Goal: Communication & Community: Answer question/provide support

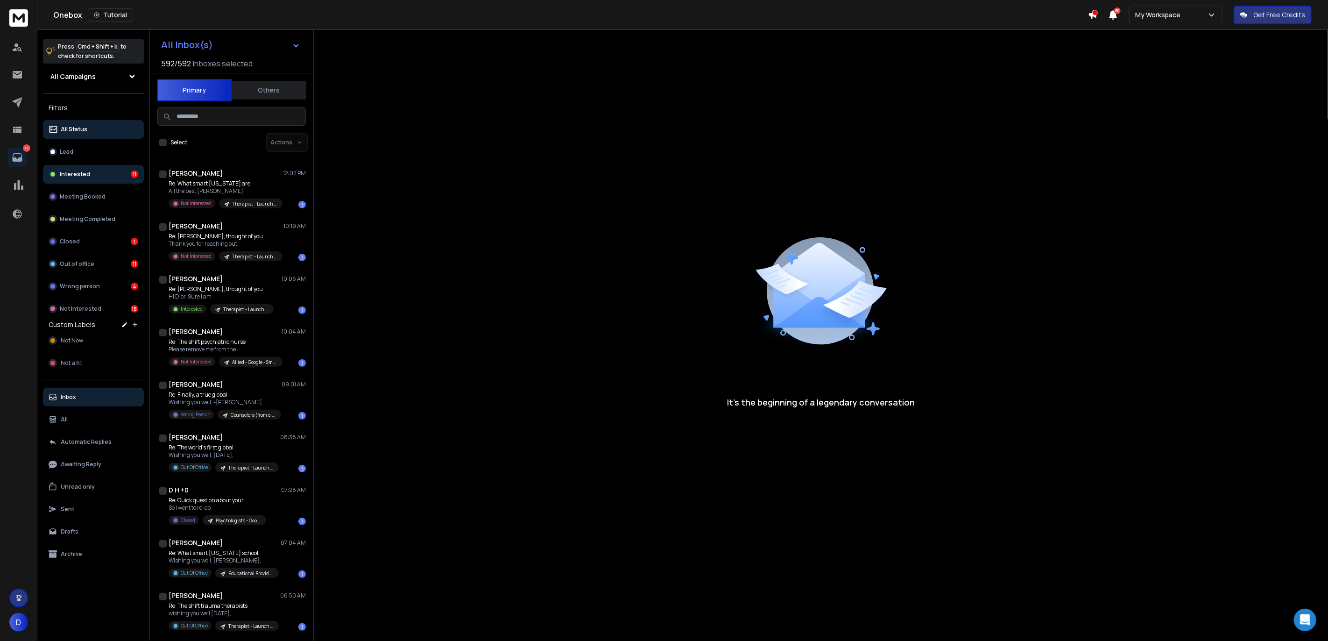
click at [66, 170] on p "Interested" at bounding box center [75, 173] width 30 height 7
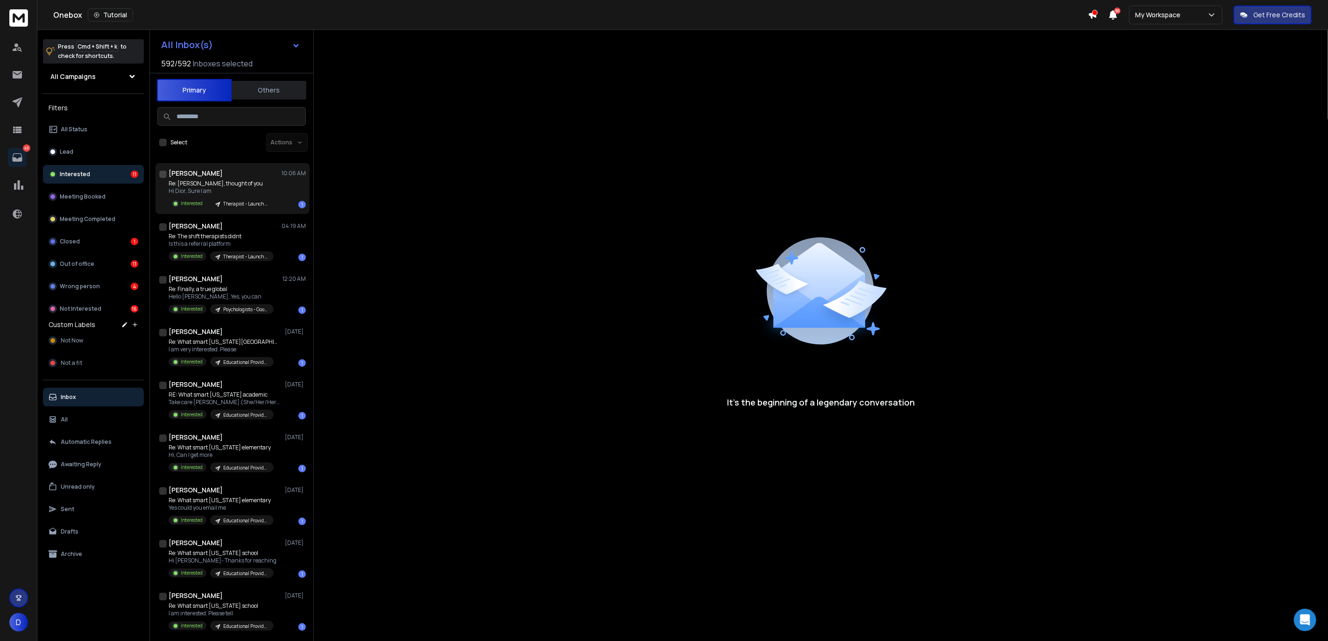
click at [222, 171] on div "[PERSON_NAME] 10:06 AM" at bounding box center [237, 173] width 137 height 9
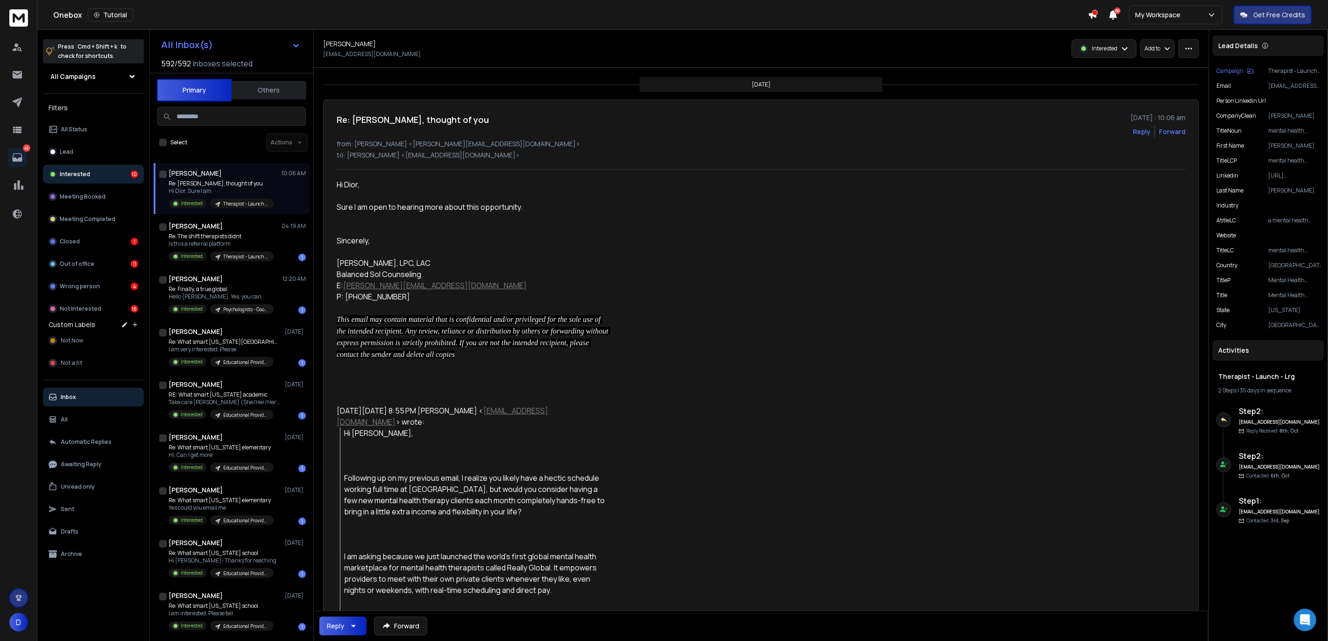
click at [1281, 125] on div "Campaign Therapist - Launch - Lrg Email [EMAIL_ADDRESS][DOMAIN_NAME] Person Lin…" at bounding box center [1269, 198] width 112 height 284
click at [1282, 159] on p "mental health therapists" at bounding box center [1294, 160] width 52 height 7
click at [331, 625] on div "Reply" at bounding box center [335, 625] width 17 height 9
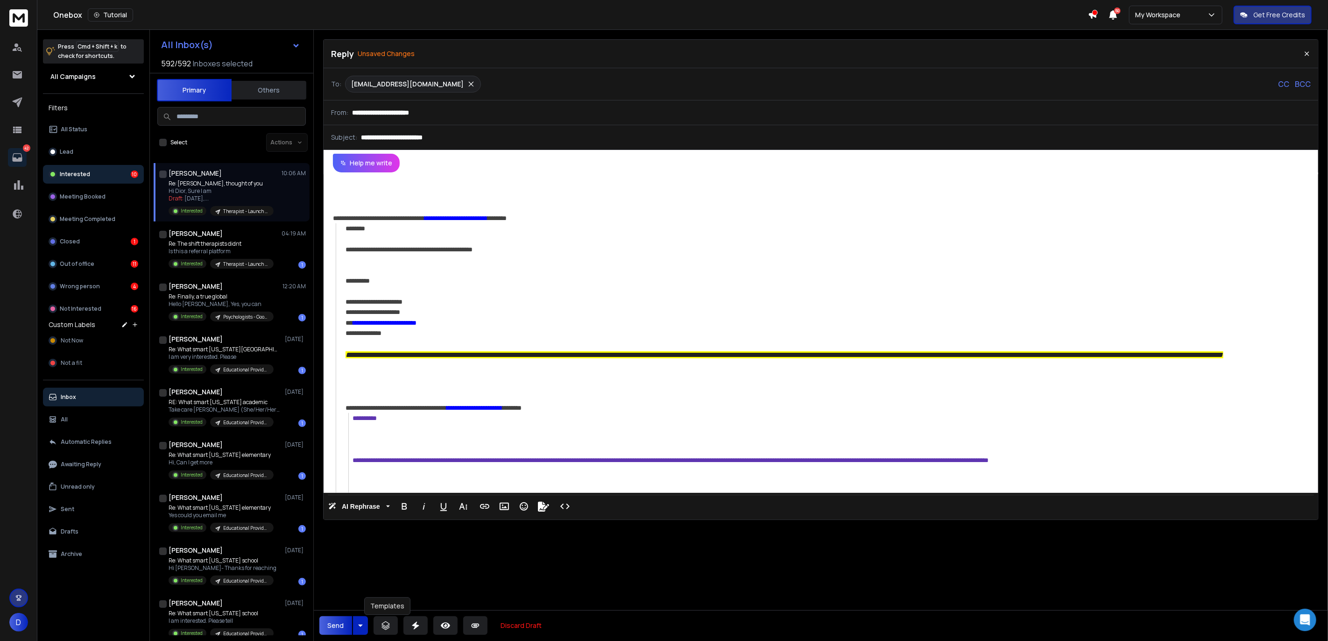
click at [385, 628] on icon at bounding box center [386, 626] width 8 height 3
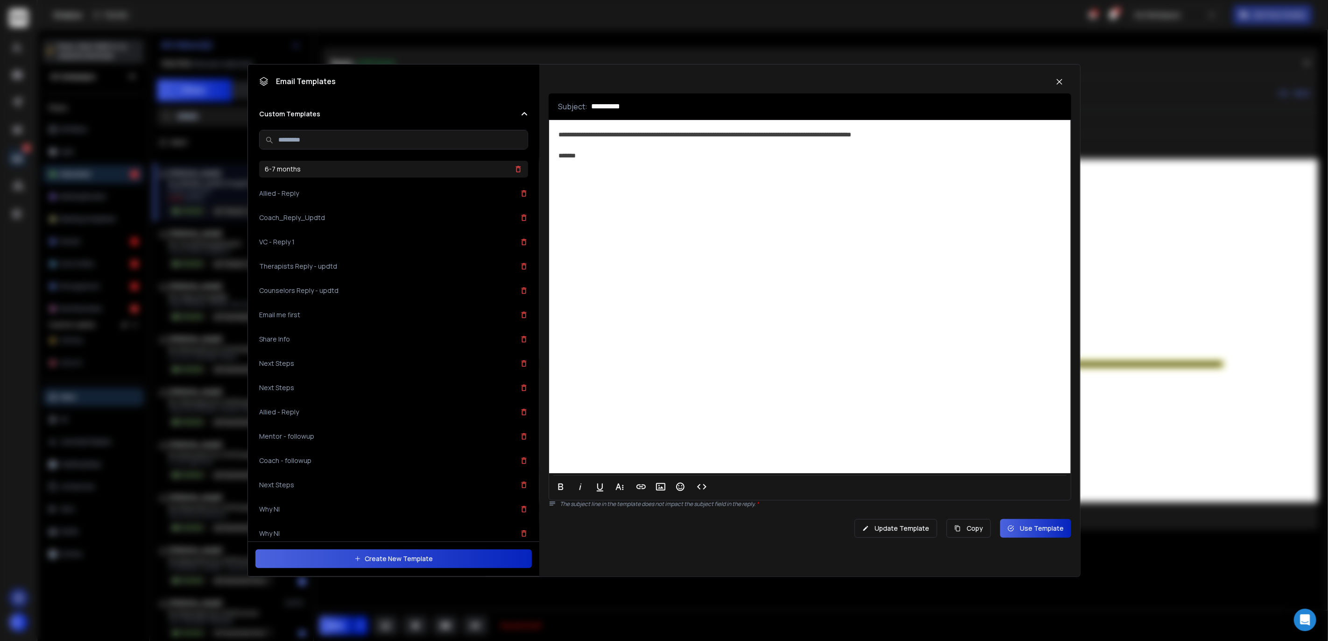
click at [311, 264] on h3 "Therapists Reply - updtd" at bounding box center [298, 266] width 78 height 9
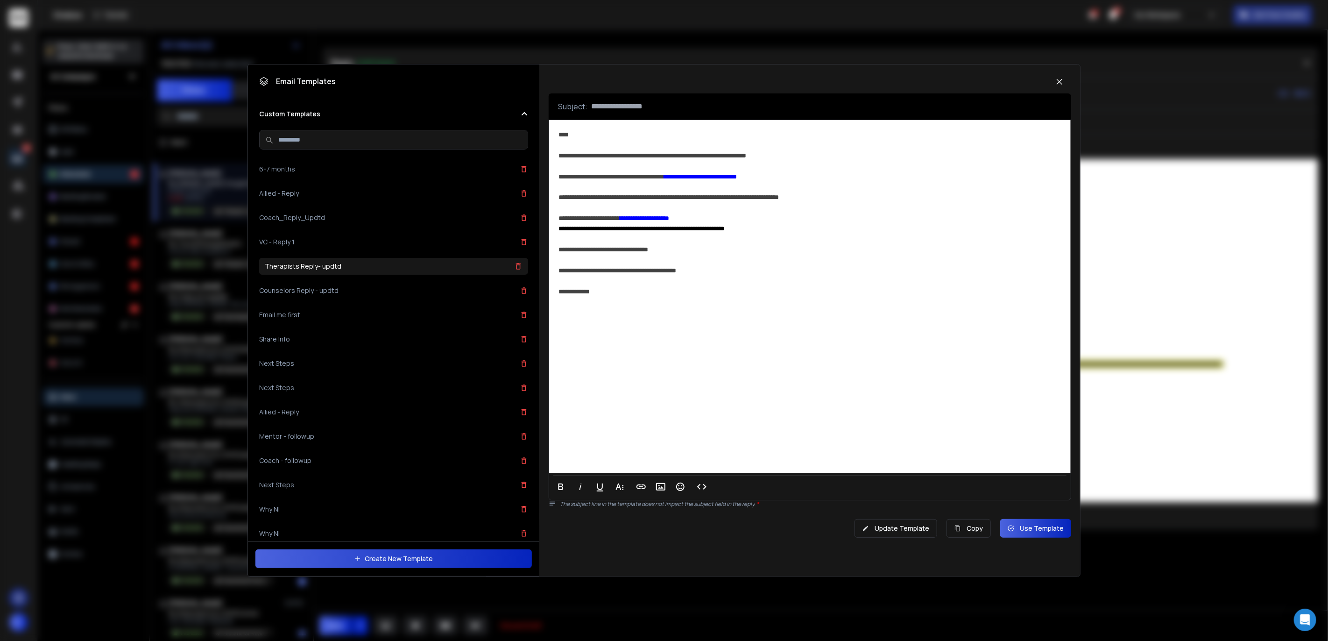
click at [1031, 526] on button "Use Template" at bounding box center [1035, 528] width 71 height 19
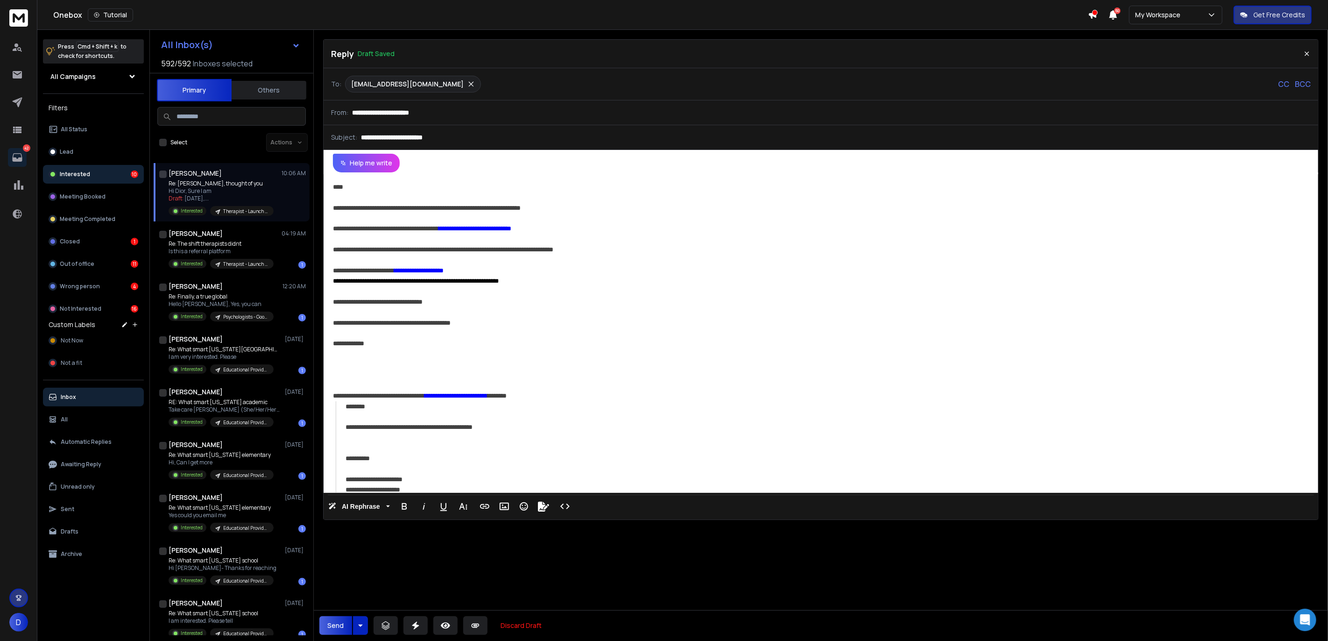
click at [436, 228] on div "**********" at bounding box center [816, 238] width 966 height 31
click at [340, 187] on div "****" at bounding box center [816, 187] width 966 height 10
drag, startPoint x: 563, startPoint y: 206, endPoint x: 488, endPoint y: 206, distance: 75.7
click at [488, 206] on div "**********" at bounding box center [816, 208] width 966 height 10
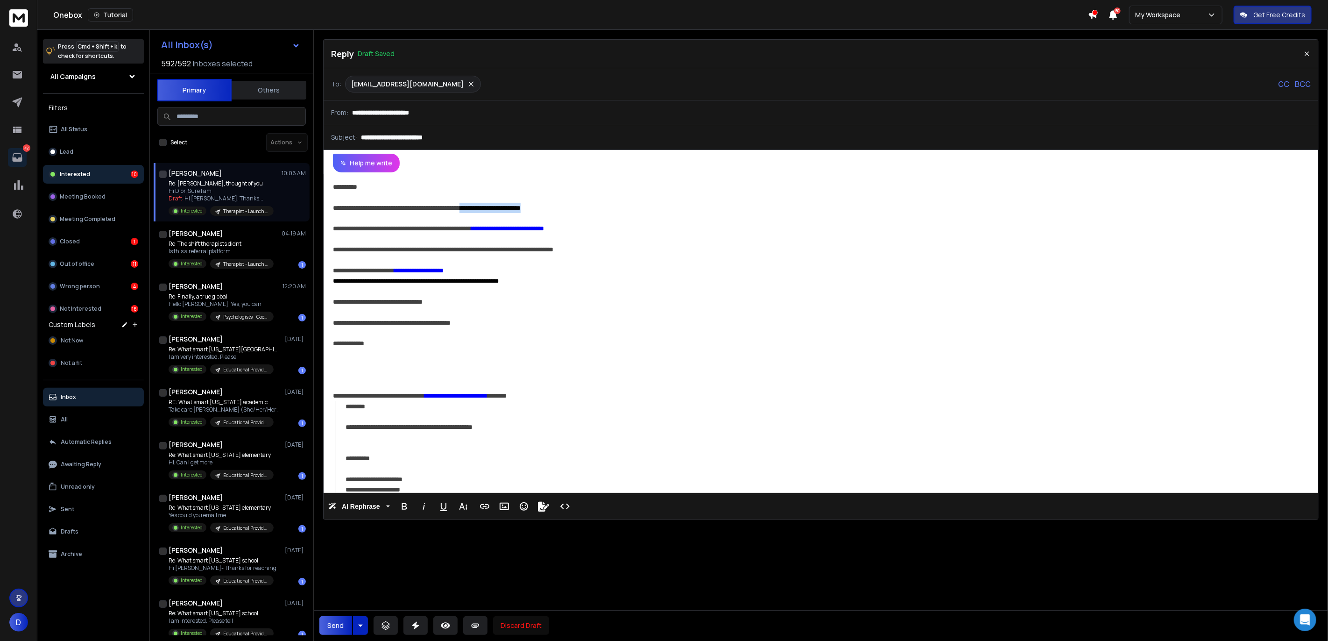
click at [524, 623] on button "Discard Draft" at bounding box center [521, 625] width 56 height 19
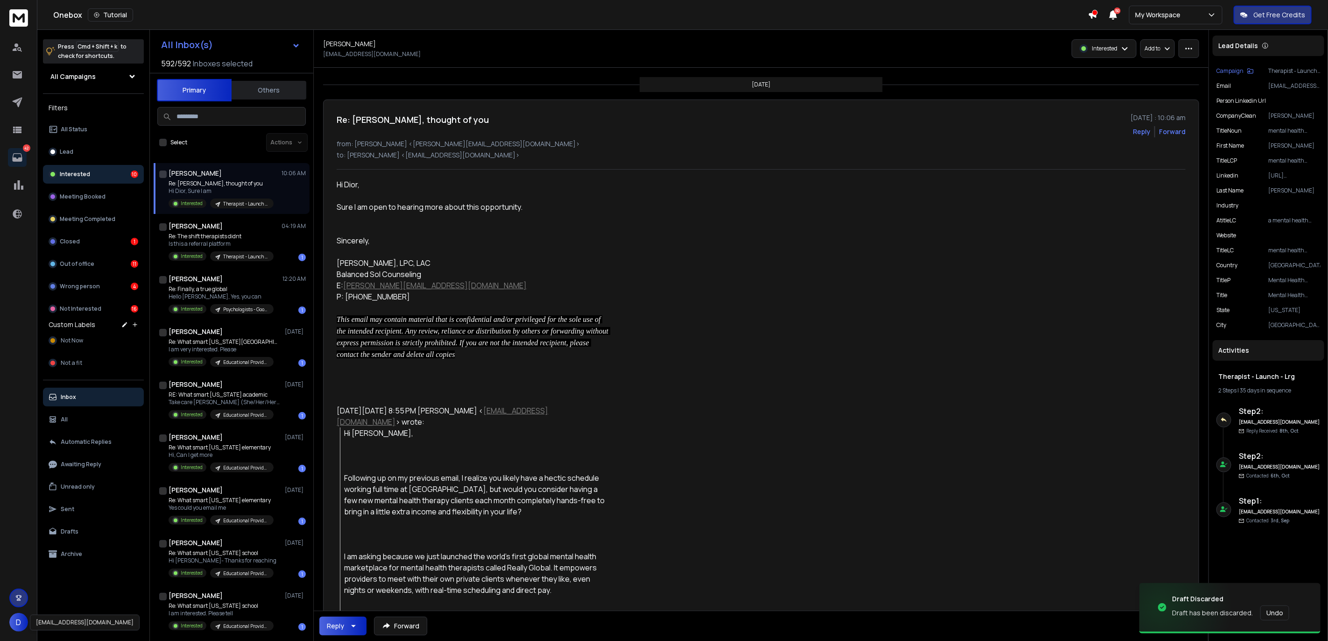
click at [15, 624] on span "D" at bounding box center [18, 622] width 19 height 19
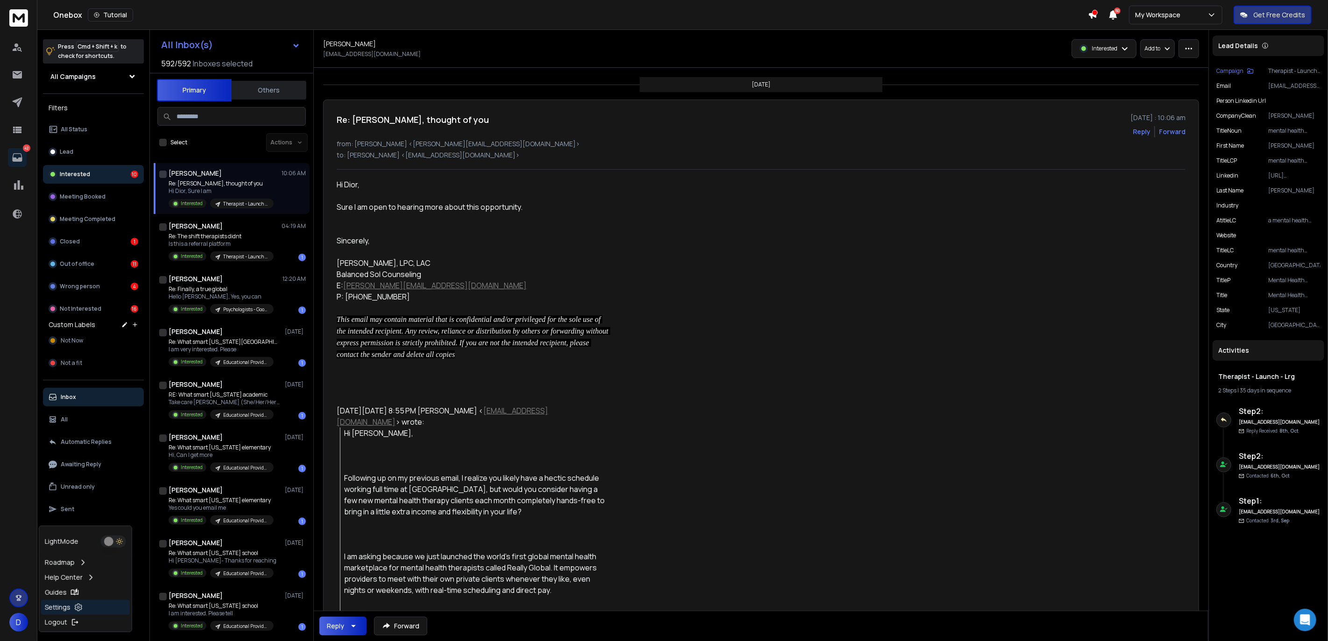
click at [55, 605] on p "Settings" at bounding box center [58, 606] width 26 height 9
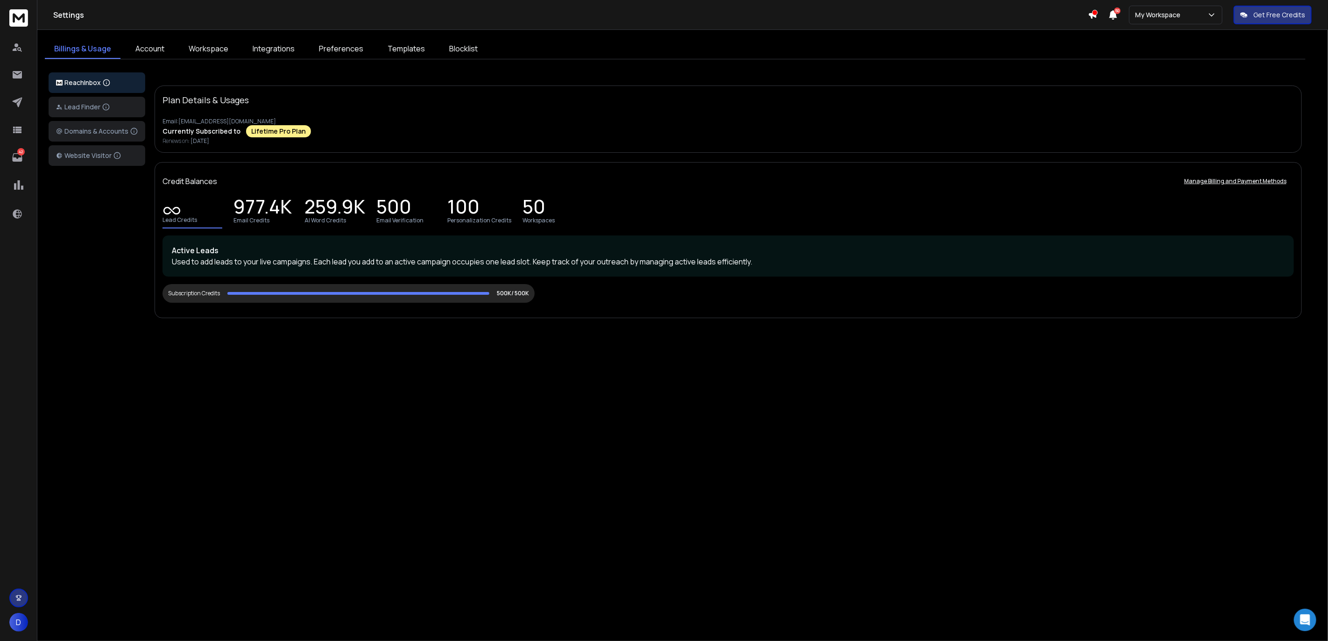
click at [396, 45] on link "Templates" at bounding box center [406, 49] width 56 height 20
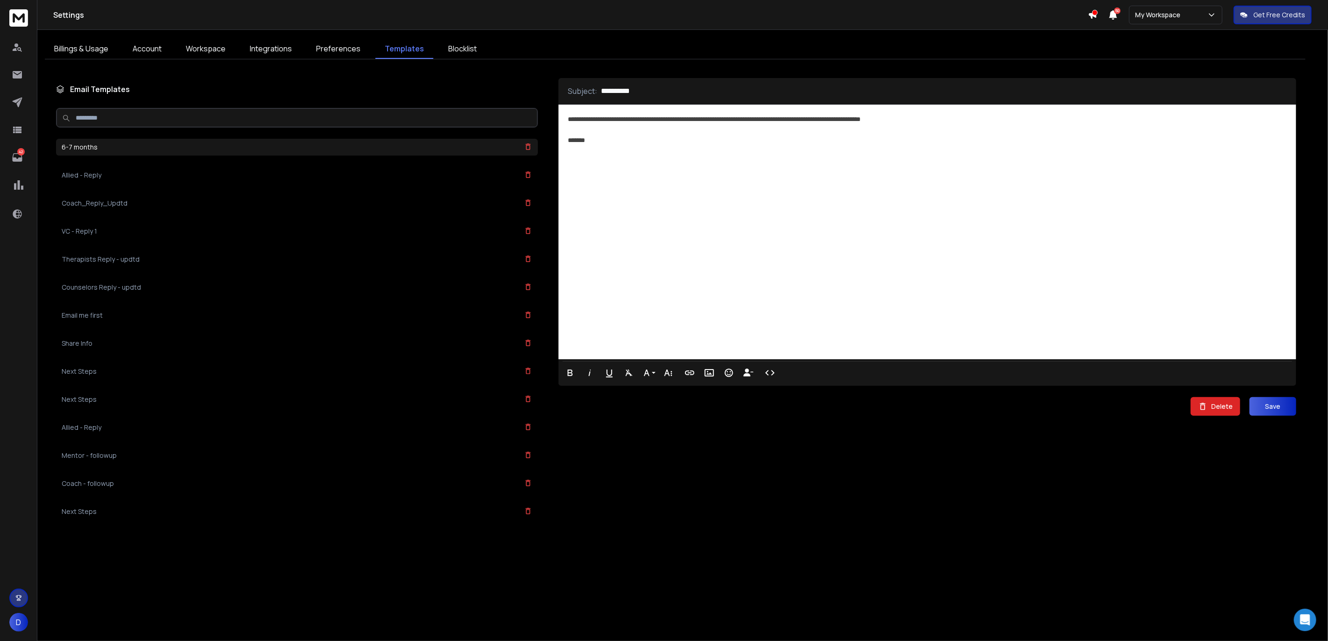
click at [100, 175] on div "Allied - Reply" at bounding box center [297, 175] width 482 height 17
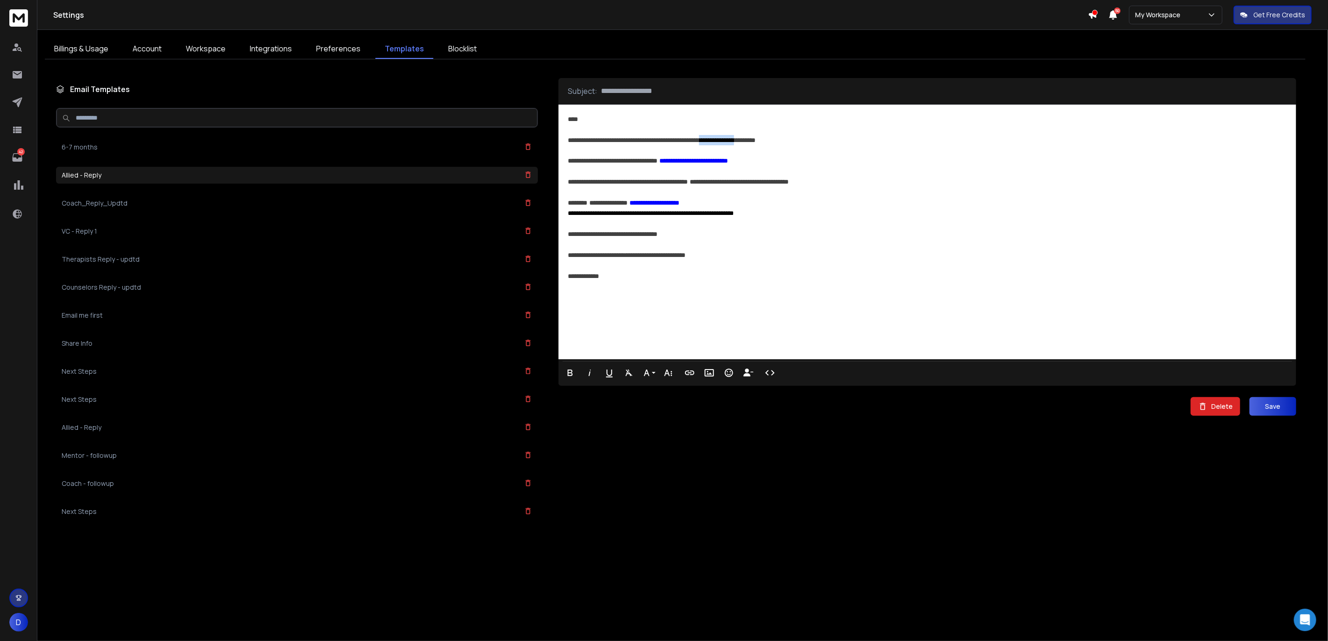
drag, startPoint x: 726, startPoint y: 140, endPoint x: 771, endPoint y: 139, distance: 44.8
click at [756, 139] on span "**********" at bounding box center [662, 140] width 188 height 7
click at [787, 139] on div "**********" at bounding box center [927, 140] width 719 height 10
click at [781, 139] on span "**********" at bounding box center [674, 140] width 213 height 7
click at [831, 145] on div at bounding box center [927, 150] width 719 height 10
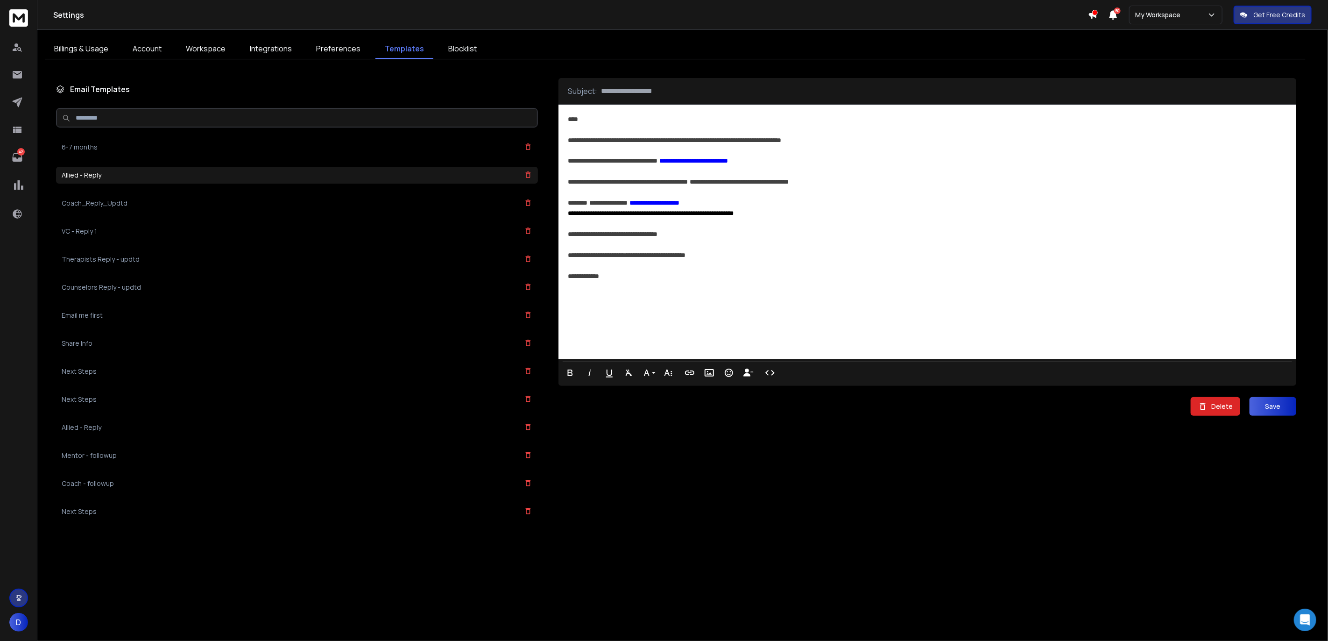
click at [824, 138] on div "**********" at bounding box center [927, 140] width 719 height 10
drag, startPoint x: 835, startPoint y: 140, endPoint x: 632, endPoint y: 140, distance: 202.7
click at [632, 140] on div "**********" at bounding box center [927, 140] width 719 height 10
copy span "**********"
click at [1279, 405] on button "Save" at bounding box center [1273, 406] width 47 height 19
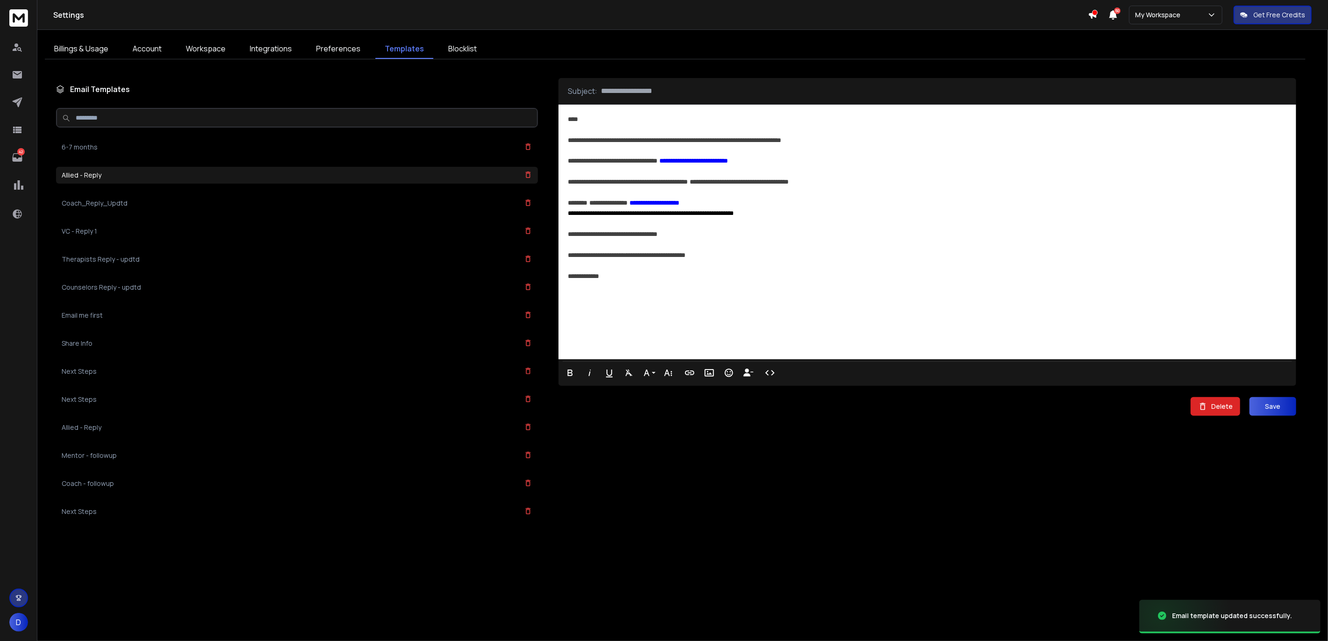
click at [104, 203] on h3 "Coach_Reply_Updtd" at bounding box center [95, 202] width 66 height 9
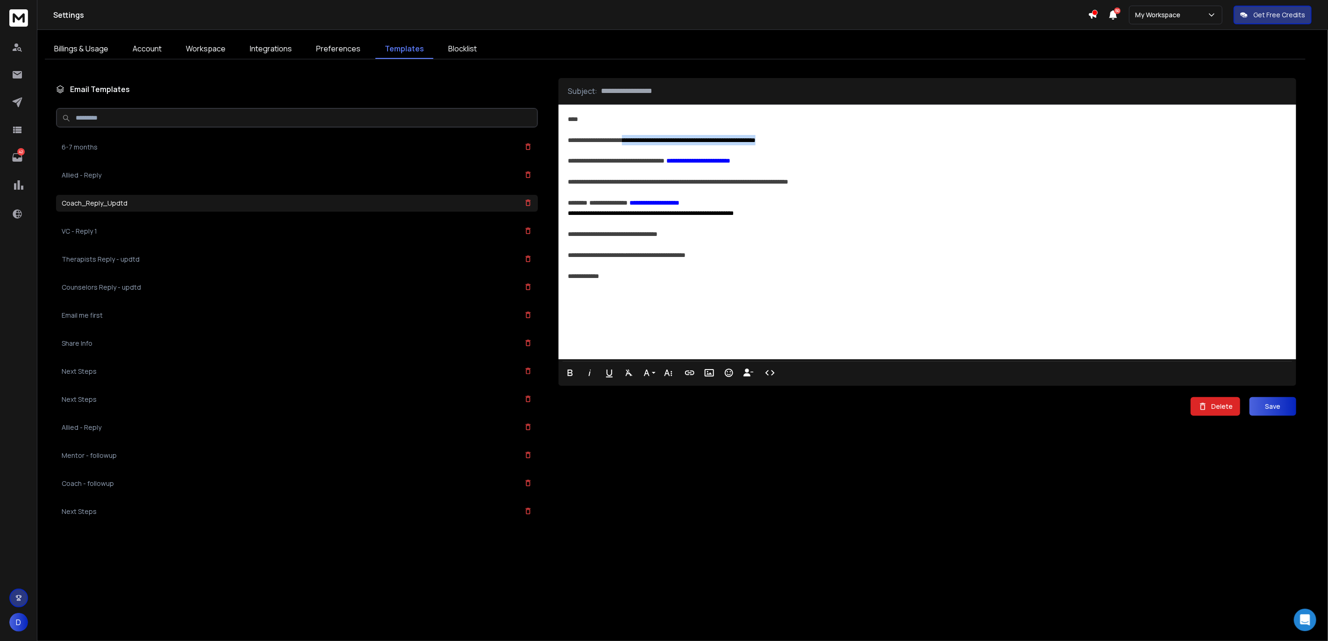
drag, startPoint x: 633, startPoint y: 139, endPoint x: 842, endPoint y: 139, distance: 208.8
click at [842, 139] on div "**********" at bounding box center [927, 140] width 719 height 10
click at [1273, 405] on button "Save" at bounding box center [1273, 406] width 47 height 19
click at [119, 259] on h3 "Therapists Reply - updtd" at bounding box center [101, 259] width 78 height 9
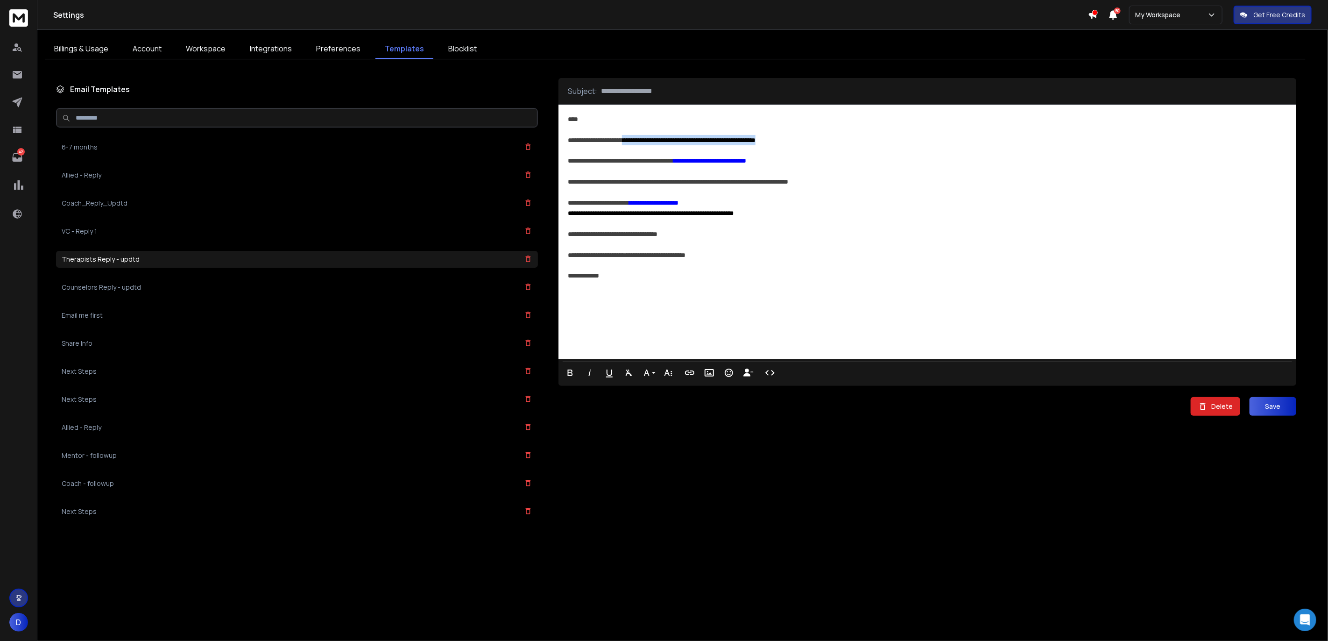
drag, startPoint x: 632, startPoint y: 140, endPoint x: 917, endPoint y: 139, distance: 284.4
click at [917, 139] on div "**********" at bounding box center [927, 140] width 719 height 10
click at [1274, 404] on button "Save" at bounding box center [1273, 406] width 47 height 19
click at [110, 288] on h3 "Counselors Reply - updtd" at bounding box center [101, 287] width 79 height 9
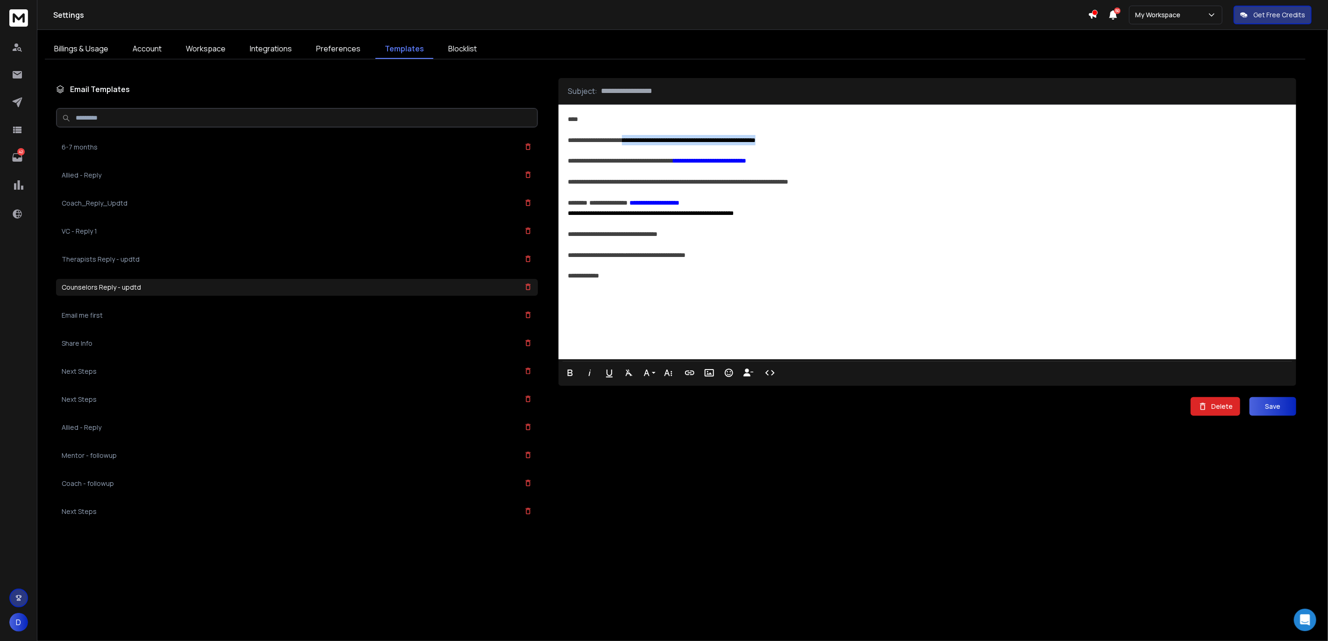
drag, startPoint x: 632, startPoint y: 139, endPoint x: 894, endPoint y: 139, distance: 261.5
click at [894, 139] on div "**********" at bounding box center [927, 140] width 719 height 10
click at [1278, 403] on button "Save" at bounding box center [1273, 406] width 47 height 19
click at [14, 156] on icon at bounding box center [17, 157] width 11 height 11
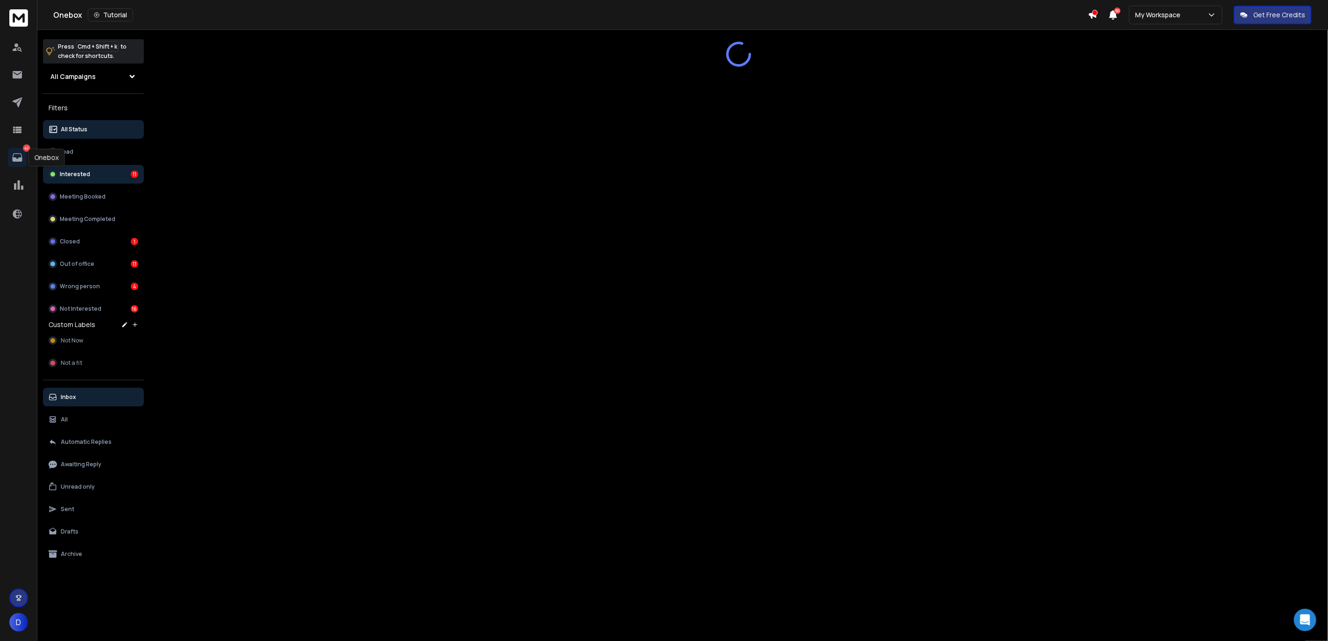
click at [78, 168] on button "Interested 11" at bounding box center [93, 174] width 101 height 19
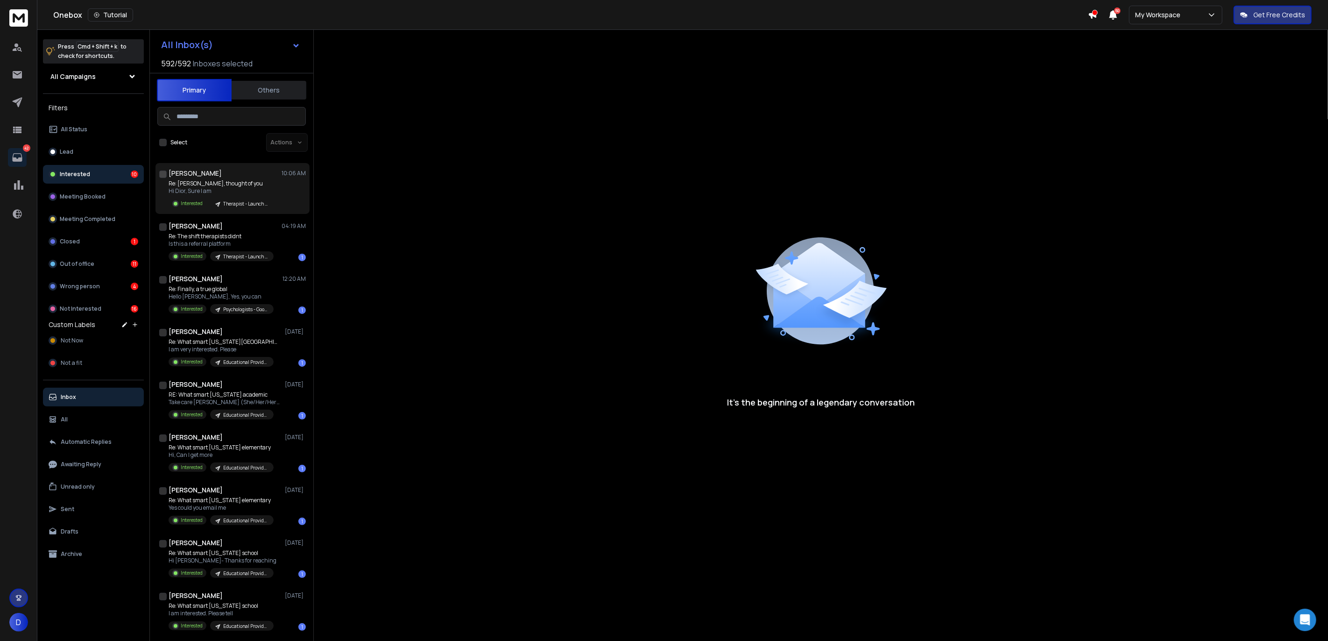
click at [240, 182] on p "Re: [PERSON_NAME], thought of you" at bounding box center [221, 183] width 105 height 7
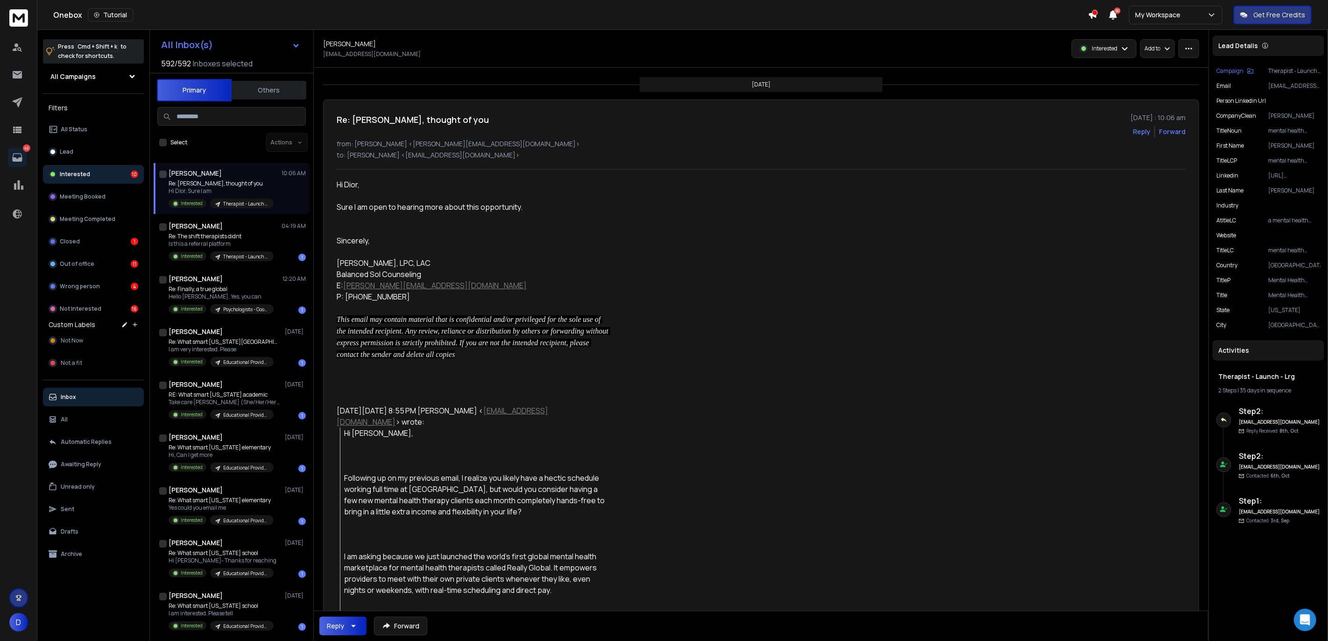
click at [1283, 160] on p "mental health therapists" at bounding box center [1294, 160] width 52 height 7
click at [332, 625] on div "Reply" at bounding box center [335, 625] width 17 height 9
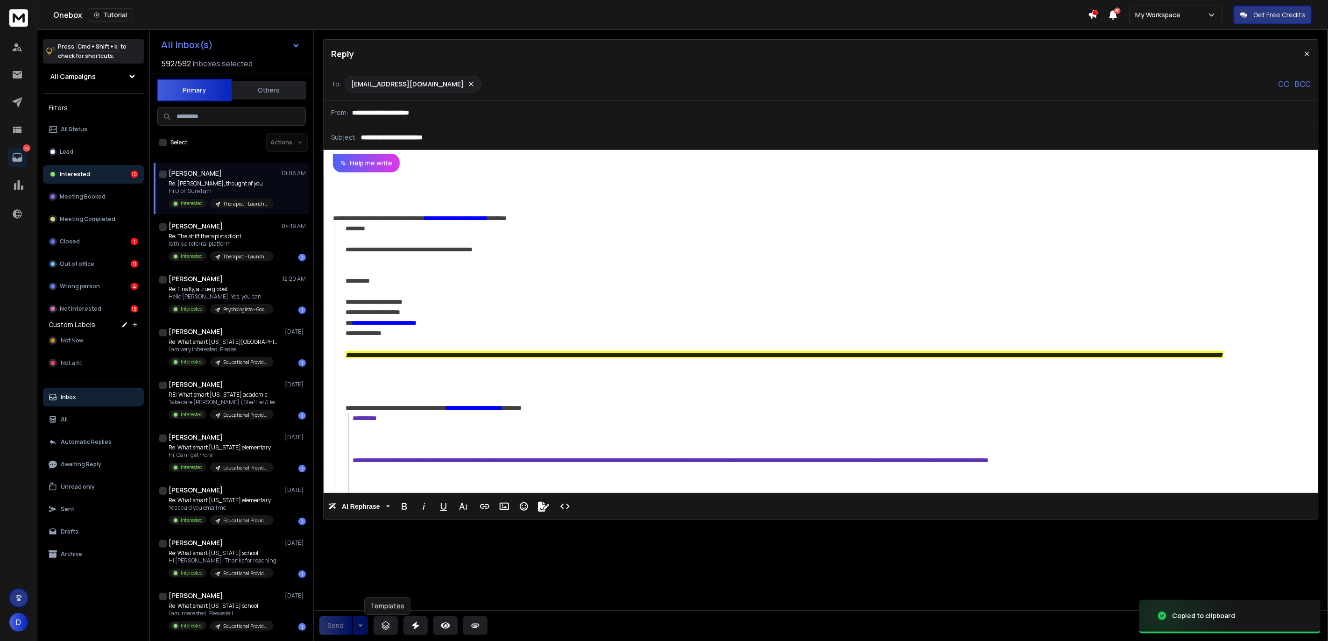
click at [383, 625] on icon at bounding box center [385, 625] width 9 height 9
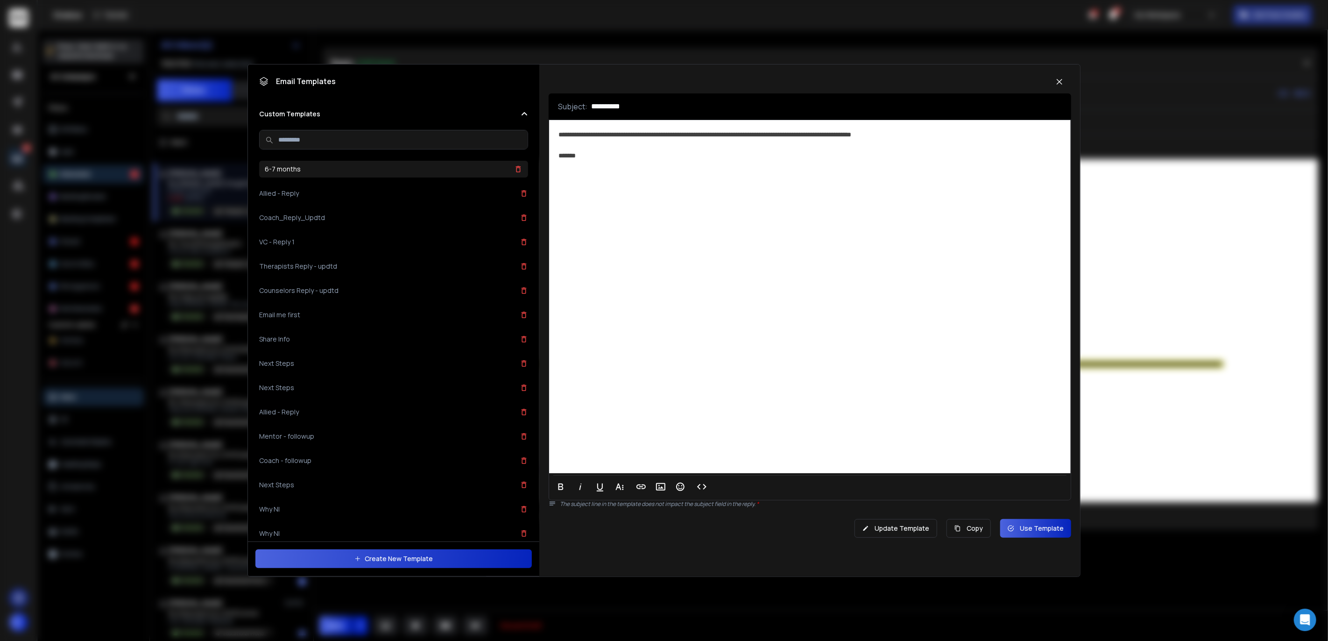
click at [306, 255] on div "6-7 months Allied - Reply Coach_Reply_Updtd VC - Reply 1 Therapists Reply - upd…" at bounding box center [393, 436] width 269 height 551
click at [305, 265] on h3 "Therapists Reply - updtd" at bounding box center [298, 266] width 78 height 9
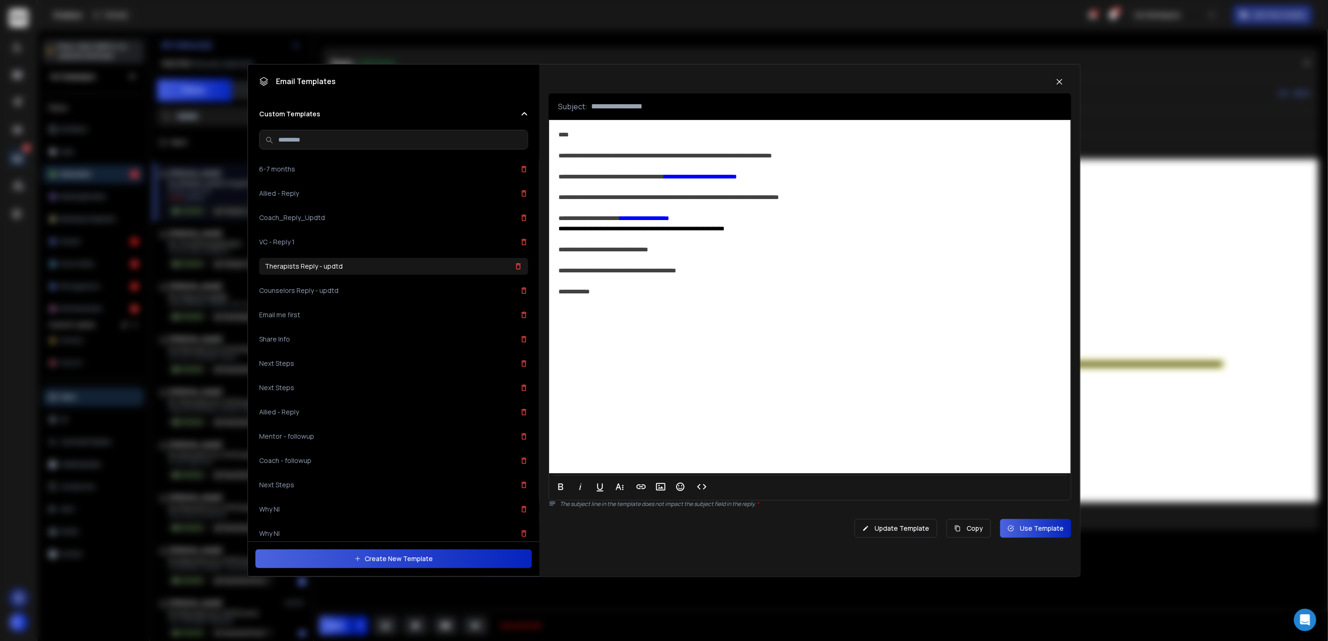
click at [1026, 521] on button "Use Template" at bounding box center [1035, 528] width 71 height 19
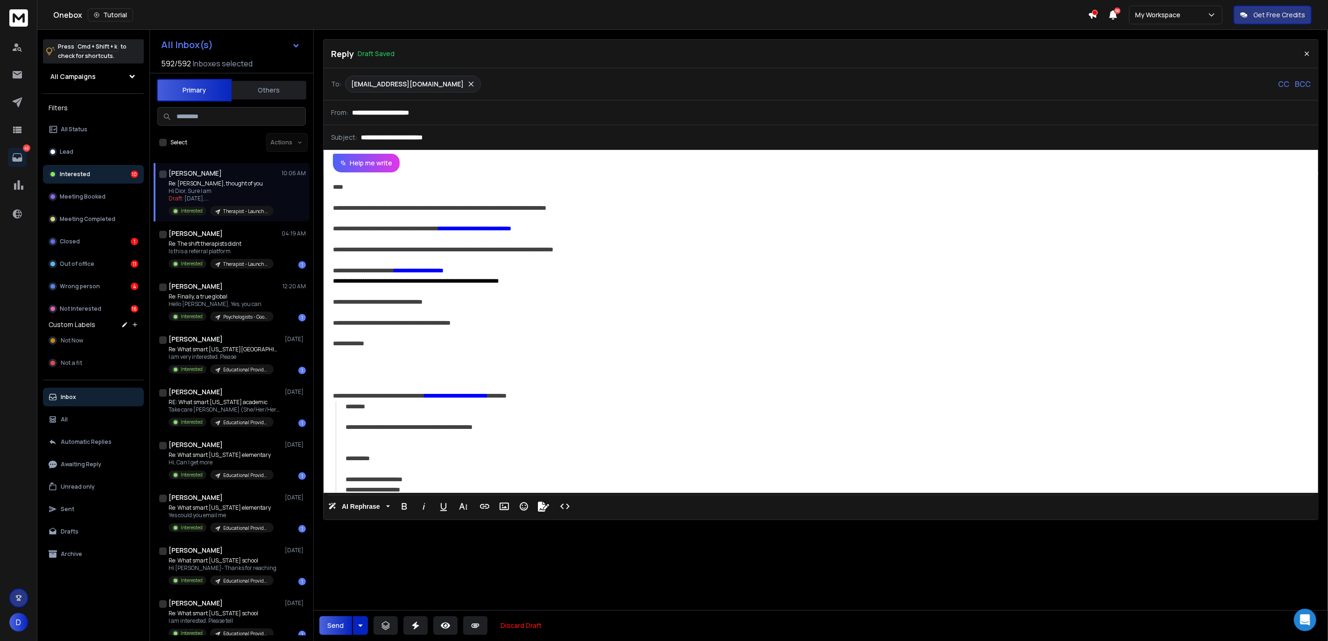
click at [340, 185] on div "****" at bounding box center [816, 187] width 966 height 10
click at [432, 228] on div "**********" at bounding box center [816, 238] width 966 height 31
click at [369, 349] on div at bounding box center [821, 354] width 976 height 10
click at [335, 623] on button "Send" at bounding box center [335, 625] width 33 height 19
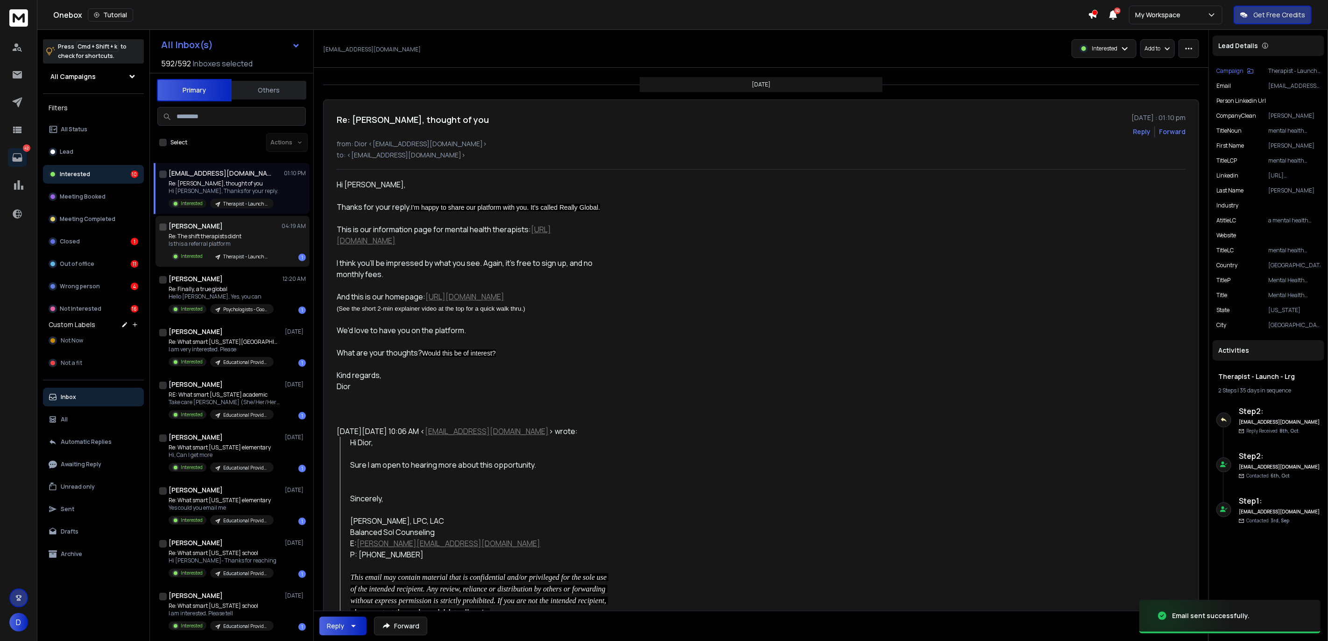
click at [218, 240] on p "Is this a referral platform" at bounding box center [221, 243] width 105 height 7
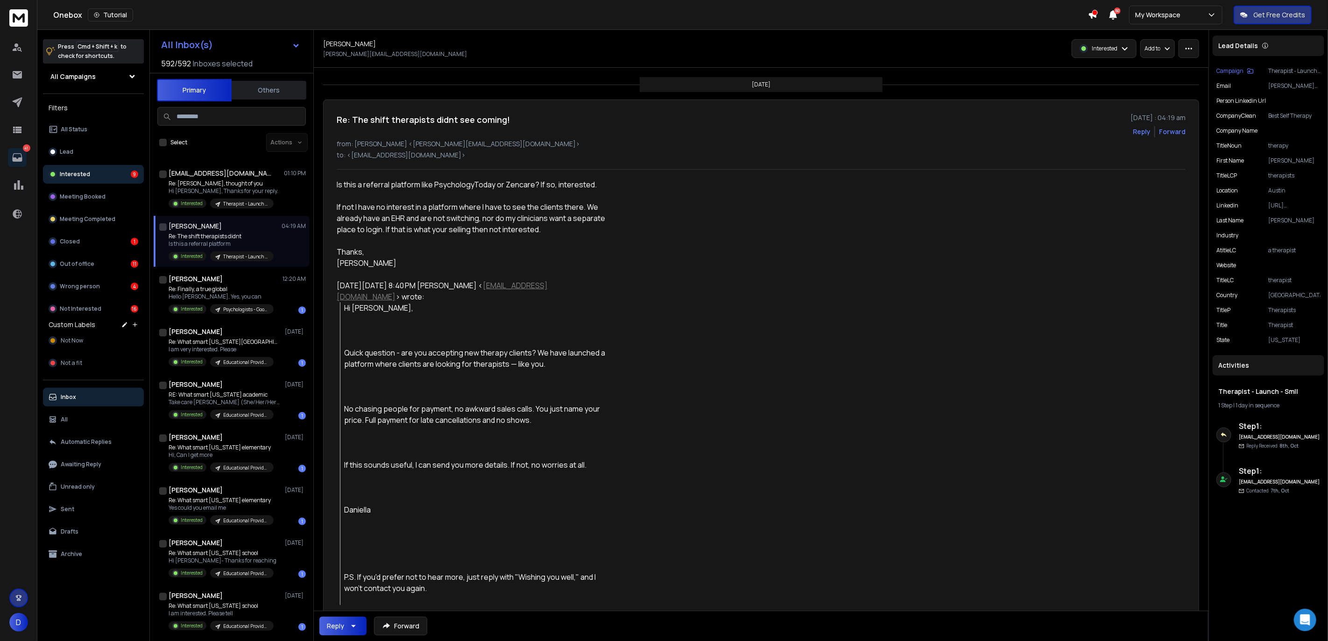
click at [514, 184] on div "Is this a referral platform like PsychologyToday or Zencare? If so, interested.…" at bounding box center [473, 224] width 273 height 90
copy div "Zencare"
click at [1109, 53] on div "Interested" at bounding box center [1104, 49] width 64 height 18
click at [1108, 171] on p "Not Interested" at bounding box center [1113, 174] width 47 height 9
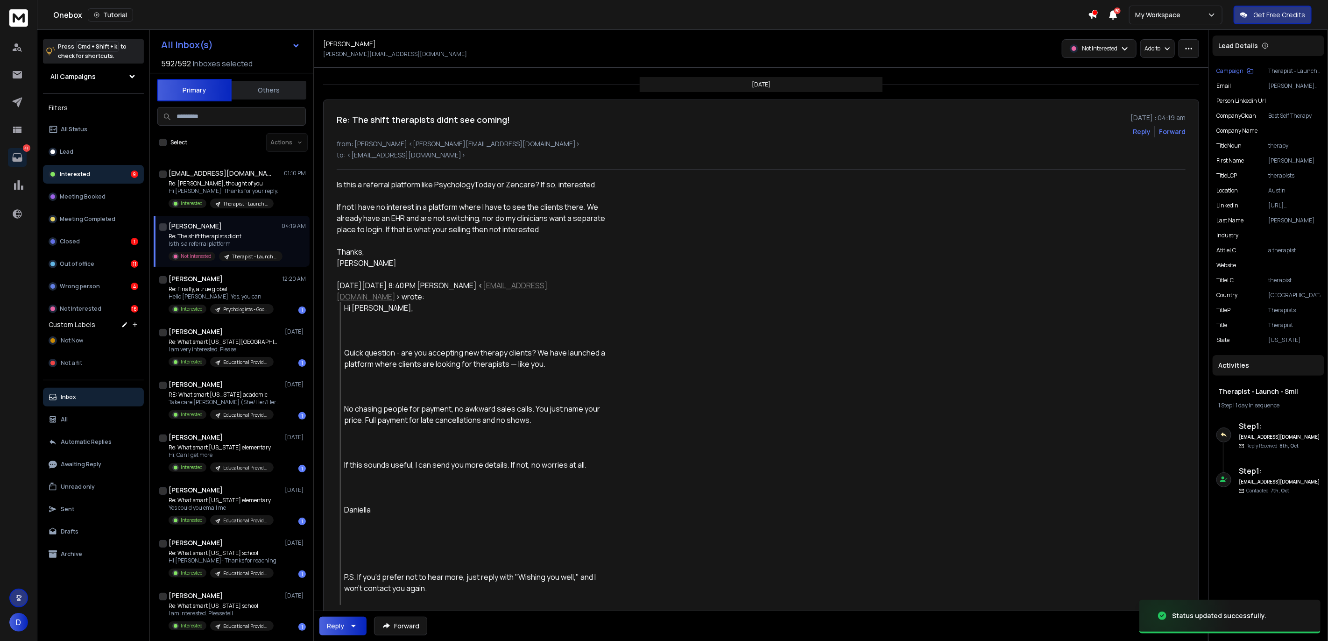
click at [733, 338] on div "Re: The shift therapists didnt see coming! [DATE] : 04:19 am Reply Forward from…" at bounding box center [761, 374] width 849 height 522
click at [217, 291] on p "Re: Finally, a true global" at bounding box center [221, 288] width 105 height 7
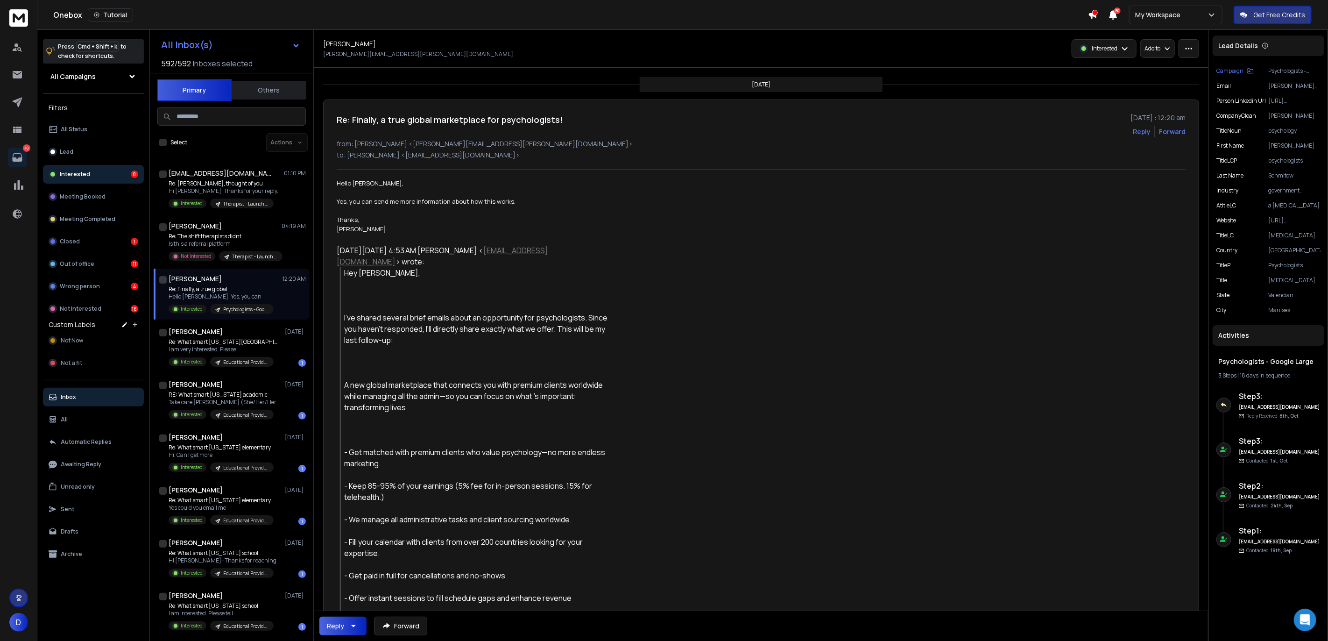
click at [524, 121] on h1 "Re: Finally, a true global marketplace for psychologists!" at bounding box center [450, 119] width 226 height 13
copy h1 "psychologists"
click at [329, 625] on div "Reply" at bounding box center [335, 625] width 17 height 9
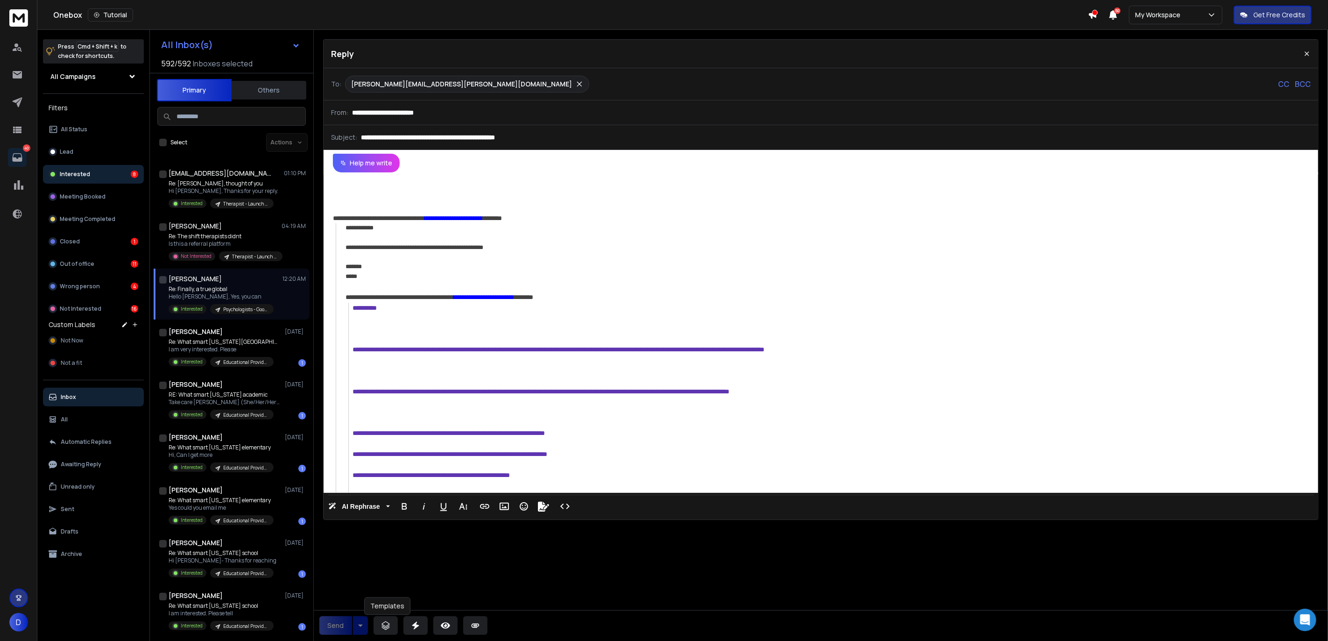
click at [386, 628] on icon at bounding box center [385, 625] width 9 height 9
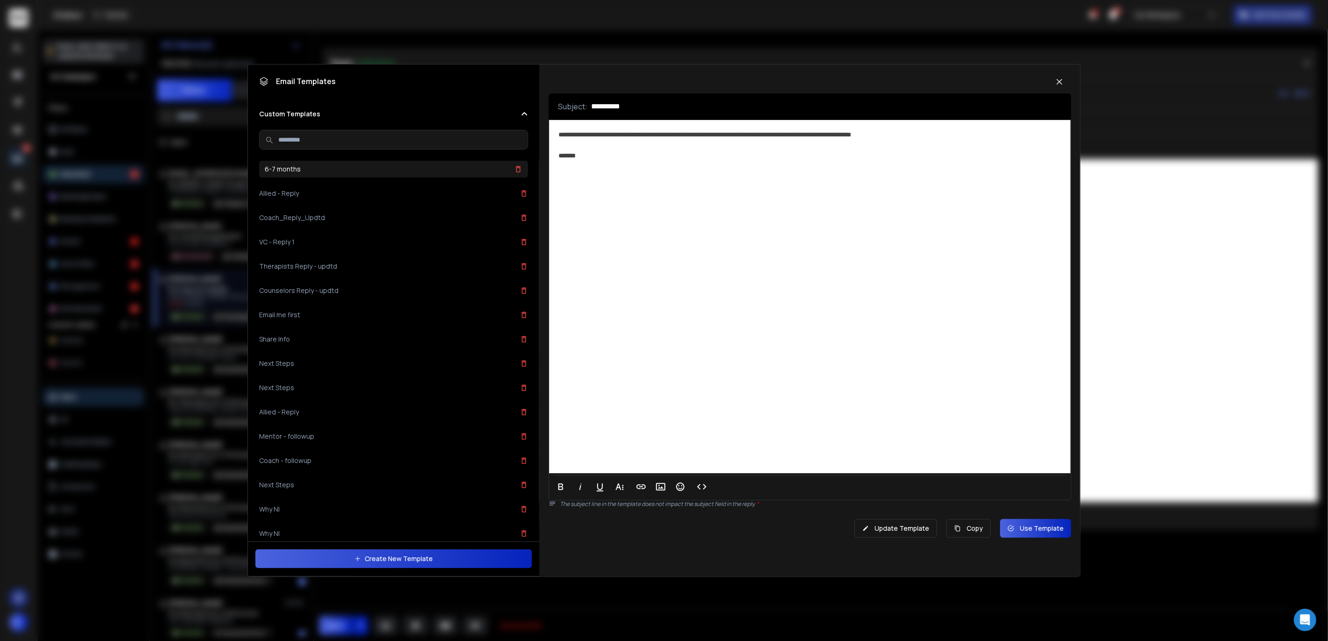
click at [332, 268] on h3 "Therapists Reply - updtd" at bounding box center [298, 266] width 78 height 9
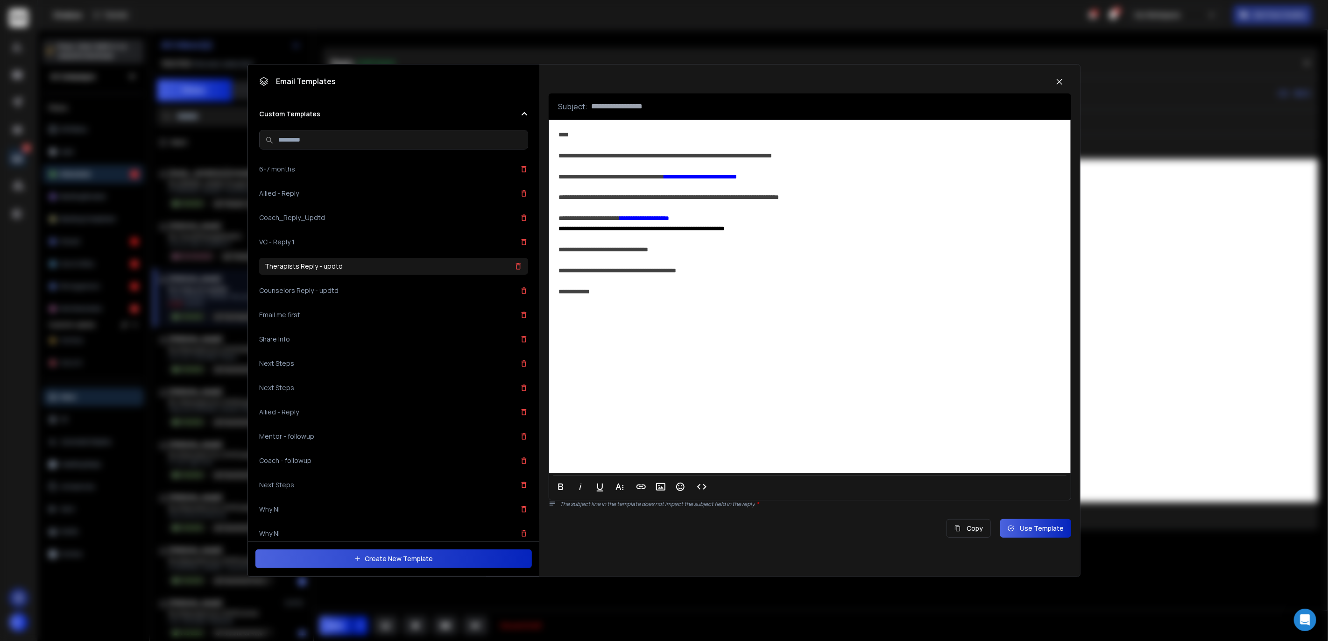
click at [1047, 529] on button "Use Template" at bounding box center [1035, 528] width 71 height 19
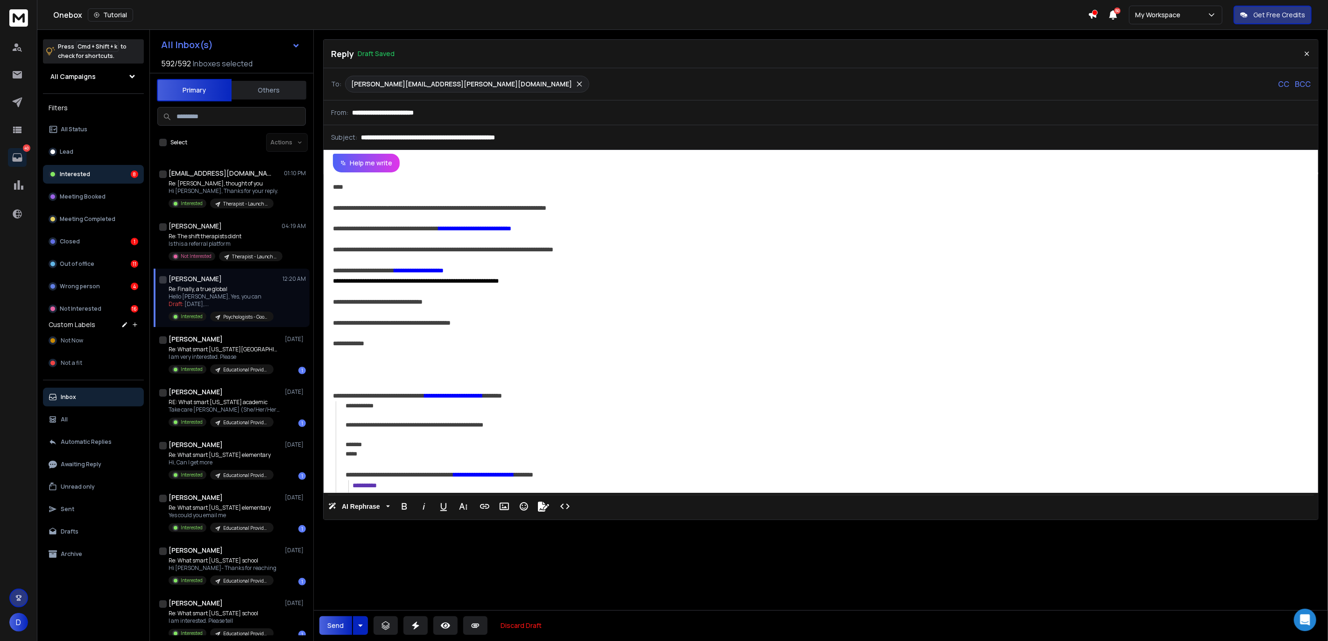
click at [339, 185] on div "****" at bounding box center [816, 187] width 966 height 10
click at [340, 187] on div "****" at bounding box center [816, 187] width 966 height 10
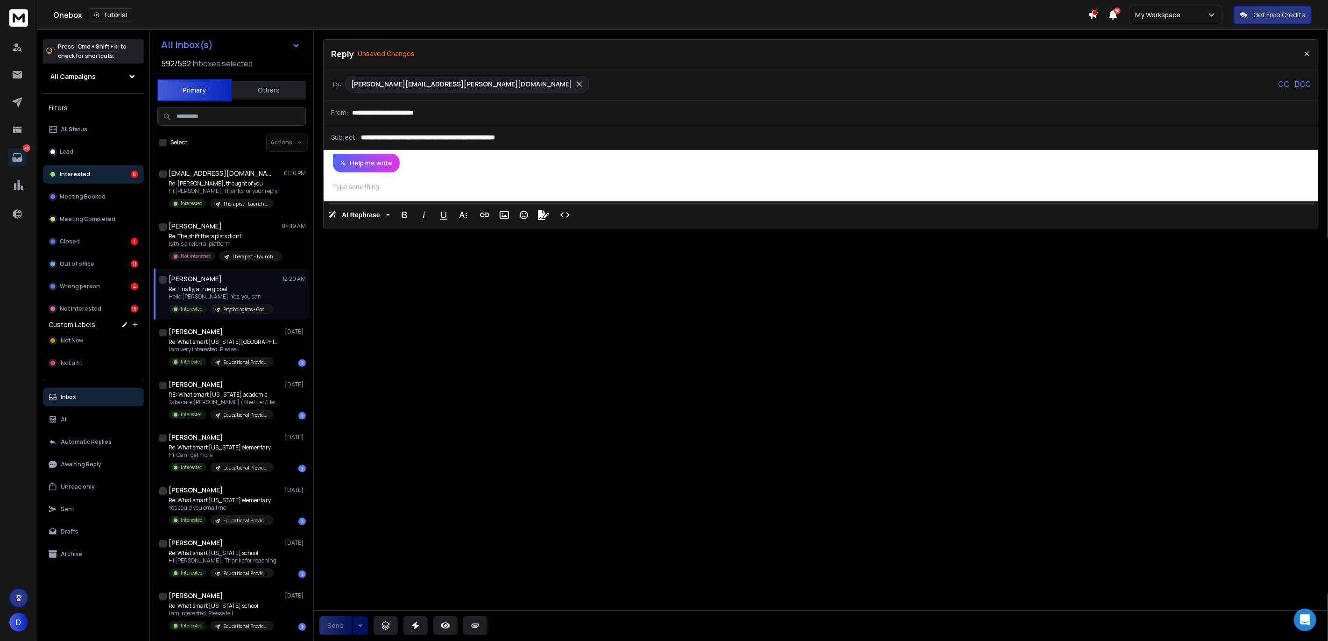
click at [872, 179] on div at bounding box center [821, 186] width 995 height 29
click at [1305, 54] on icon at bounding box center [1307, 53] width 4 height 4
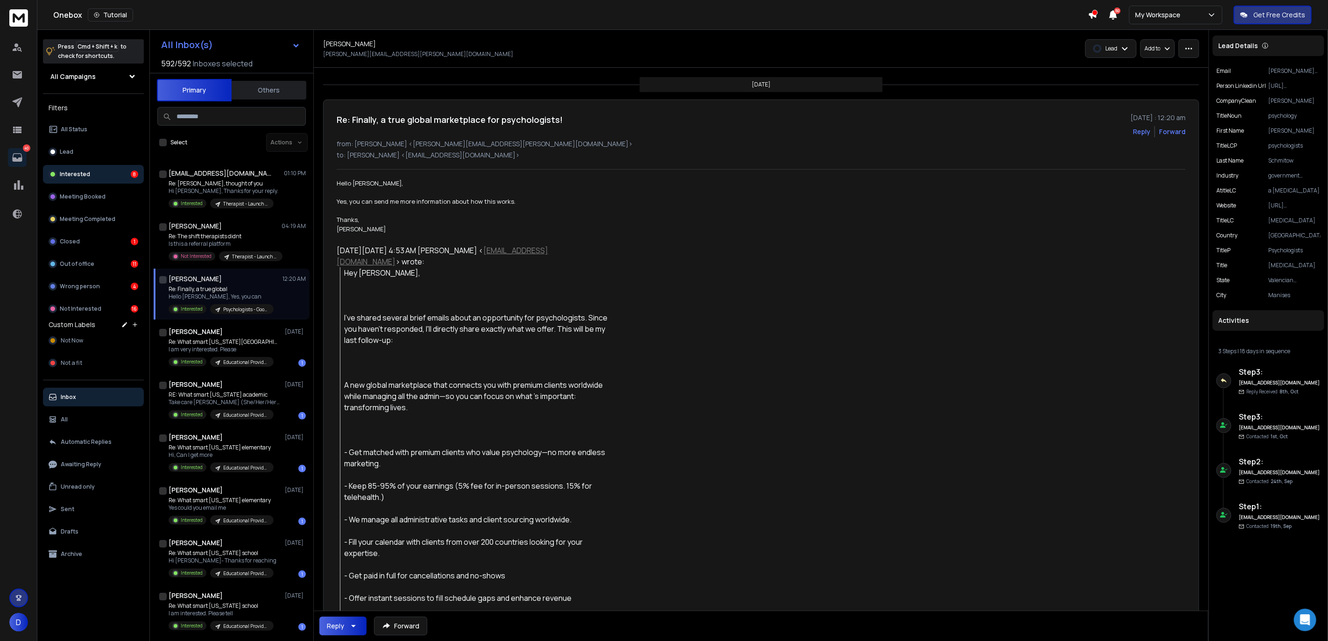
click at [328, 628] on div "Reply" at bounding box center [335, 625] width 17 height 9
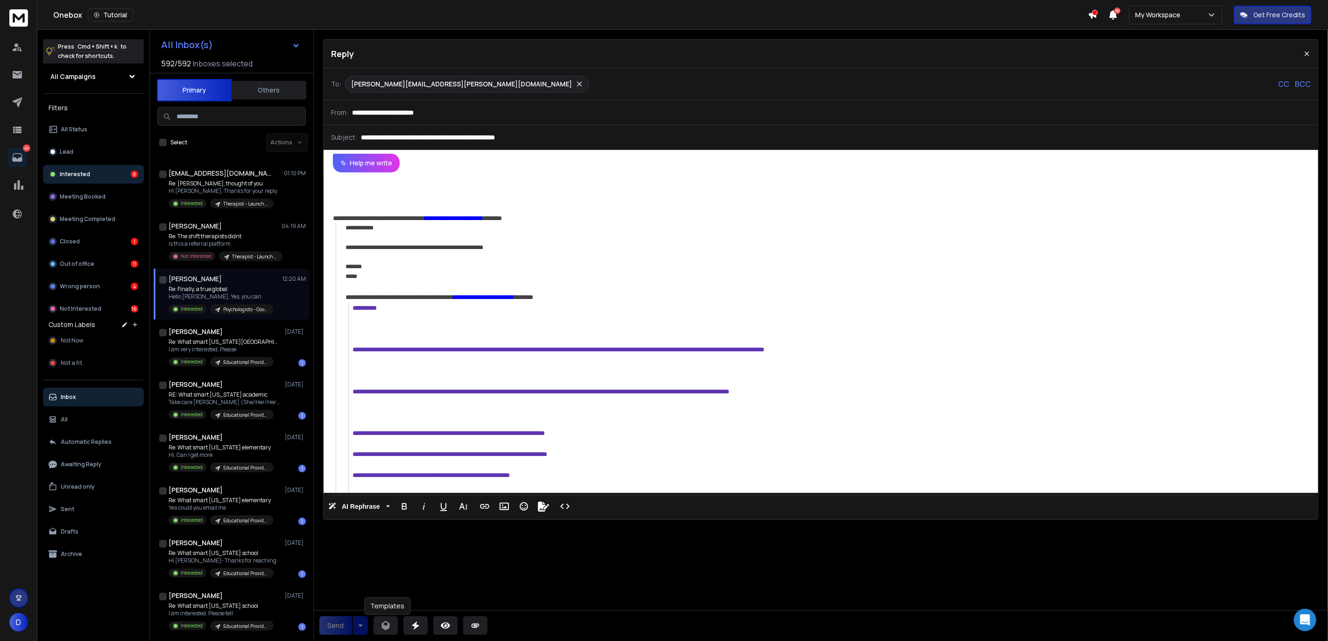
click at [383, 634] on button at bounding box center [386, 625] width 24 height 19
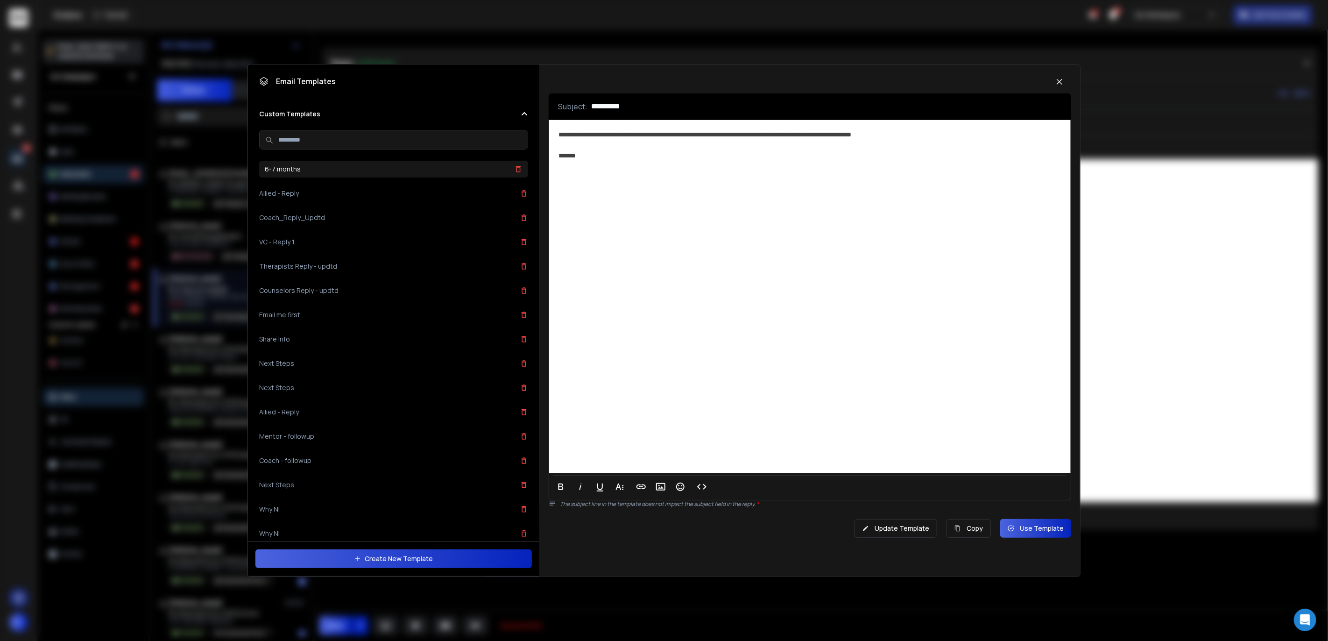
click at [297, 264] on h3 "Therapists Reply - updtd" at bounding box center [298, 266] width 78 height 9
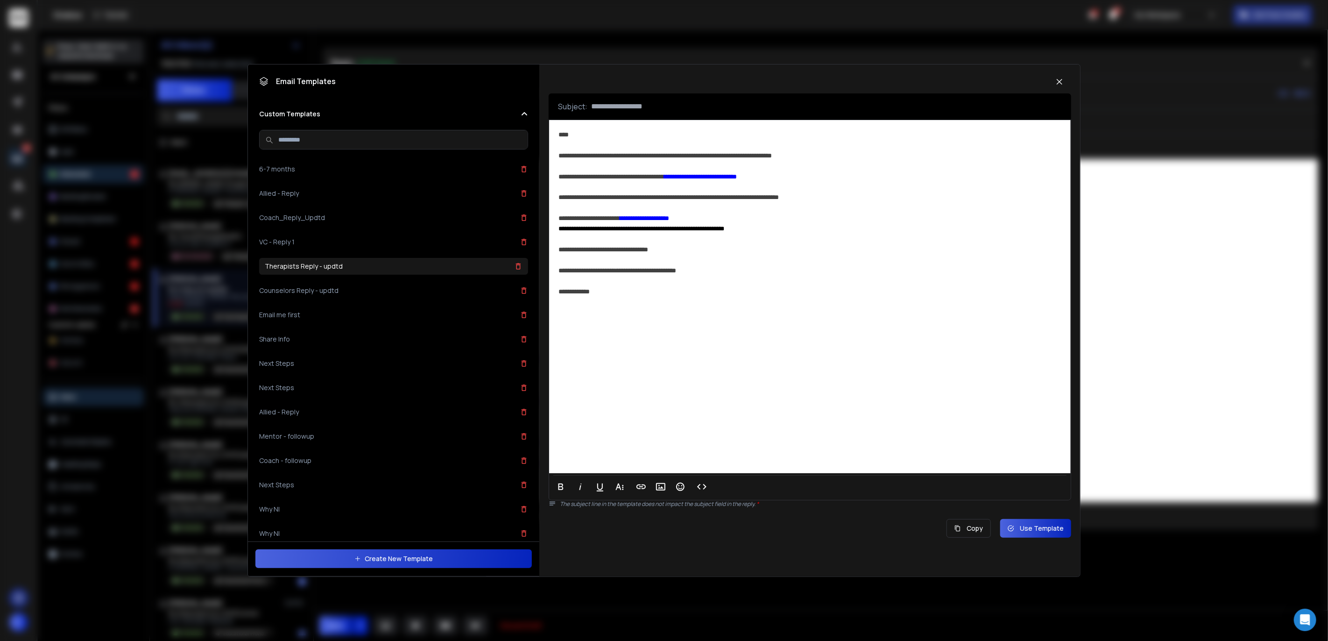
click at [1036, 531] on button "Use Template" at bounding box center [1035, 528] width 71 height 19
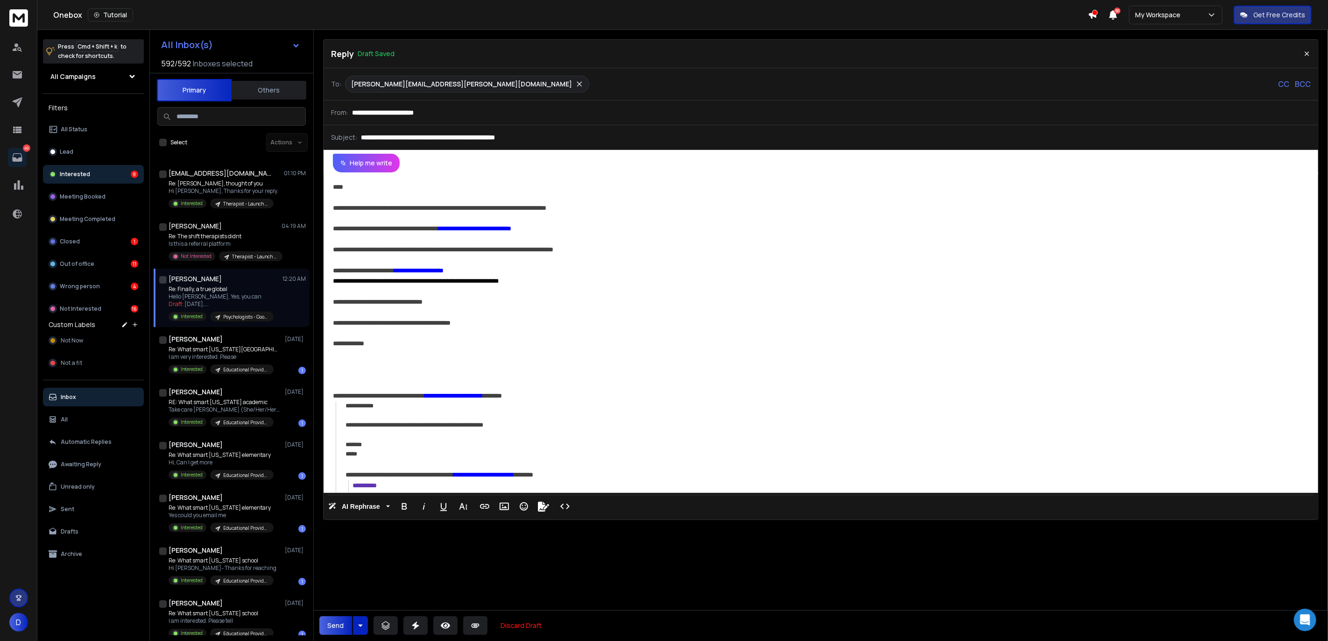
click at [436, 230] on div "**********" at bounding box center [816, 238] width 966 height 31
click at [349, 454] on div "*****" at bounding box center [823, 454] width 955 height 10
copy div "*****"
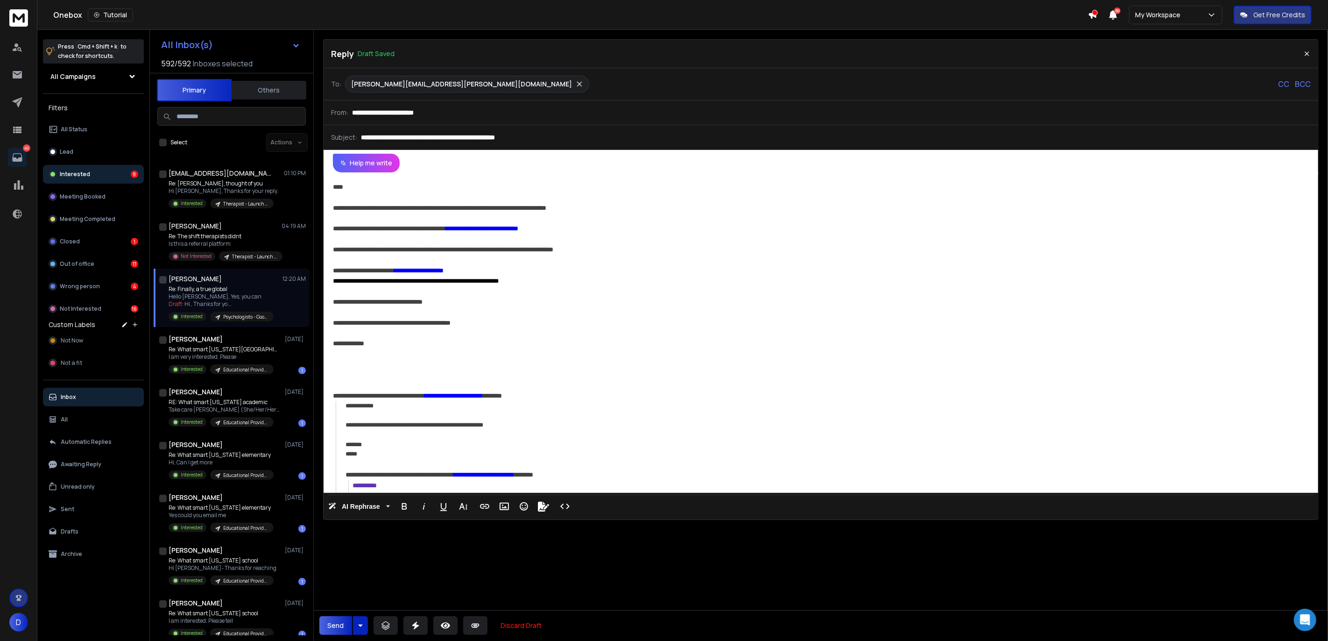
click at [340, 185] on div "****" at bounding box center [816, 187] width 966 height 10
paste div
click at [387, 353] on div at bounding box center [821, 354] width 976 height 10
click at [333, 622] on button "Send" at bounding box center [335, 625] width 33 height 19
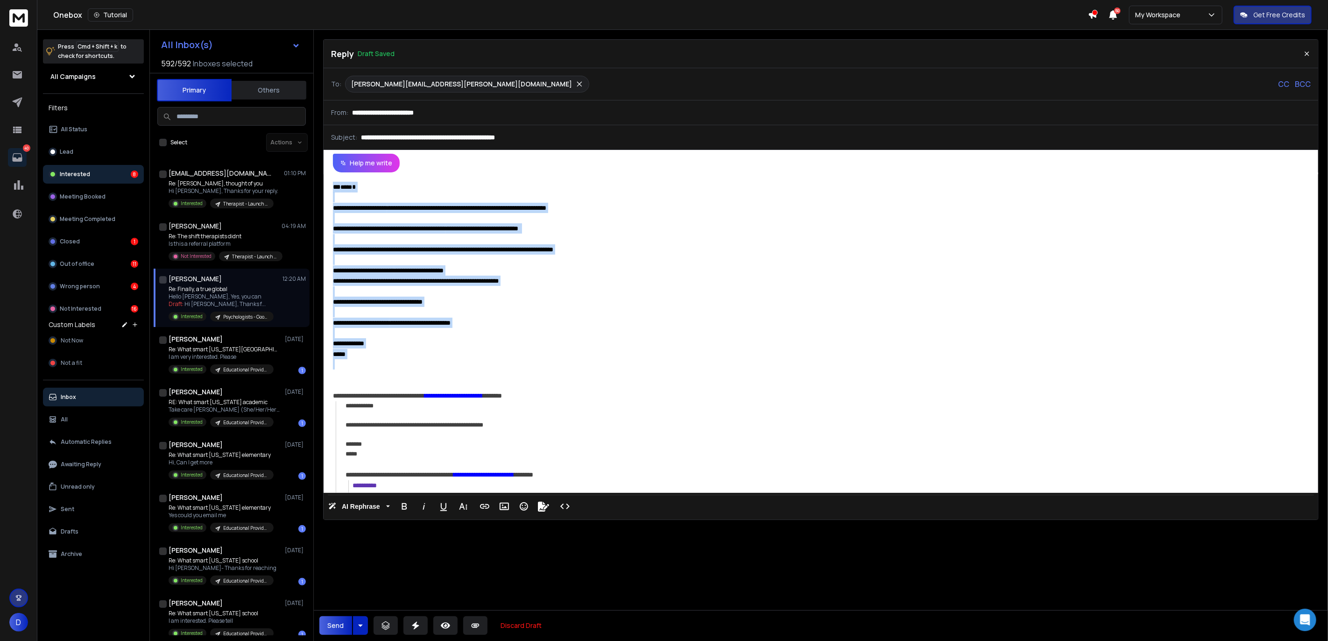
drag, startPoint x: 368, startPoint y: 359, endPoint x: 312, endPoint y: 184, distance: 184.5
click at [312, 182] on div "All Inbox(s) 592 / 592 Inboxes selected Primary Others Select Actions [EMAIL_AD…" at bounding box center [738, 350] width 1179 height 641
copy div "**********"
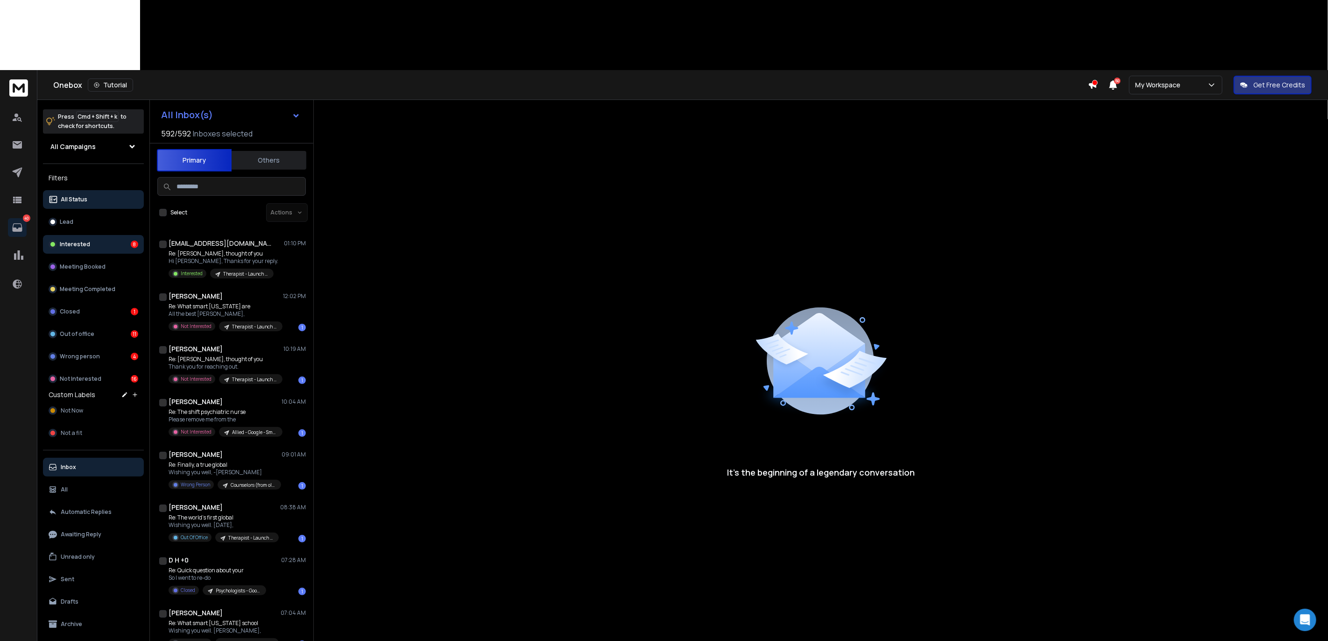
click at [76, 241] on p "Interested" at bounding box center [75, 244] width 30 height 7
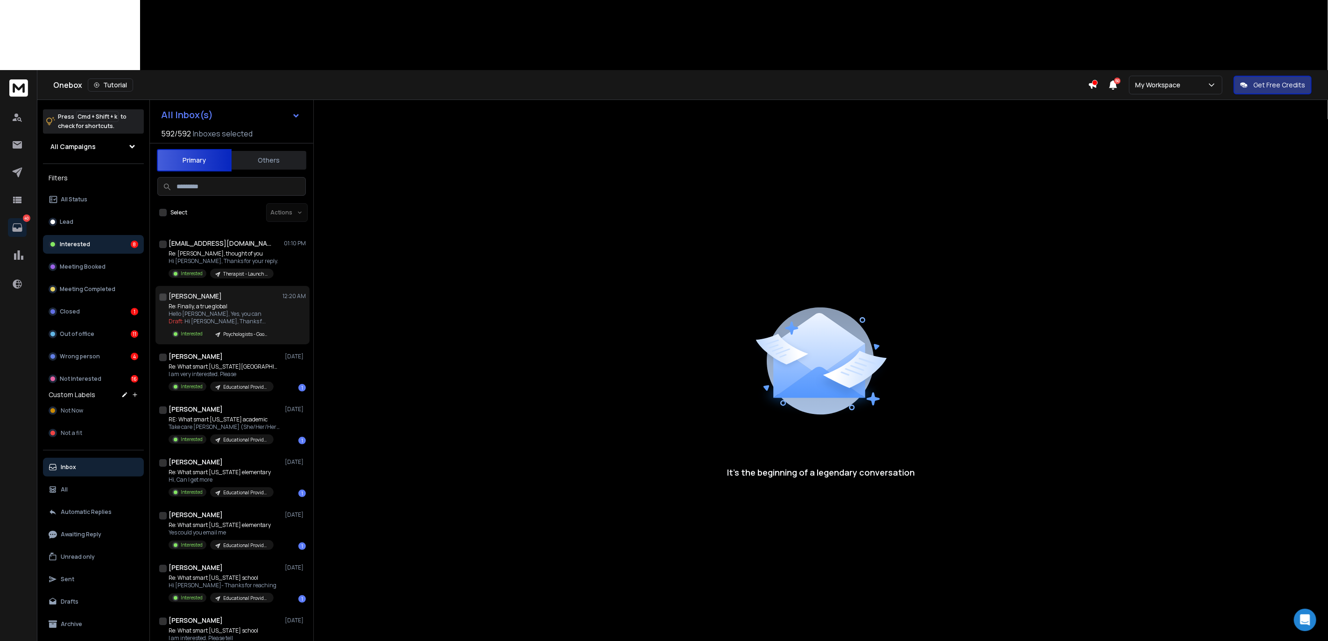
click at [233, 303] on p "Re: Finally, a true global" at bounding box center [221, 306] width 105 height 7
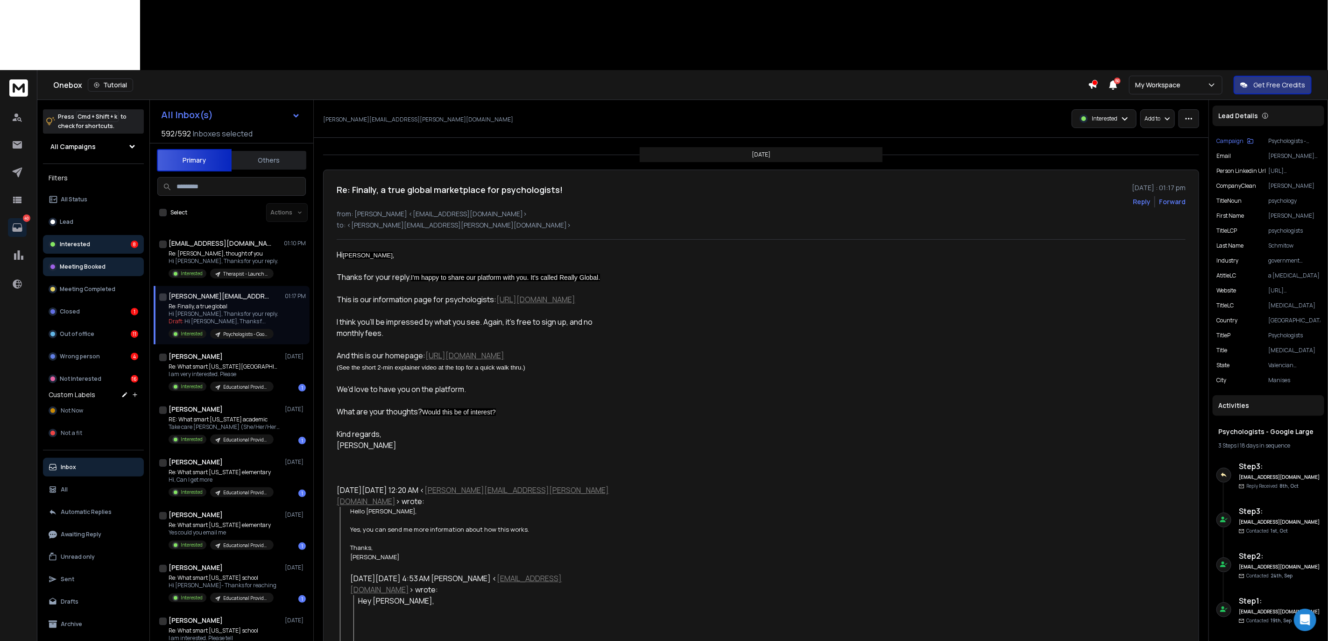
click at [78, 263] on p "Meeting Booked" at bounding box center [83, 266] width 46 height 7
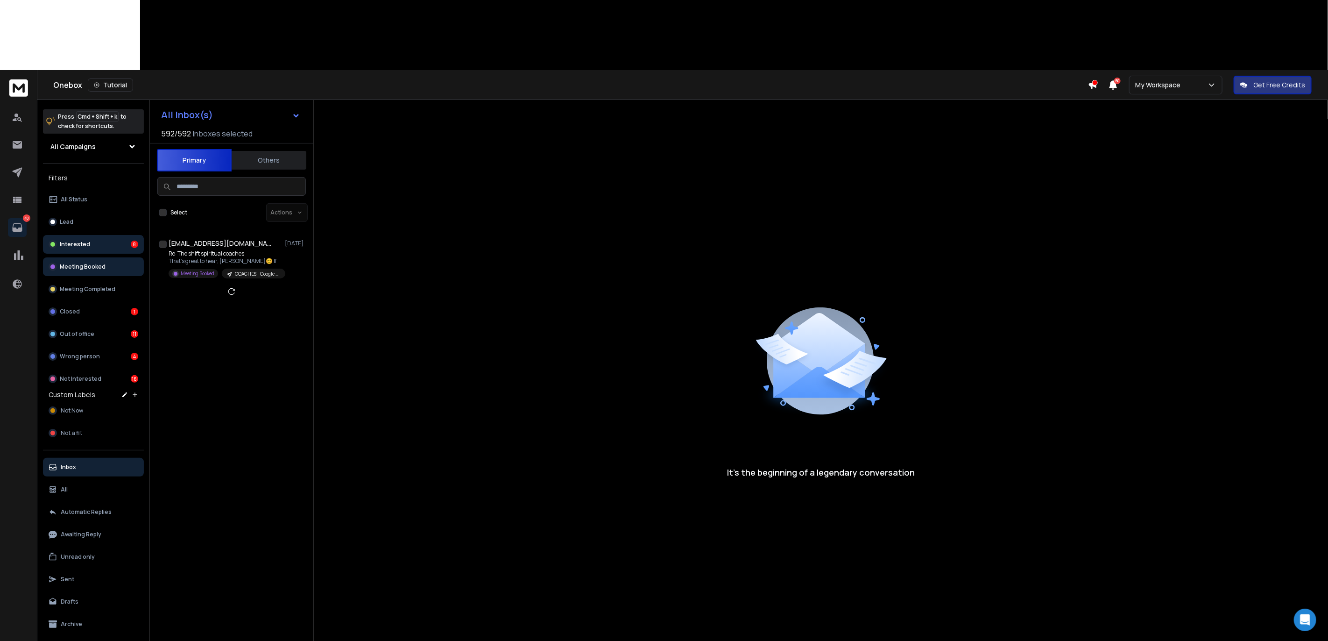
click at [76, 241] on p "Interested" at bounding box center [75, 244] width 30 height 7
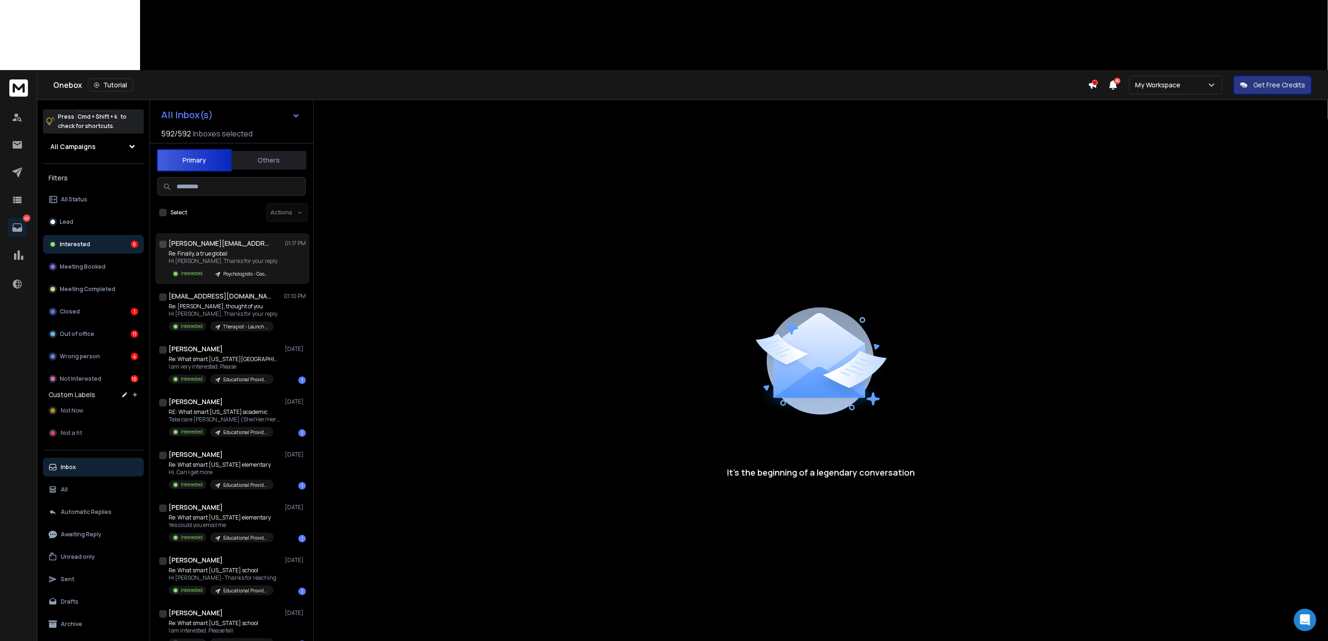
click at [220, 250] on p "Re: Finally, a true global" at bounding box center [224, 253] width 110 height 7
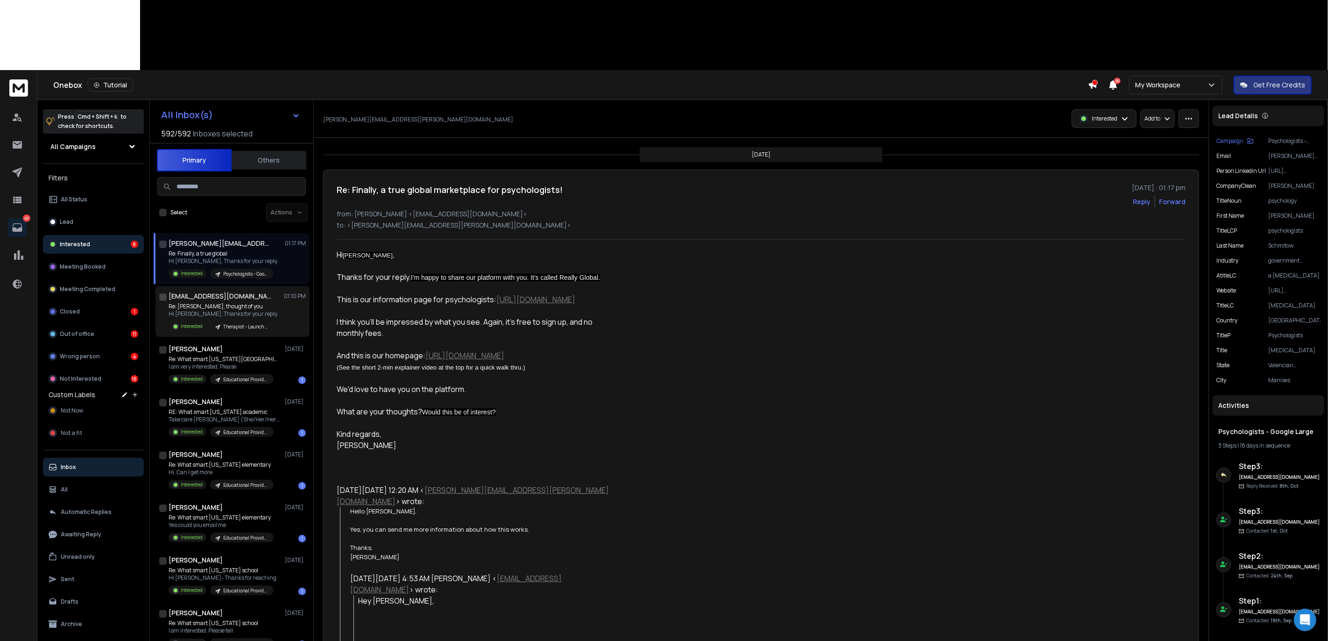
click at [218, 291] on div "kelsey@balanced-therapy.net 01:10 PM Re: Kelsey, thought of you Hi Kelsey, Than…" at bounding box center [237, 311] width 137 height 40
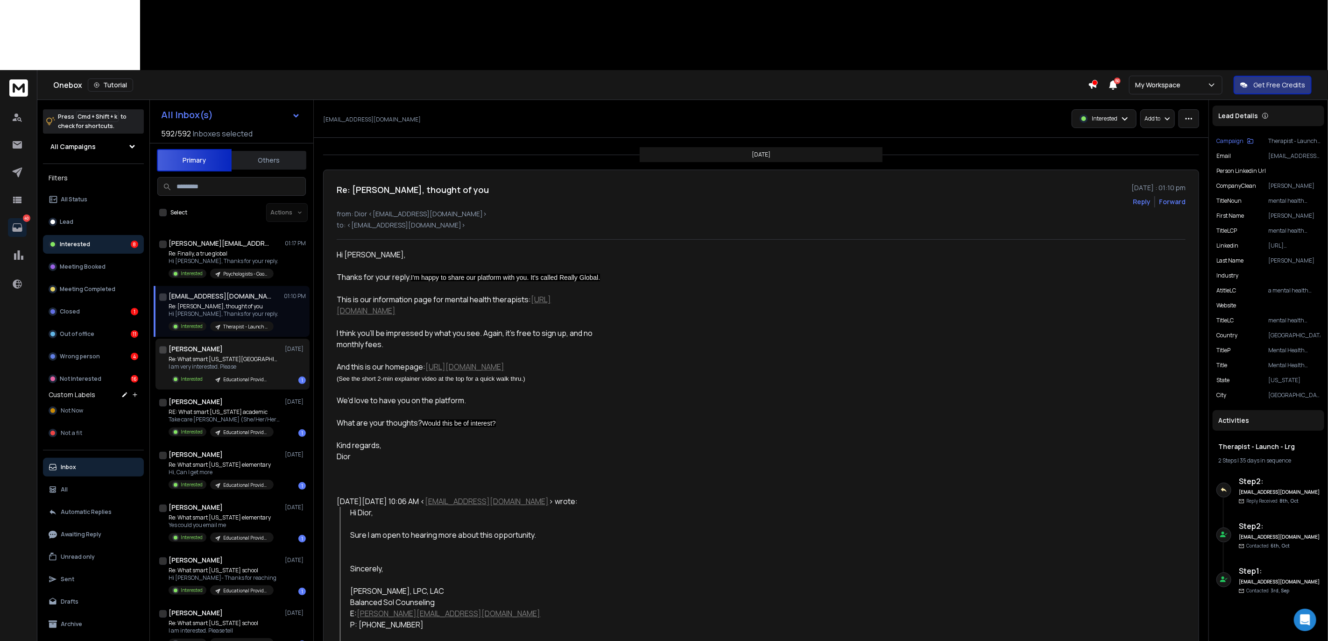
click at [227, 363] on p "I am very interested. Please" at bounding box center [225, 366] width 112 height 7
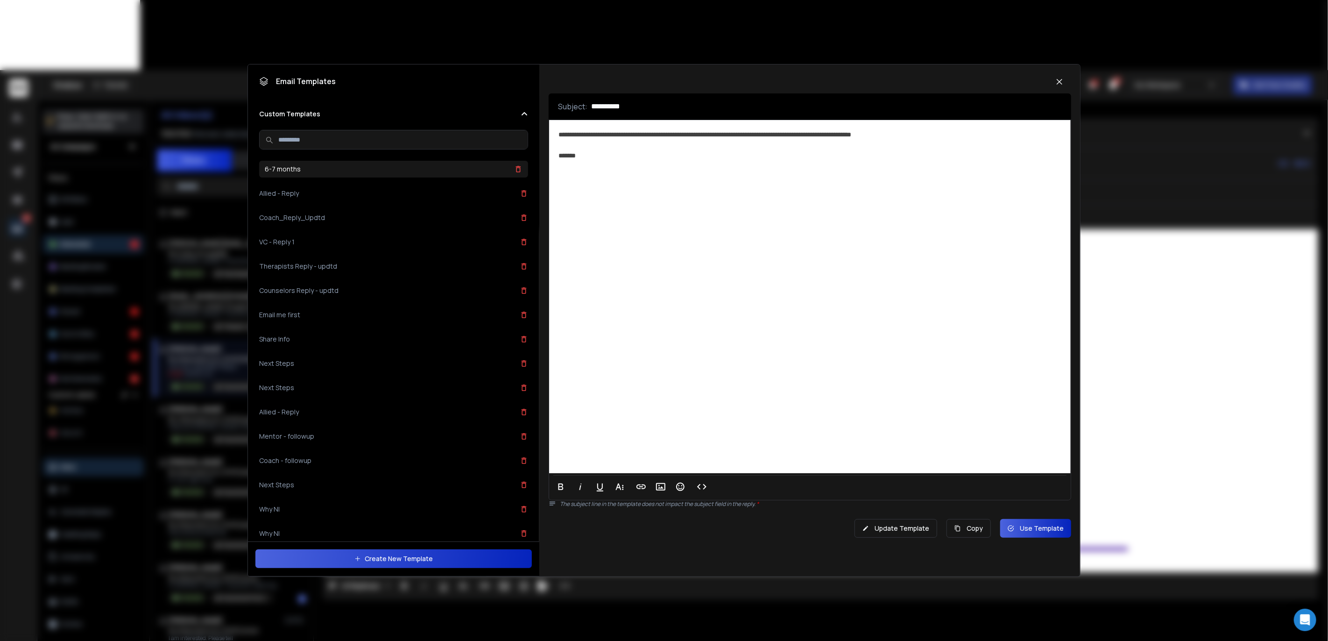
click at [303, 286] on h3 "Counselors Reply - updtd" at bounding box center [298, 290] width 79 height 9
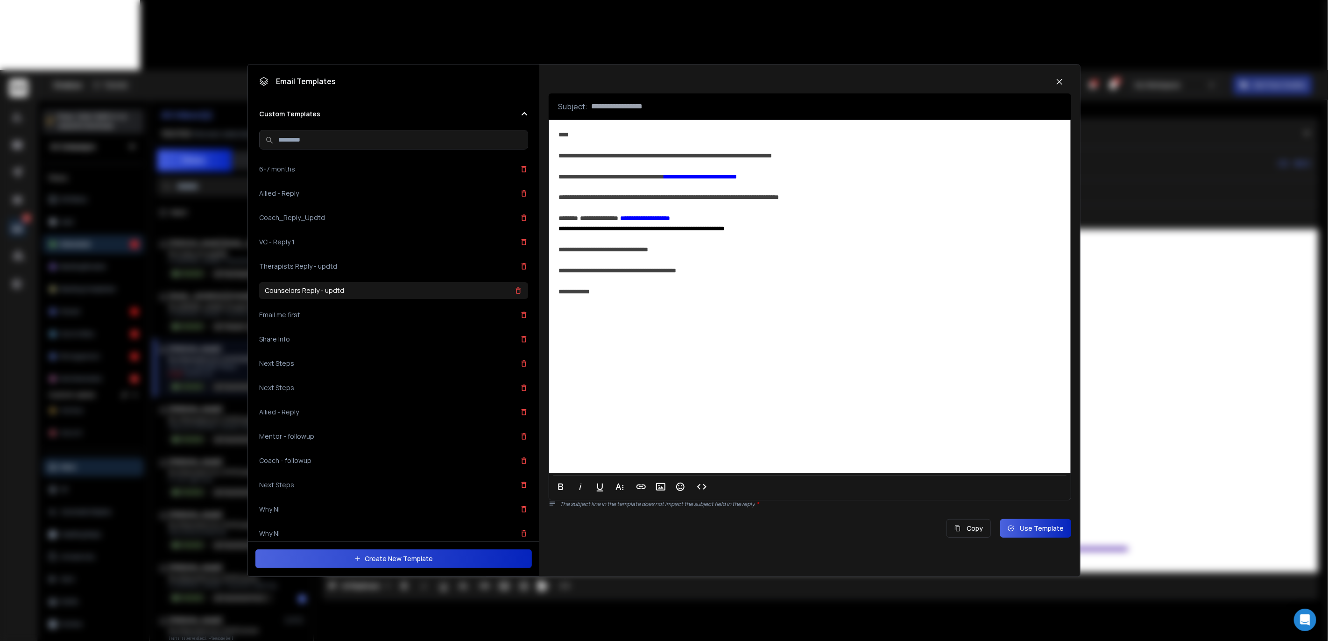
click at [1036, 524] on button "Use Template" at bounding box center [1035, 528] width 71 height 19
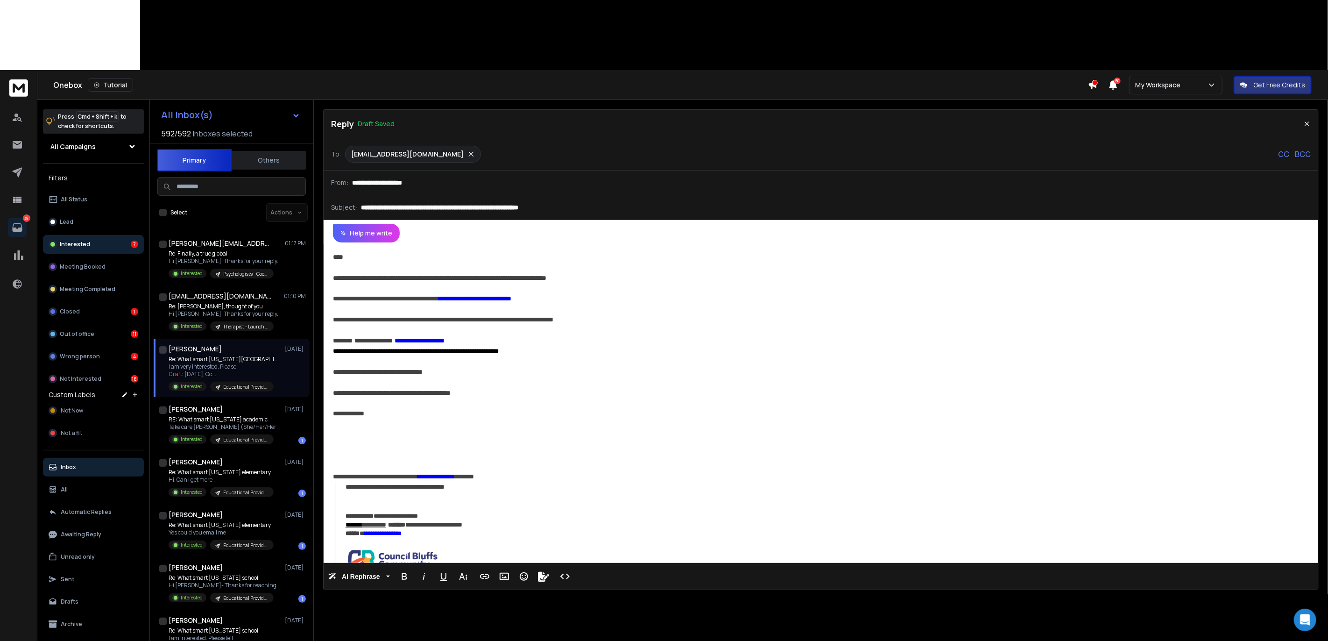
click at [427, 293] on div "**********" at bounding box center [816, 303] width 966 height 21
click at [339, 252] on div "****" at bounding box center [816, 257] width 966 height 10
click at [431, 419] on div at bounding box center [821, 424] width 976 height 10
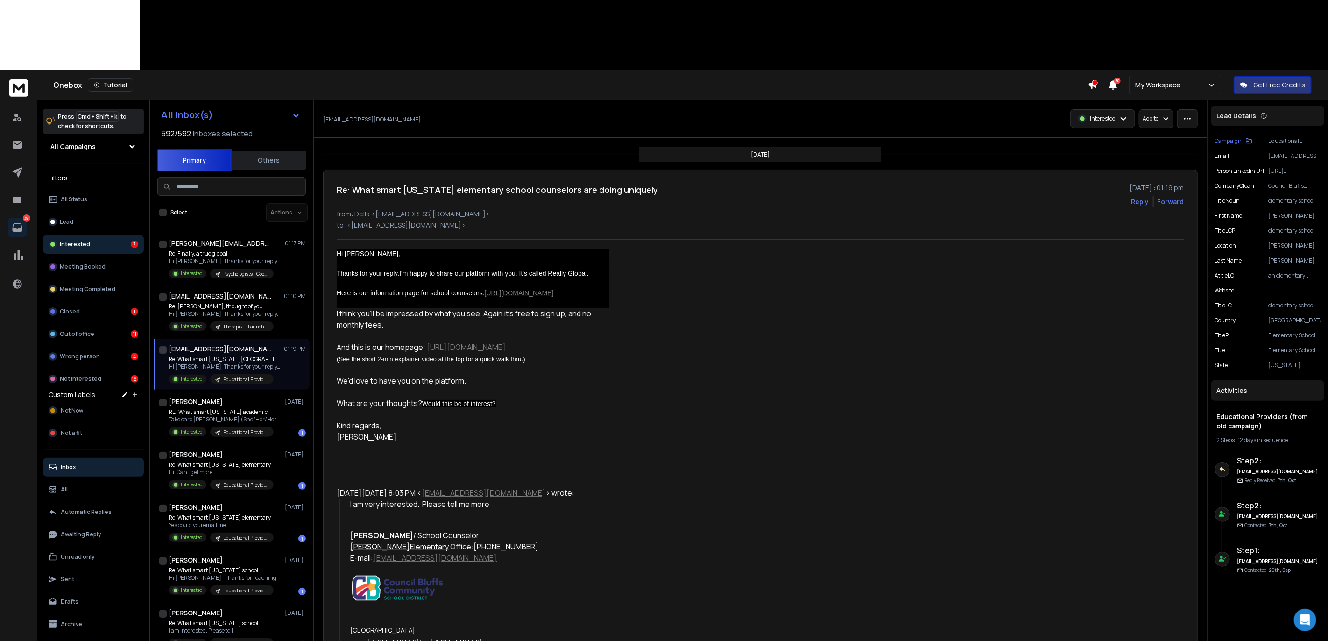
click at [216, 408] on p "RE: What smart [US_STATE] academic" at bounding box center [225, 411] width 112 height 7
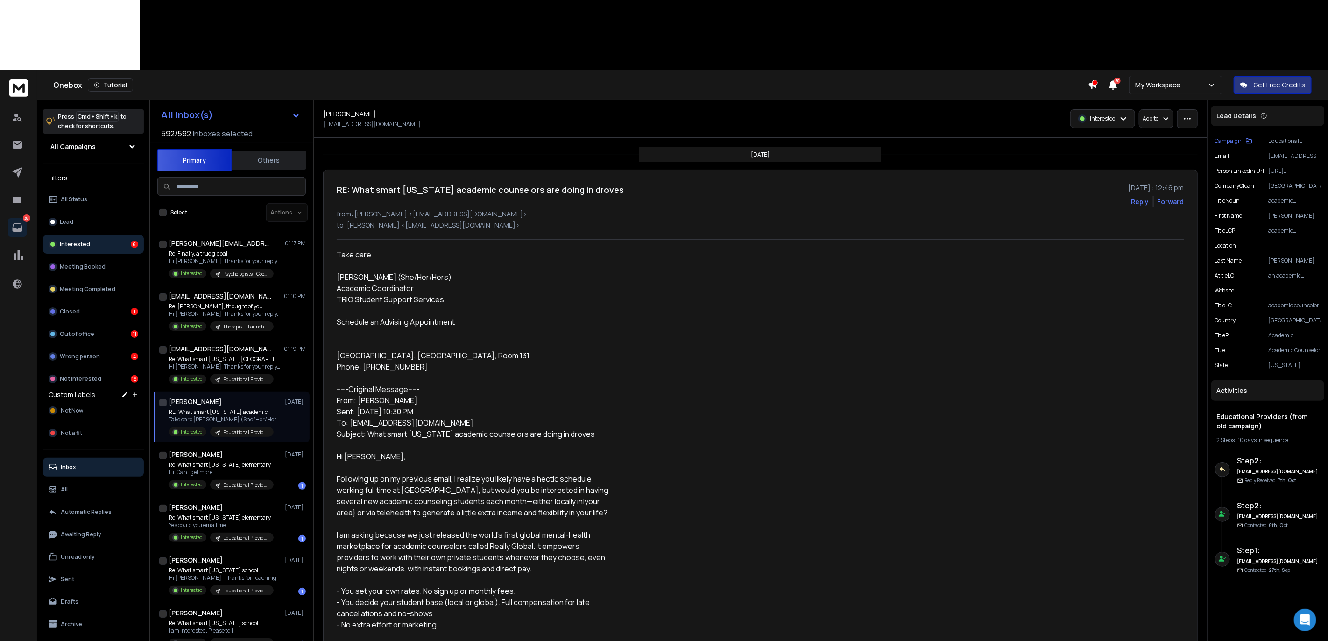
click at [1099, 115] on p "Interested" at bounding box center [1104, 118] width 26 height 7
click at [1101, 175] on p "Not Interested" at bounding box center [1113, 174] width 47 height 9
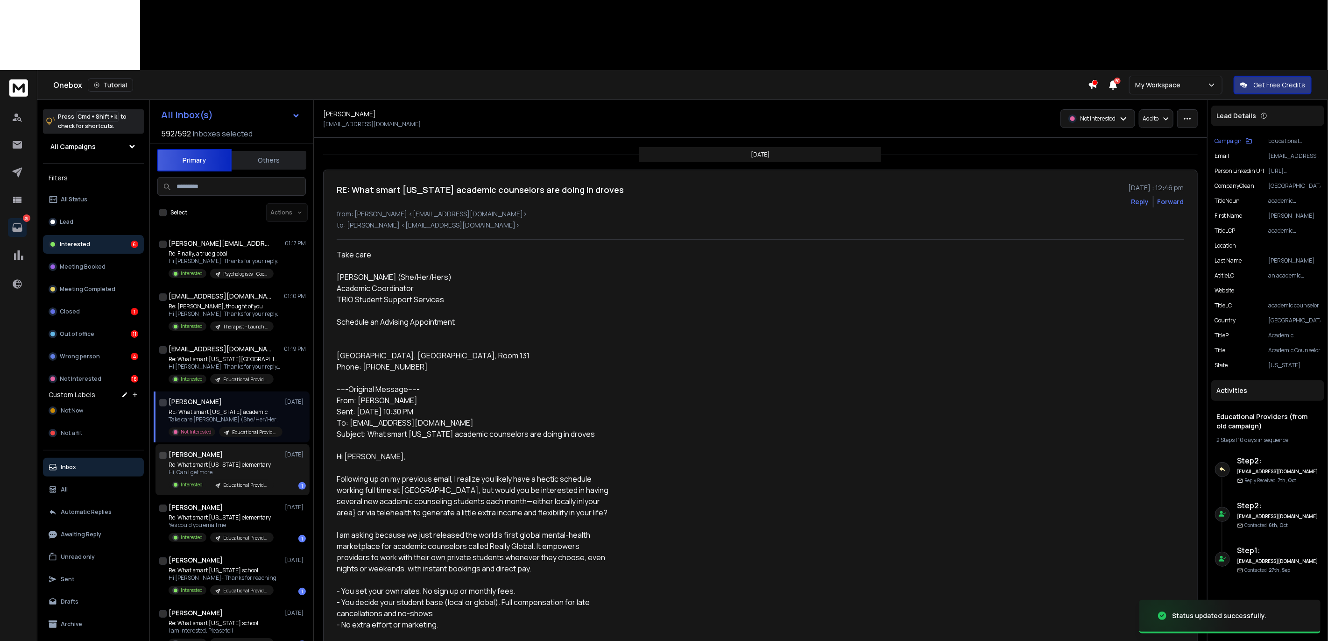
click at [229, 461] on p "Re: What smart [US_STATE] elementary" at bounding box center [221, 464] width 105 height 7
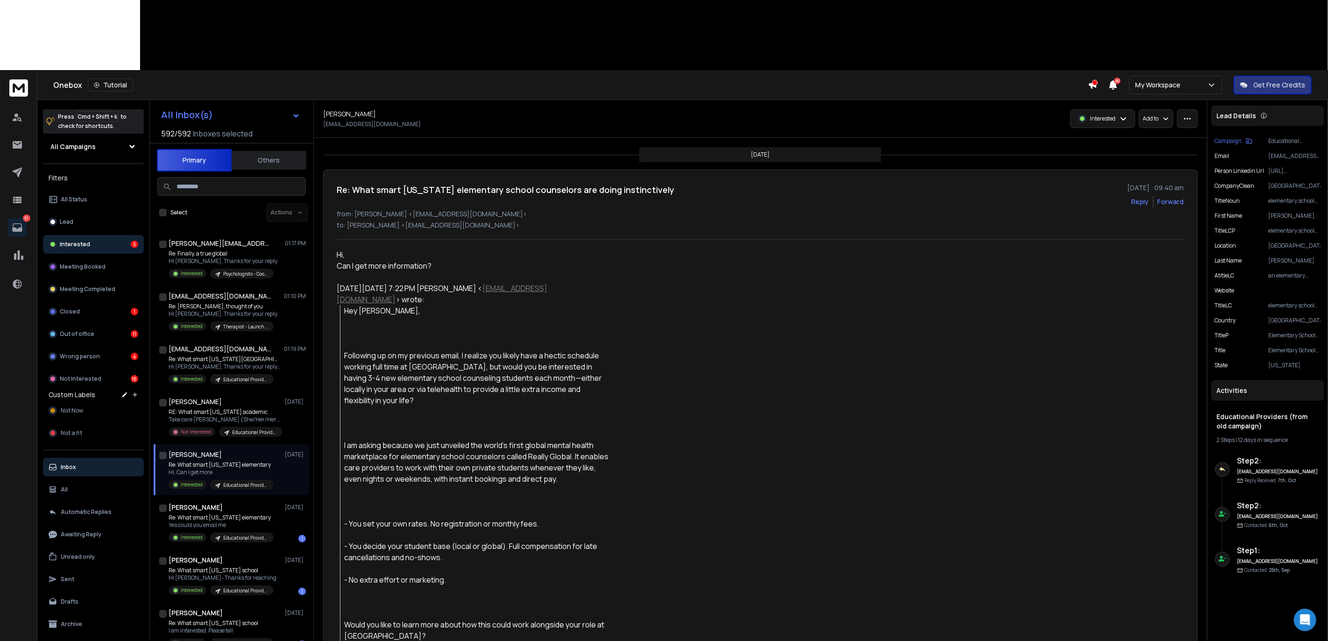
click at [375, 305] on blockquote "Hey Kimberly, Following up on my previous email, I realize you likely have a he…" at bounding box center [474, 551] width 269 height 493
copy blockquote "Kimberly"
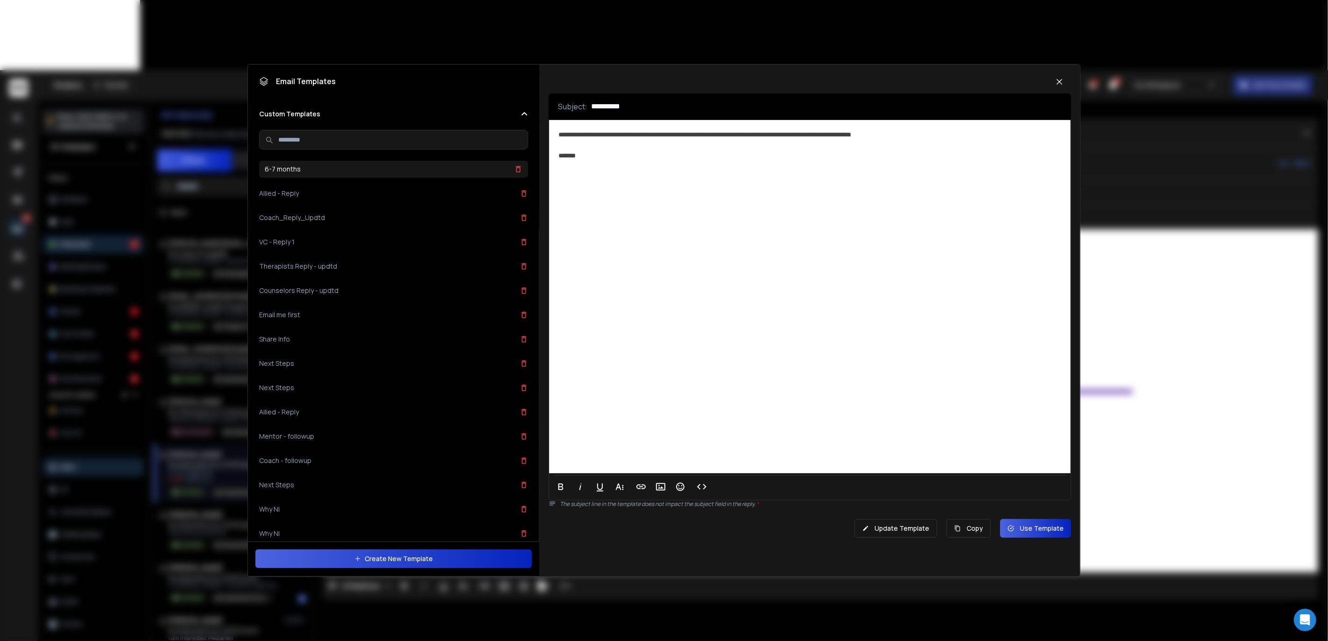
click at [301, 286] on h3 "Counselors Reply - updtd" at bounding box center [298, 290] width 79 height 9
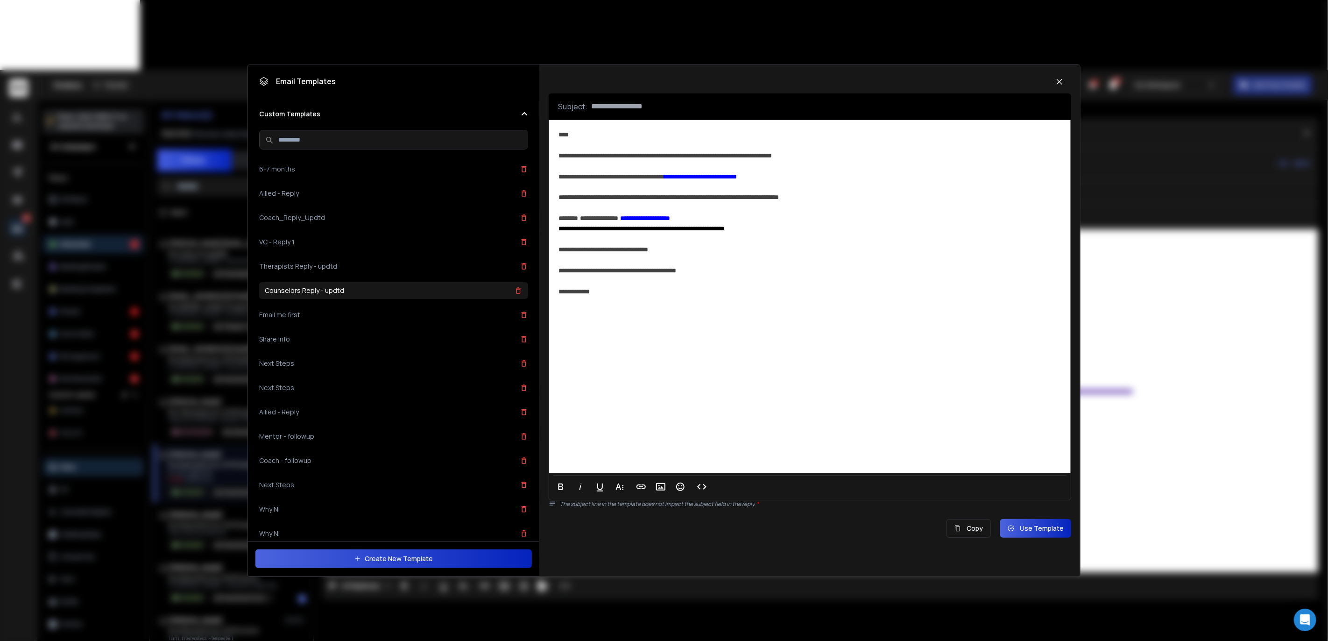
click at [1038, 529] on button "Use Template" at bounding box center [1035, 528] width 71 height 19
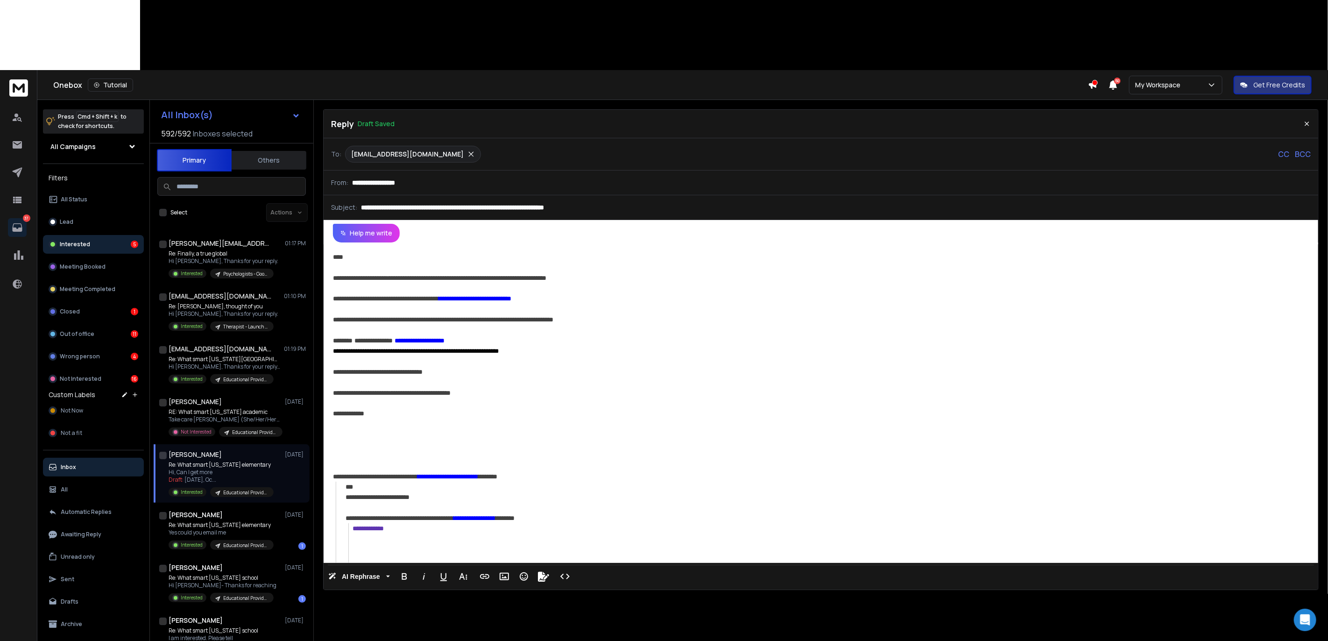
click at [340, 252] on div "****" at bounding box center [816, 257] width 966 height 10
paste div
click at [427, 293] on div "**********" at bounding box center [816, 303] width 966 height 21
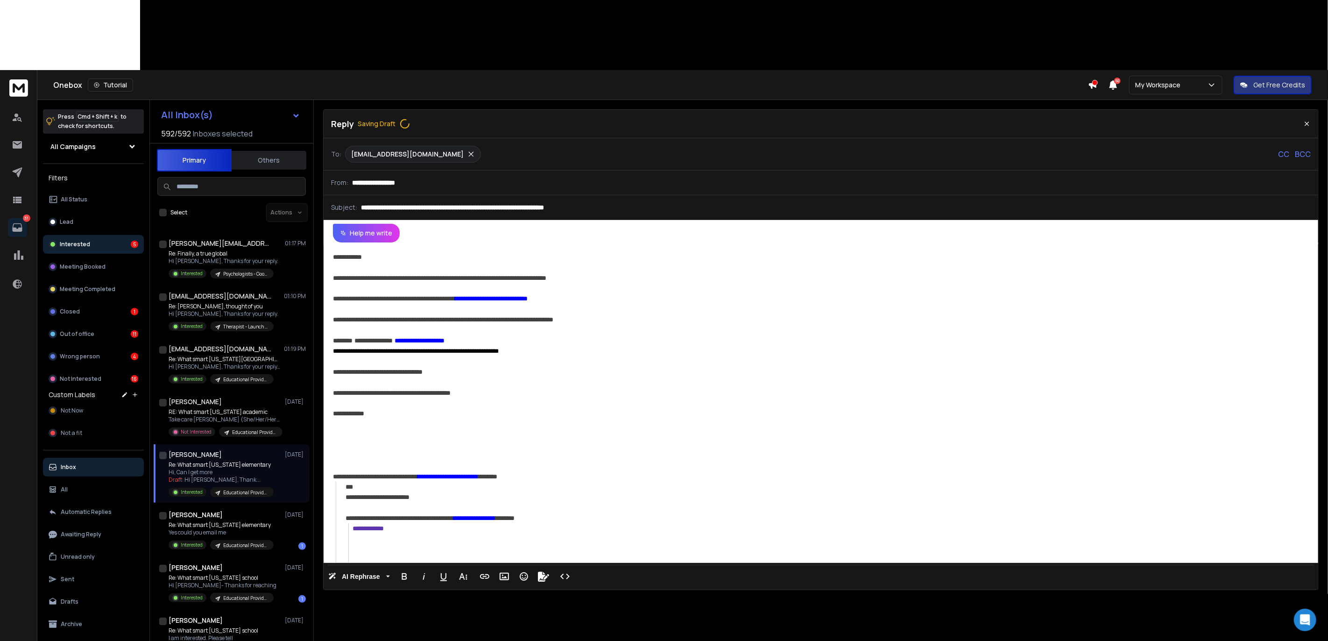
click at [353, 429] on div at bounding box center [821, 434] width 976 height 10
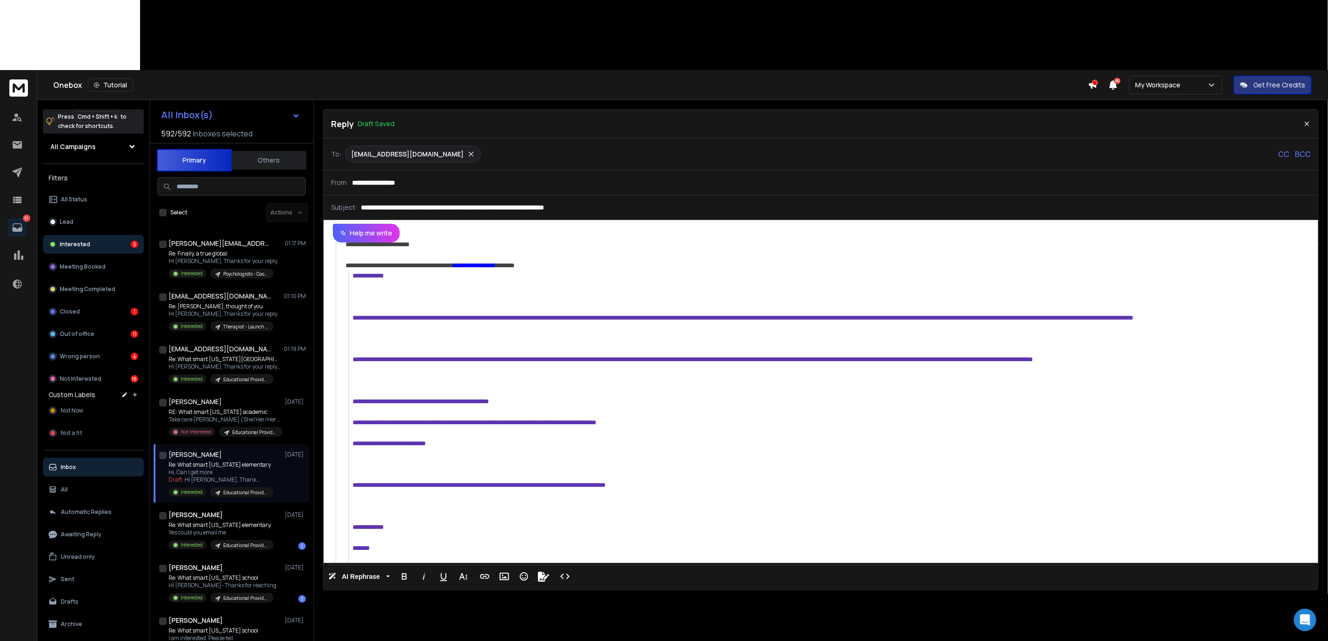
scroll to position [273, 0]
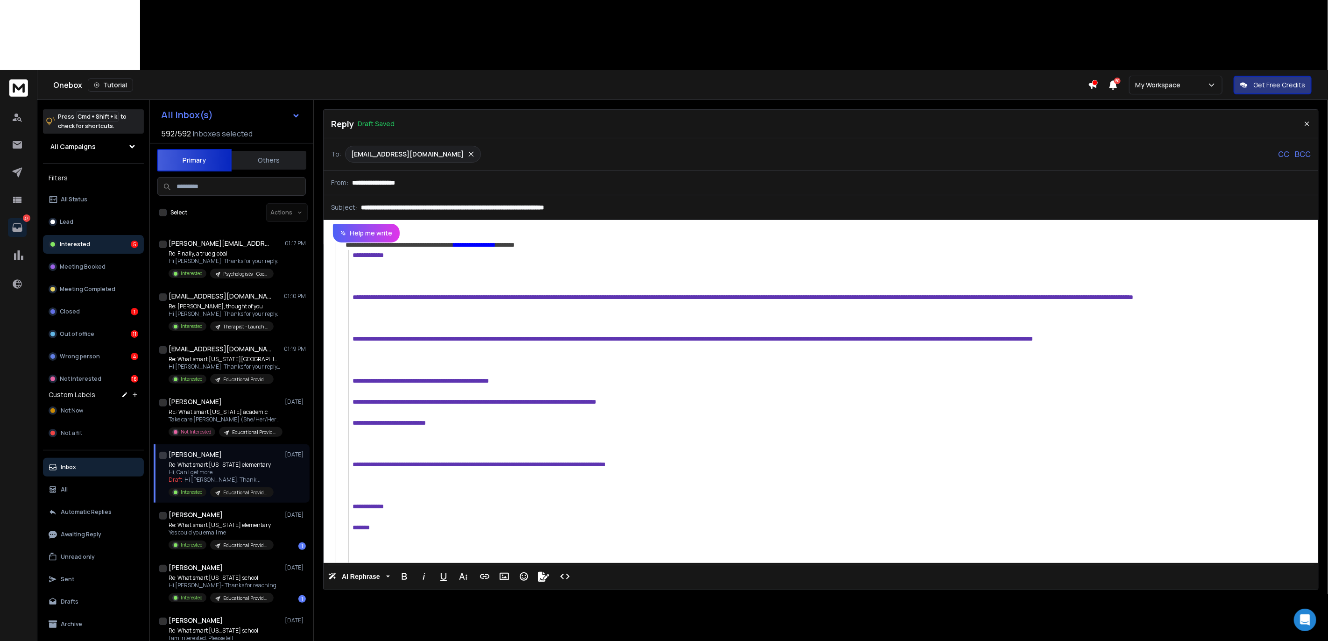
click at [367, 457] on blockquote "**********" at bounding box center [824, 427] width 952 height 355
copy blockquote "*******"
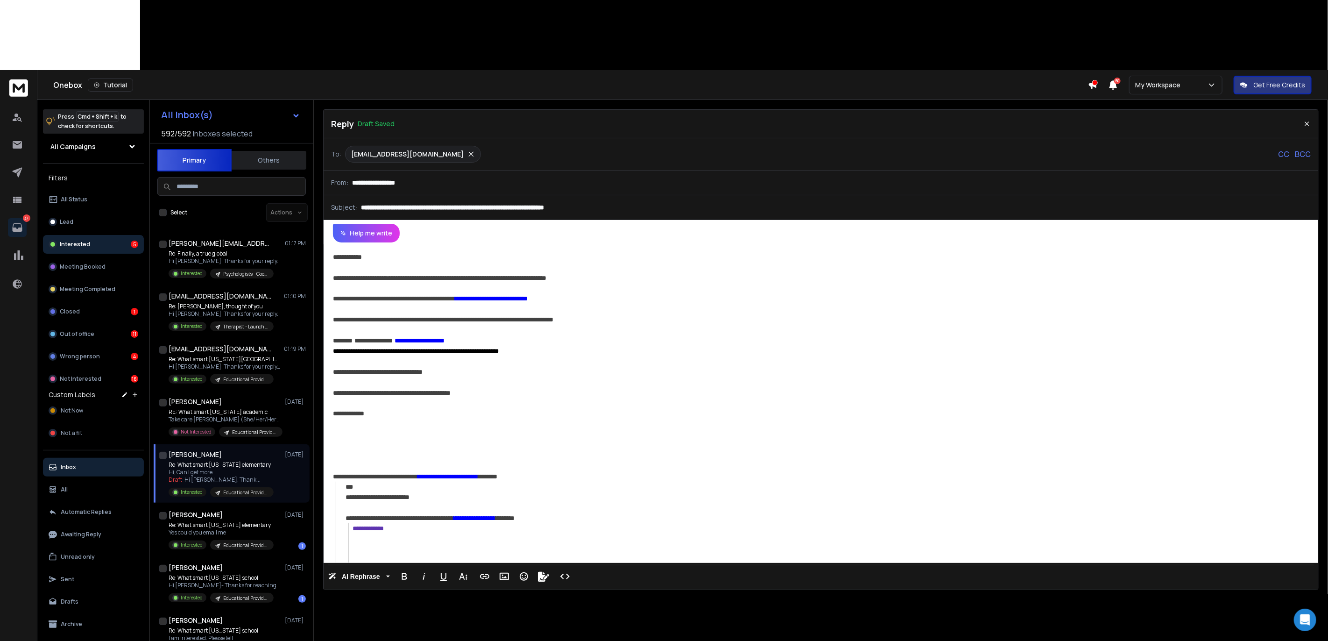
click at [342, 419] on div at bounding box center [820, 424] width 974 height 10
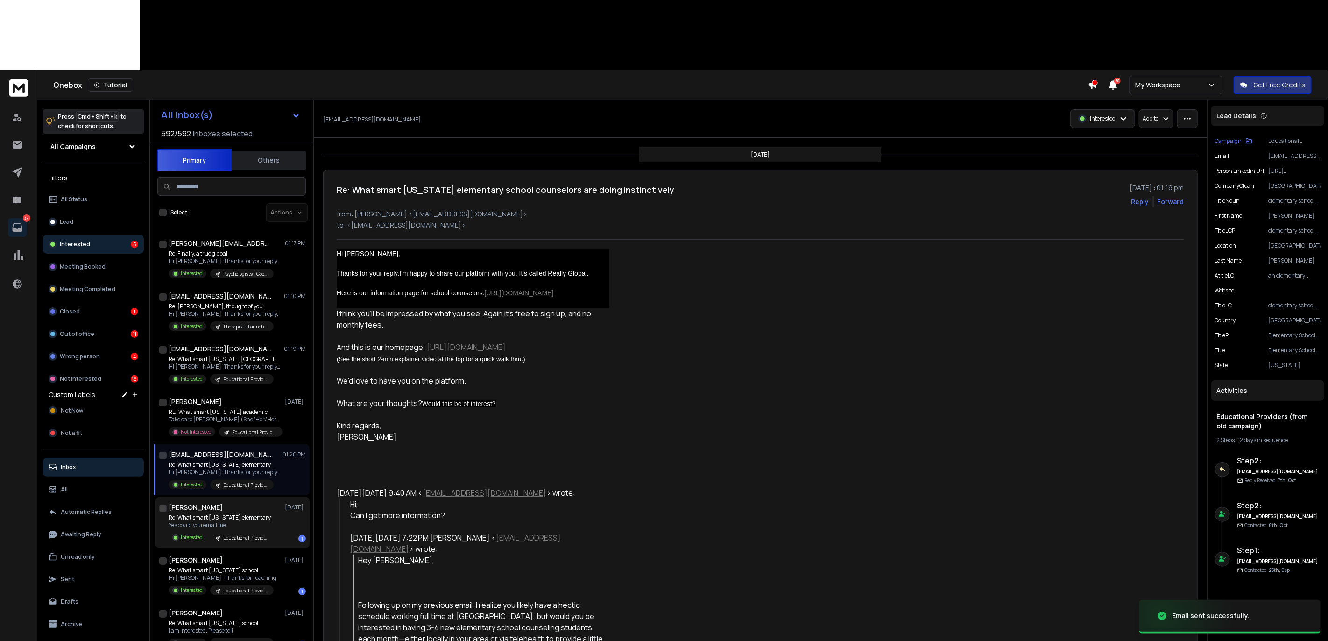
click at [226, 521] on p "Yes could you email me" at bounding box center [221, 524] width 105 height 7
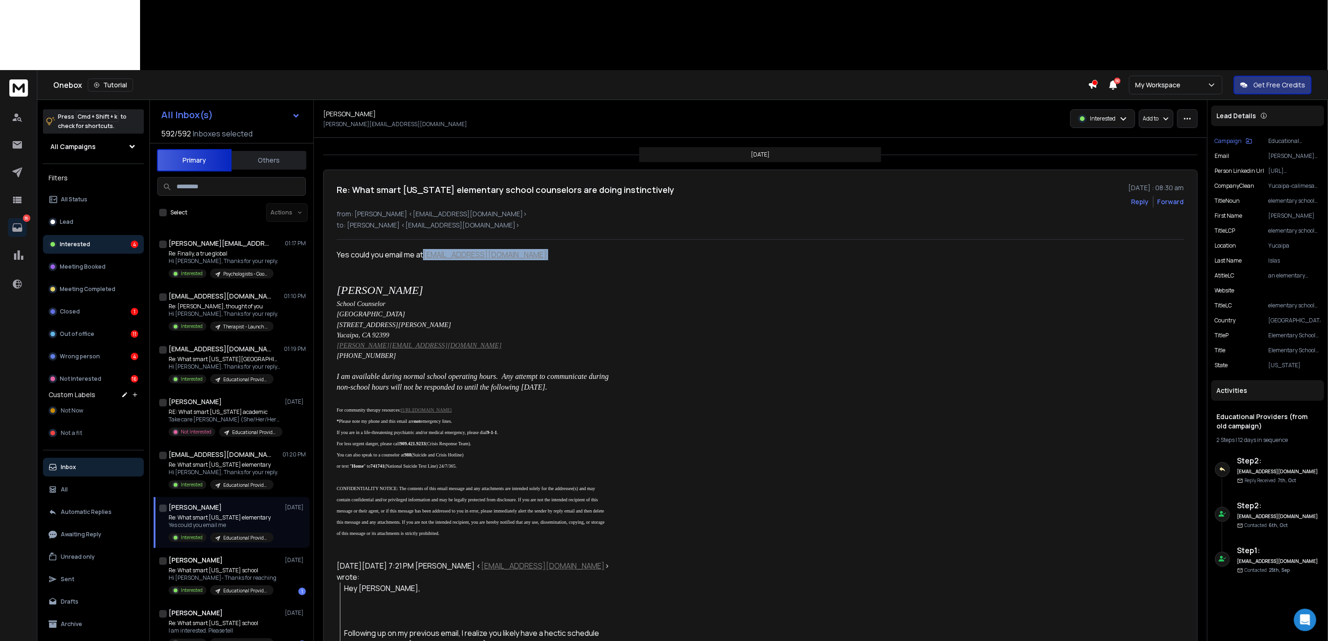
drag, startPoint x: 512, startPoint y: 186, endPoint x: 426, endPoint y: 188, distance: 85.5
click at [426, 249] on div "Yes could you email me at brezek516@gmail.com" at bounding box center [473, 254] width 273 height 11
copy div "brezek516@gmail.com"
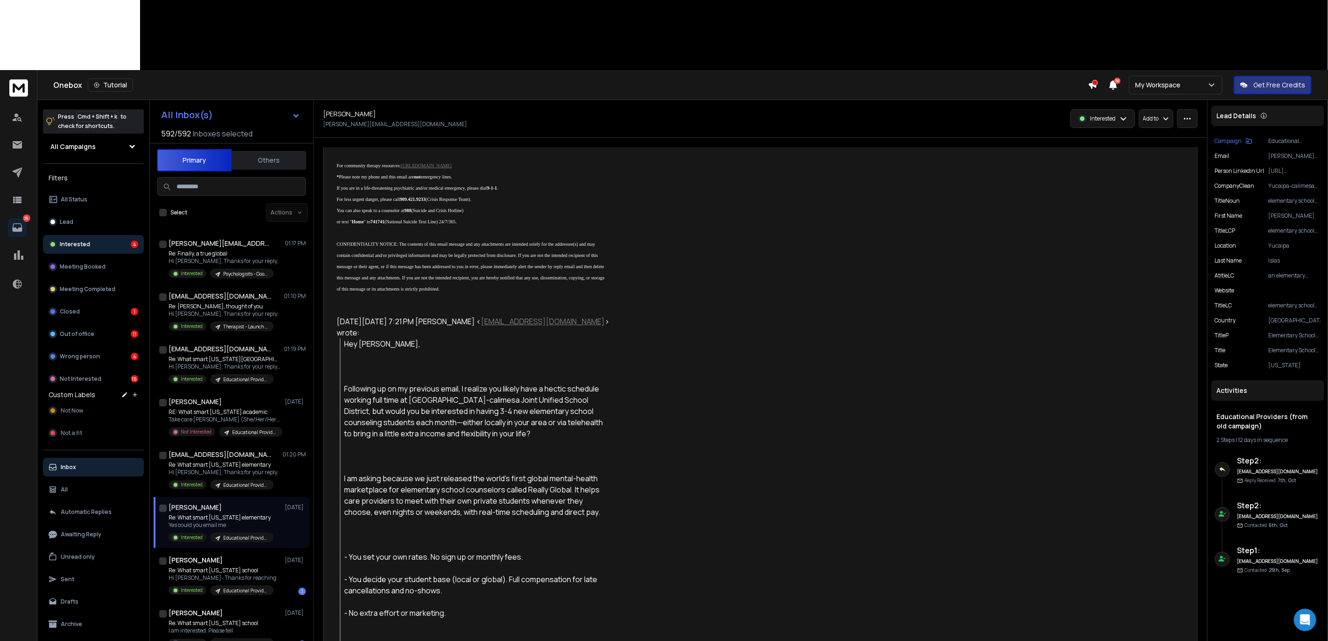
scroll to position [446, 0]
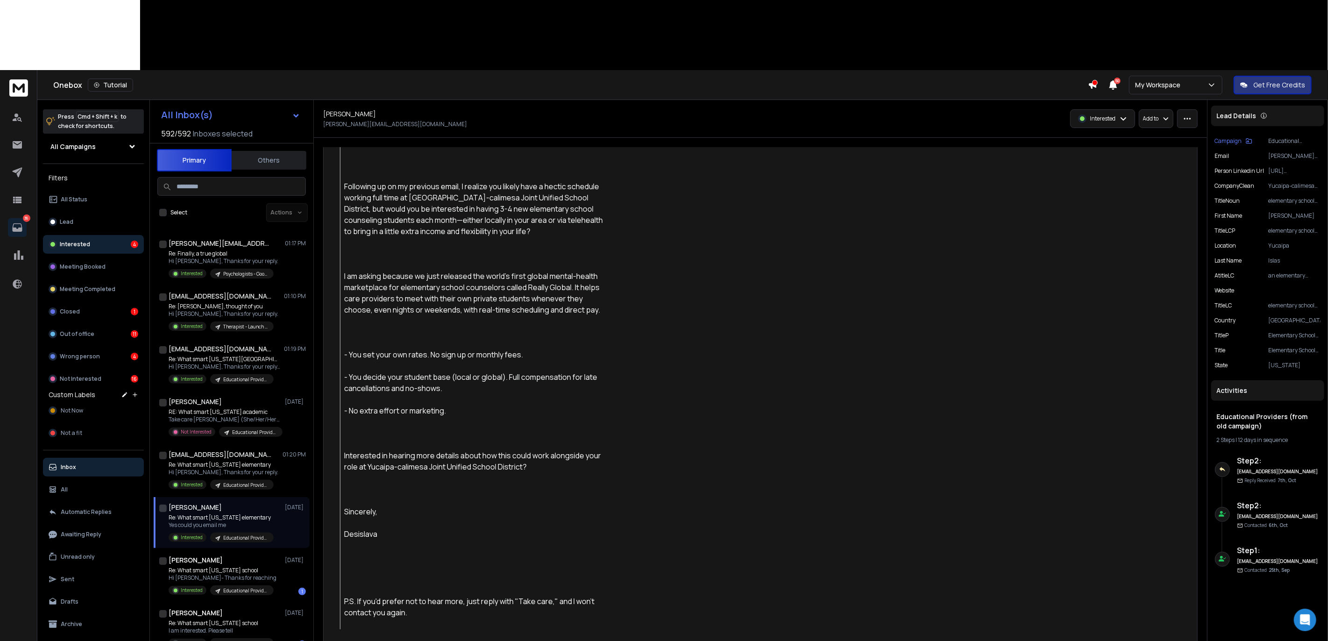
click at [360, 463] on blockquote "Hey Becky, Following up on my previous email, I realize you likely have a hecti…" at bounding box center [474, 382] width 269 height 493
copy blockquote "Desislava"
click at [788, 200] on div "Re: What smart California elementary school counselors are doing instinctively …" at bounding box center [761, 198] width 848 height 922
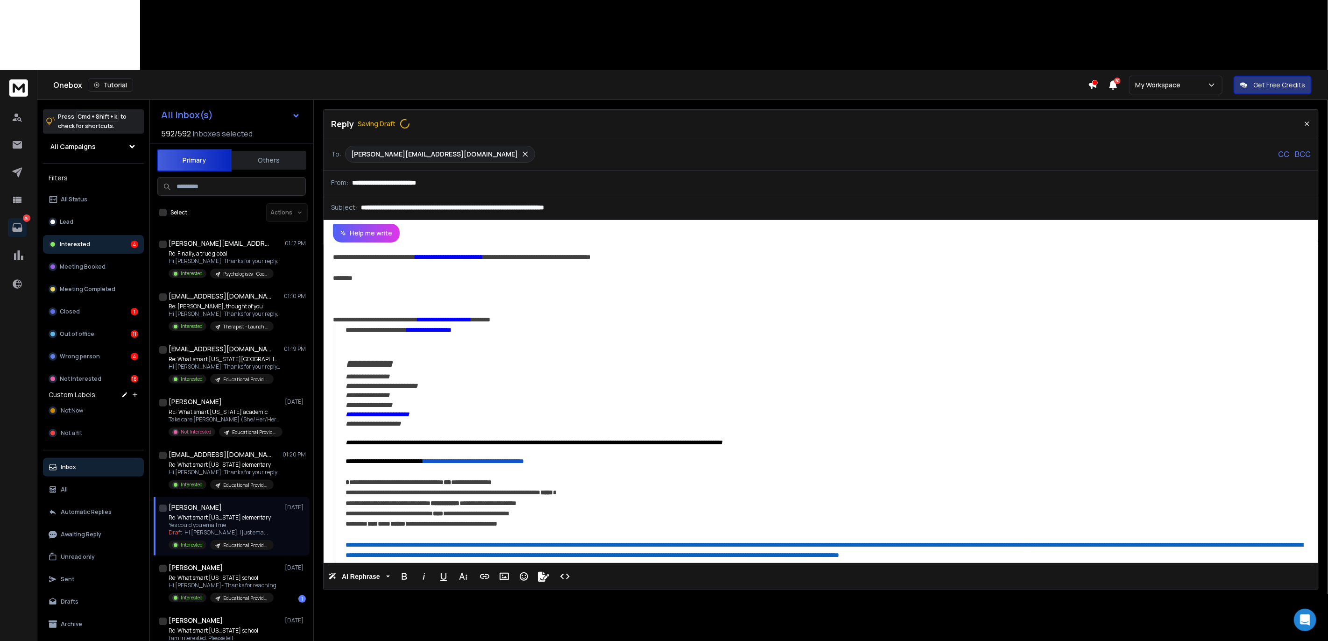
scroll to position [426, 0]
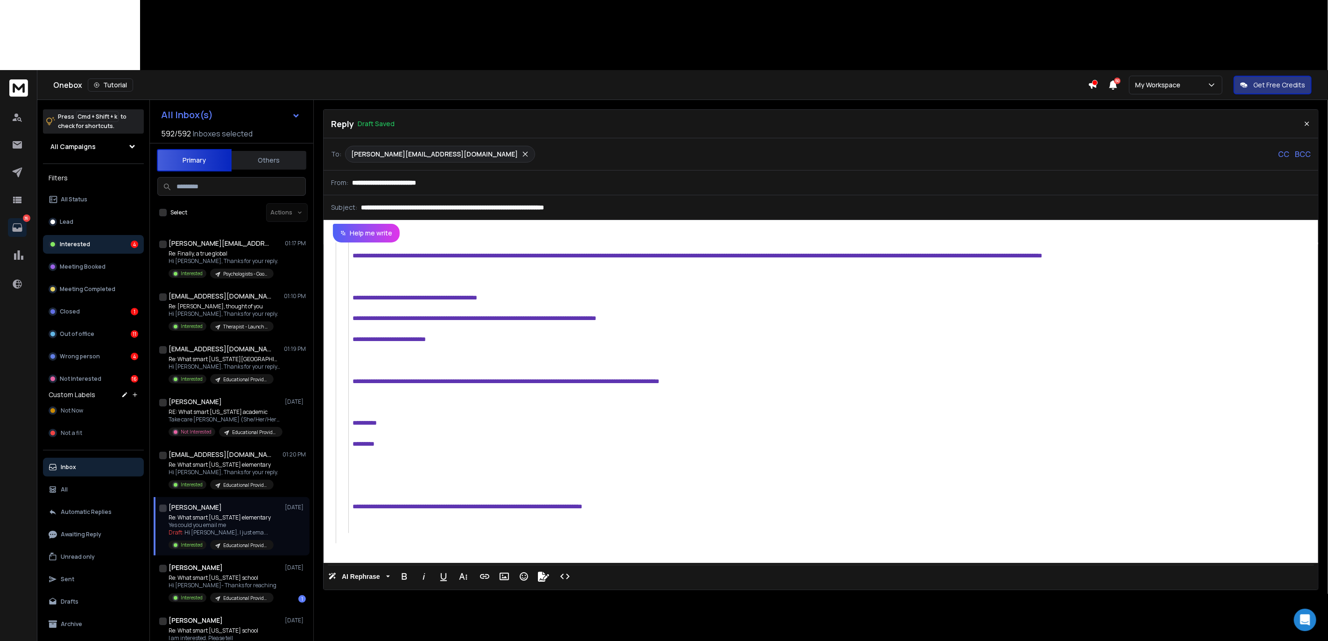
click at [370, 380] on blockquote "**********" at bounding box center [824, 350] width 952 height 366
copy blockquote "*********"
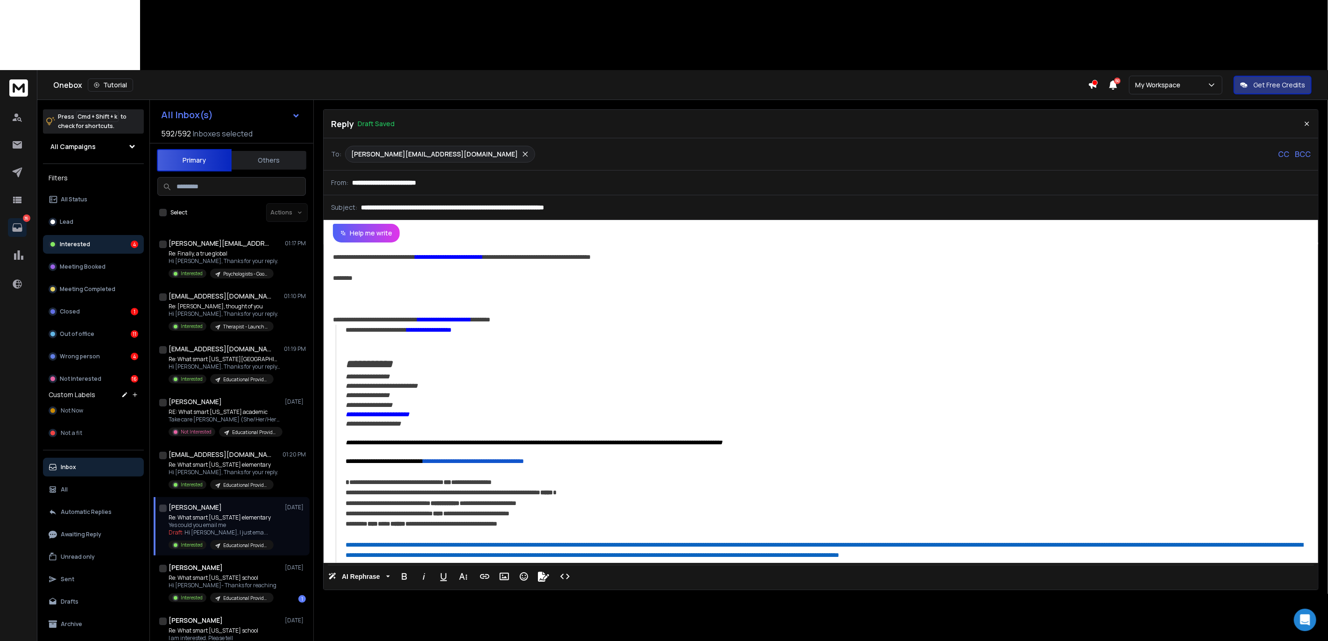
click at [341, 273] on div "********" at bounding box center [816, 278] width 966 height 10
click at [349, 283] on div at bounding box center [820, 288] width 974 height 10
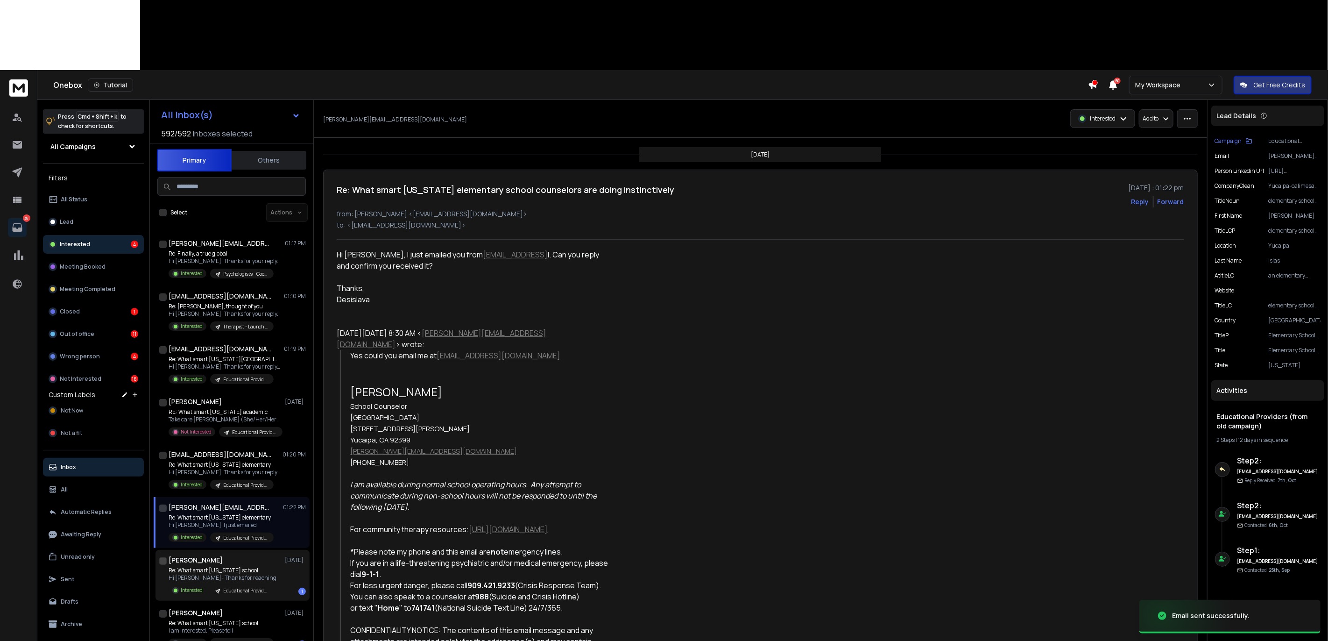
click at [234, 567] on p "Re: What smart [US_STATE] school" at bounding box center [223, 570] width 108 height 7
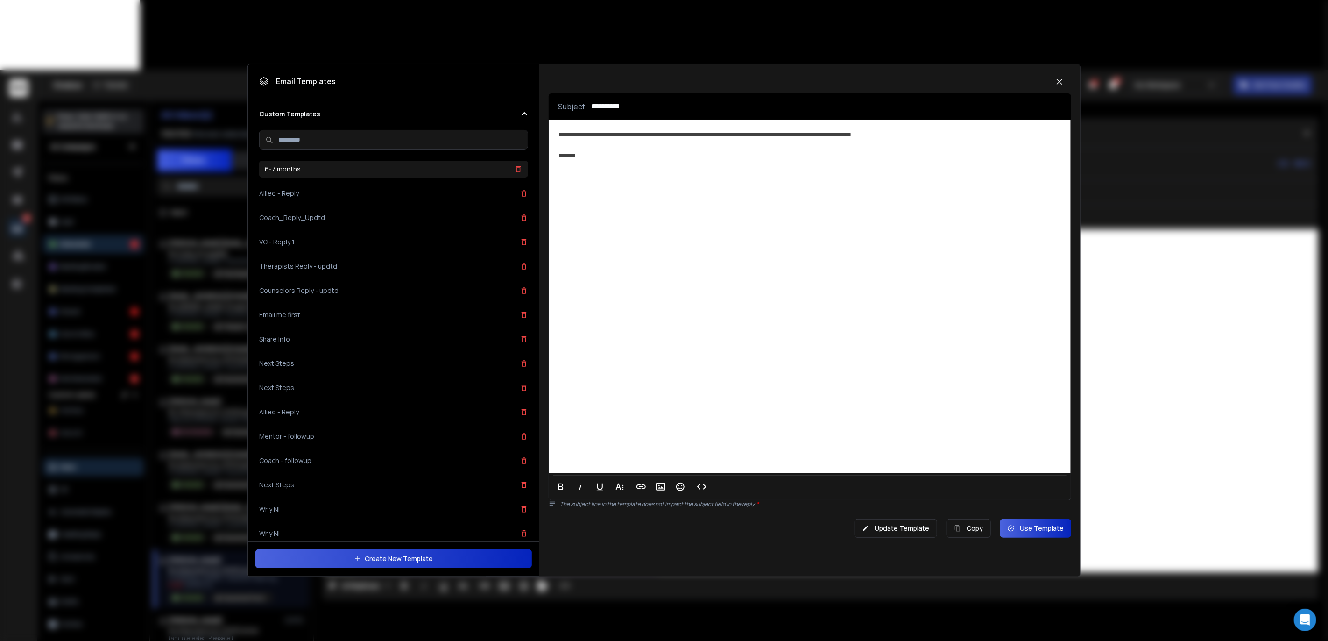
click at [309, 289] on h3 "Counselors Reply - updtd" at bounding box center [298, 290] width 79 height 9
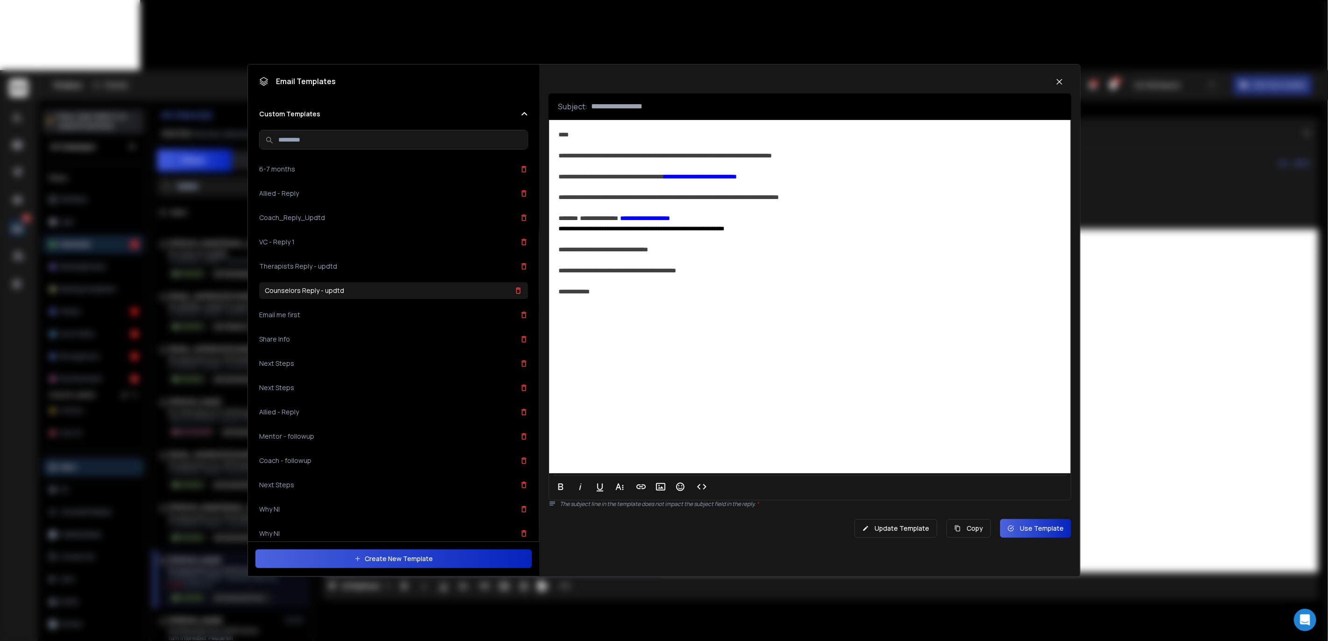
click at [1035, 529] on button "Use Template" at bounding box center [1035, 528] width 71 height 19
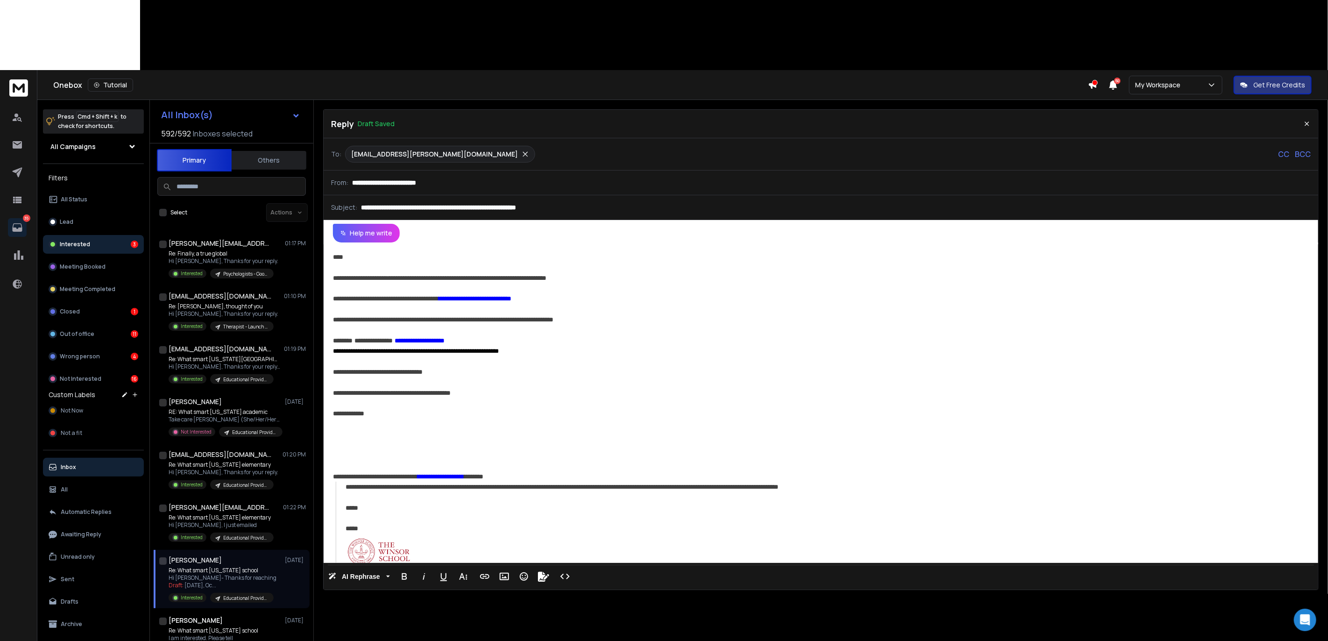
click at [340, 252] on div "****" at bounding box center [816, 257] width 966 height 10
click at [358, 252] on div "******** *" at bounding box center [816, 257] width 966 height 10
click at [361, 419] on div at bounding box center [821, 424] width 976 height 10
click at [427, 293] on div "**********" at bounding box center [816, 303] width 966 height 21
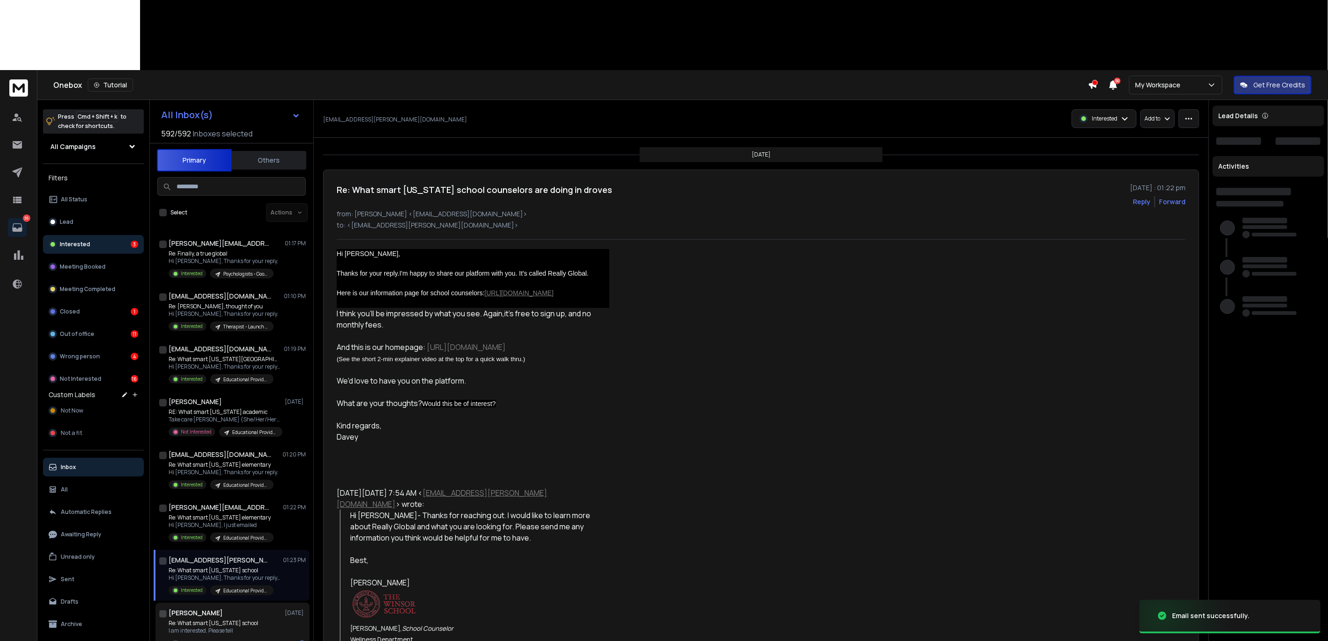
click at [235, 627] on p "I am interested. Please tell" at bounding box center [221, 630] width 105 height 7
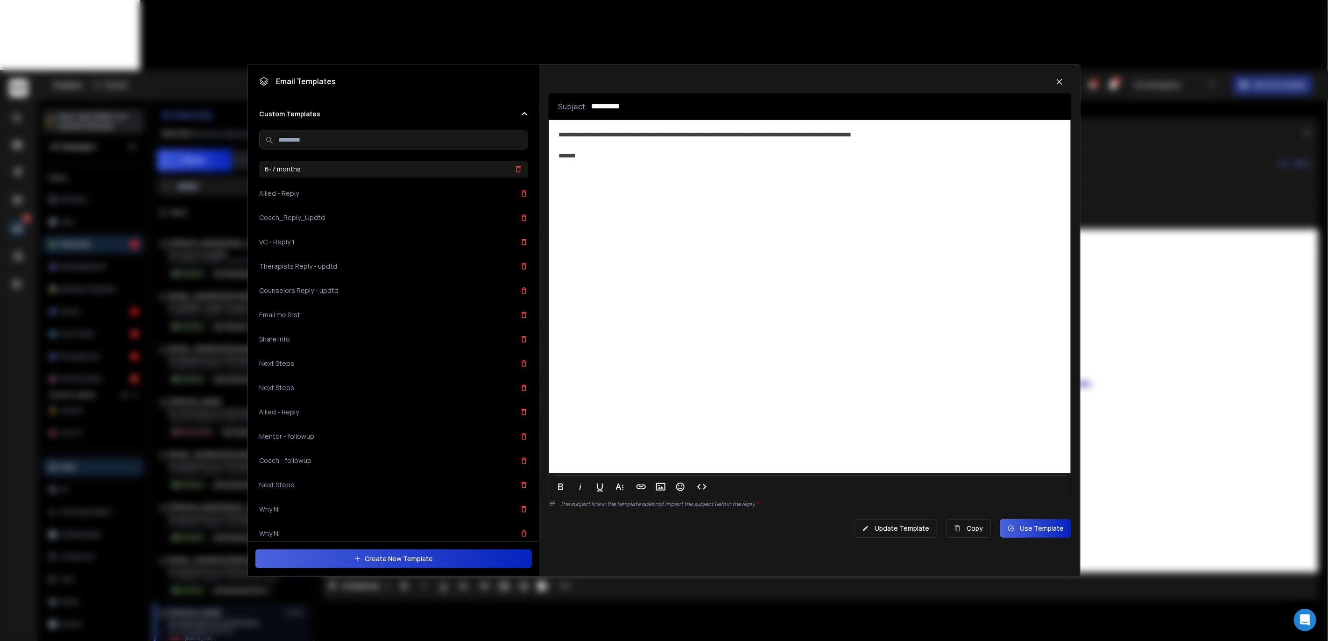
click at [294, 290] on h3 "Counselors Reply - updtd" at bounding box center [298, 290] width 79 height 9
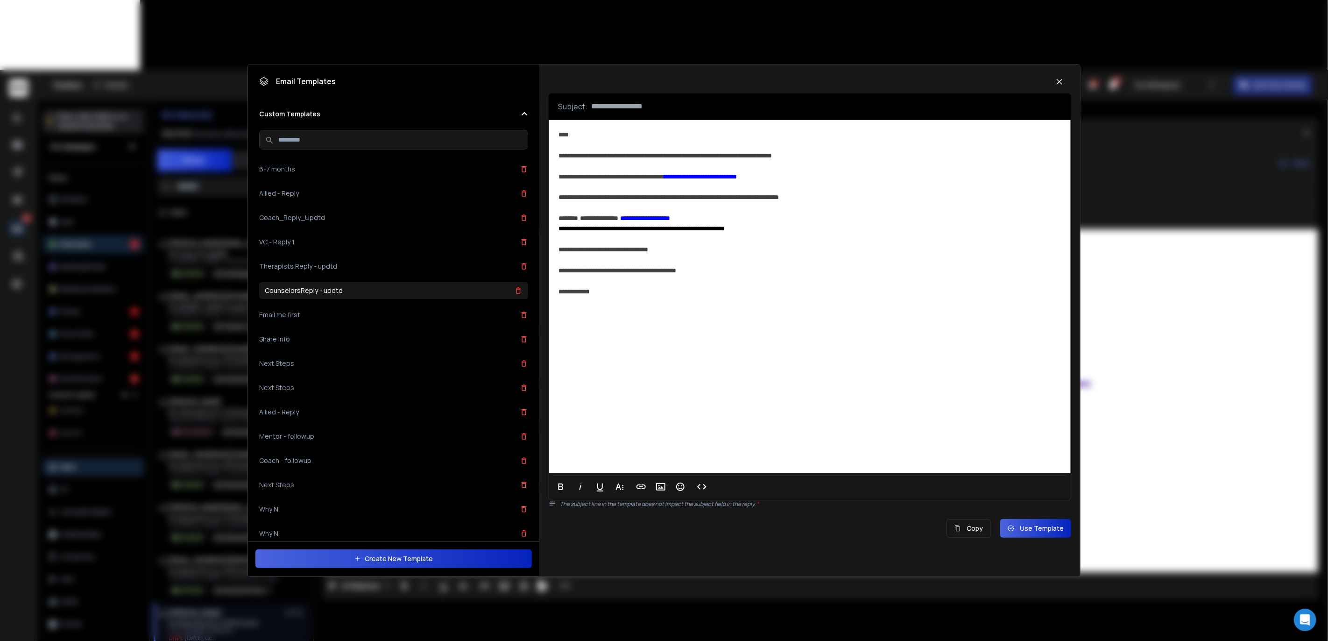
click at [1036, 525] on button "Use Template" at bounding box center [1035, 528] width 71 height 19
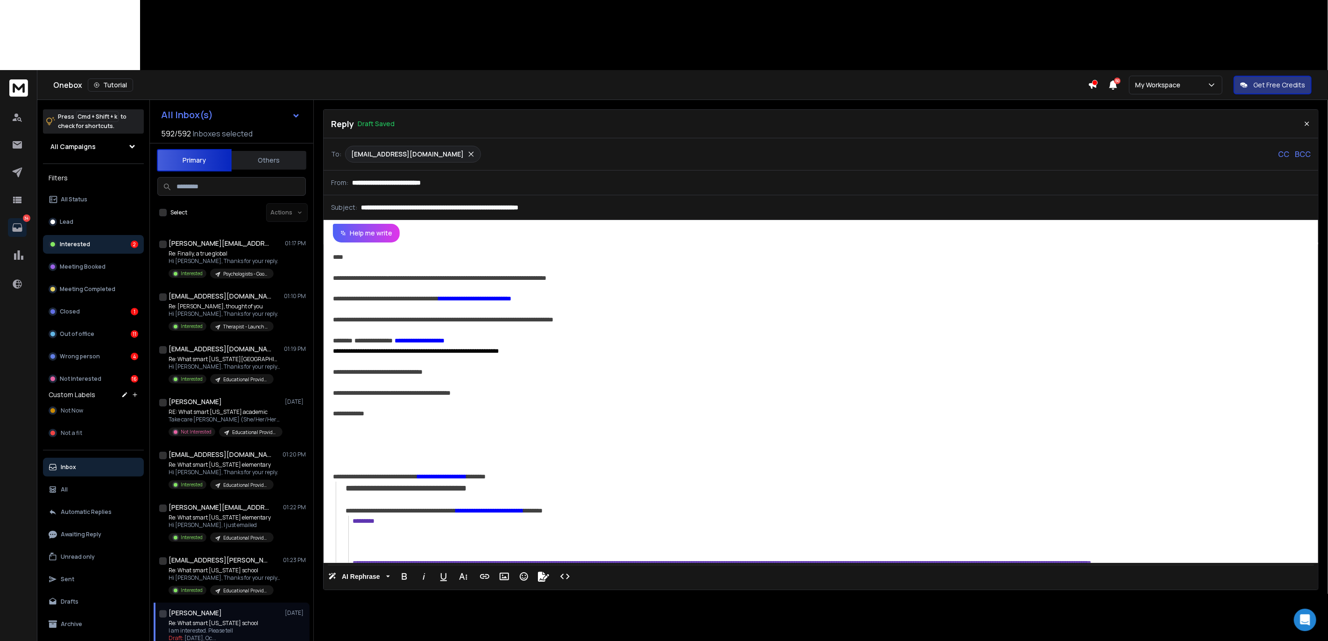
click at [341, 252] on div "****" at bounding box center [816, 257] width 966 height 10
click at [364, 419] on div at bounding box center [821, 424] width 976 height 10
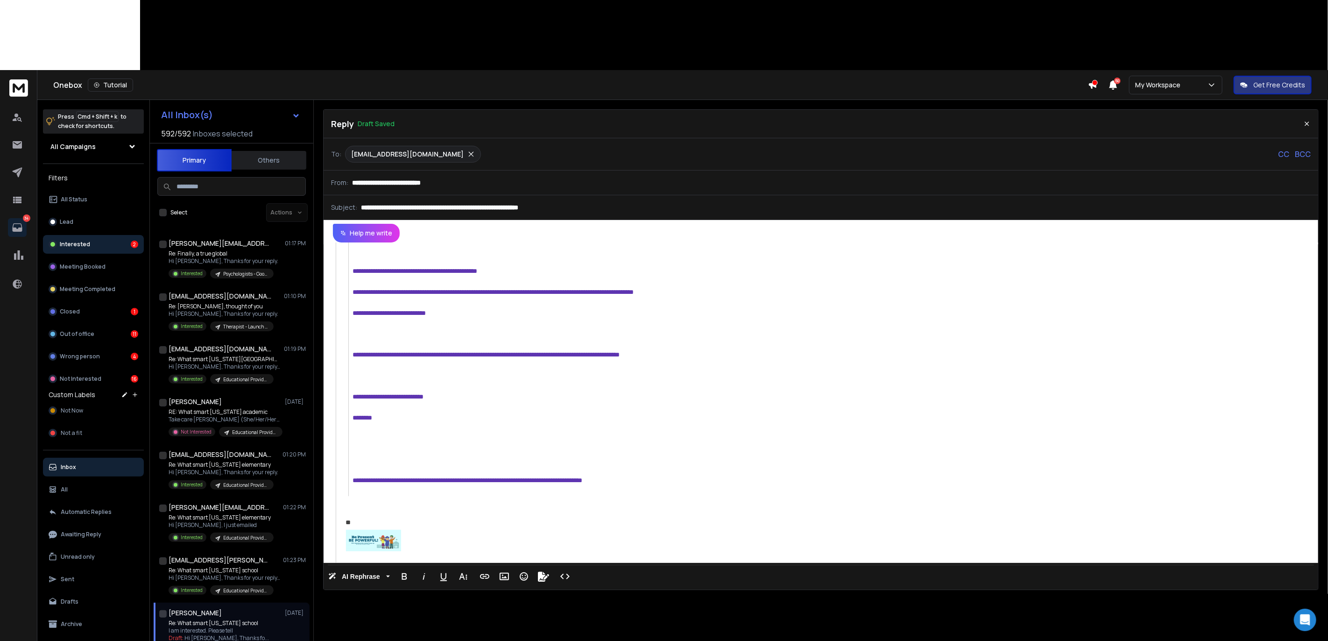
click at [362, 347] on blockquote "**********" at bounding box center [824, 317] width 952 height 355
copy blockquote "********"
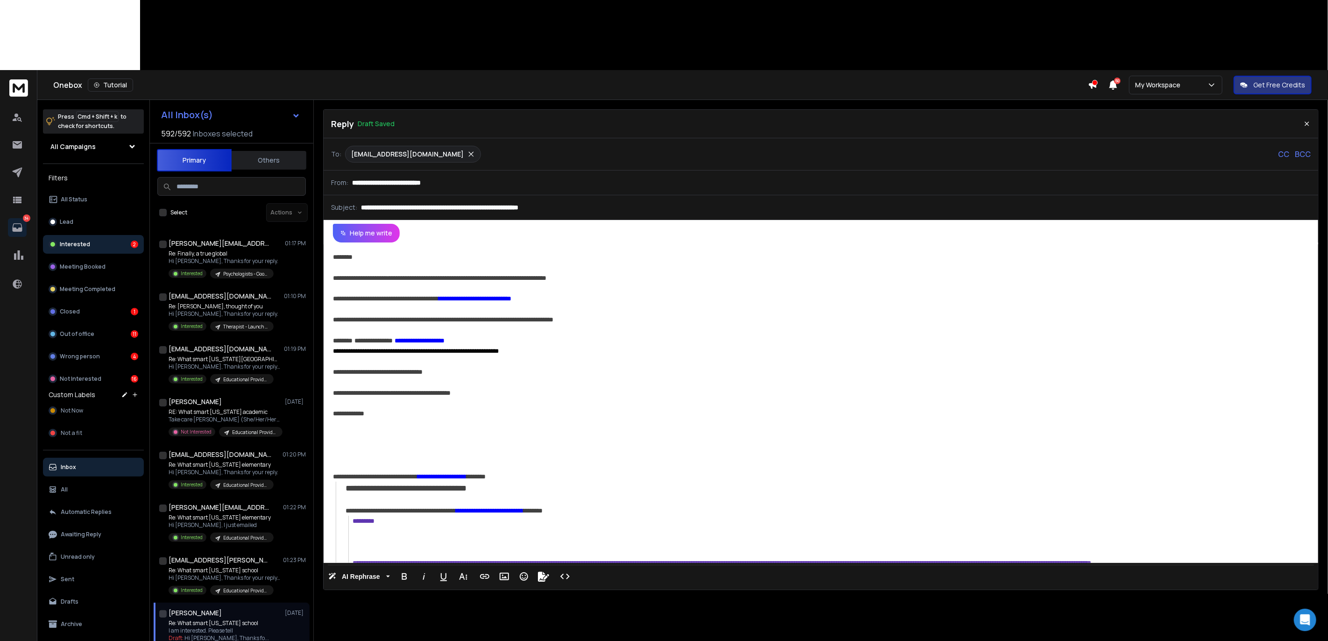
click at [348, 419] on div at bounding box center [820, 424] width 974 height 10
click at [428, 293] on div "**********" at bounding box center [816, 303] width 966 height 21
click at [426, 293] on div "**********" at bounding box center [816, 303] width 966 height 21
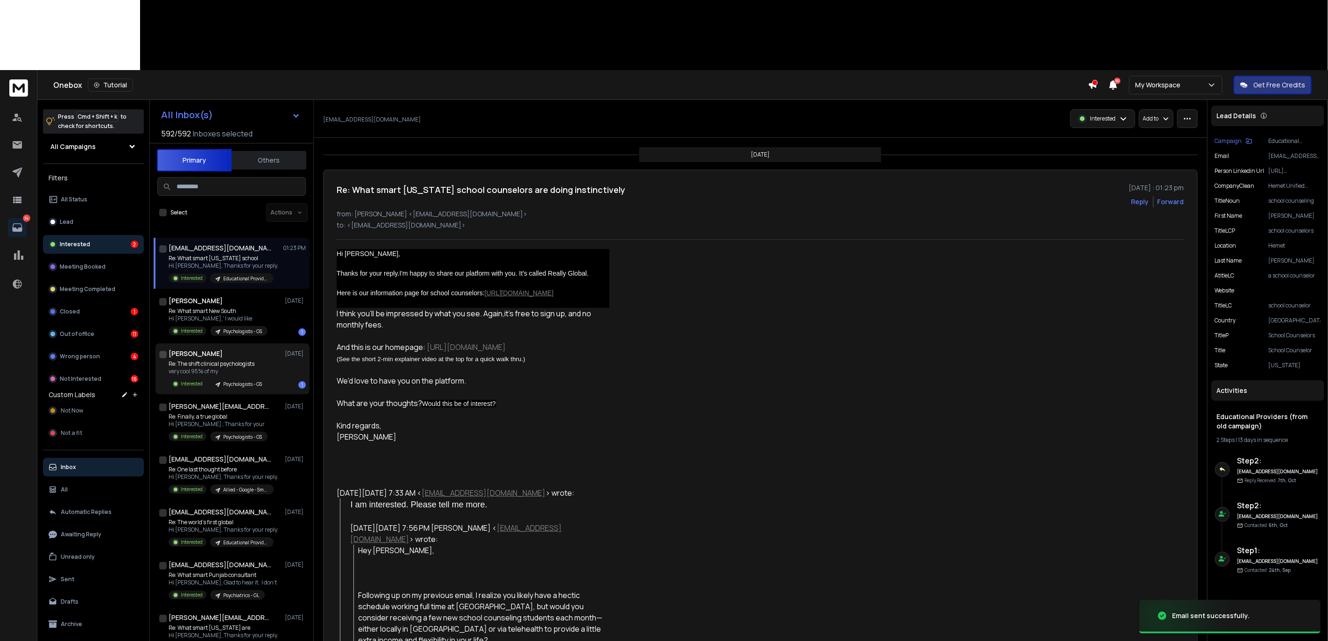
scroll to position [365, 0]
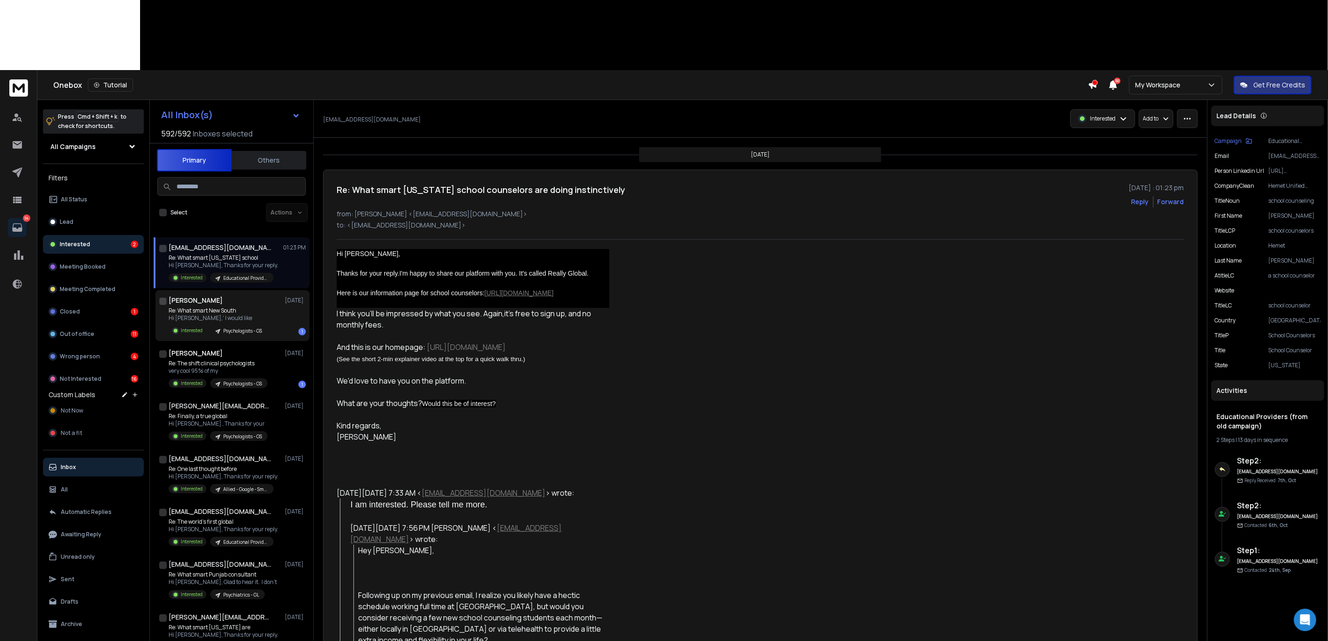
click at [210, 314] on p "Hi [PERSON_NAME],' I would like" at bounding box center [218, 317] width 99 height 7
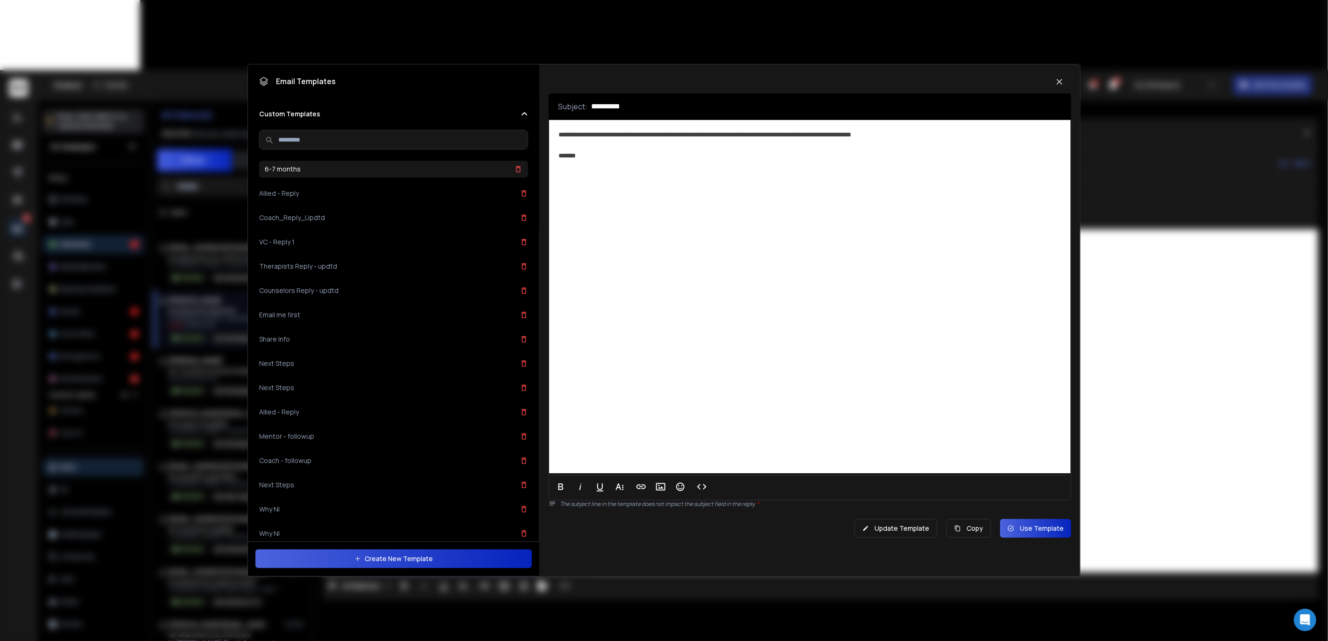
click at [295, 270] on h3 "Therapists Reply - updtd" at bounding box center [298, 266] width 78 height 9
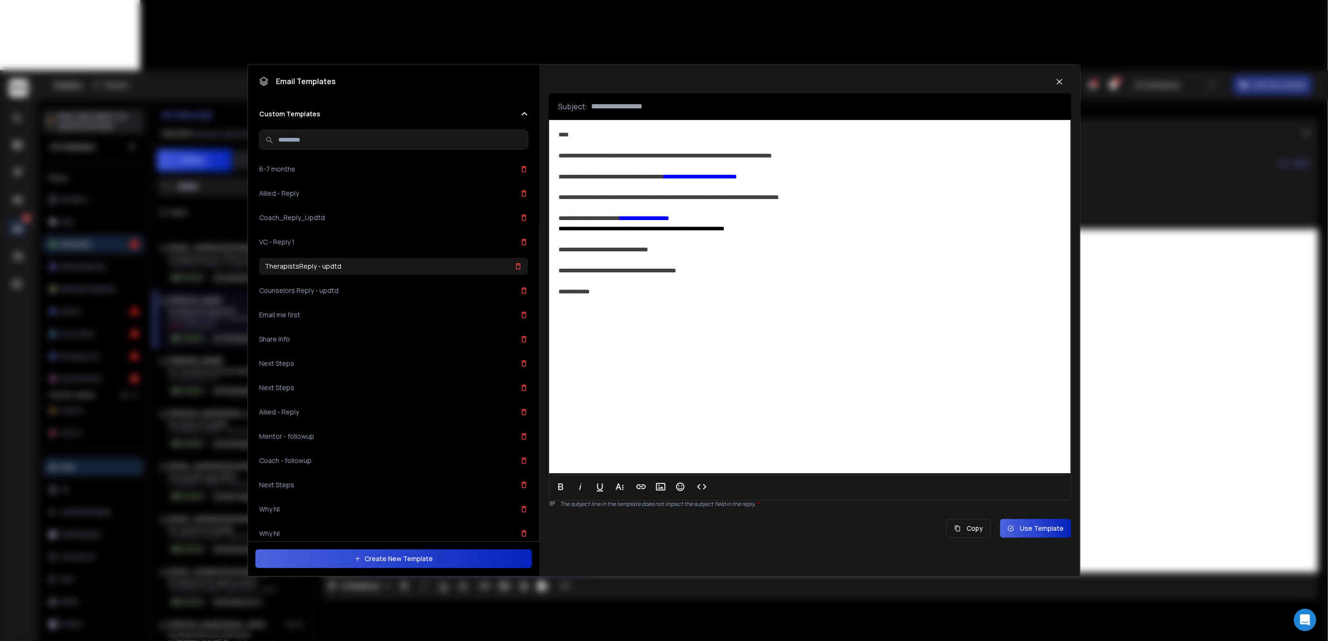
click at [1035, 528] on button "Use Template" at bounding box center [1035, 528] width 71 height 19
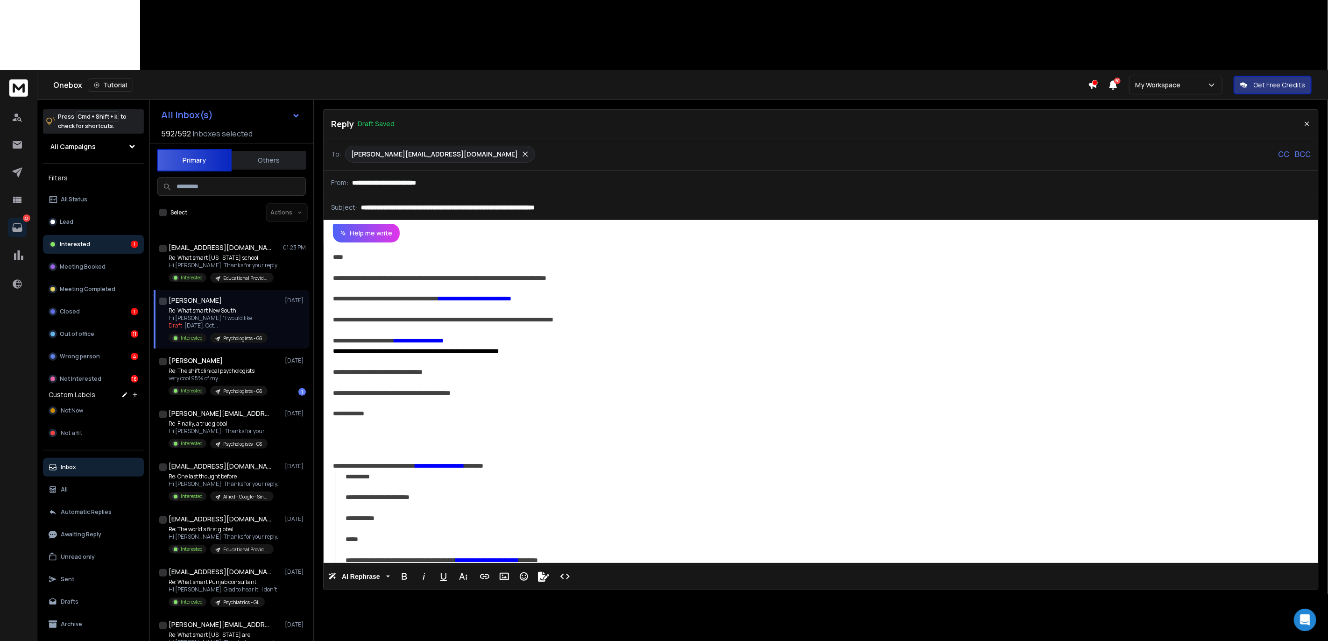
click at [340, 252] on div "****" at bounding box center [816, 257] width 966 height 10
click at [436, 293] on div "**********" at bounding box center [816, 308] width 966 height 31
click at [530, 419] on div at bounding box center [821, 424] width 976 height 10
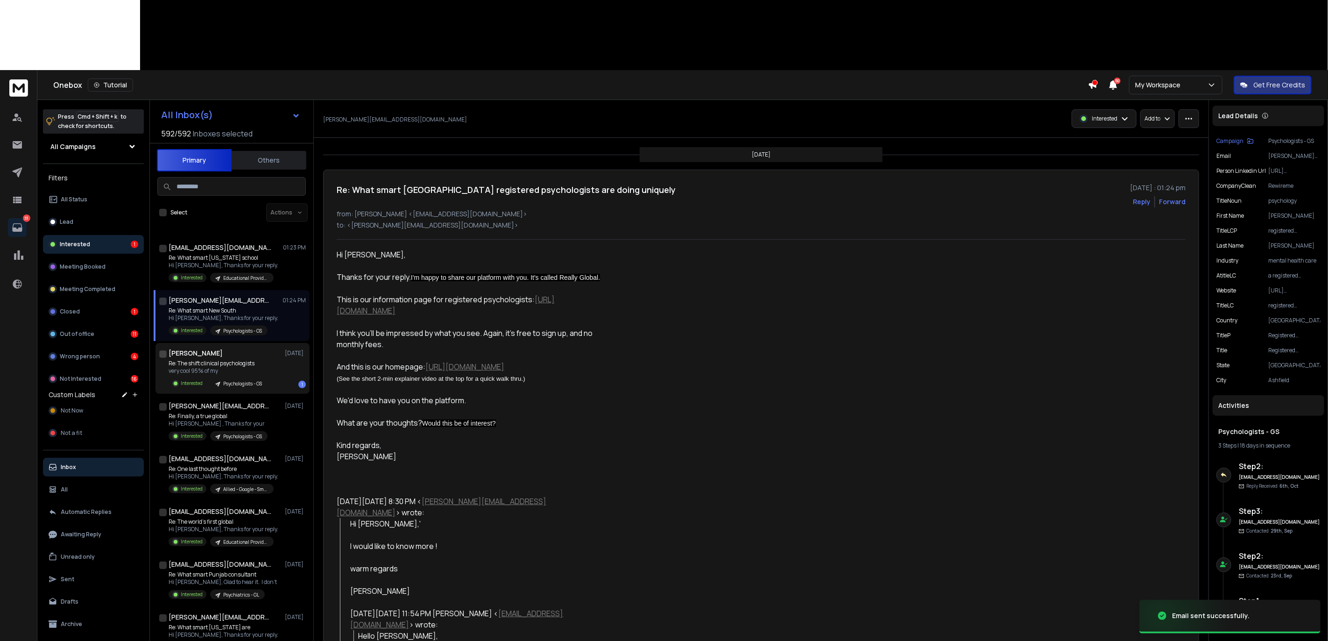
click at [229, 367] on p "very cool 95% of my" at bounding box center [218, 370] width 99 height 7
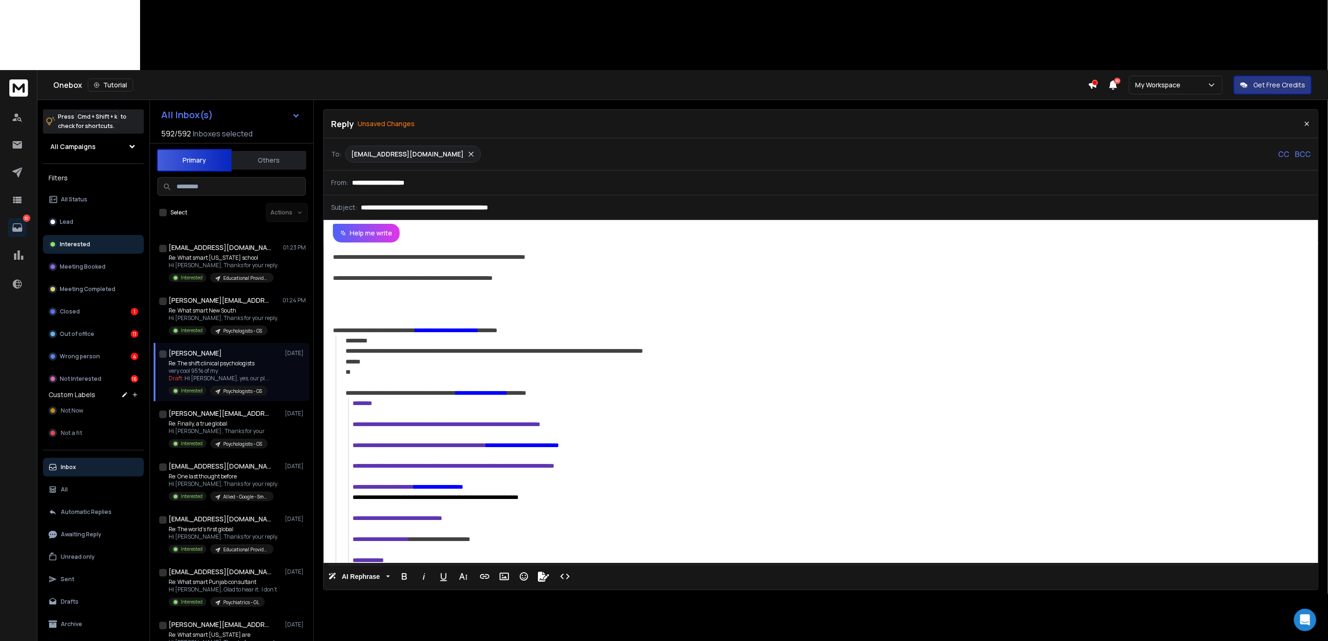
scroll to position [185, 0]
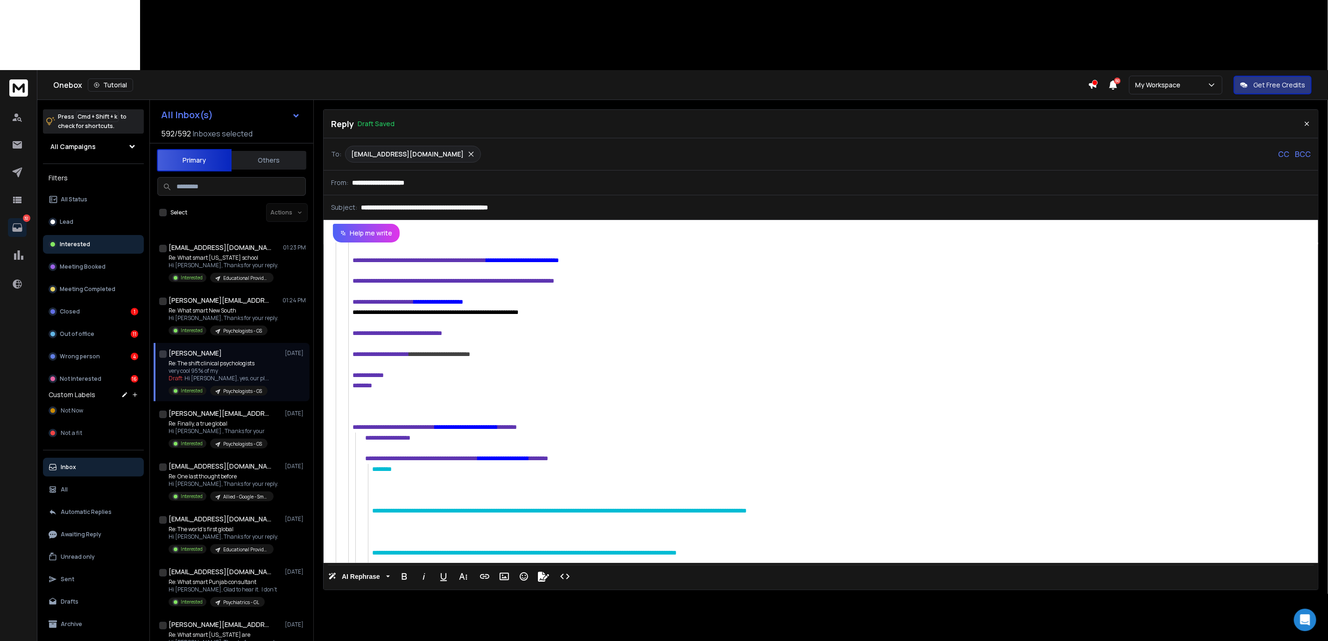
click at [362, 380] on div "********" at bounding box center [827, 385] width 949 height 10
copy div "********"
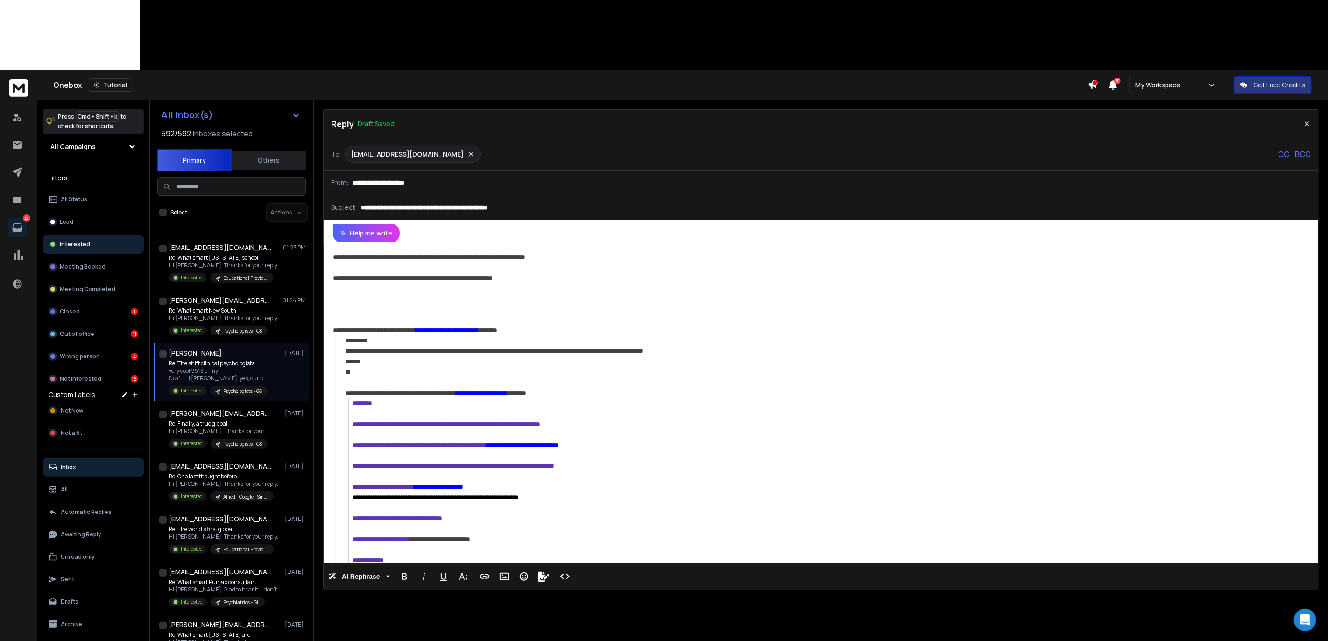
click at [344, 252] on div "**********" at bounding box center [816, 278] width 966 height 52
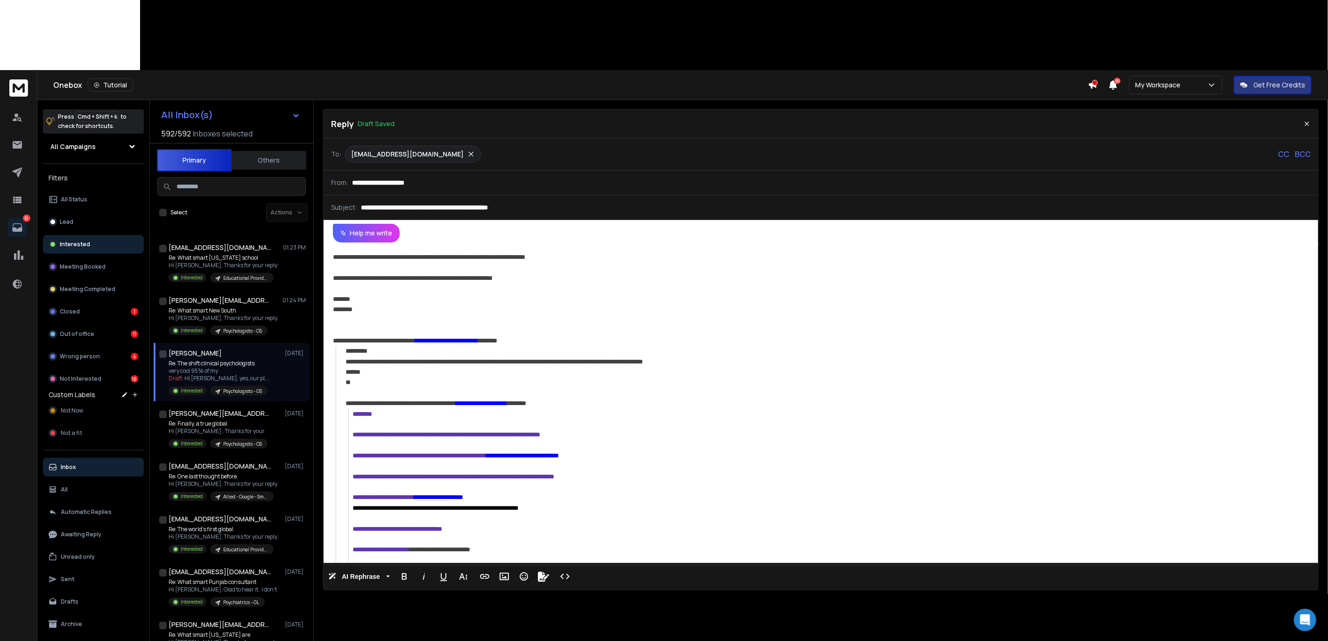
click at [497, 252] on div "**********" at bounding box center [816, 283] width 966 height 63
click at [614, 252] on div "**********" at bounding box center [816, 283] width 966 height 63
click at [359, 314] on div at bounding box center [820, 319] width 974 height 10
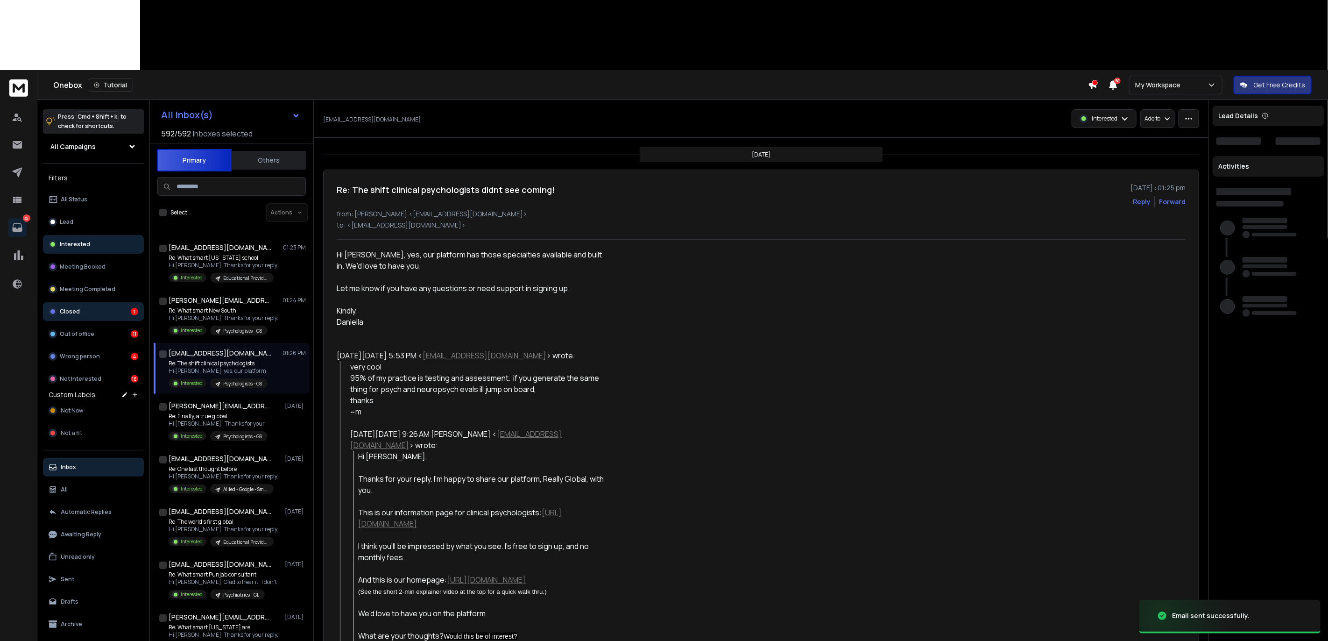
click at [89, 302] on button "Closed 1" at bounding box center [93, 311] width 101 height 19
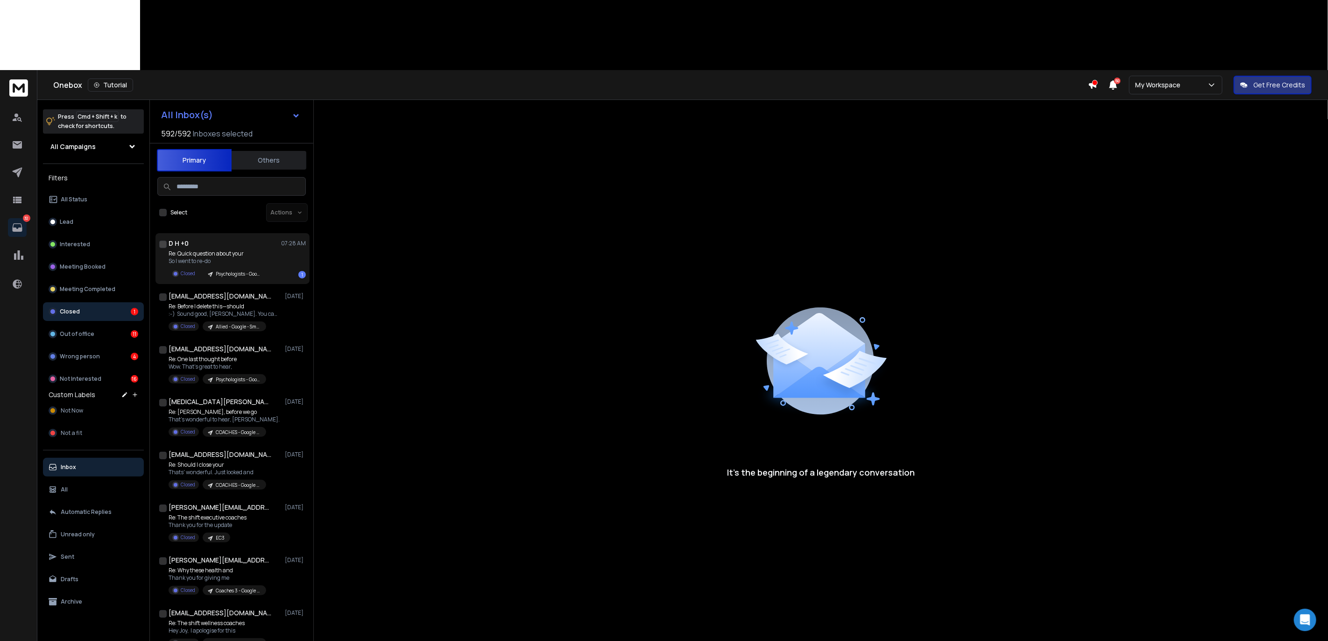
click at [197, 257] on p "So I went to re-do" at bounding box center [218, 260] width 98 height 7
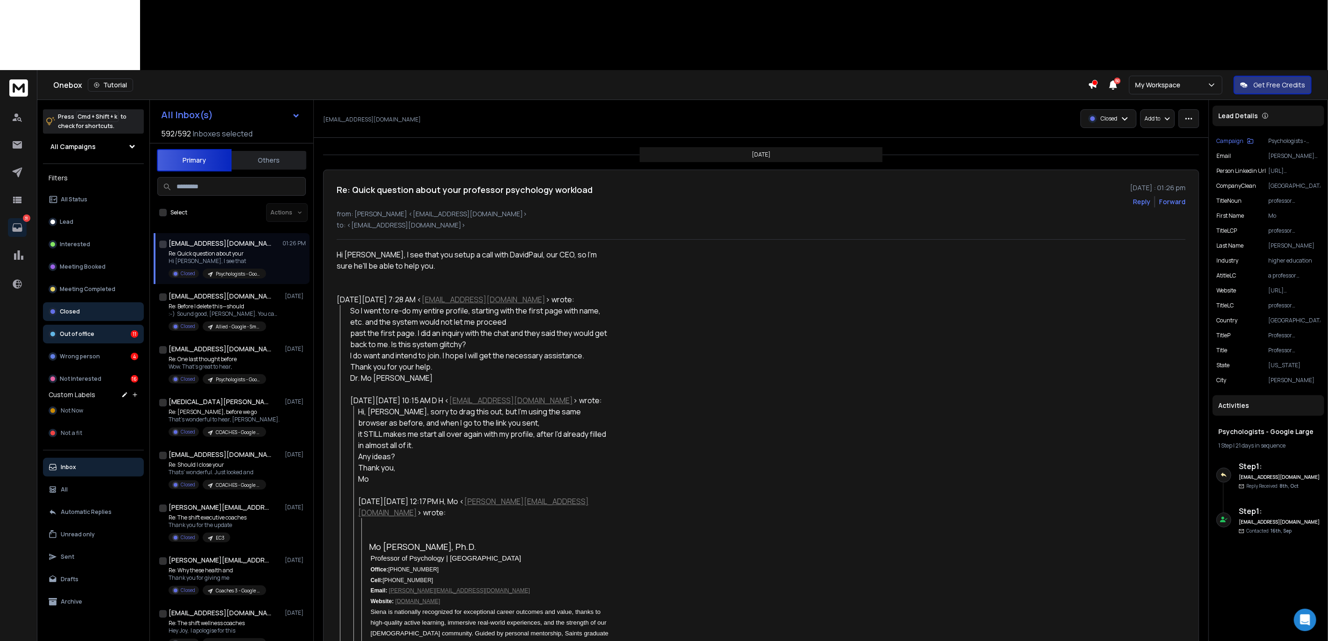
click at [98, 325] on button "Out of office 11" at bounding box center [93, 334] width 101 height 19
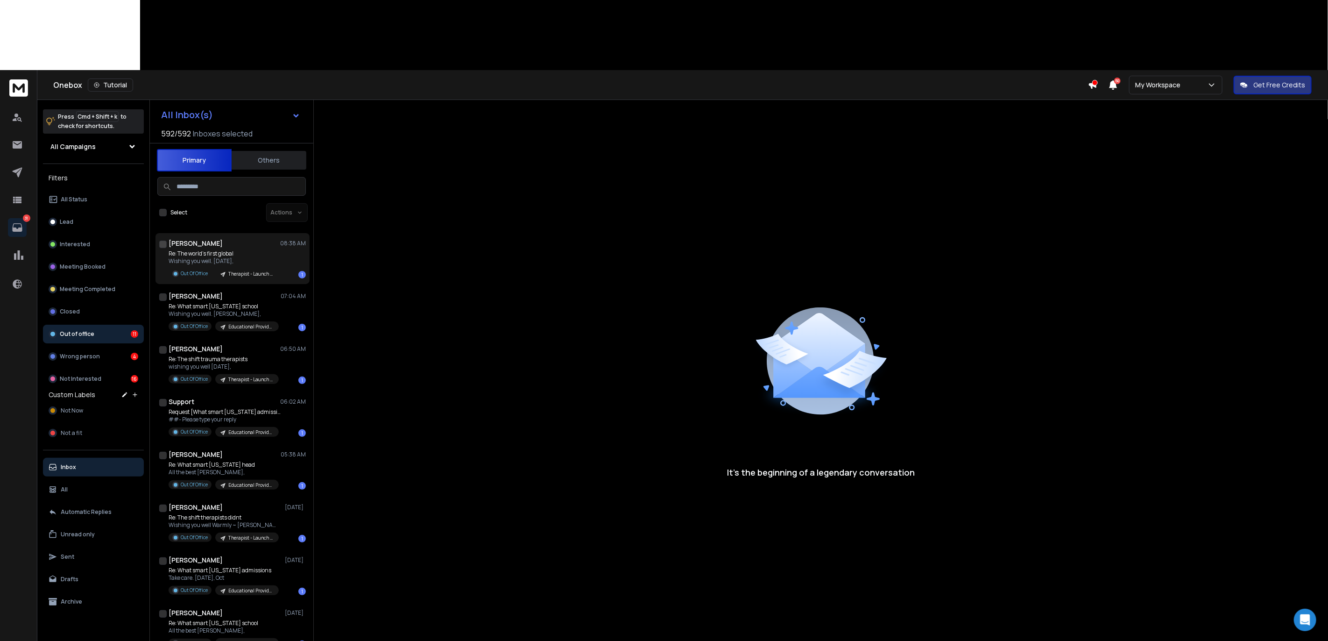
click at [239, 250] on p "Re: The world’s first global" at bounding box center [224, 253] width 110 height 7
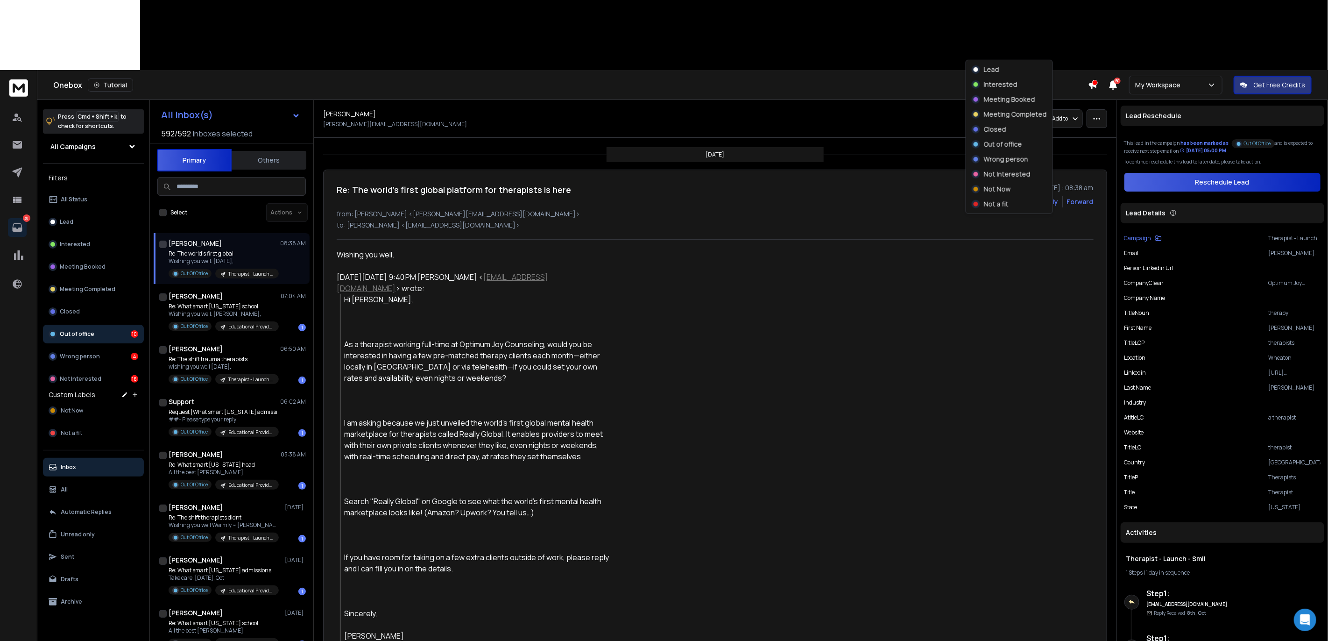
click at [978, 110] on div "Out Of Office" at bounding box center [1010, 119] width 70 height 18
click at [999, 172] on p "Not Interested" at bounding box center [1007, 174] width 47 height 9
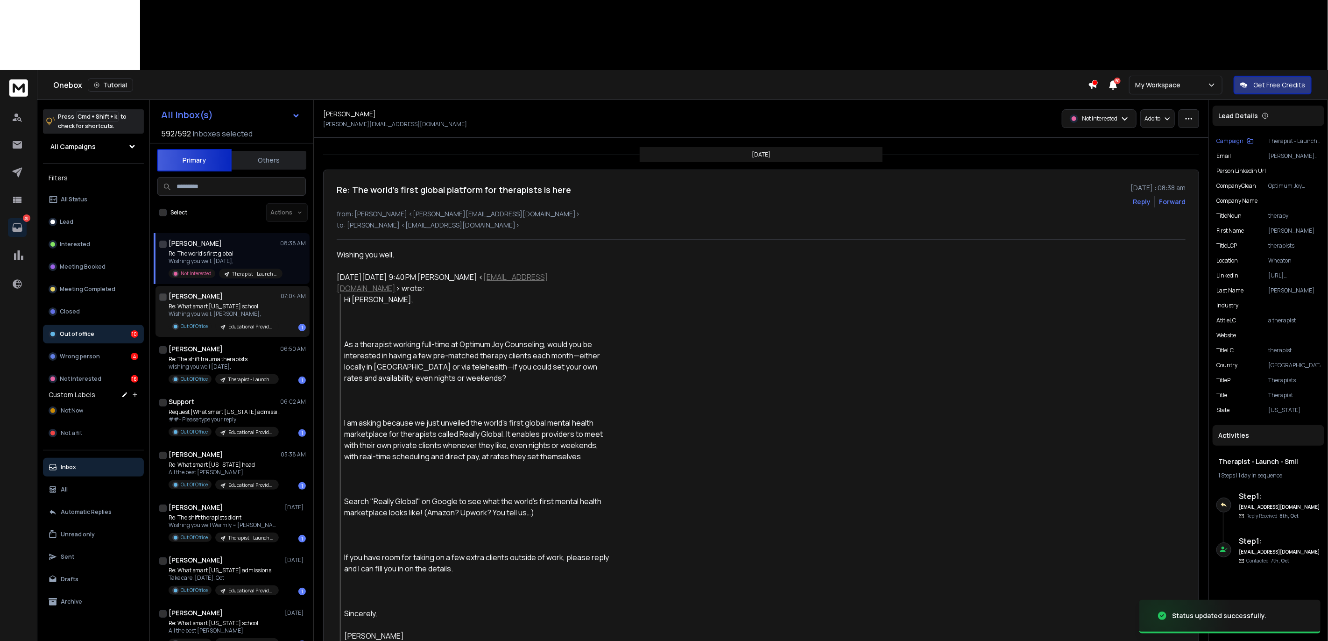
click at [221, 303] on p "Re: What smart [US_STATE] school" at bounding box center [224, 306] width 110 height 7
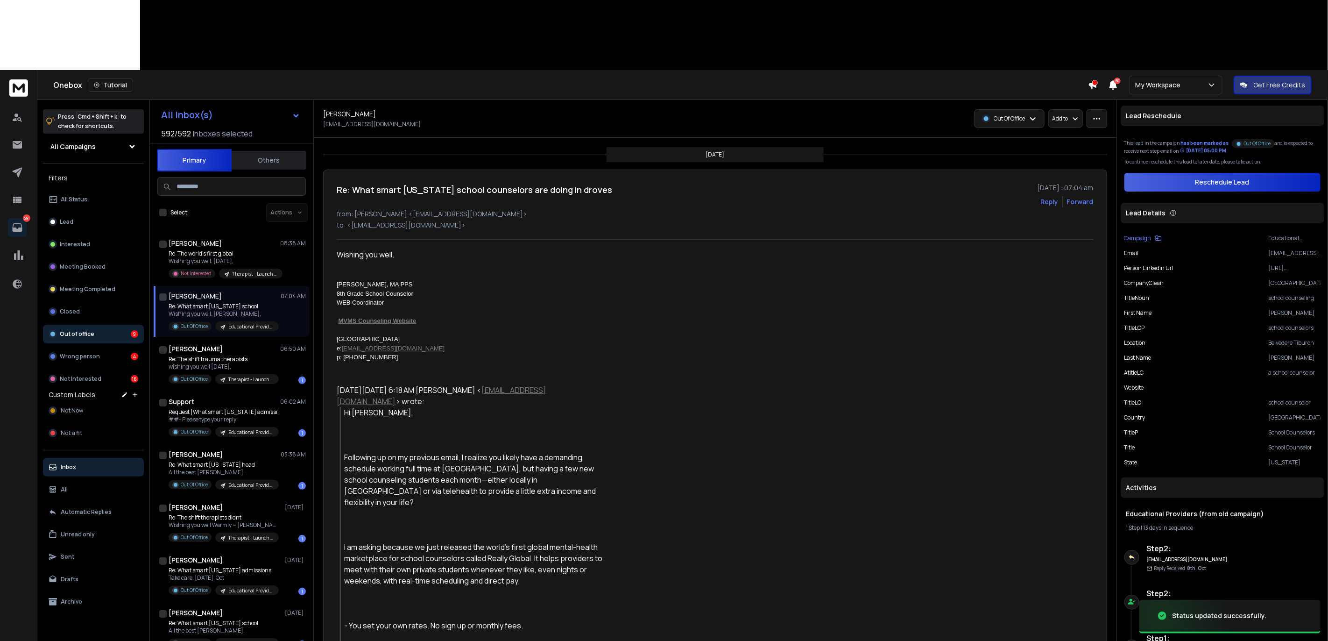
click at [1012, 115] on p "Out Of Office" at bounding box center [1009, 118] width 31 height 7
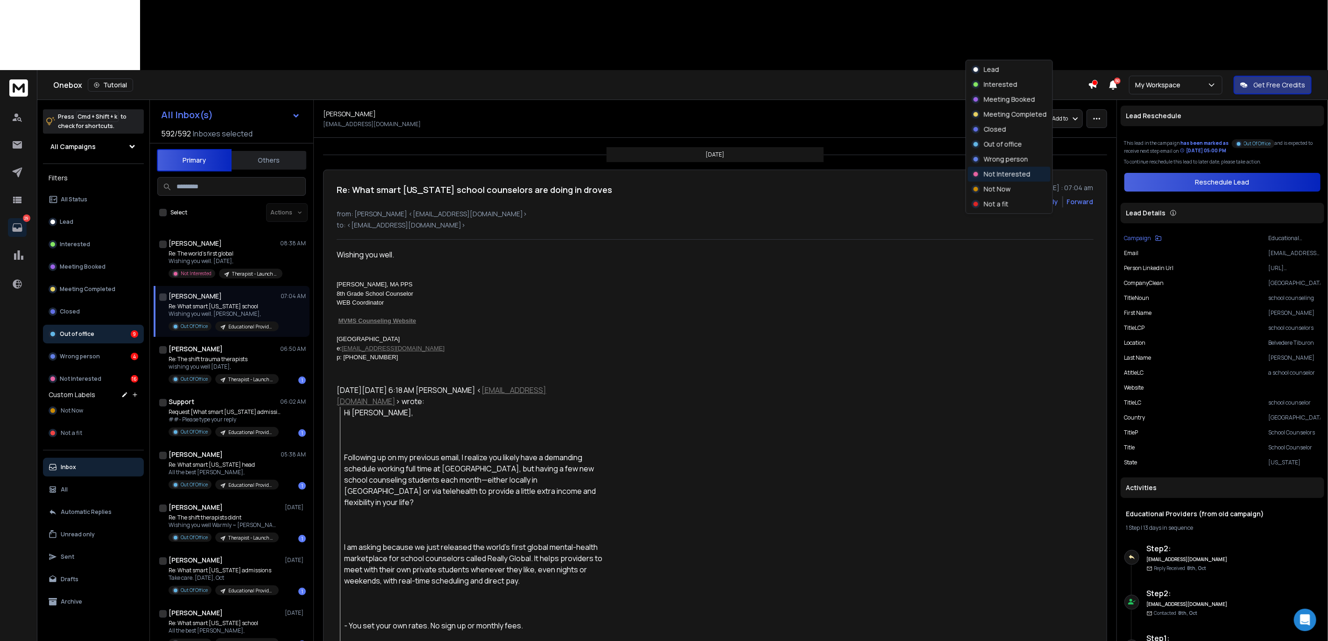
click at [1001, 172] on p "Not Interested" at bounding box center [1007, 174] width 47 height 9
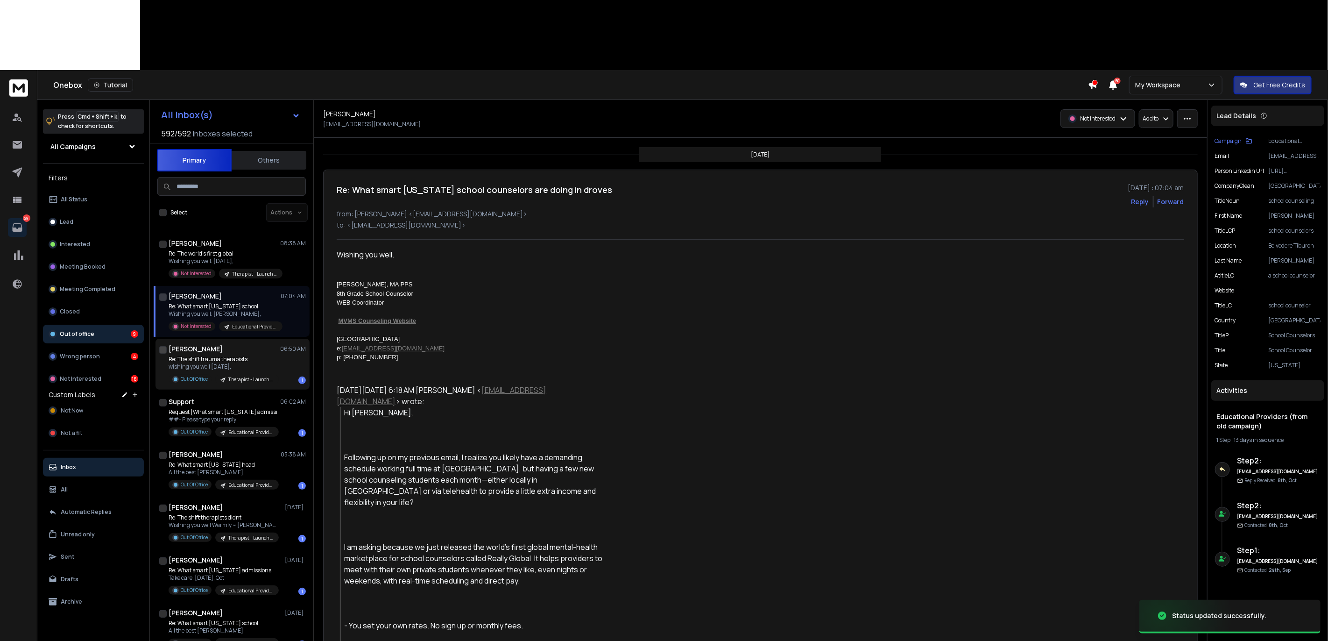
click at [224, 363] on p "wishing you well [DATE]," at bounding box center [224, 366] width 110 height 7
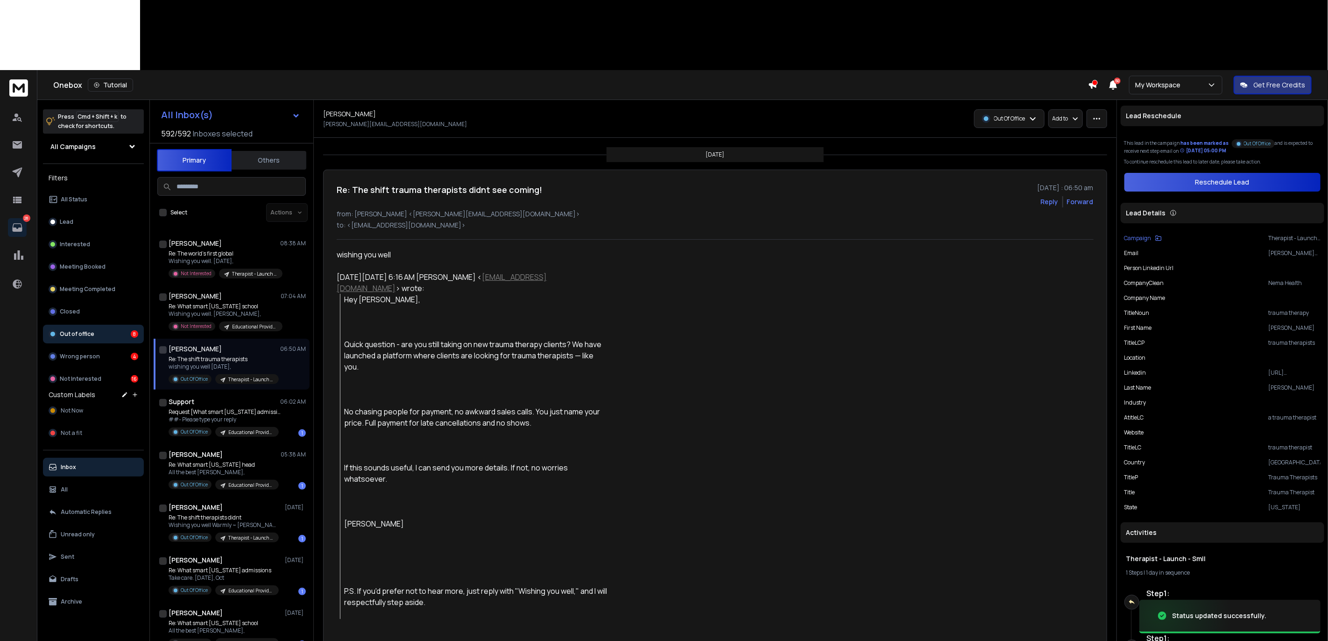
click at [995, 115] on p "Out Of Office" at bounding box center [1009, 118] width 31 height 7
click at [999, 175] on p "Not Interested" at bounding box center [1007, 174] width 47 height 9
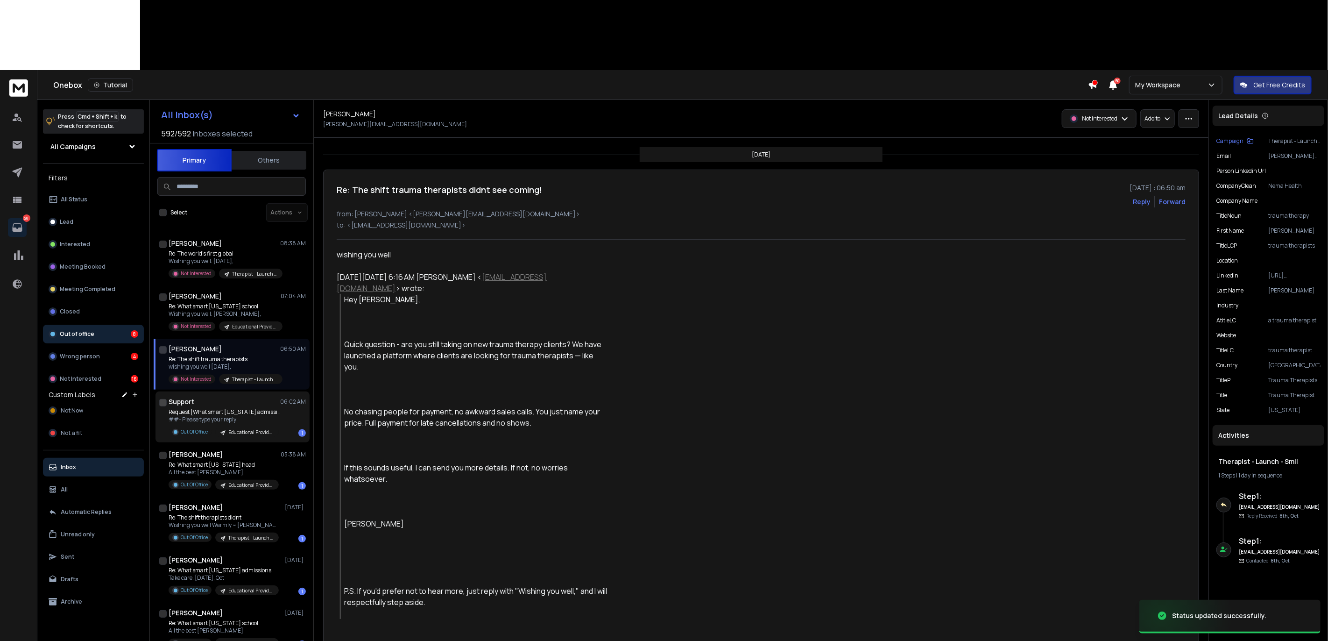
click at [223, 408] on p "Request [What smart [US_STATE] admissions" at bounding box center [225, 411] width 112 height 7
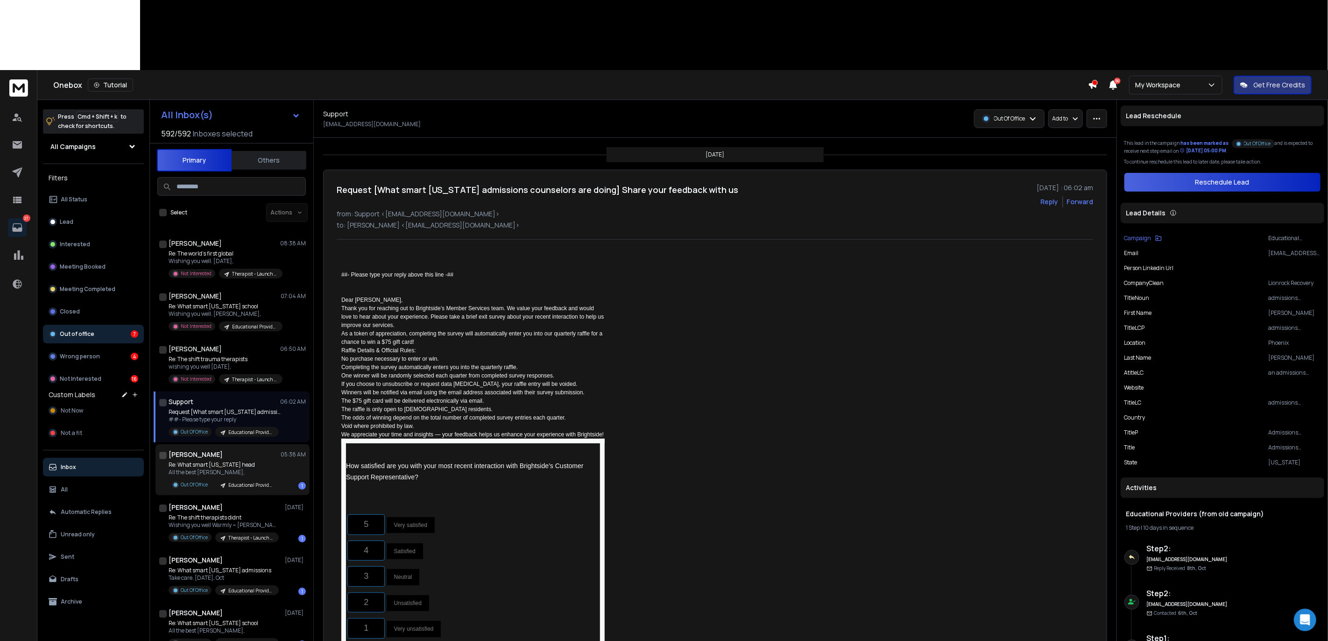
click at [210, 450] on h1 "[PERSON_NAME]" at bounding box center [196, 454] width 54 height 9
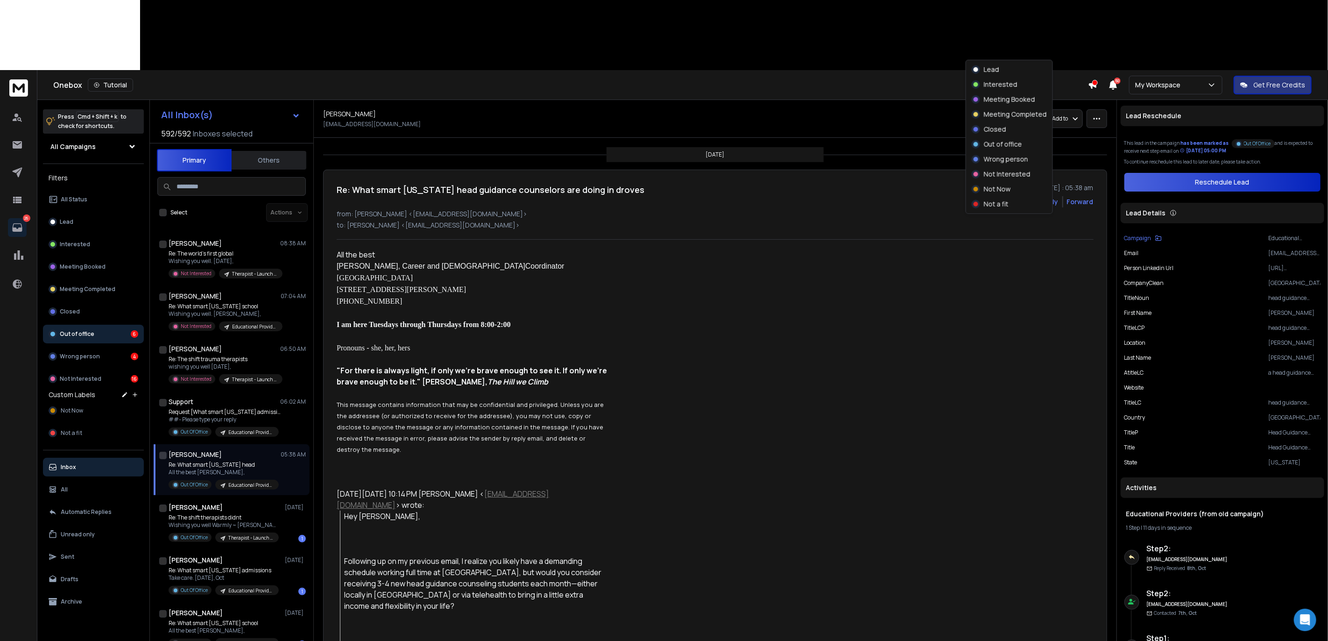
click at [994, 115] on p "Out Of Office" at bounding box center [1009, 118] width 31 height 7
click at [997, 171] on p "Not Interested" at bounding box center [1007, 174] width 47 height 9
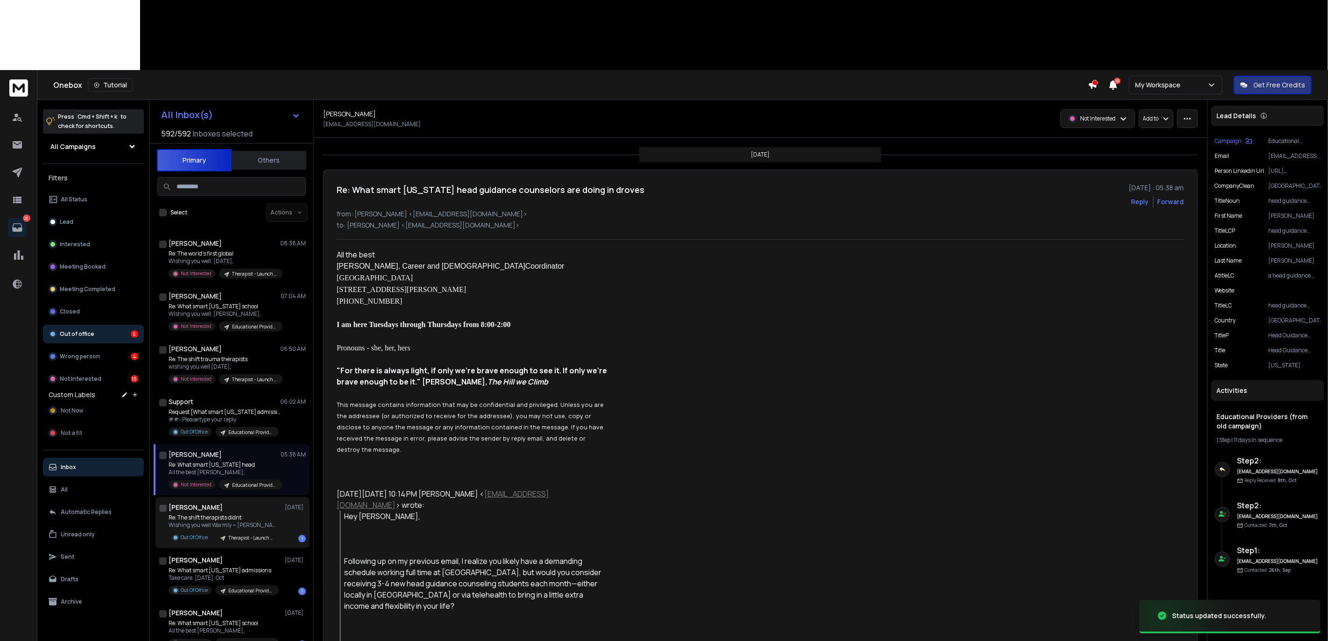
click at [244, 514] on p "Re: The shift therapists didnt" at bounding box center [225, 517] width 112 height 7
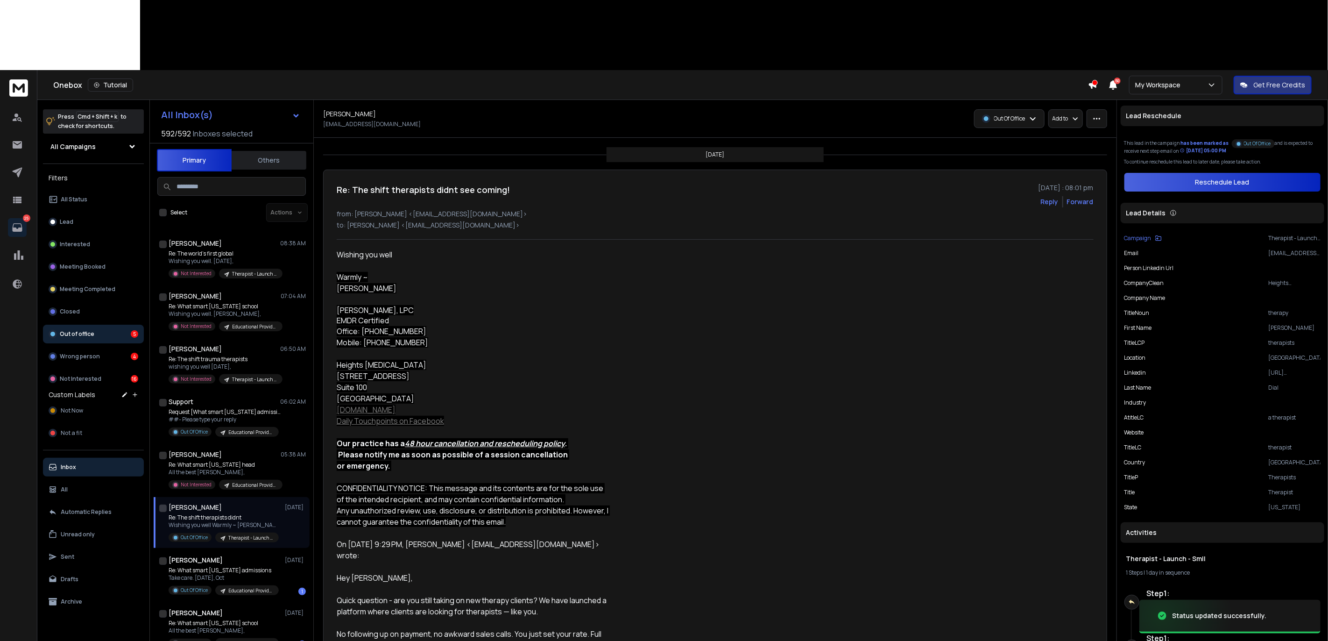
click at [998, 110] on div "Out Of Office" at bounding box center [1010, 119] width 70 height 18
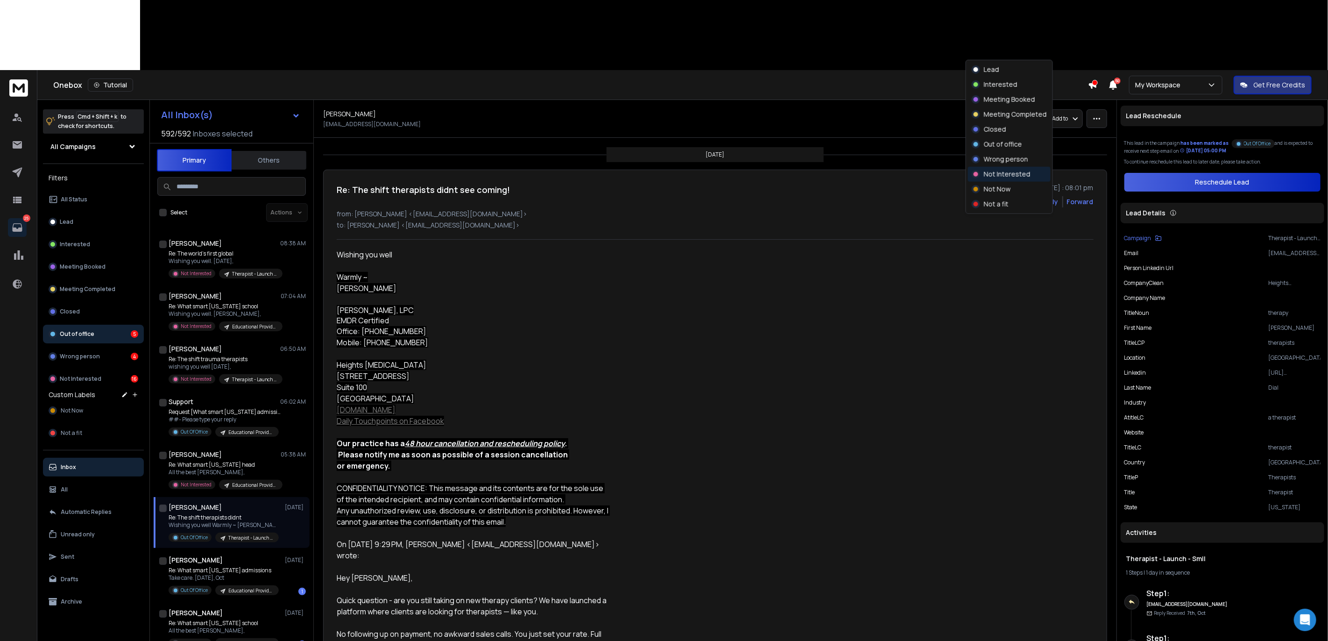
click at [999, 172] on p "Not Interested" at bounding box center [1007, 174] width 47 height 9
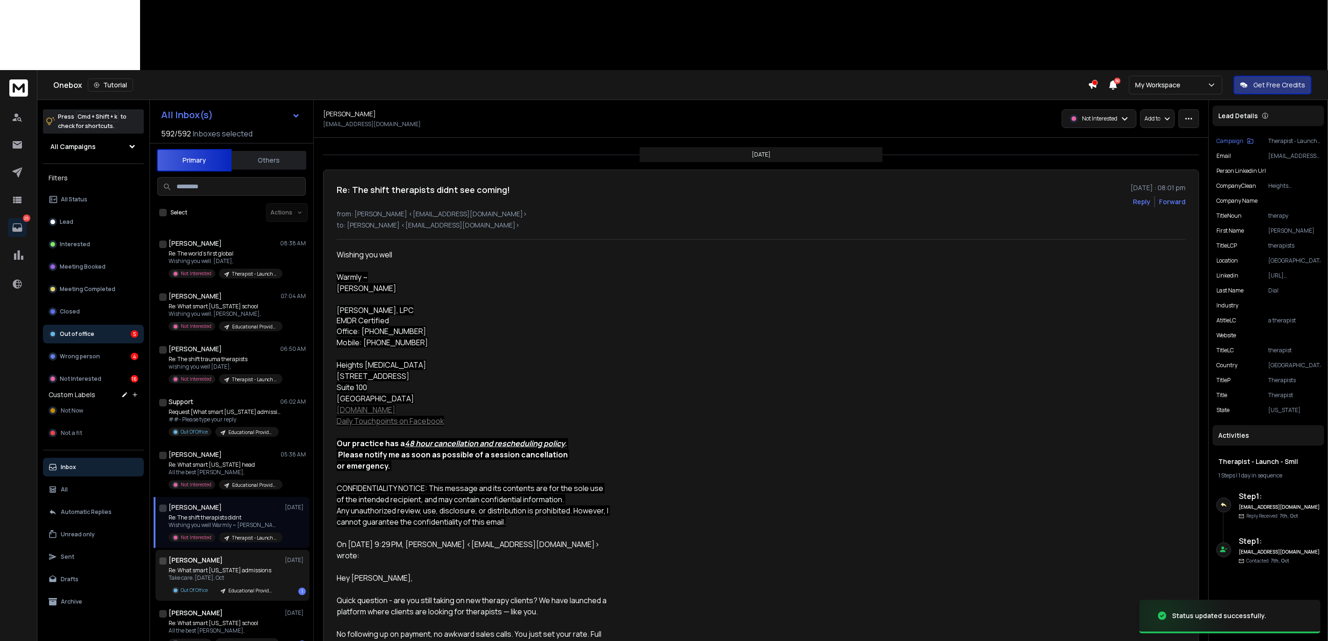
click at [220, 574] on p "Take care. [DATE], Oct" at bounding box center [224, 577] width 110 height 7
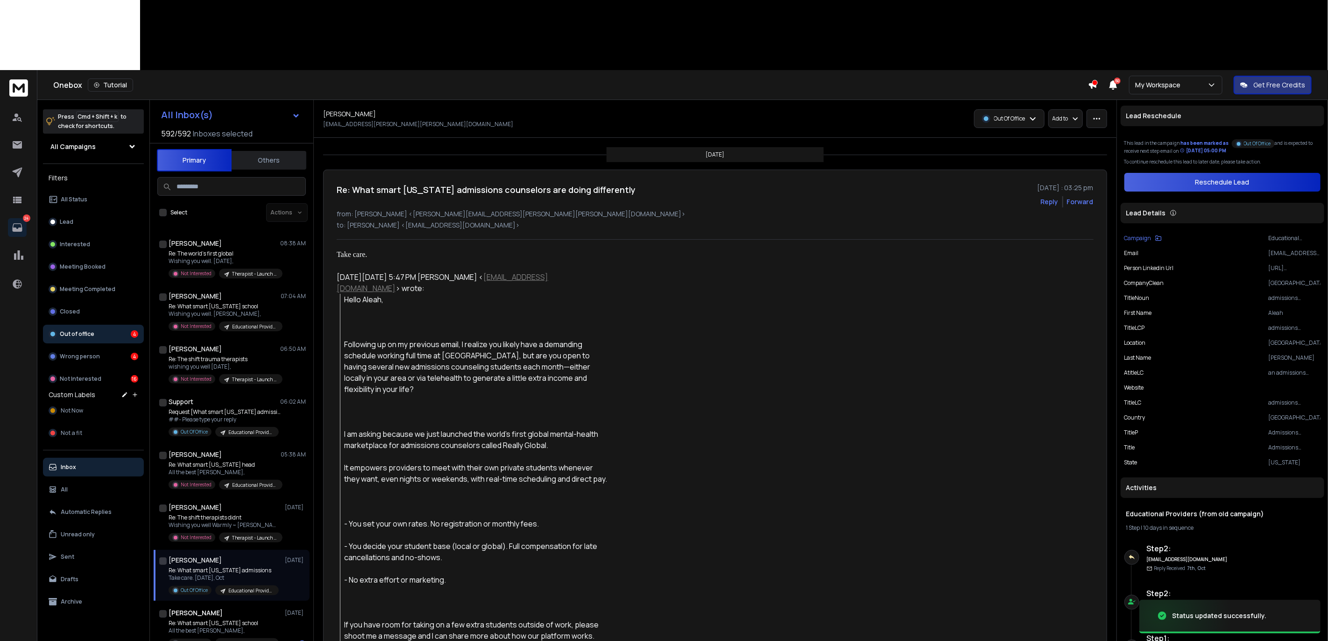
click at [1093, 118] on icon "button" at bounding box center [1096, 118] width 7 height 1
click at [982, 114] on div at bounding box center [986, 118] width 8 height 8
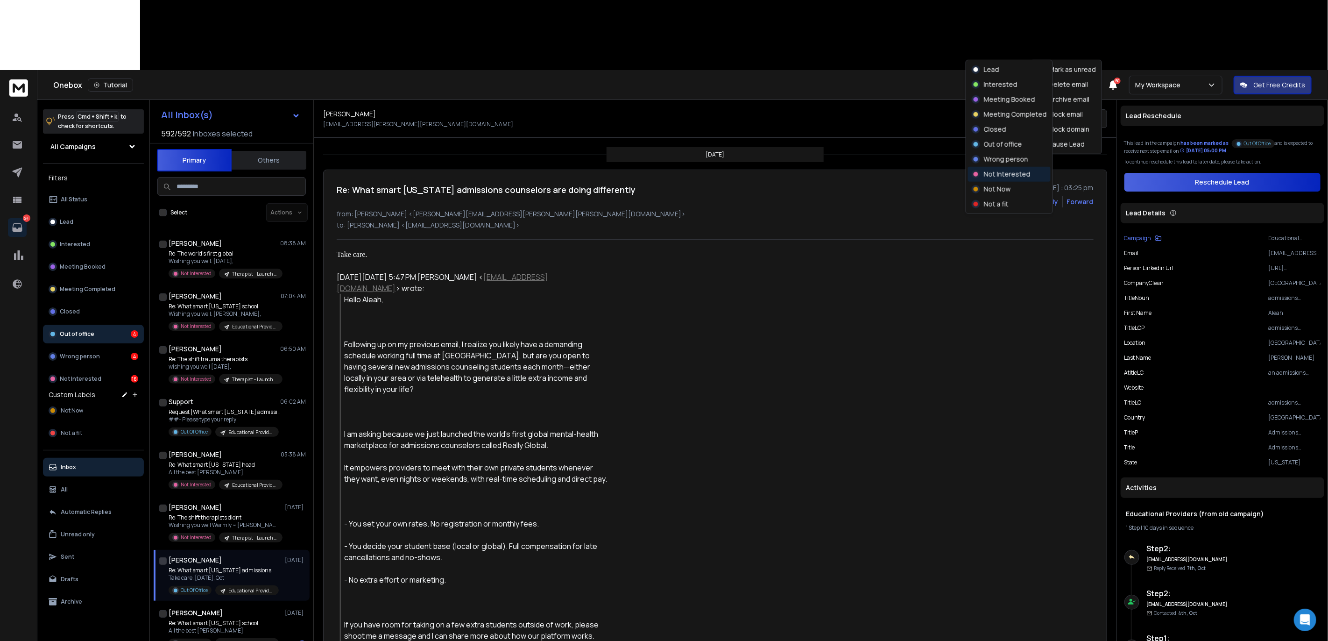
click at [989, 173] on p "Not Interested" at bounding box center [1007, 174] width 47 height 9
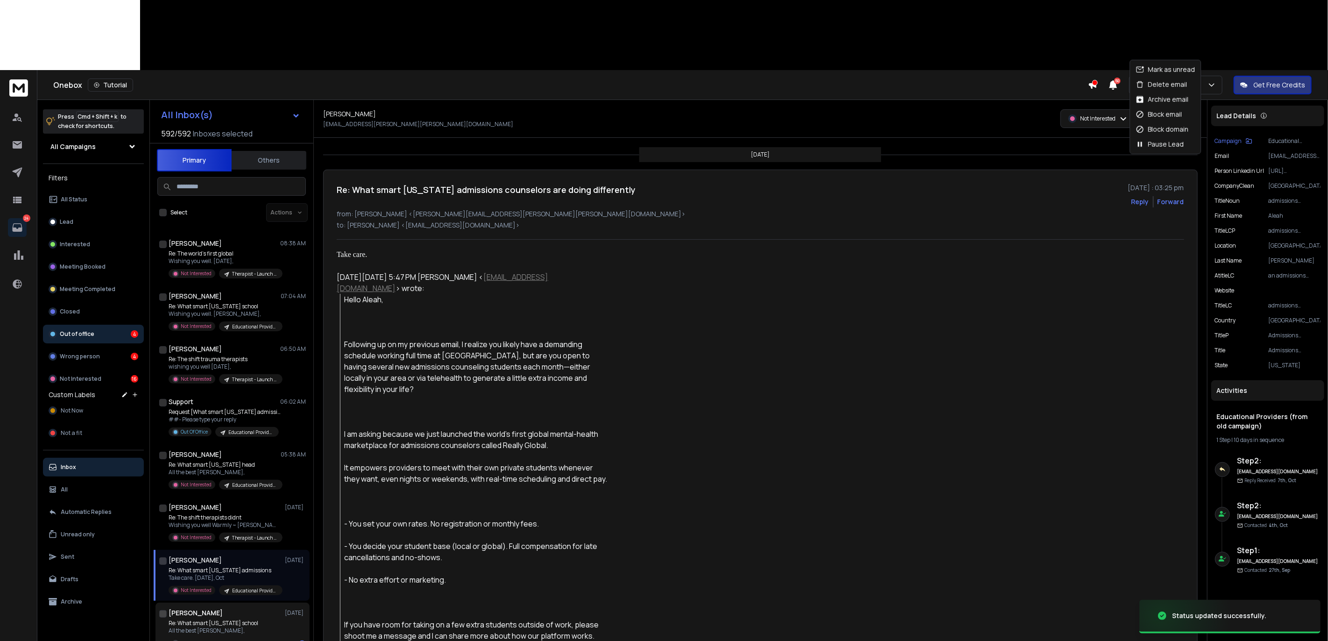
click at [236, 619] on p "Re: What smart [US_STATE] school" at bounding box center [224, 622] width 110 height 7
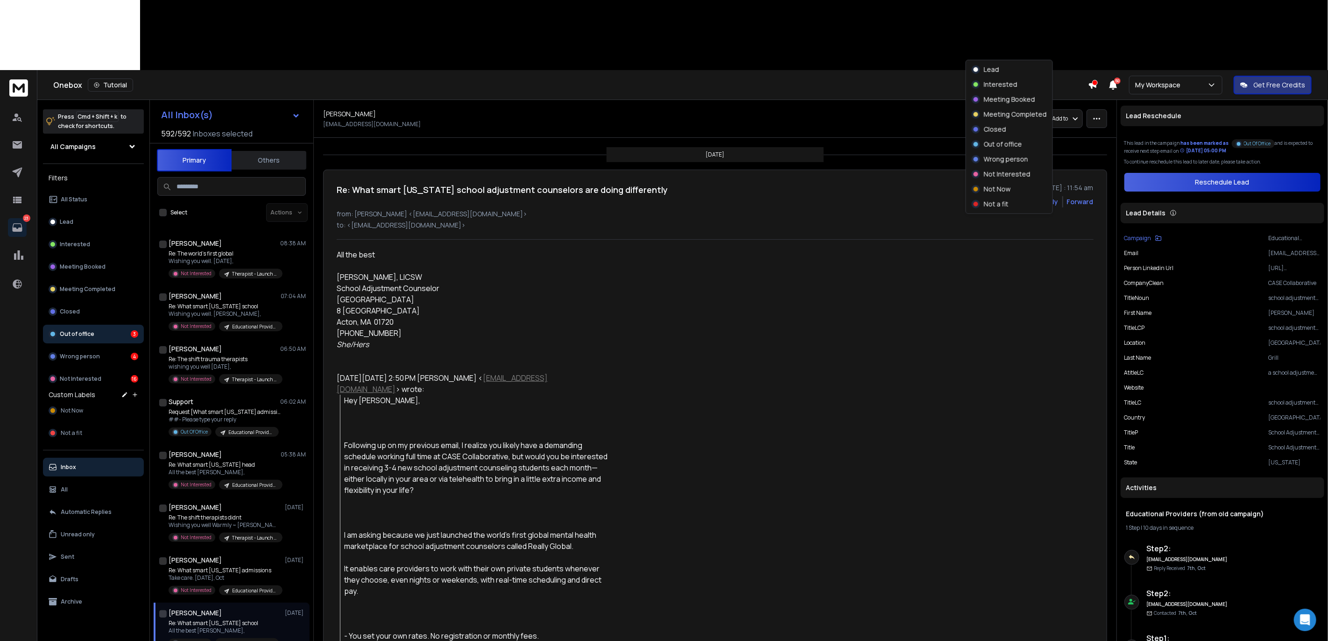
click at [1006, 115] on p "Out Of Office" at bounding box center [1009, 118] width 31 height 7
click at [991, 170] on p "Not Interested" at bounding box center [1007, 174] width 47 height 9
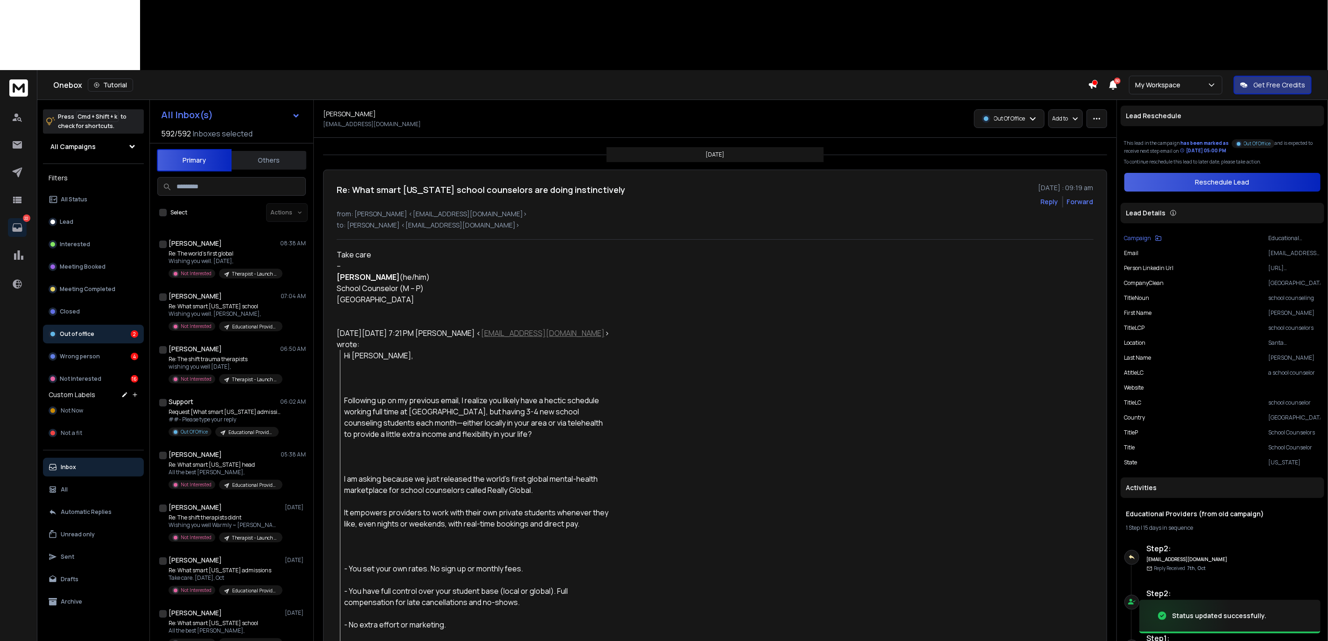
click at [986, 110] on div "Out Of Office" at bounding box center [1010, 119] width 70 height 18
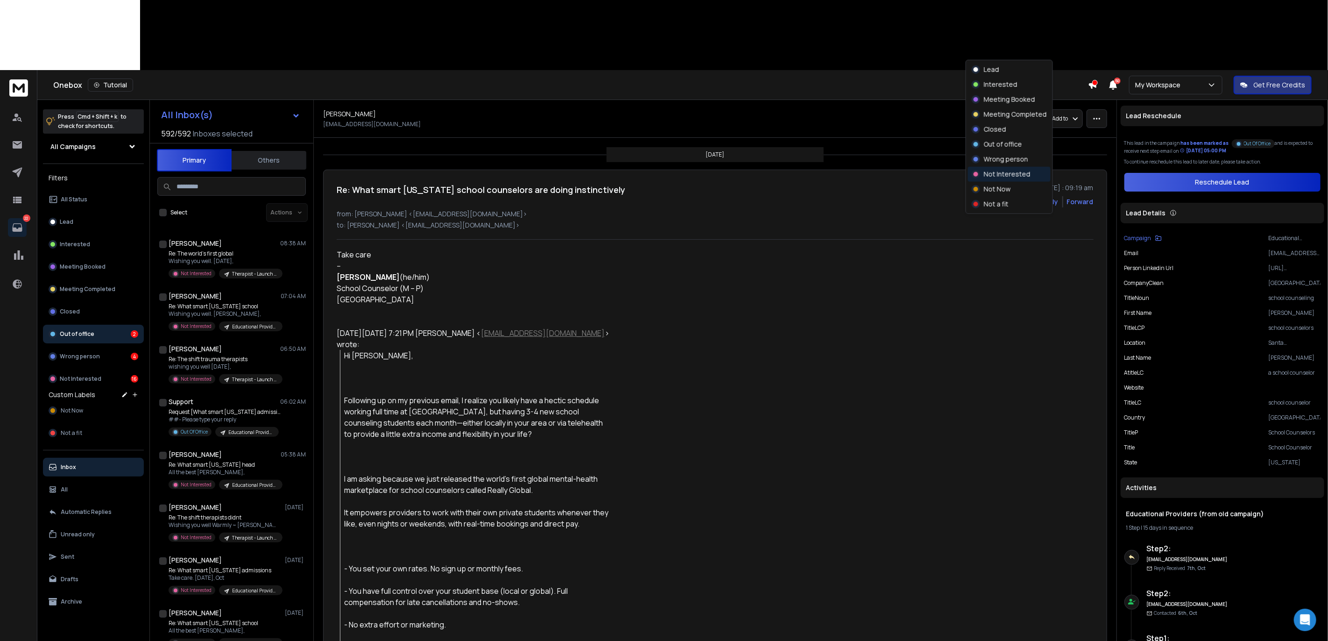
click at [986, 177] on p "Not Interested" at bounding box center [1007, 174] width 47 height 9
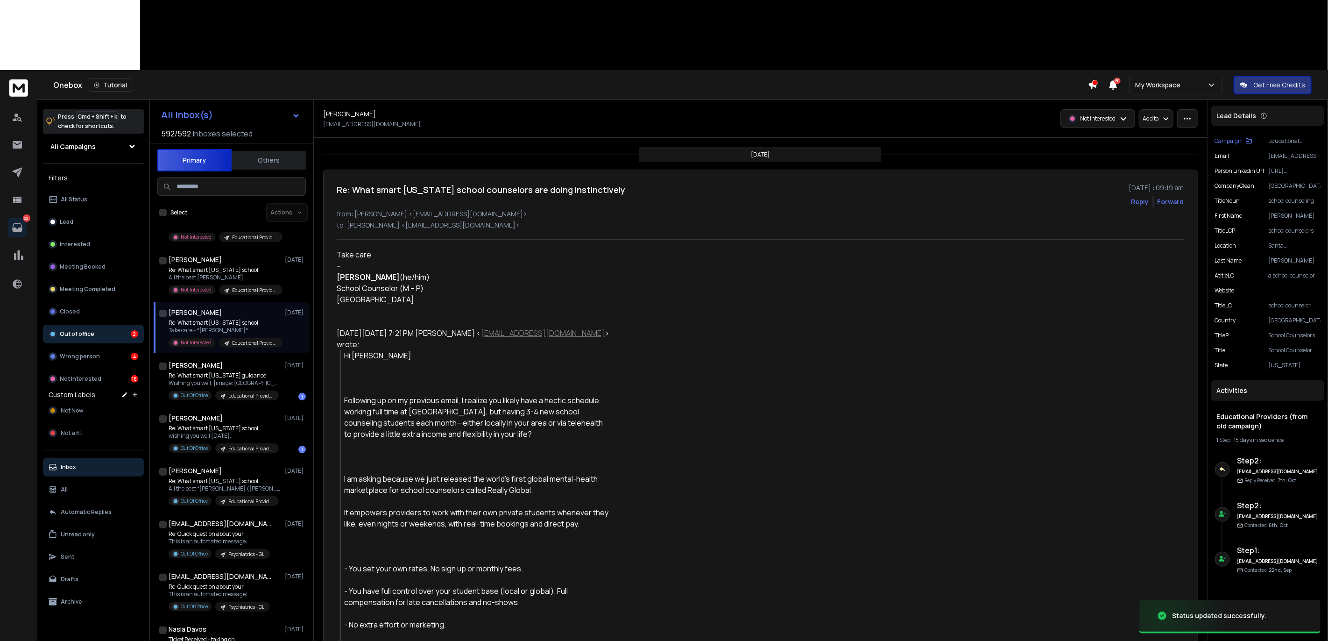
scroll to position [370, 0]
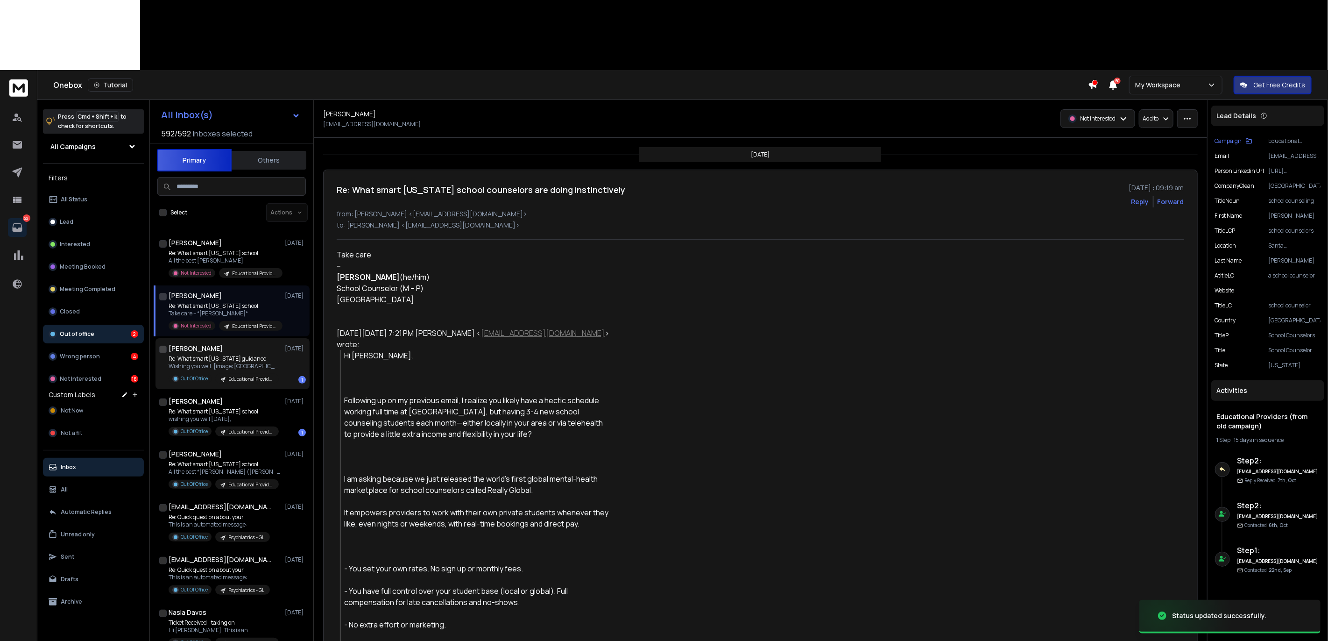
click at [207, 355] on p "Re: What smart [US_STATE] guidance" at bounding box center [225, 358] width 112 height 7
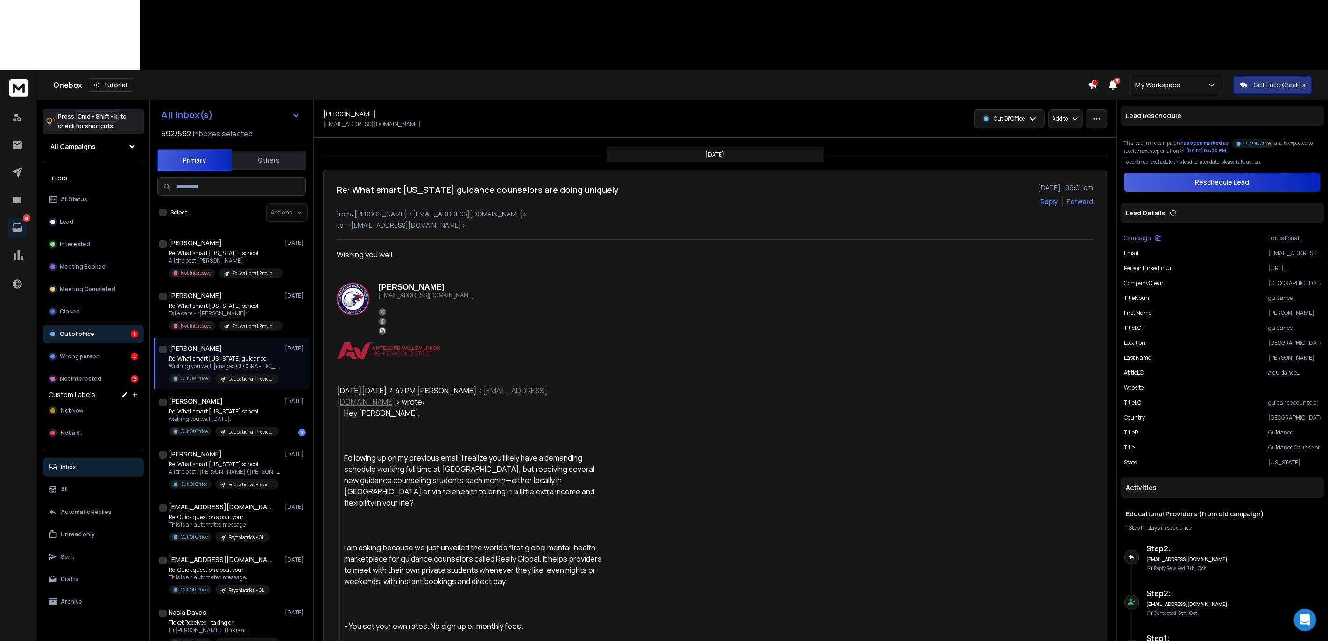
click at [994, 115] on p "Out Of Office" at bounding box center [1009, 118] width 31 height 7
click at [985, 174] on p "Not Interested" at bounding box center [1007, 174] width 47 height 9
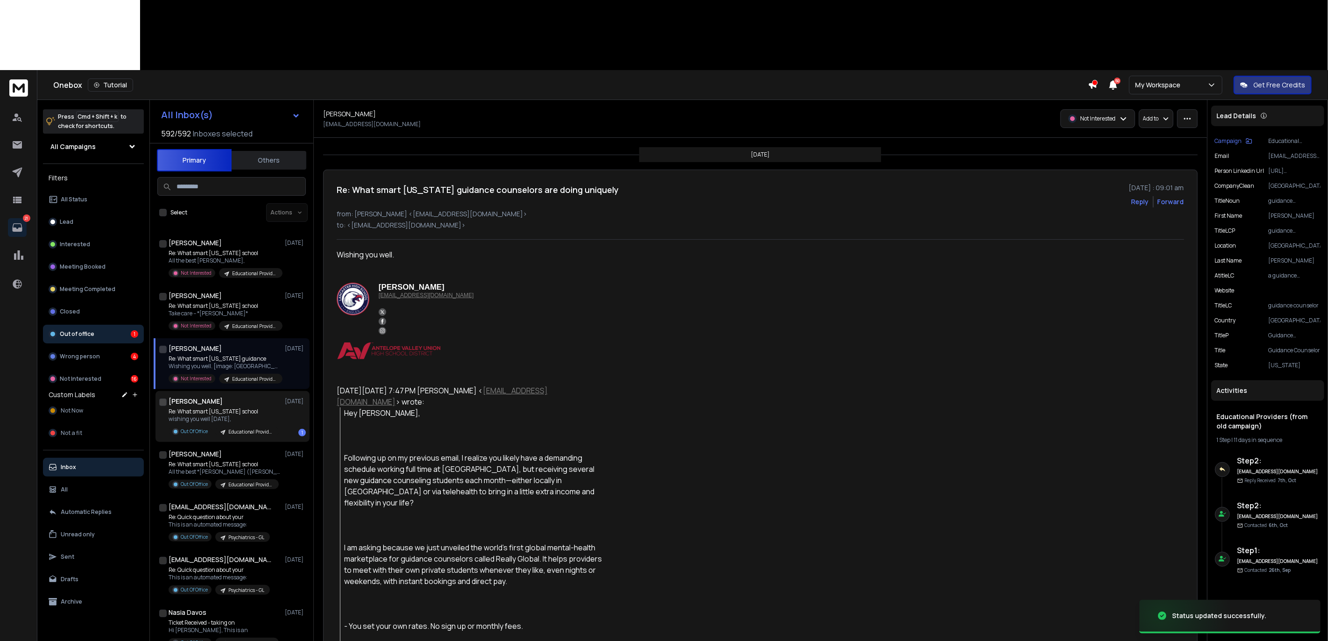
click at [225, 408] on div "Re: What smart Massachusetts school wishing you well On Mon, Out Of Office Educ…" at bounding box center [224, 422] width 110 height 28
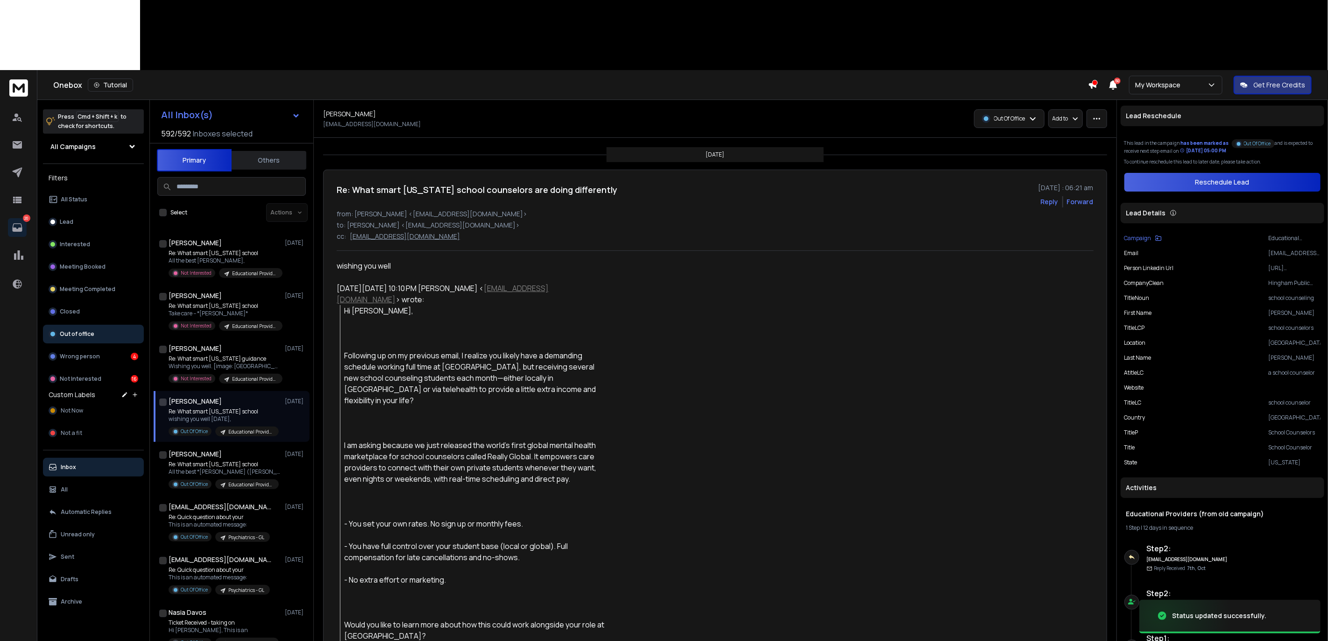
click at [1009, 115] on p "Out Of Office" at bounding box center [1009, 118] width 31 height 7
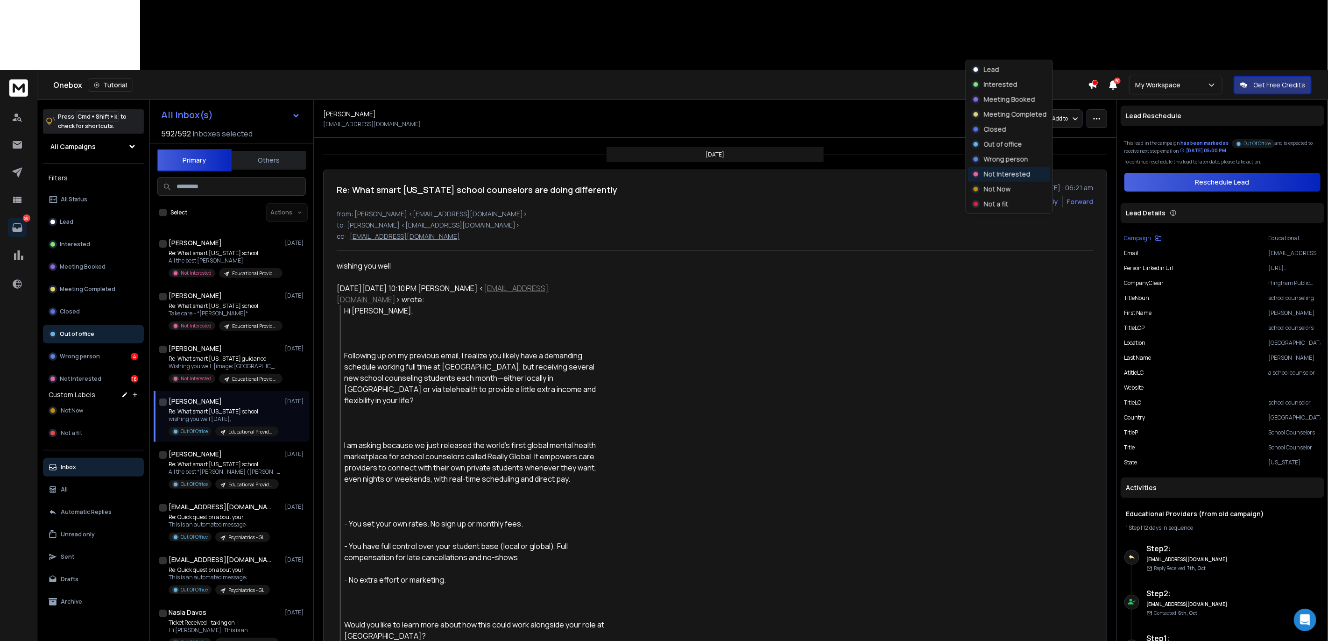
click at [990, 173] on p "Not Interested" at bounding box center [1007, 174] width 47 height 9
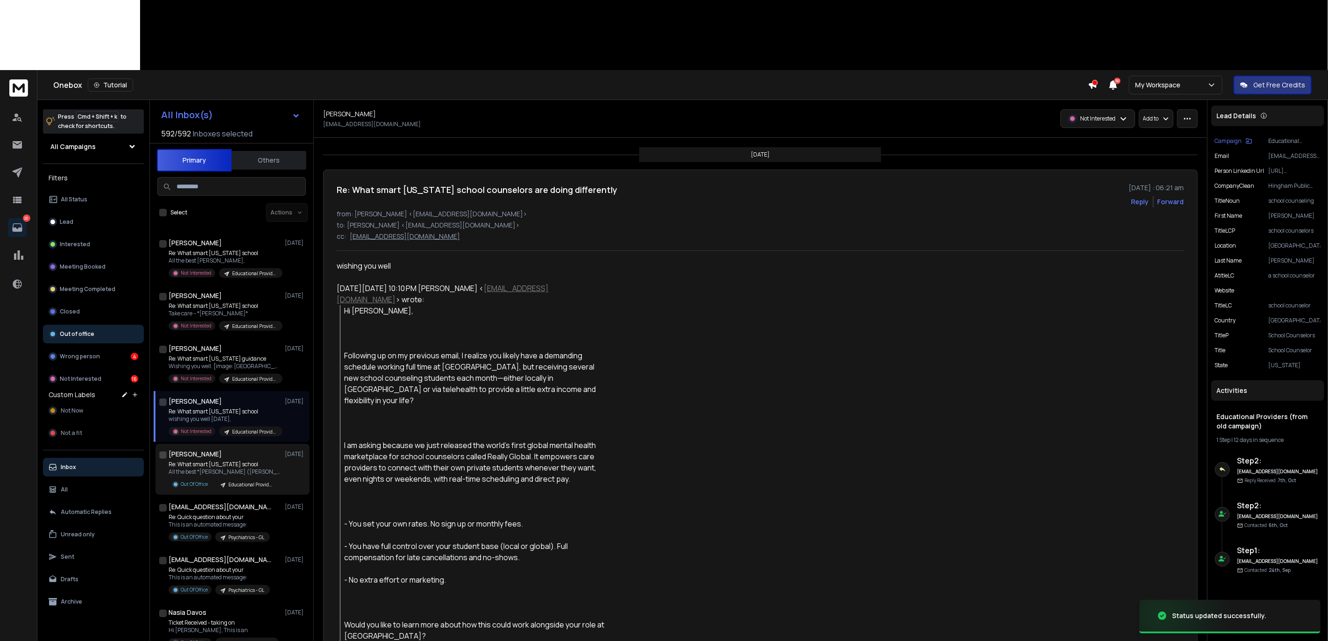
click at [206, 449] on div "Nicole Chan 05 Oct Re: What smart California school All the best *Nicole (Ellis…" at bounding box center [237, 469] width 137 height 40
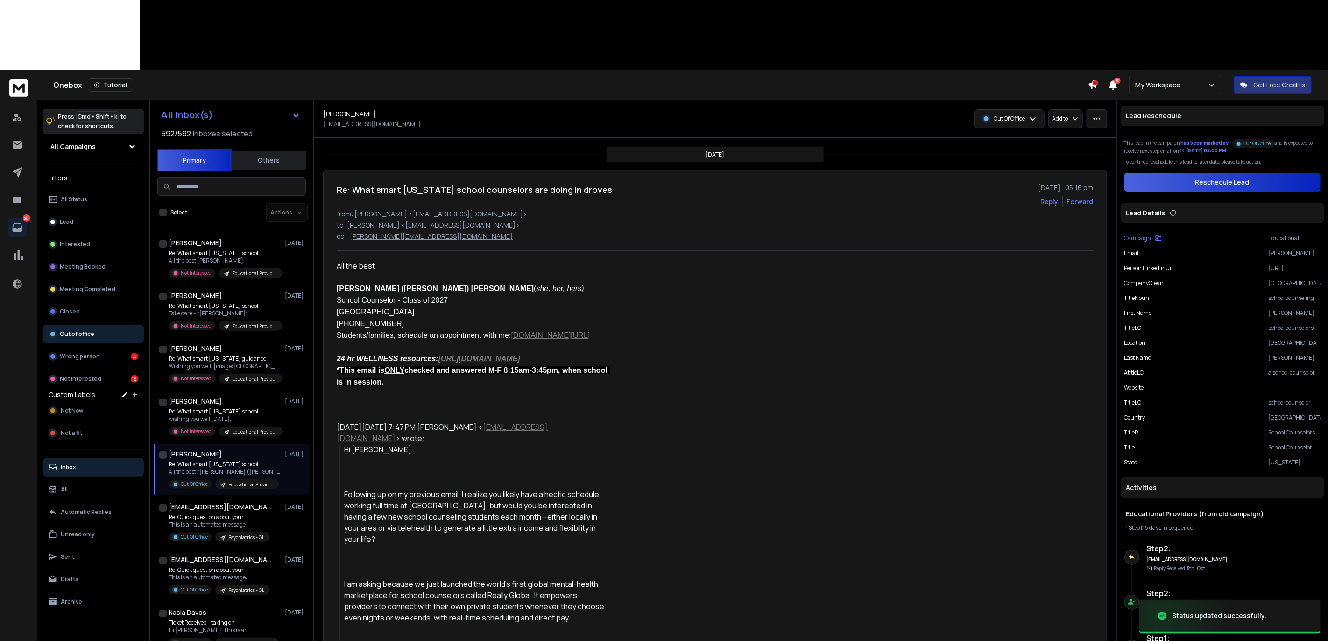
click at [1029, 115] on icon at bounding box center [1032, 118] width 7 height 7
click at [994, 170] on p "Not Interested" at bounding box center [1007, 174] width 47 height 9
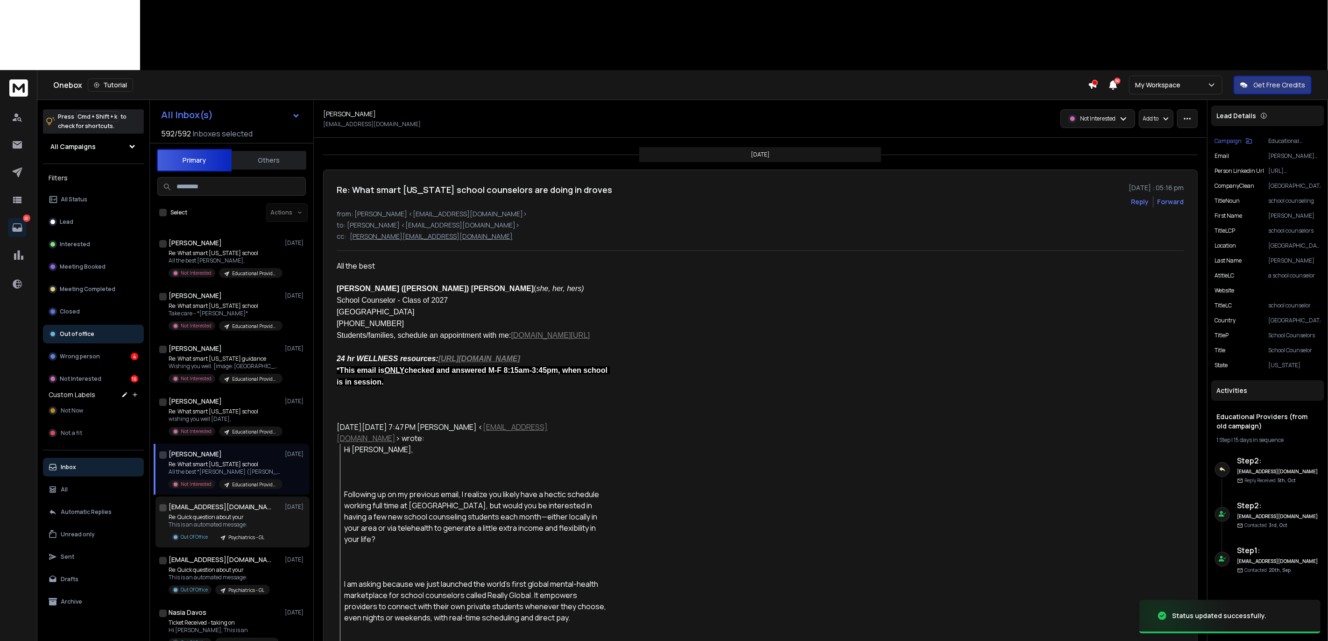
click at [203, 513] on p "Re: Quick question about your" at bounding box center [219, 516] width 101 height 7
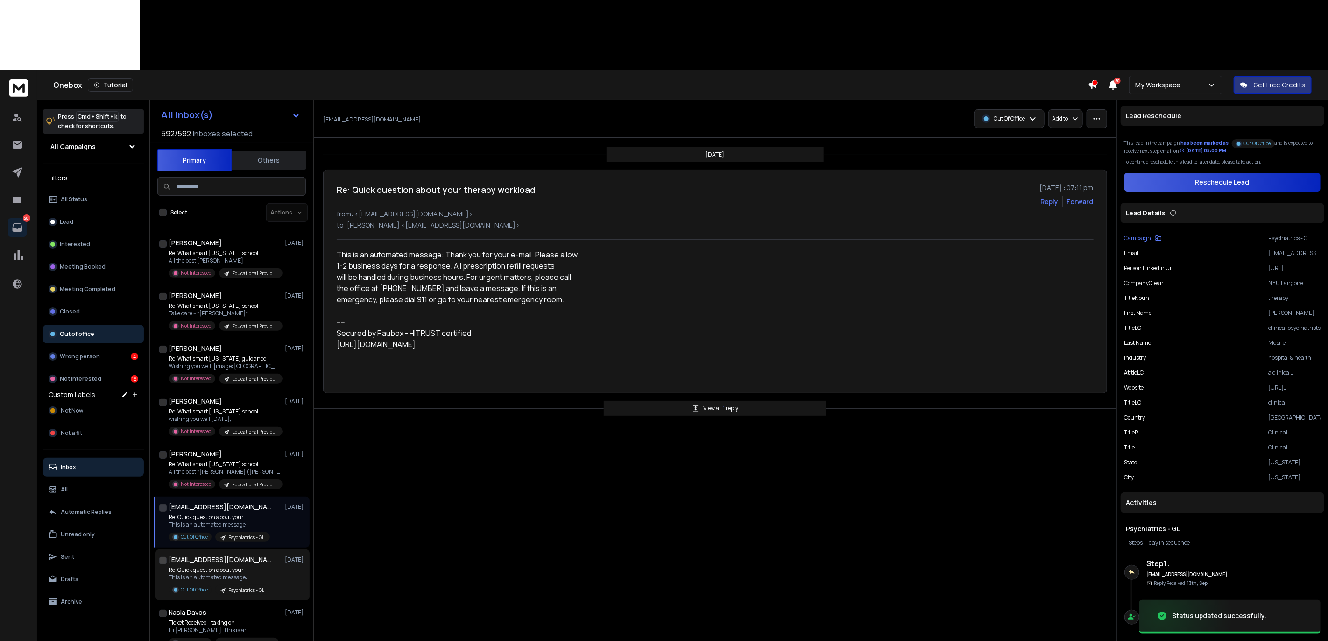
click at [197, 574] on p "This is an automated message:" at bounding box center [219, 577] width 101 height 7
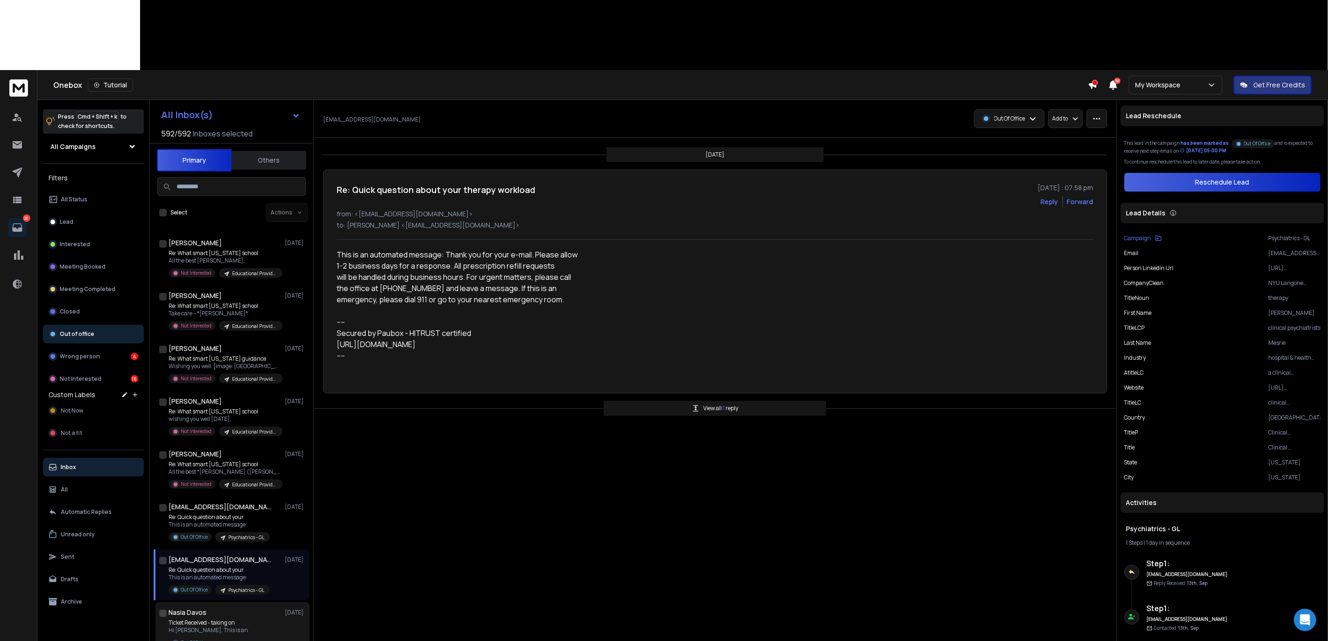
click at [228, 619] on p "Ticket Received - taking on" at bounding box center [224, 622] width 110 height 7
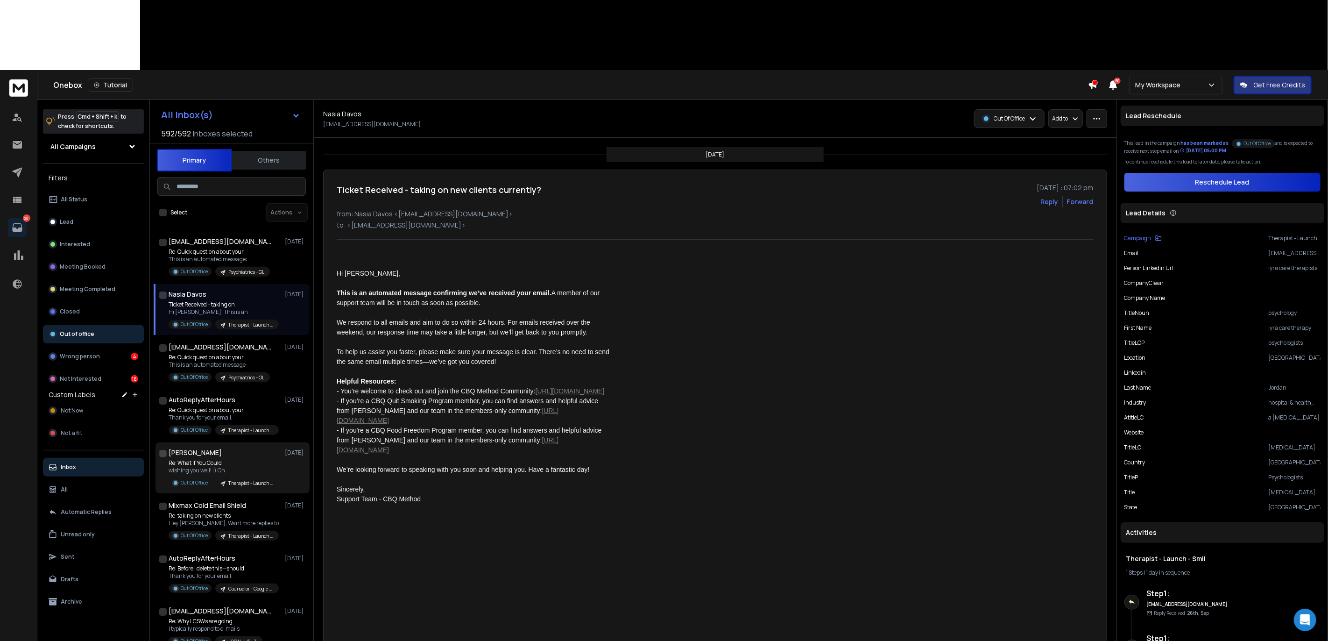
scroll to position [697, 0]
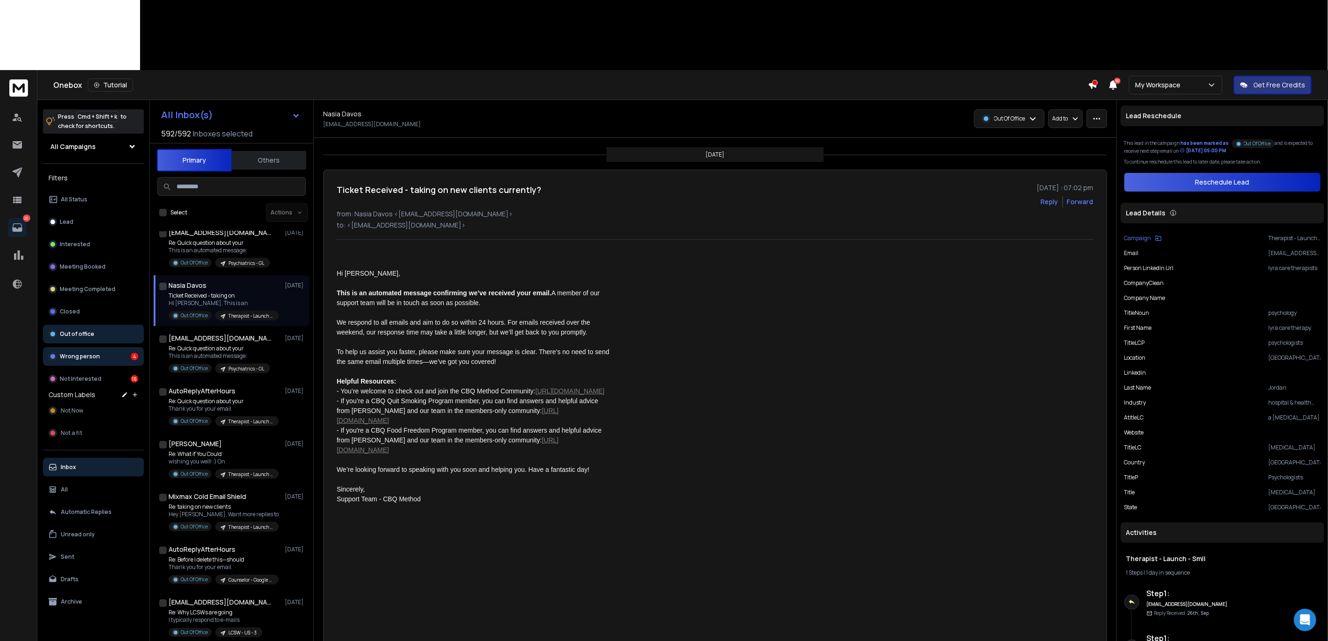
click at [75, 353] on p "Wrong person" at bounding box center [80, 356] width 40 height 7
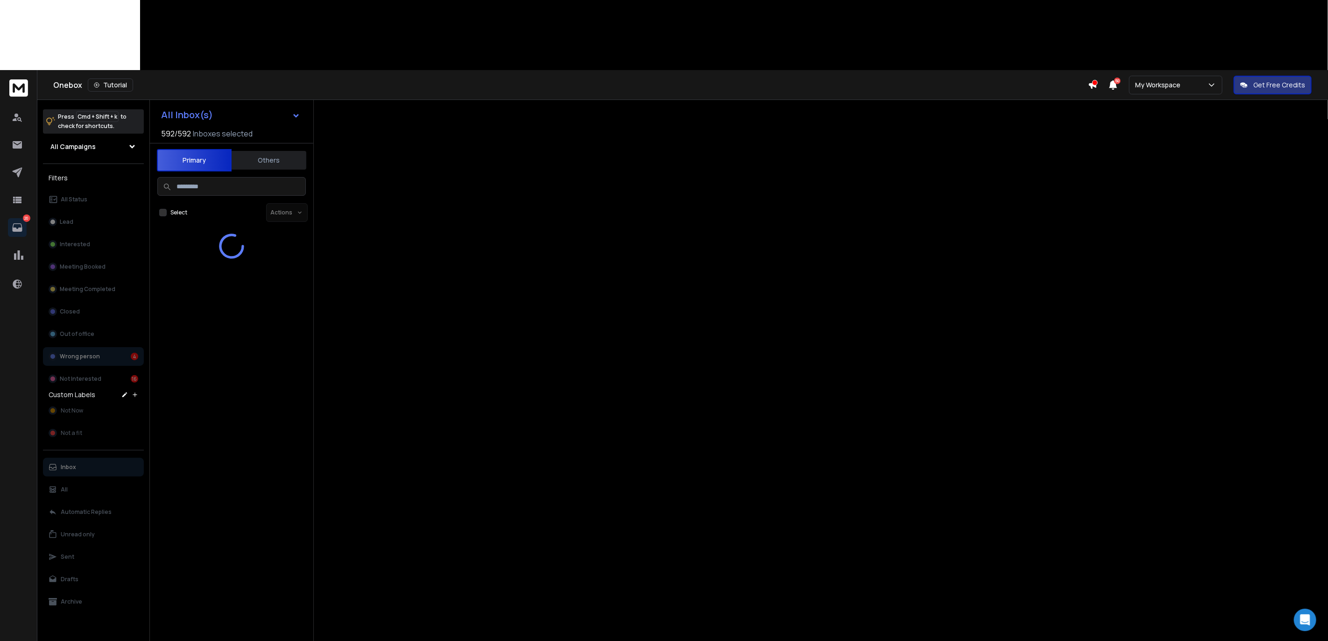
scroll to position [0, 0]
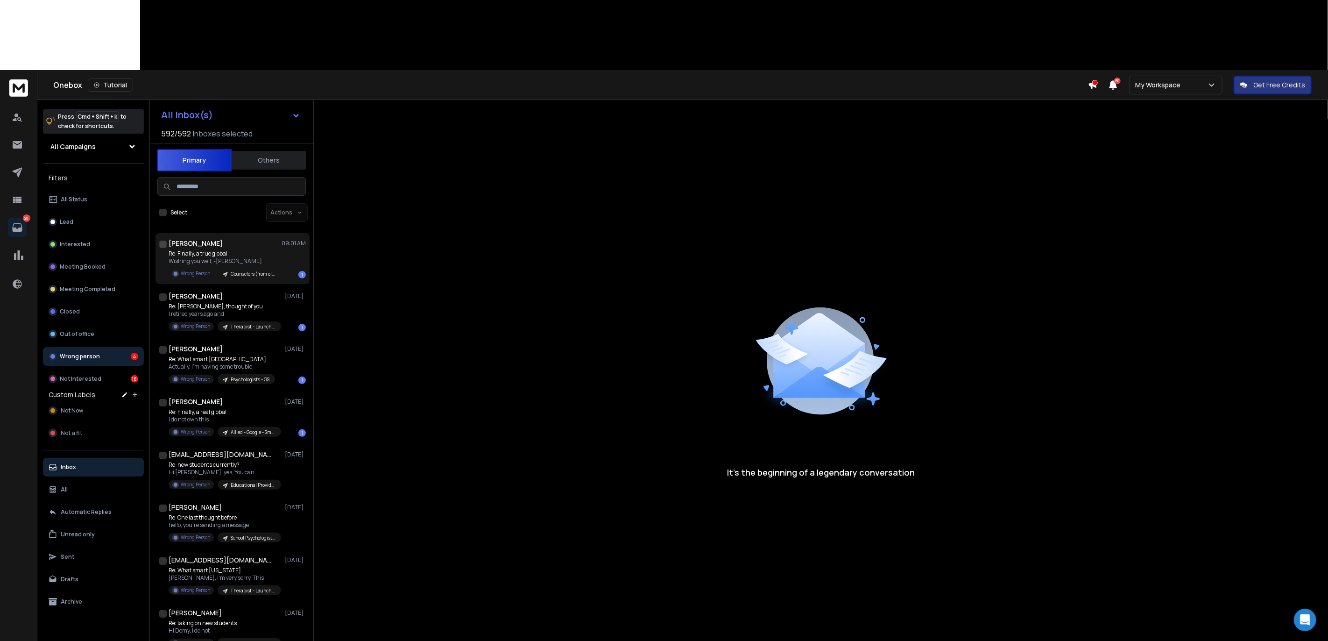
click at [214, 257] on p "Wishing you well, -[PERSON_NAME]" at bounding box center [225, 260] width 112 height 7
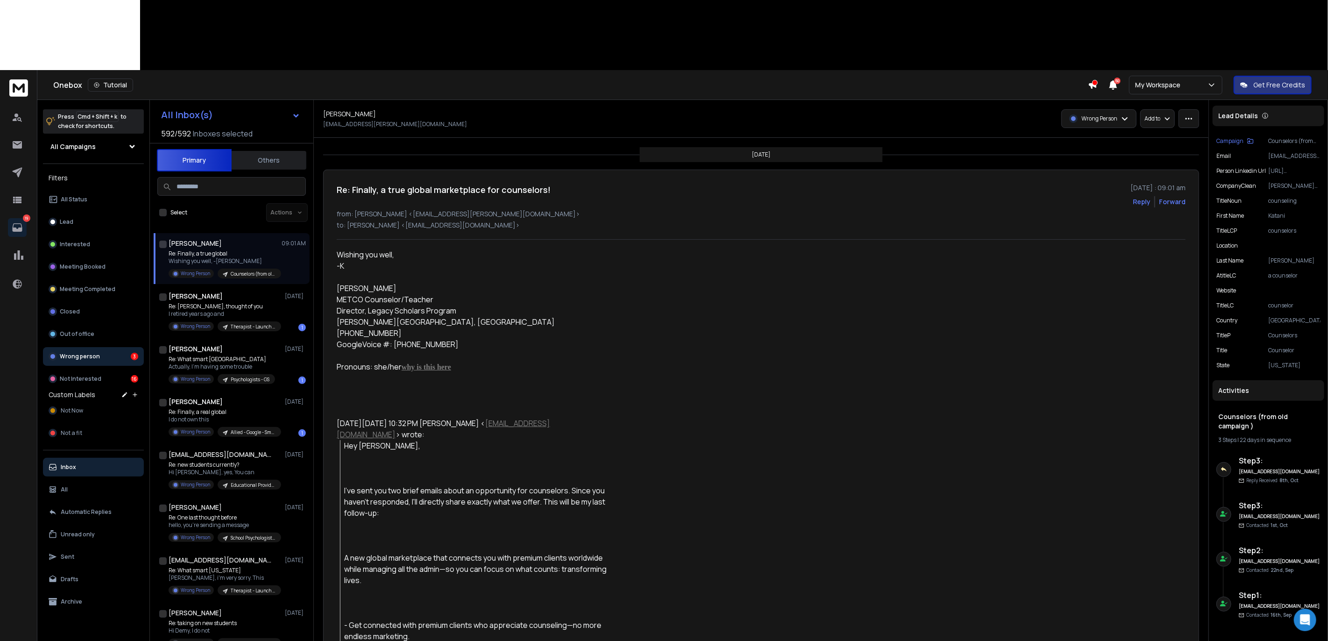
click at [1093, 110] on div "Wrong Person" at bounding box center [1099, 119] width 74 height 18
click at [1089, 174] on p "Not Interested" at bounding box center [1103, 174] width 47 height 9
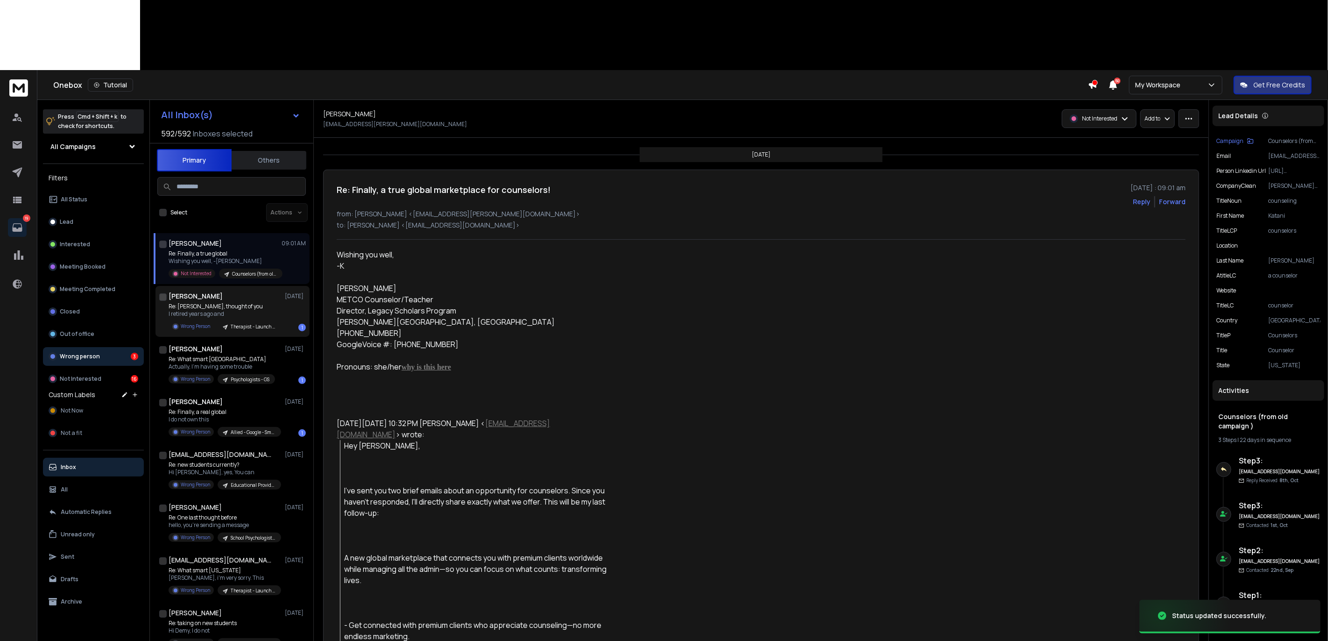
click at [215, 303] on p "Re: [PERSON_NAME], thought of you" at bounding box center [225, 306] width 112 height 7
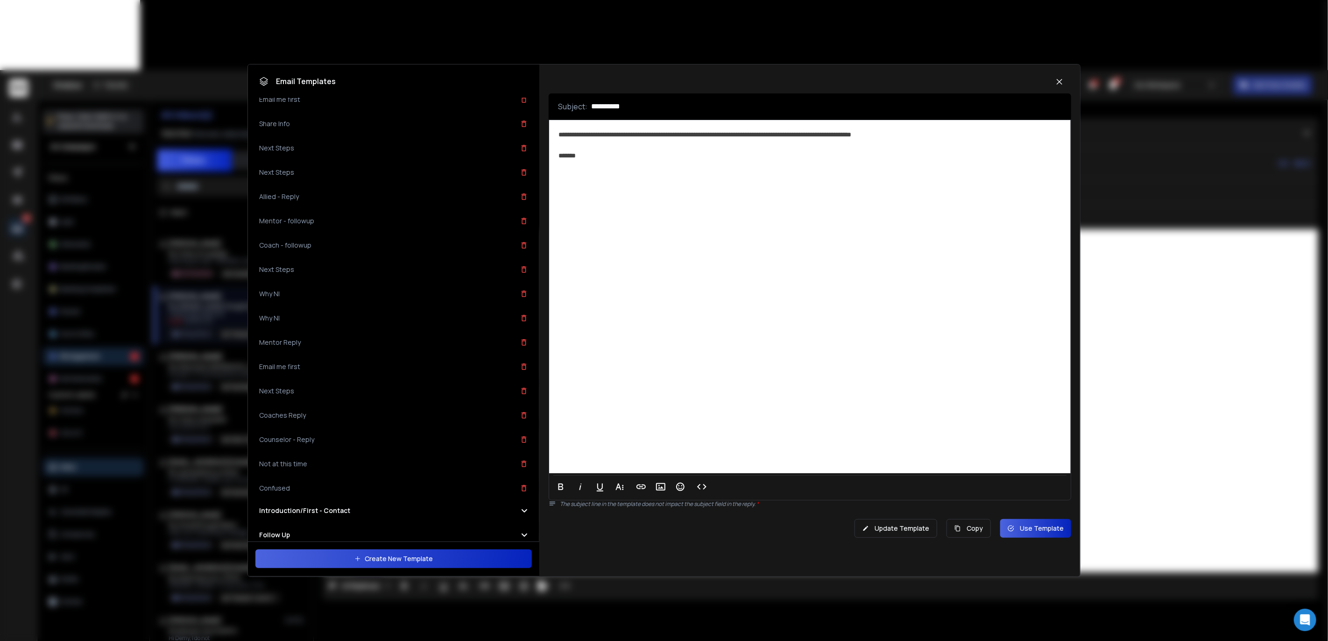
scroll to position [299, 0]
click at [294, 376] on h3 "Not at this time" at bounding box center [283, 380] width 48 height 9
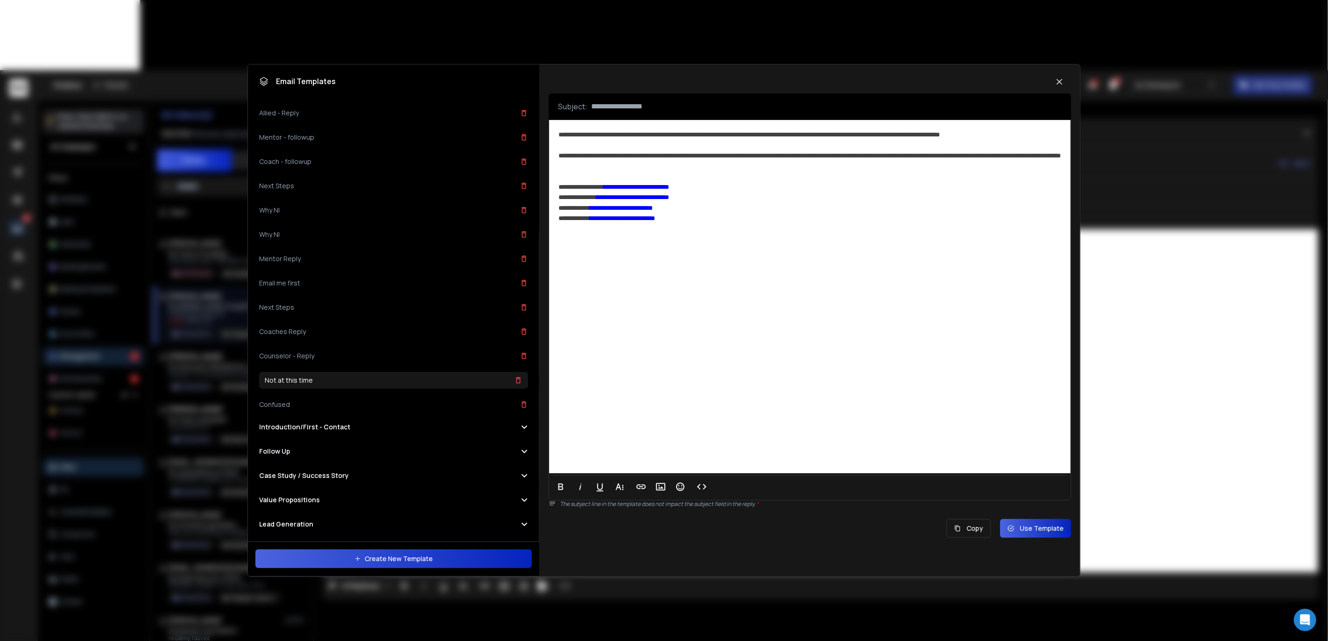
click at [1031, 525] on button "Use Template" at bounding box center [1035, 528] width 71 height 19
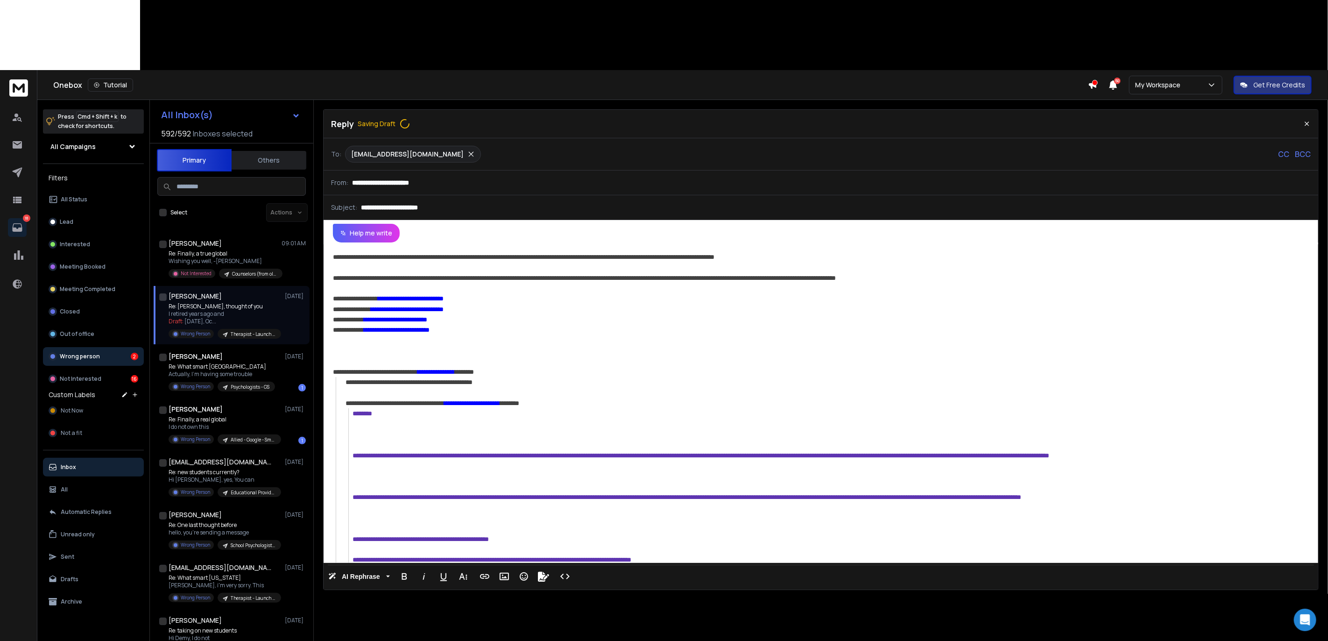
click at [423, 252] on div "**********" at bounding box center [816, 257] width 966 height 10
click at [505, 252] on div "**********" at bounding box center [816, 257] width 966 height 10
drag, startPoint x: 863, startPoint y: 188, endPoint x: 553, endPoint y: 189, distance: 310.6
click at [553, 252] on div "**********" at bounding box center [816, 257] width 966 height 10
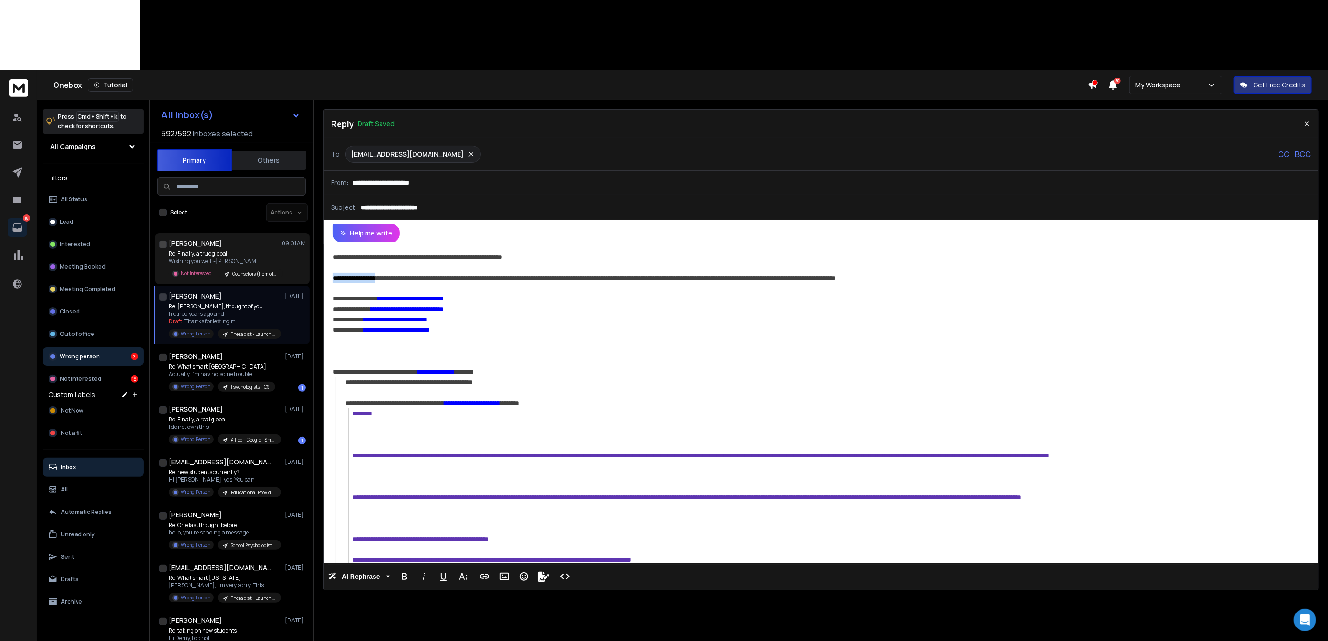
drag, startPoint x: 385, startPoint y: 206, endPoint x: 294, endPoint y: 210, distance: 90.7
click at [294, 210] on div "All Inbox(s) 592 / 592 Inboxes selected Primary Others Select Actions Katani Su…" at bounding box center [738, 420] width 1179 height 641
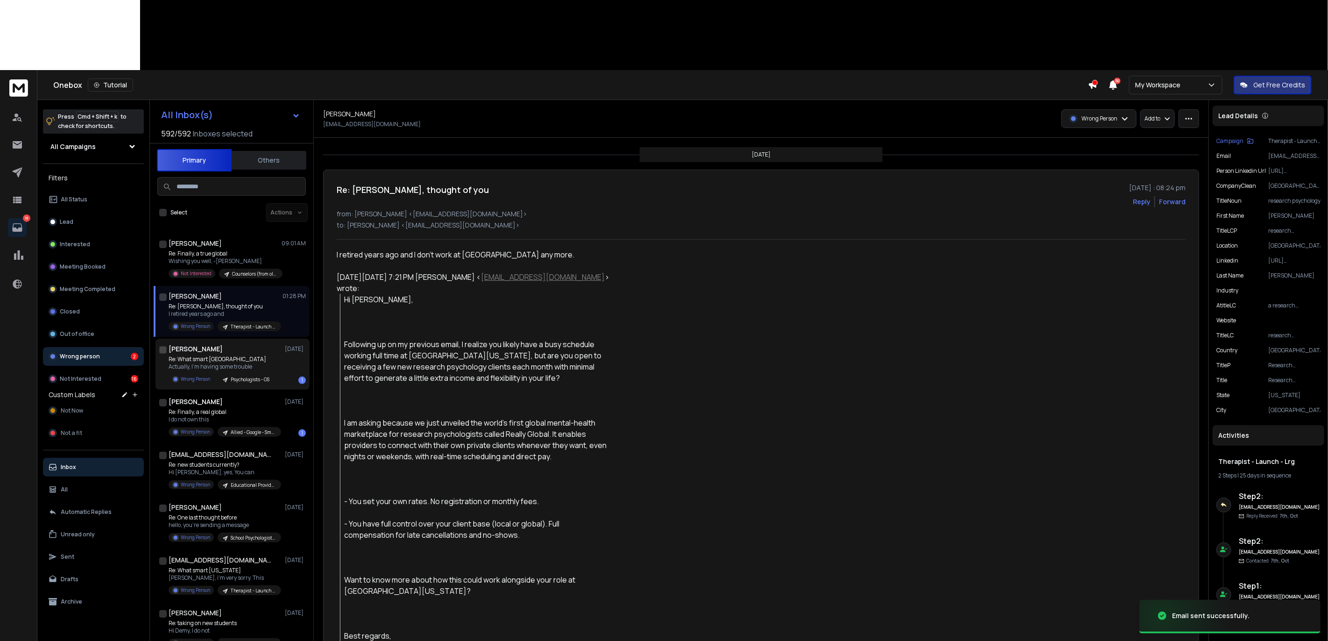
click at [218, 355] on p "Re: What smart [GEOGRAPHIC_DATA]" at bounding box center [222, 358] width 106 height 7
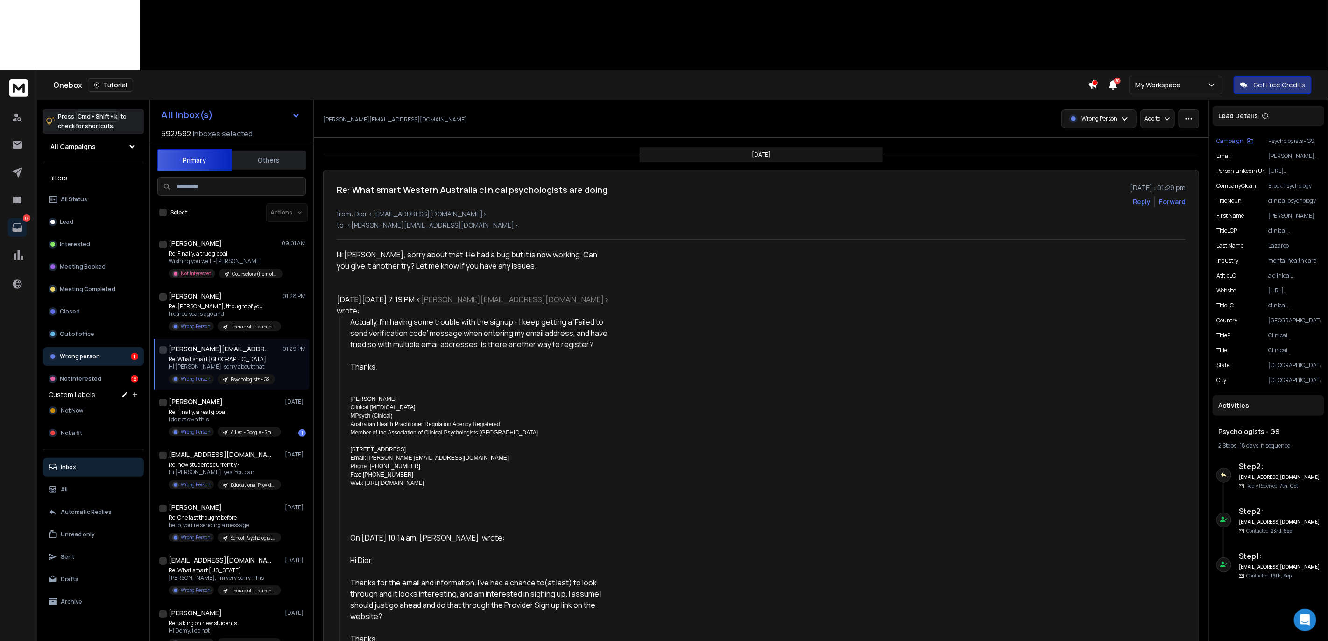
click at [1117, 110] on div "Wrong Person" at bounding box center [1099, 119] width 74 height 18
click at [1089, 128] on p "Closed" at bounding box center [1091, 129] width 22 height 9
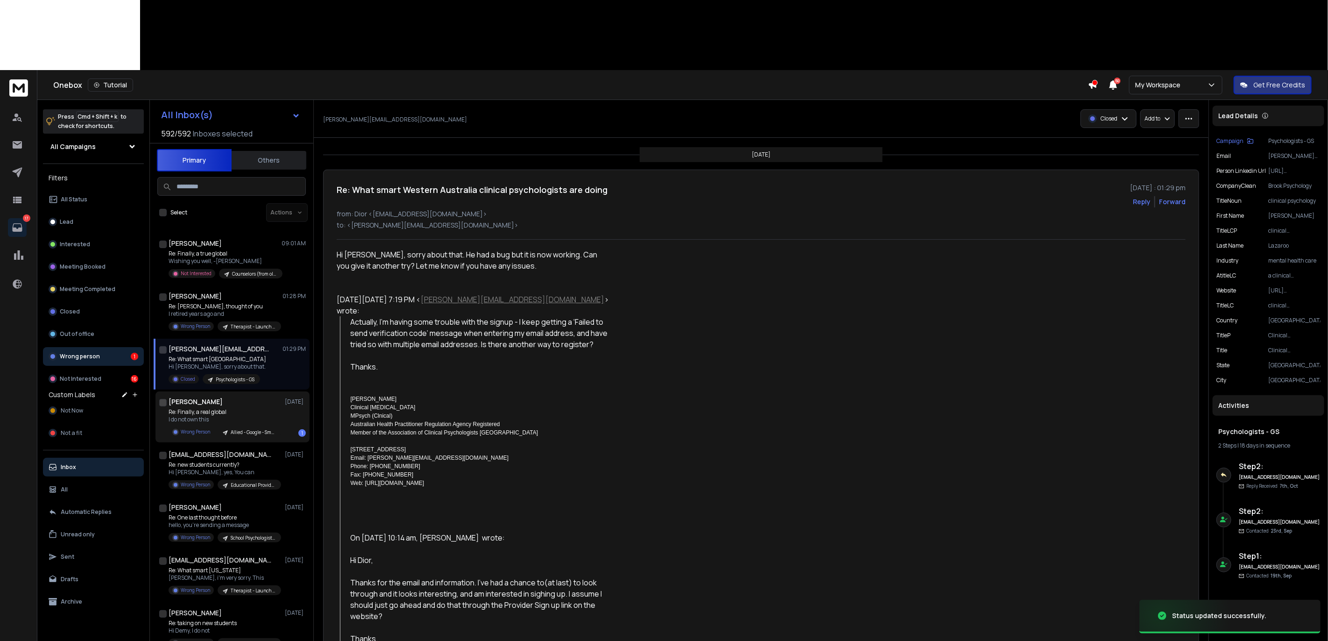
click at [220, 408] on p "Re: Finally, a real global" at bounding box center [225, 411] width 112 height 7
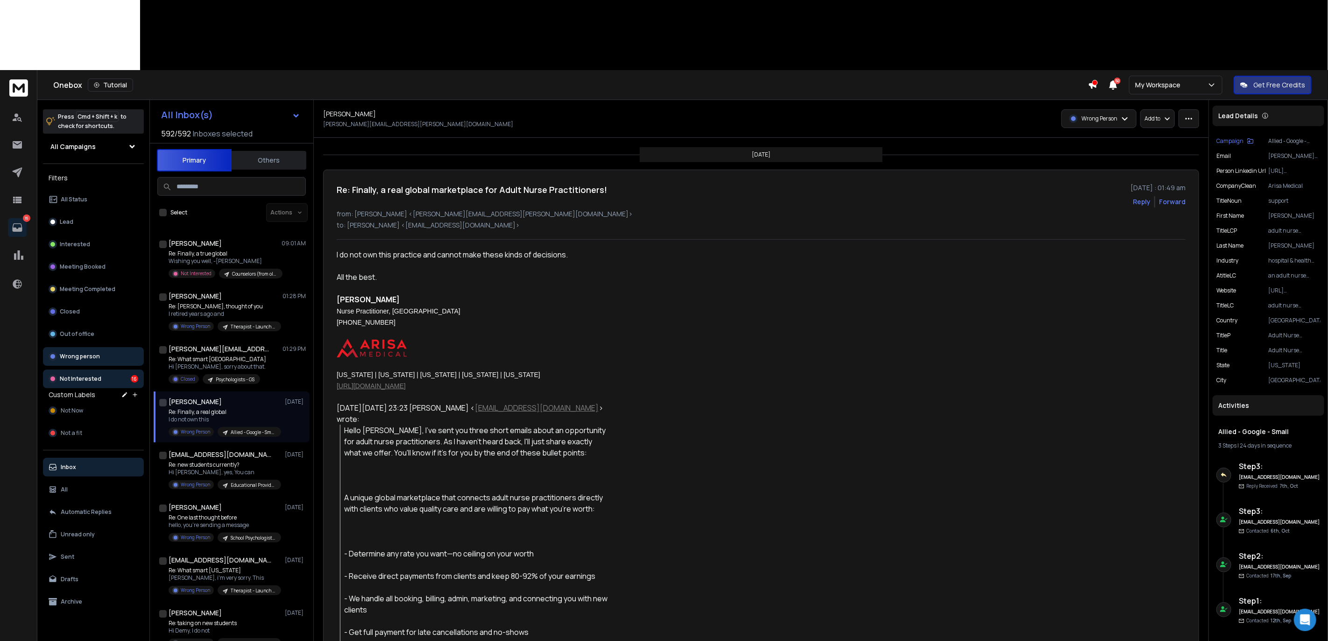
click at [75, 375] on p "Not Interested" at bounding box center [81, 378] width 42 height 7
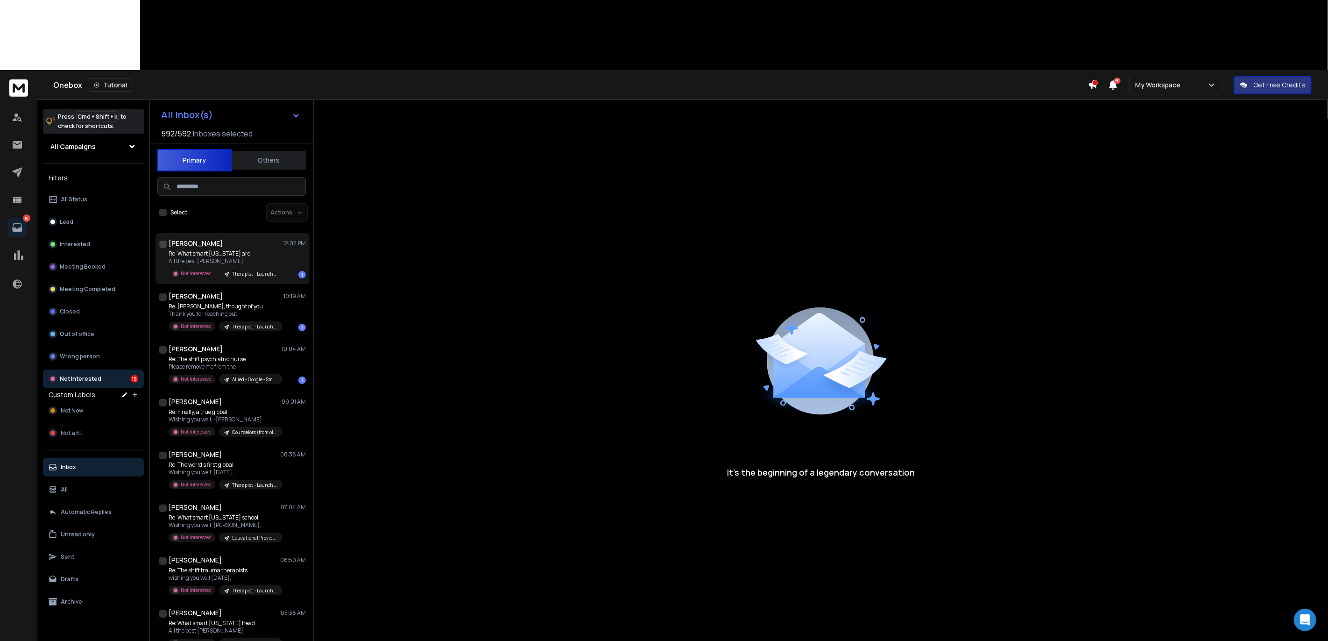
click at [244, 250] on p "Re: What smart [US_STATE] are" at bounding box center [225, 253] width 112 height 7
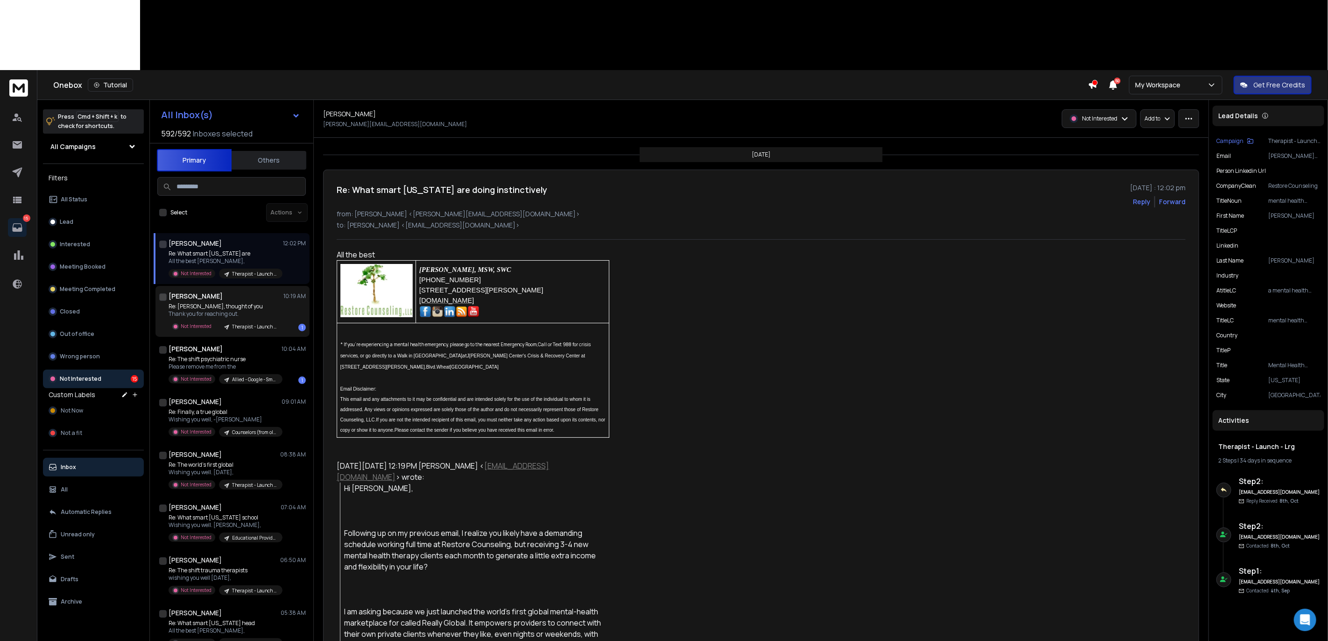
click at [234, 291] on div "Shelley Kasper 10:19 AM Re: Shelley, thought of you Thank you for reaching out.…" at bounding box center [237, 311] width 137 height 40
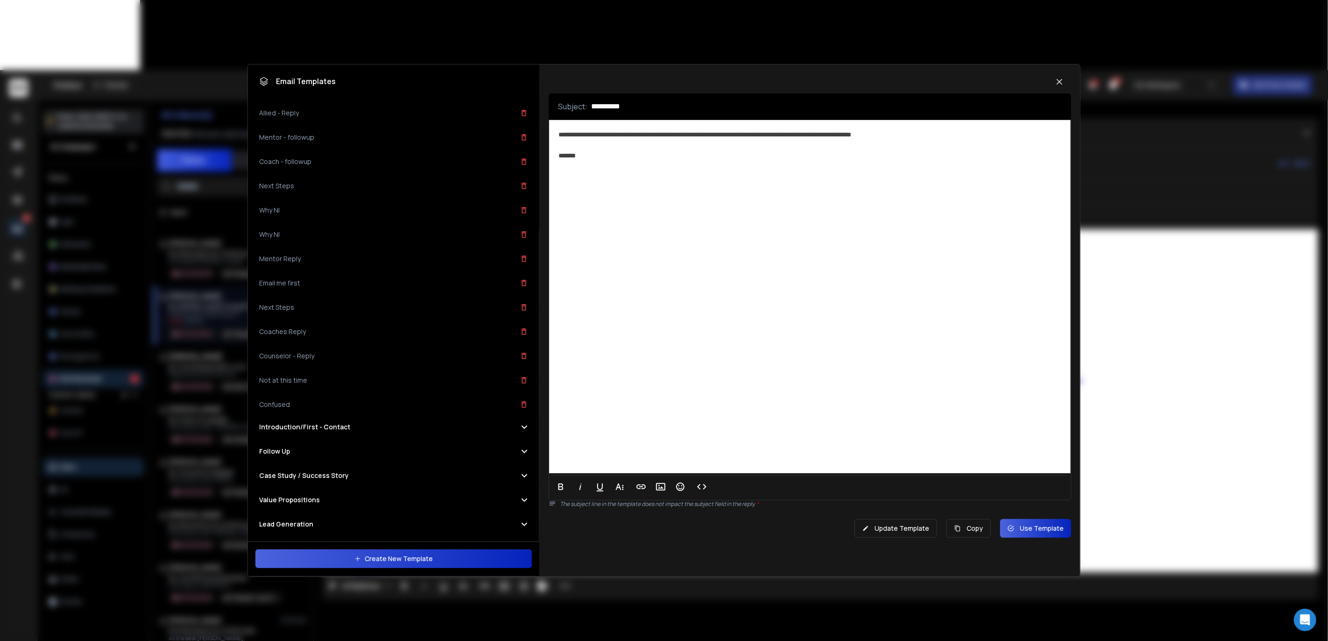
click at [306, 377] on div "Not at this time" at bounding box center [393, 380] width 269 height 9
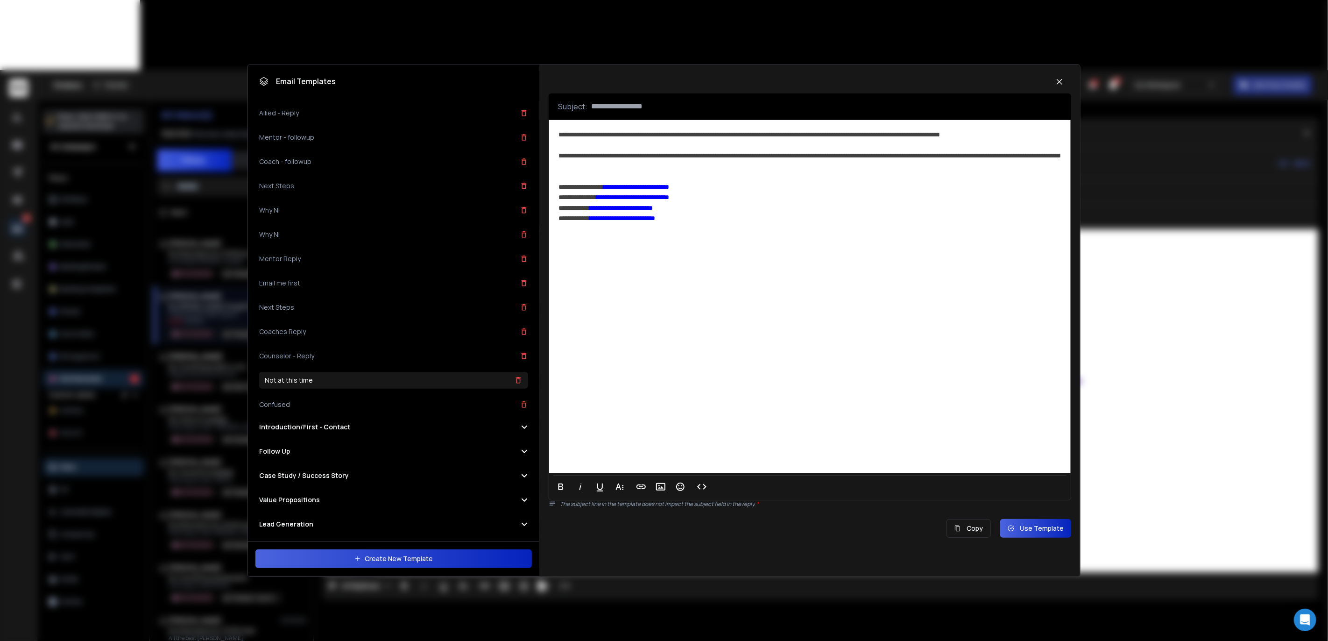
click at [1020, 534] on button "Use Template" at bounding box center [1035, 528] width 71 height 19
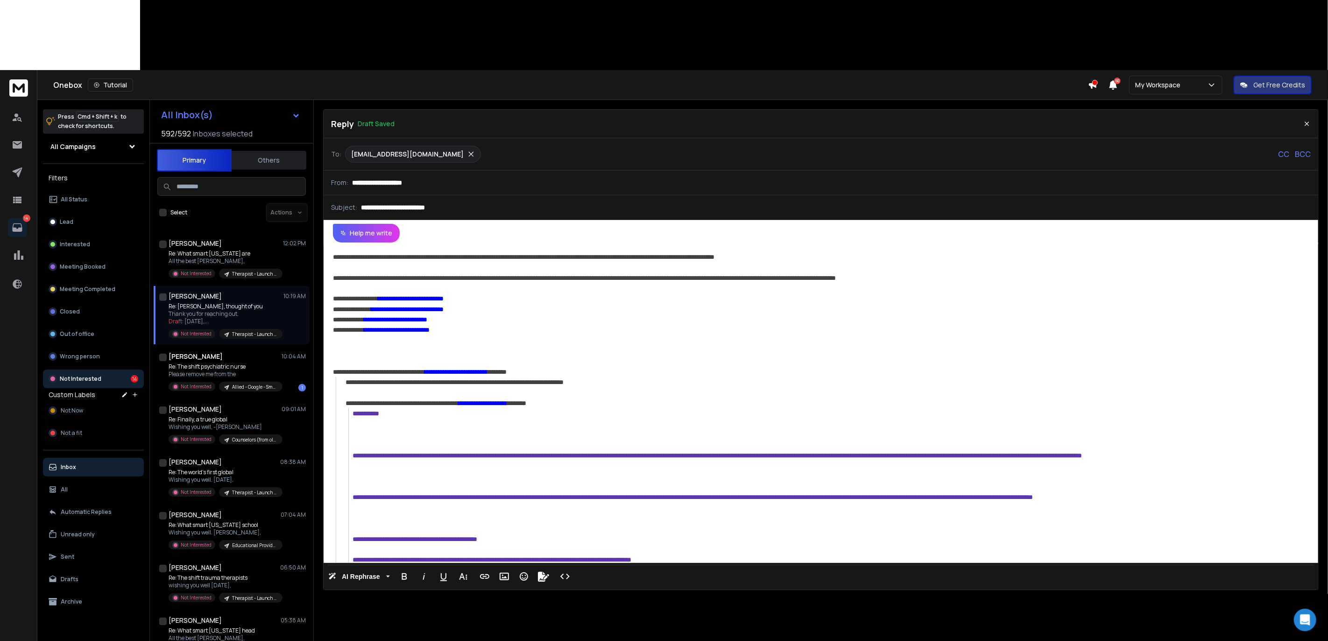
click at [425, 252] on div "**********" at bounding box center [816, 257] width 966 height 10
drag, startPoint x: 620, startPoint y: 185, endPoint x: 628, endPoint y: 185, distance: 8.4
click at [628, 252] on div "**********" at bounding box center [816, 257] width 966 height 10
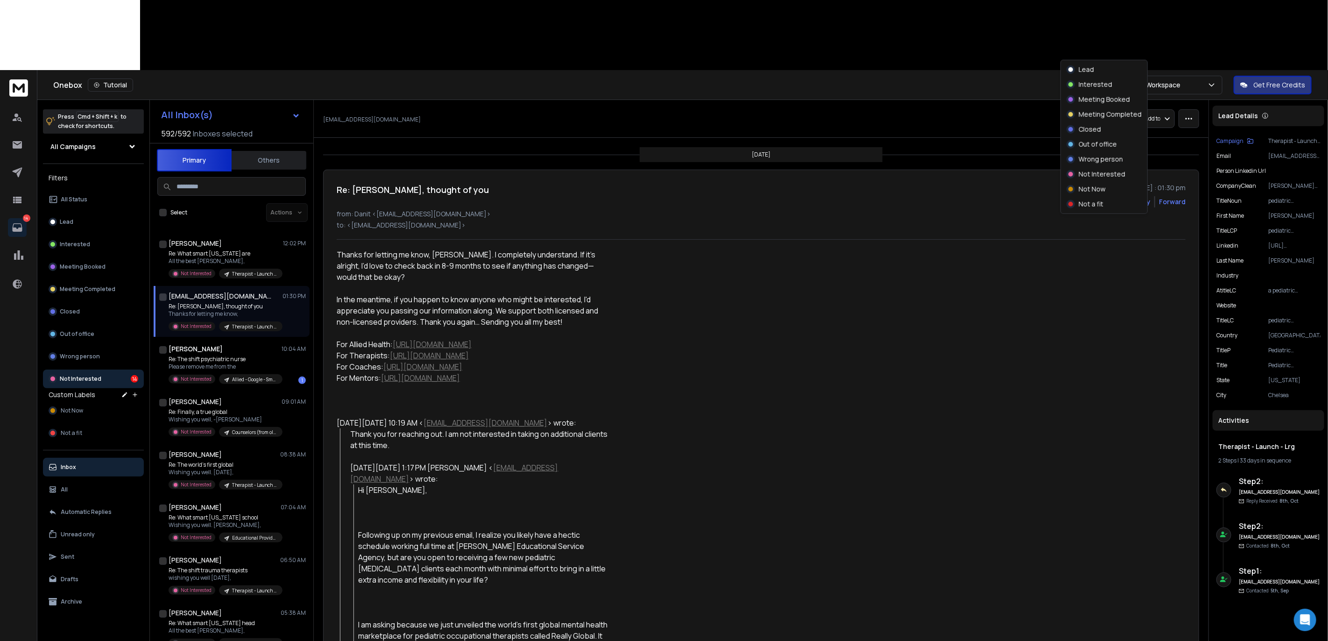
click at [1090, 115] on p "Not Interested" at bounding box center [1099, 118] width 35 height 7
click at [1080, 191] on p "Not Now" at bounding box center [1092, 188] width 27 height 9
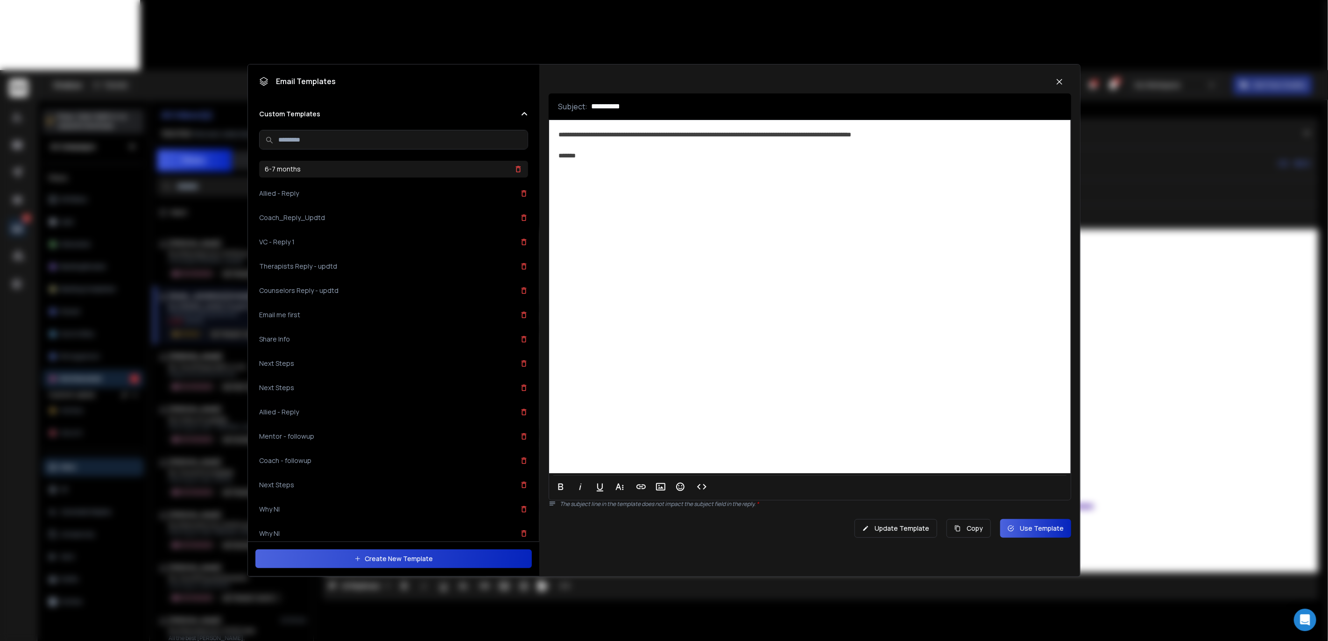
click at [1032, 522] on button "Use Template" at bounding box center [1035, 528] width 71 height 19
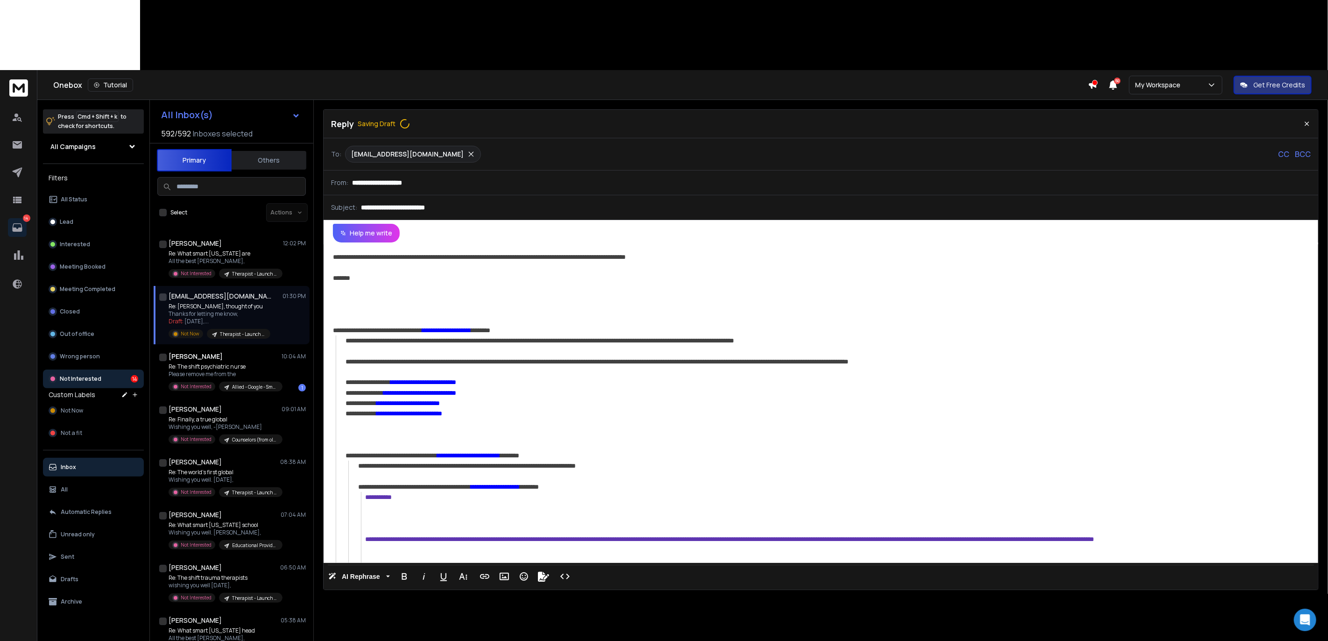
click at [352, 252] on div "**********" at bounding box center [816, 273] width 966 height 42
drag, startPoint x: 413, startPoint y: 187, endPoint x: 408, endPoint y: 187, distance: 5.1
click at [408, 252] on div "**********" at bounding box center [816, 273] width 966 height 42
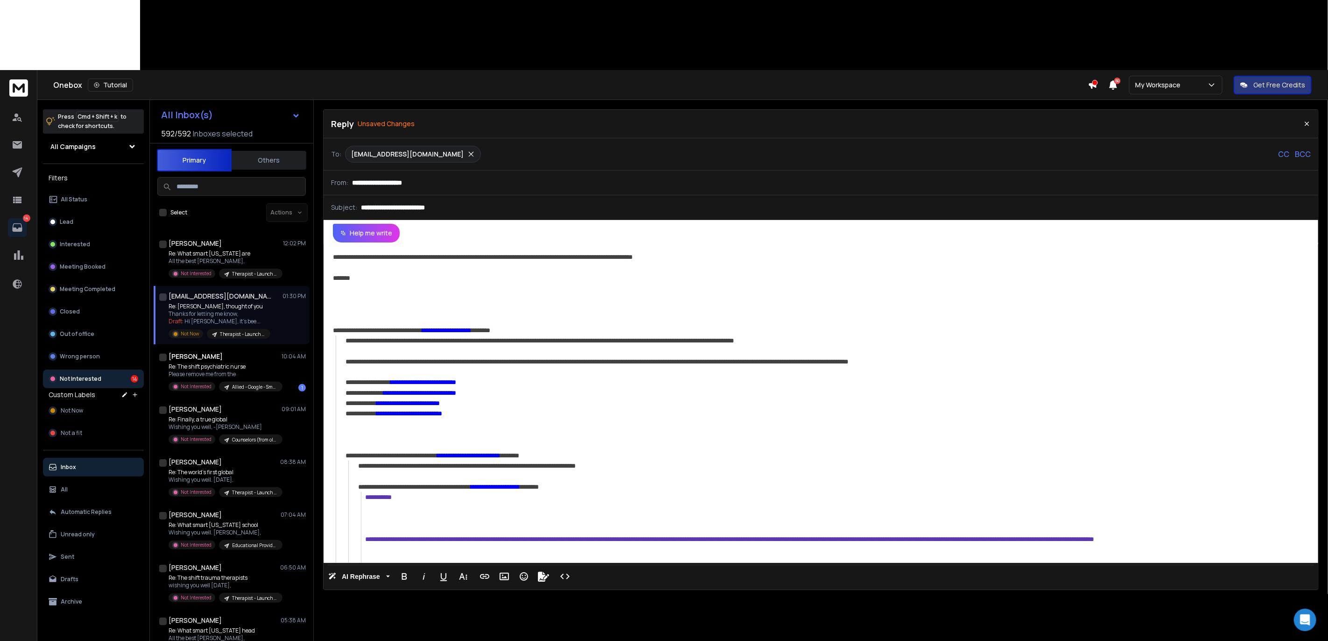
click at [360, 252] on div "**********" at bounding box center [816, 273] width 966 height 42
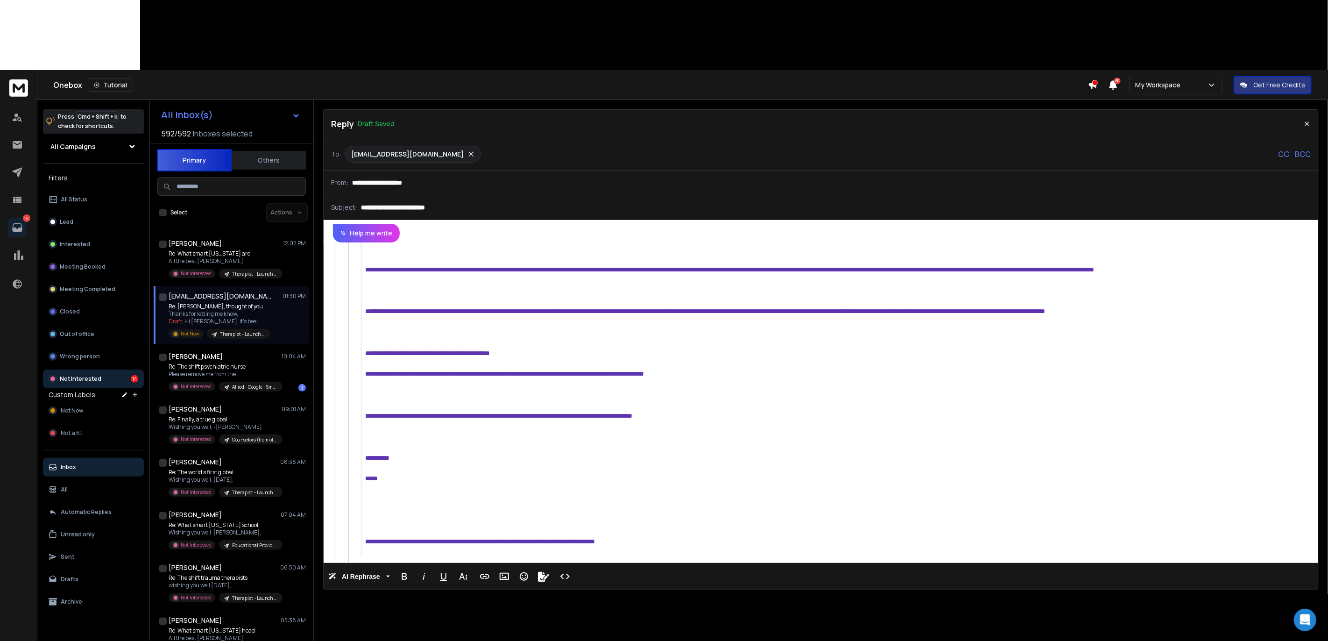
scroll to position [0, 0]
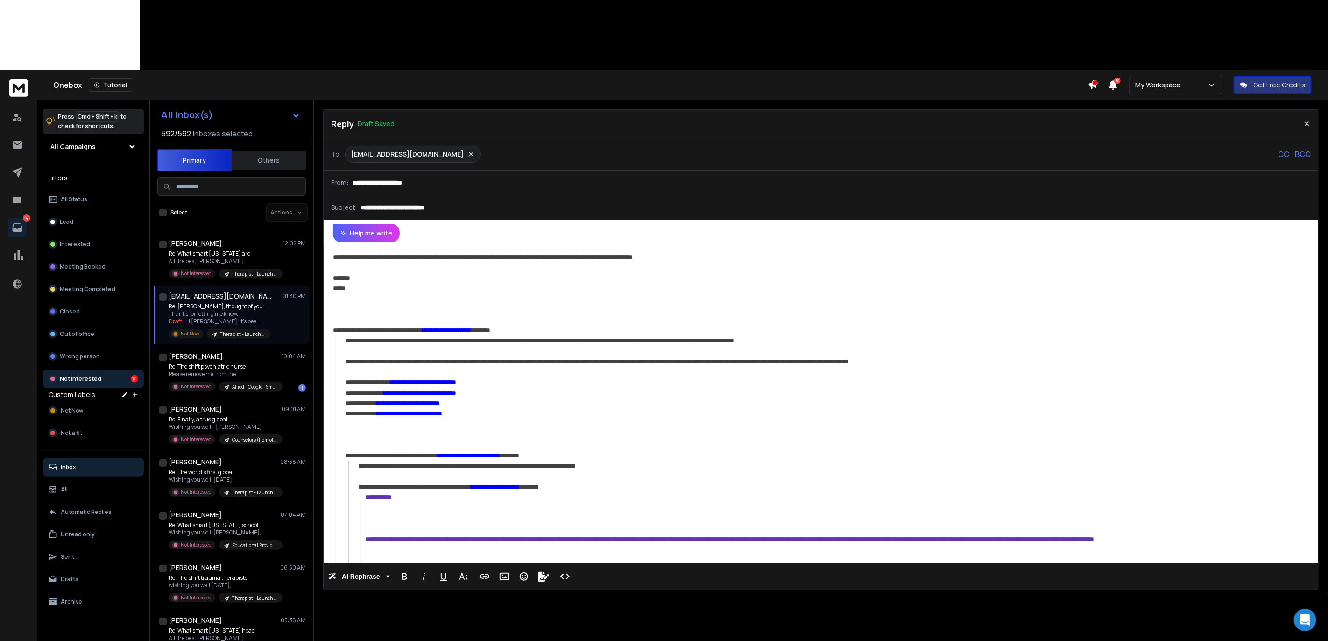
click at [356, 600] on p "Send Later" at bounding box center [352, 601] width 34 height 9
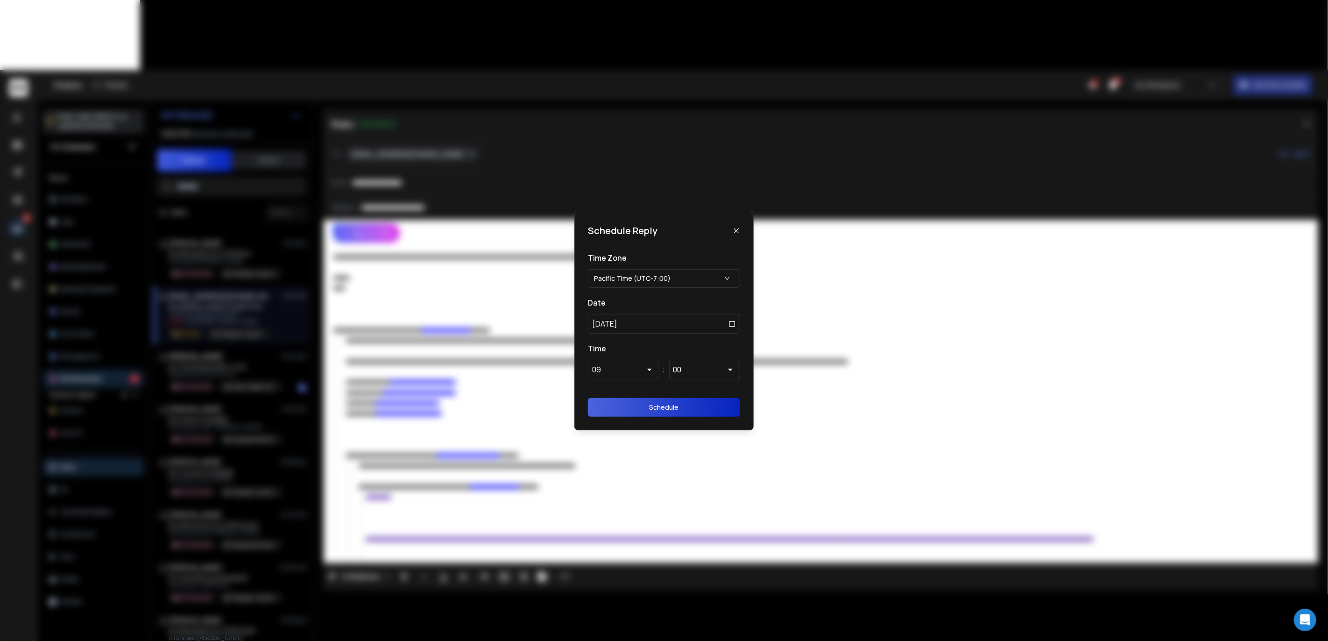
click at [729, 323] on icon "button" at bounding box center [732, 323] width 7 height 7
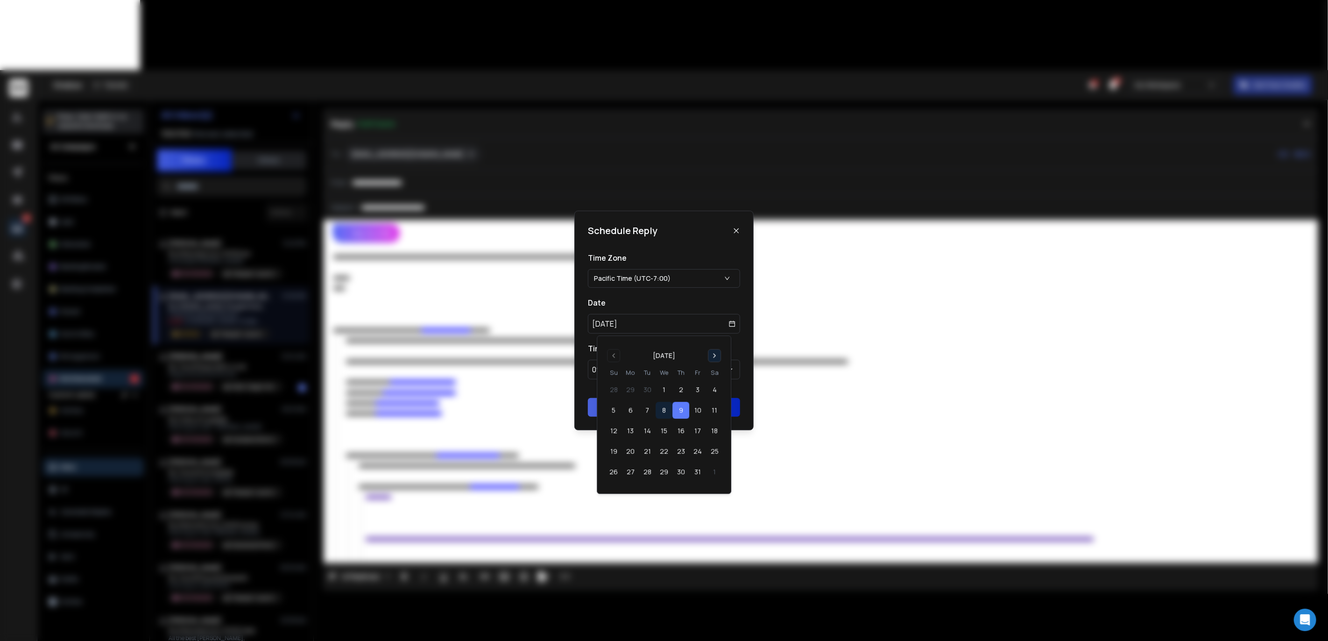
click at [714, 356] on icon "Go to next month" at bounding box center [715, 356] width 2 height 4
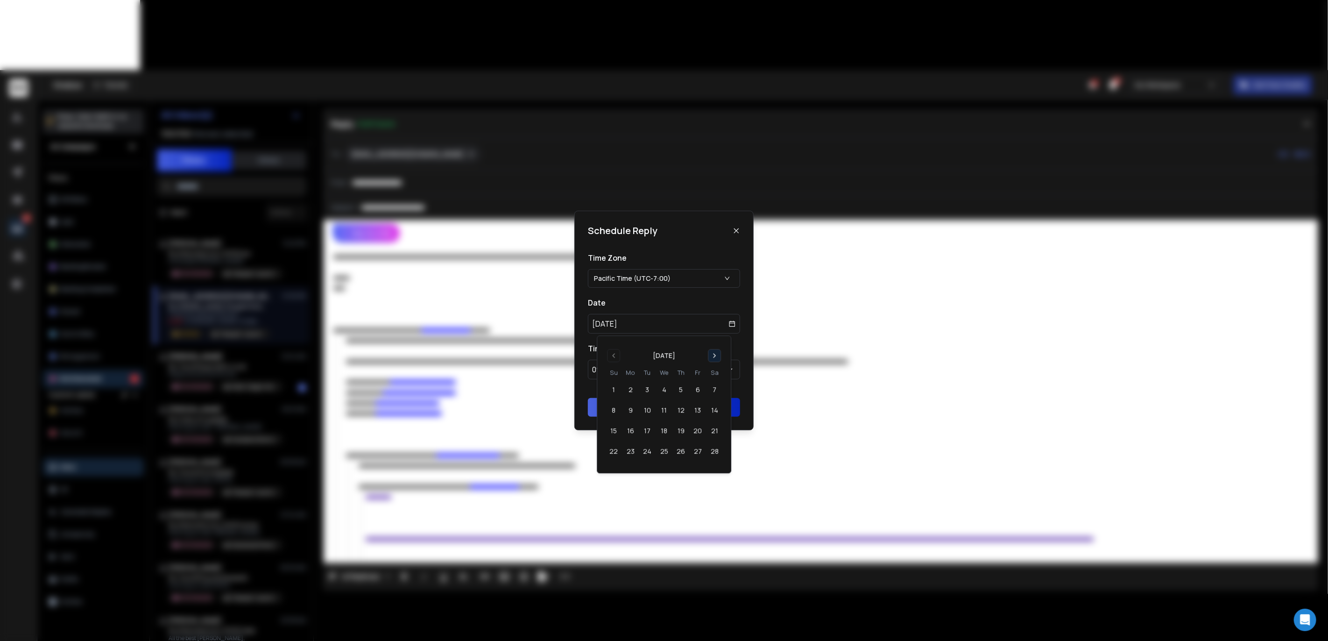
click at [714, 356] on icon "Go to next month" at bounding box center [715, 356] width 2 height 4
click at [682, 432] on button "16" at bounding box center [681, 431] width 17 height 17
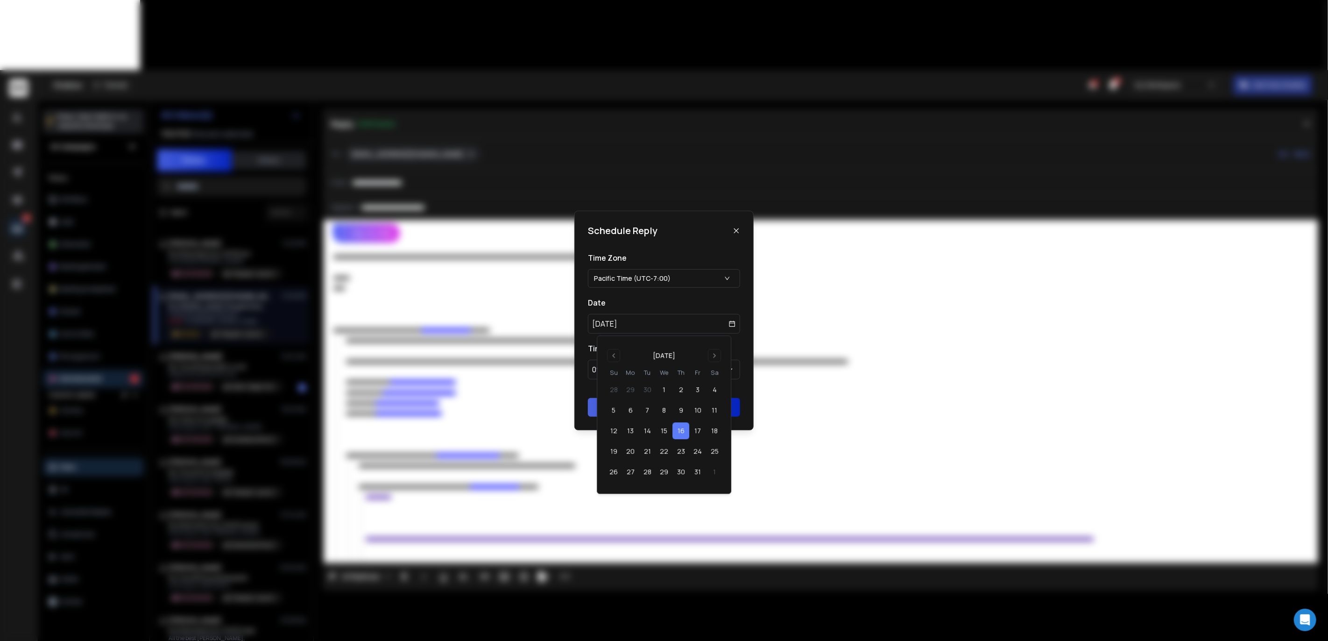
click at [739, 406] on div "Schedule" at bounding box center [664, 407] width 152 height 19
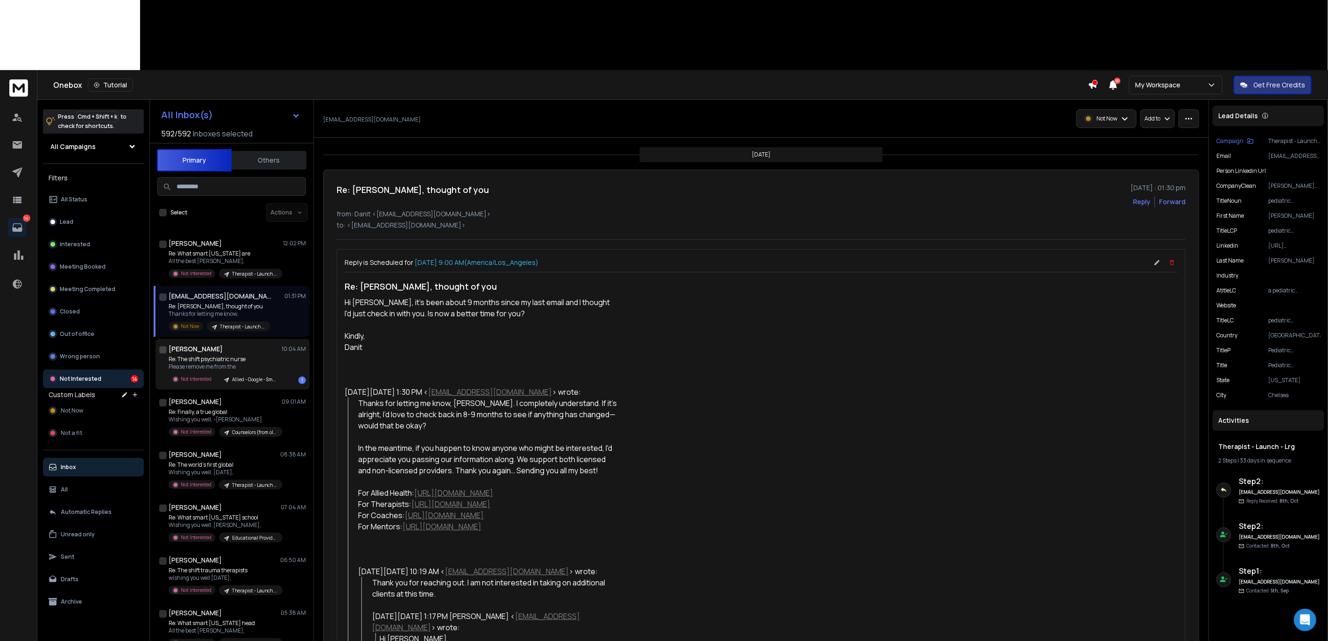
click at [200, 355] on p "Re: The shift psychiatric nurse" at bounding box center [225, 358] width 112 height 7
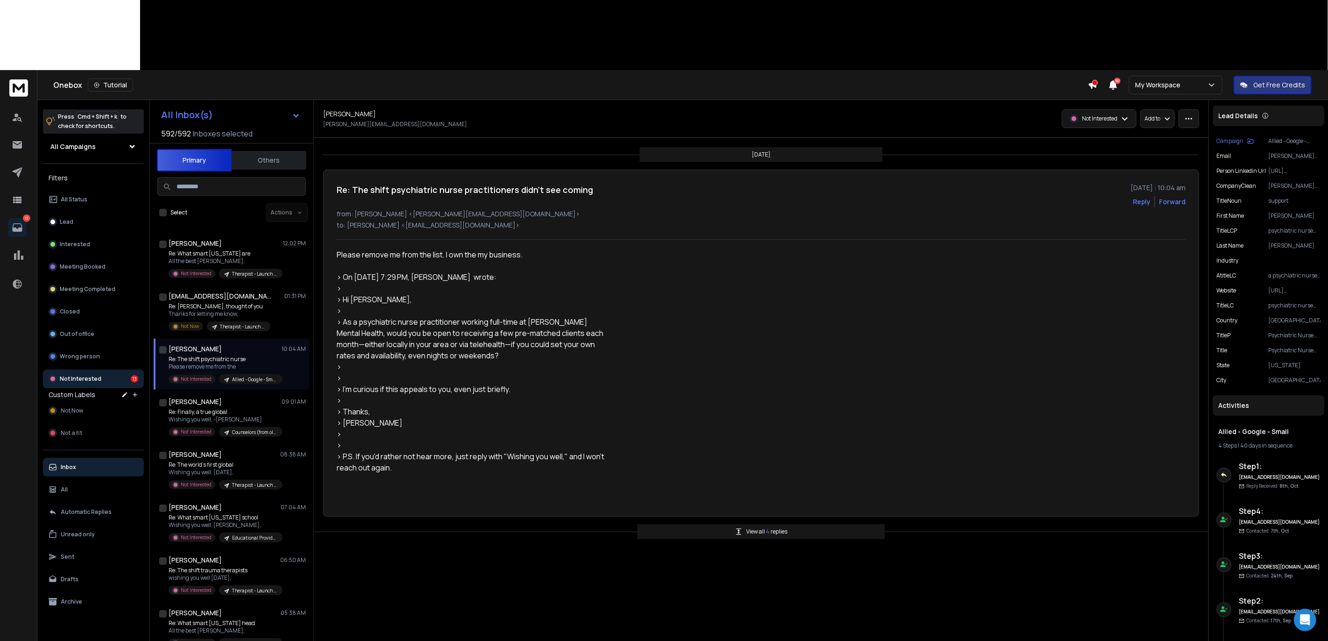
click at [1195, 109] on button "button" at bounding box center [1189, 118] width 21 height 19
click at [1163, 113] on div "Block email" at bounding box center [1159, 114] width 46 height 9
click at [627, 348] on button "Block Email" at bounding box center [637, 344] width 60 height 19
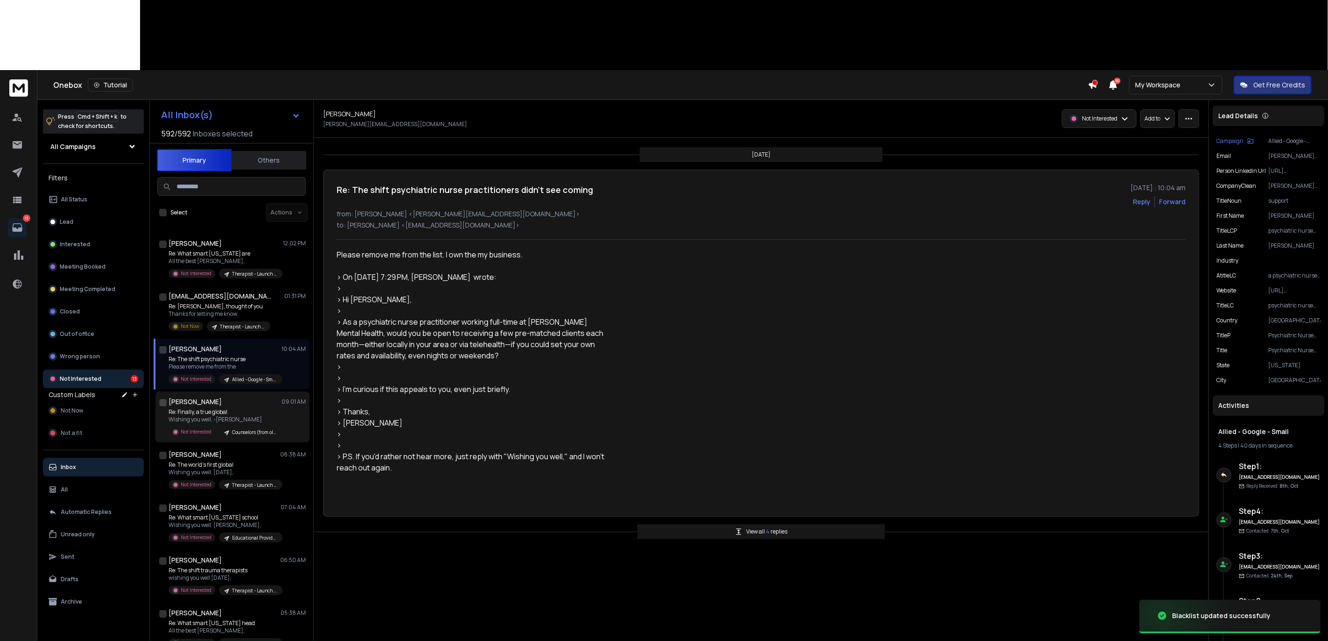
click at [231, 408] on p "Re: Finally, a true global" at bounding box center [225, 411] width 112 height 7
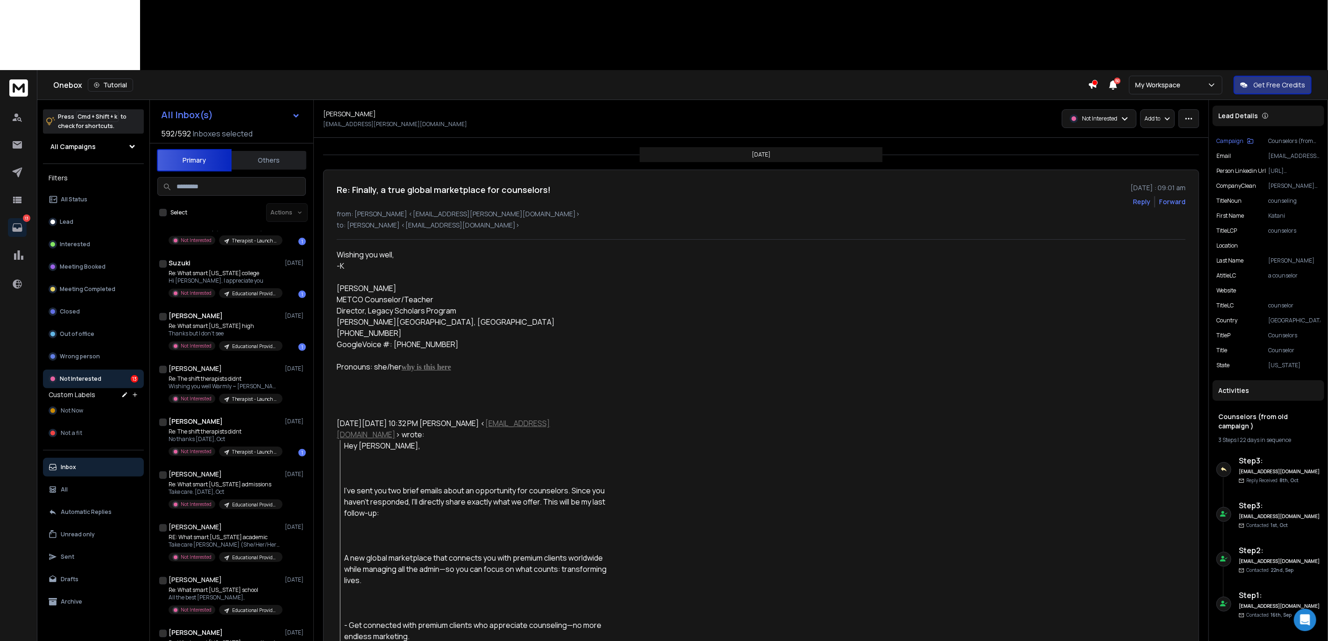
scroll to position [251, 0]
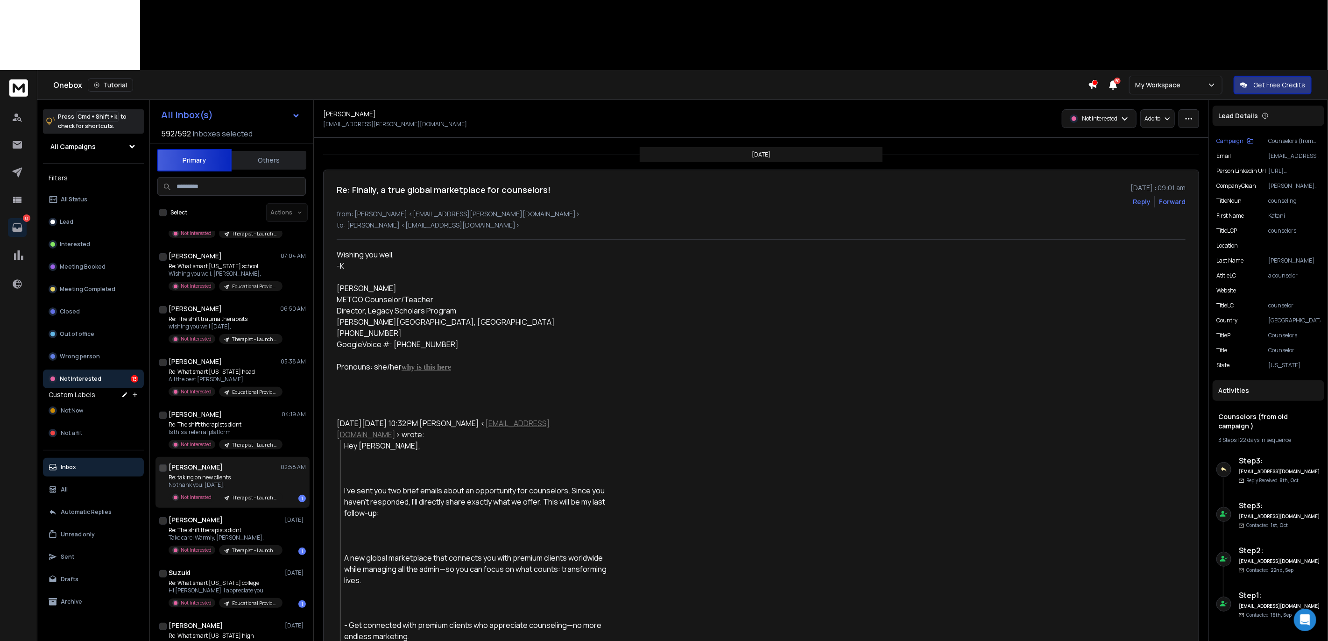
click at [225, 481] on p "No thank you. [DATE]," at bounding box center [225, 484] width 112 height 7
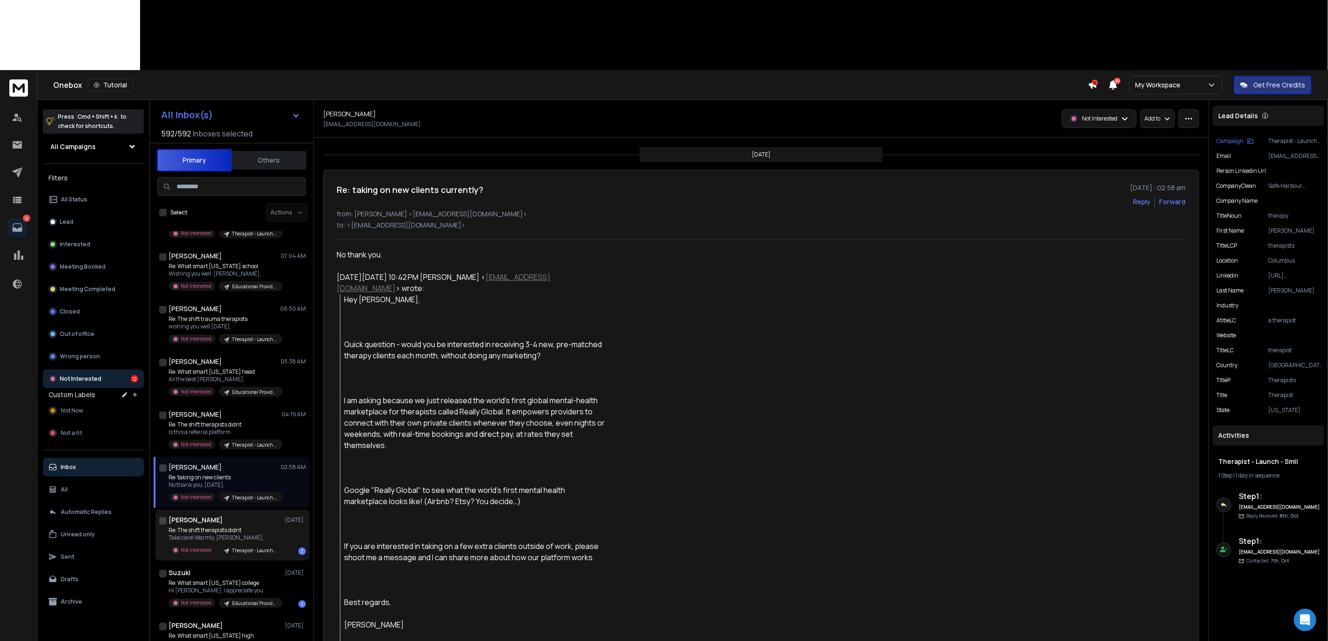
click at [212, 515] on h1 "[PERSON_NAME]" at bounding box center [196, 519] width 54 height 9
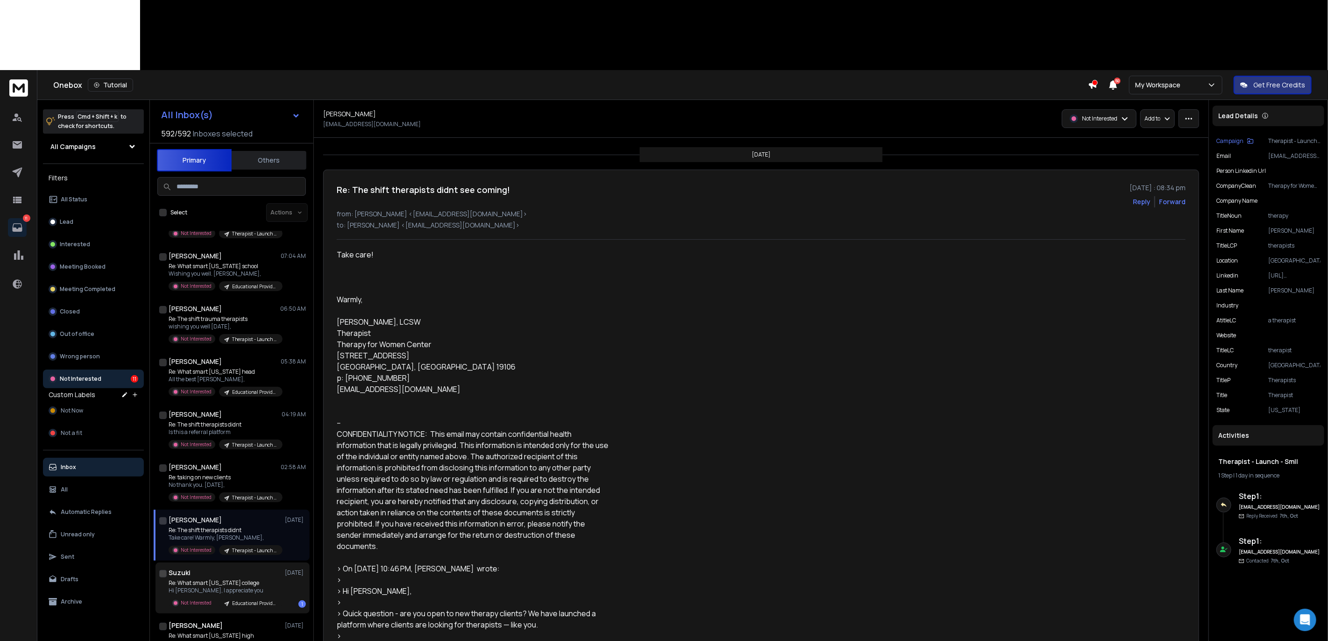
click at [215, 579] on p "Re: What smart [US_STATE] college" at bounding box center [225, 582] width 112 height 7
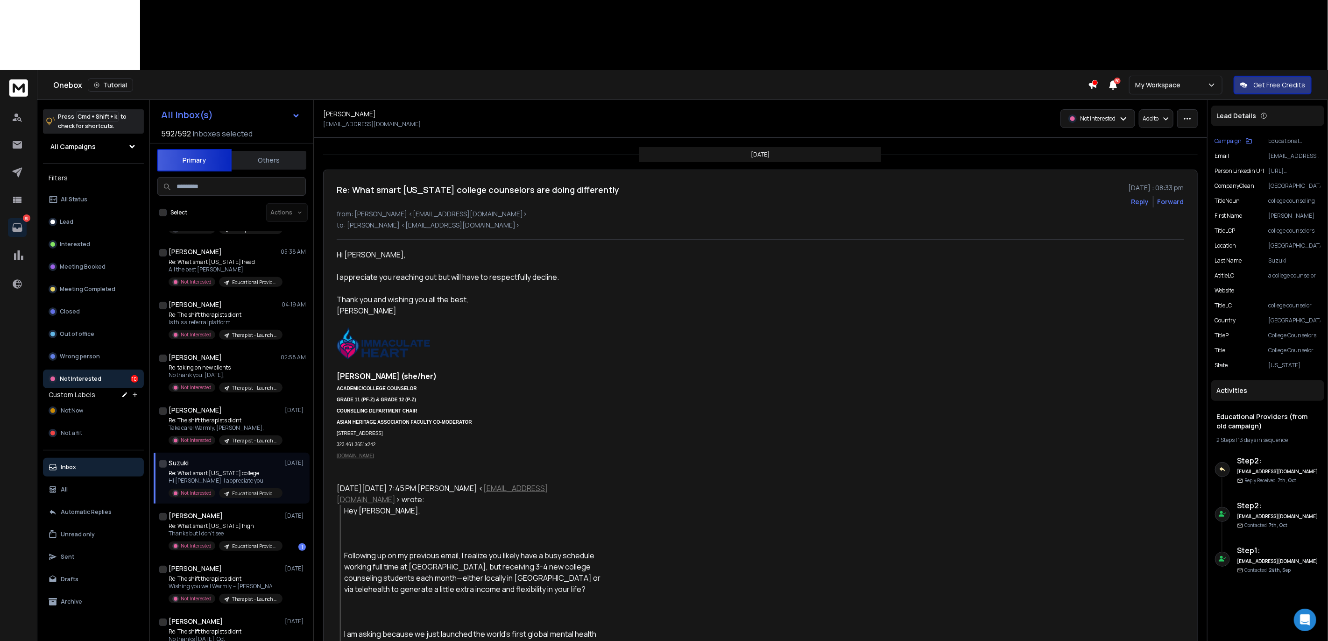
scroll to position [368, 0]
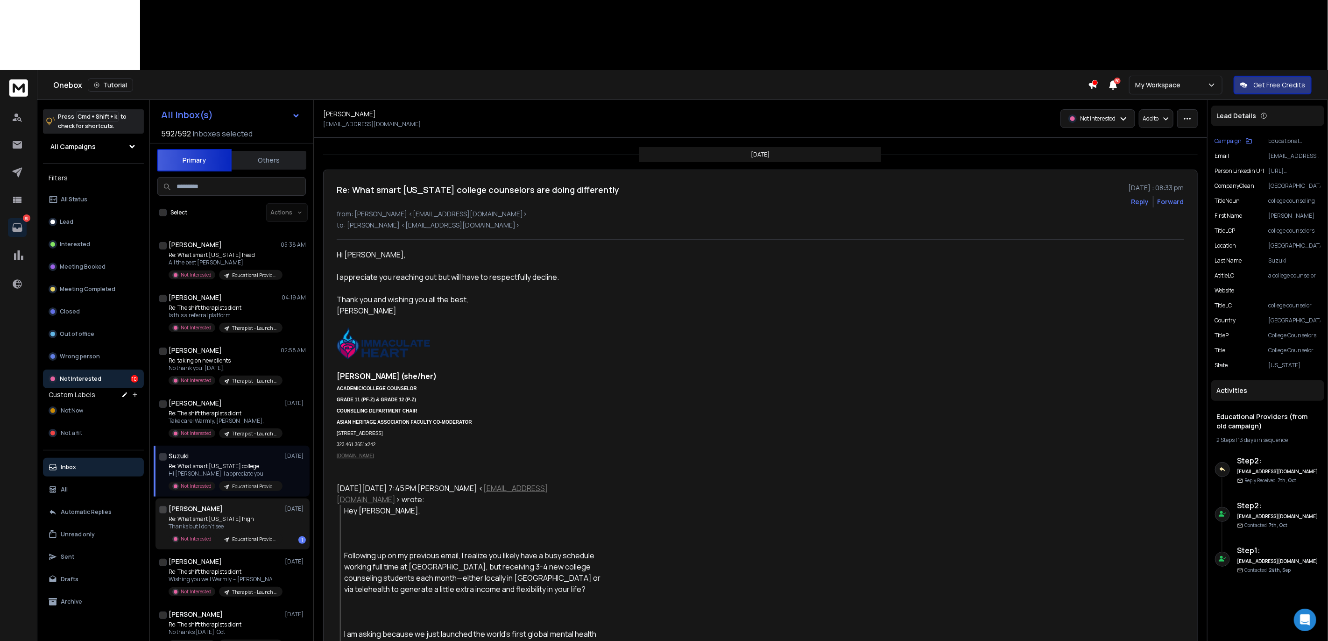
click at [227, 523] on p "Thanks but I don’t see" at bounding box center [225, 526] width 112 height 7
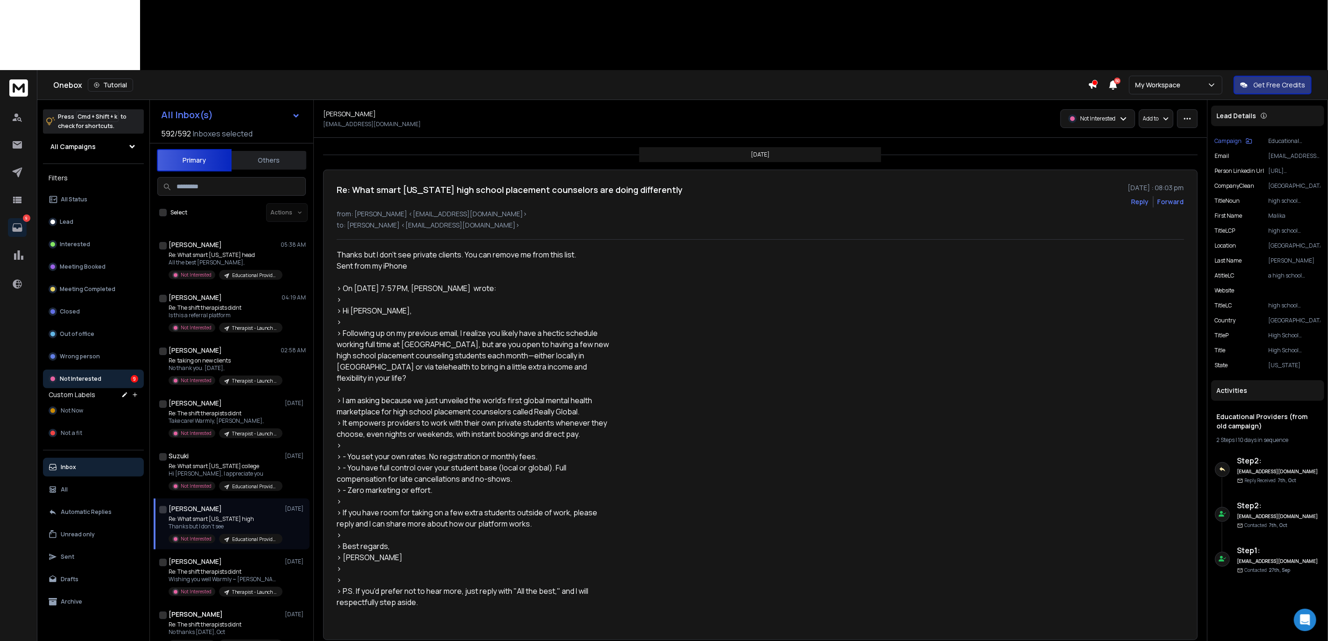
click at [1190, 114] on icon "button" at bounding box center [1187, 118] width 8 height 8
click at [1156, 113] on div "Block email" at bounding box center [1159, 114] width 46 height 9
click at [639, 340] on button "Block Email" at bounding box center [637, 344] width 60 height 19
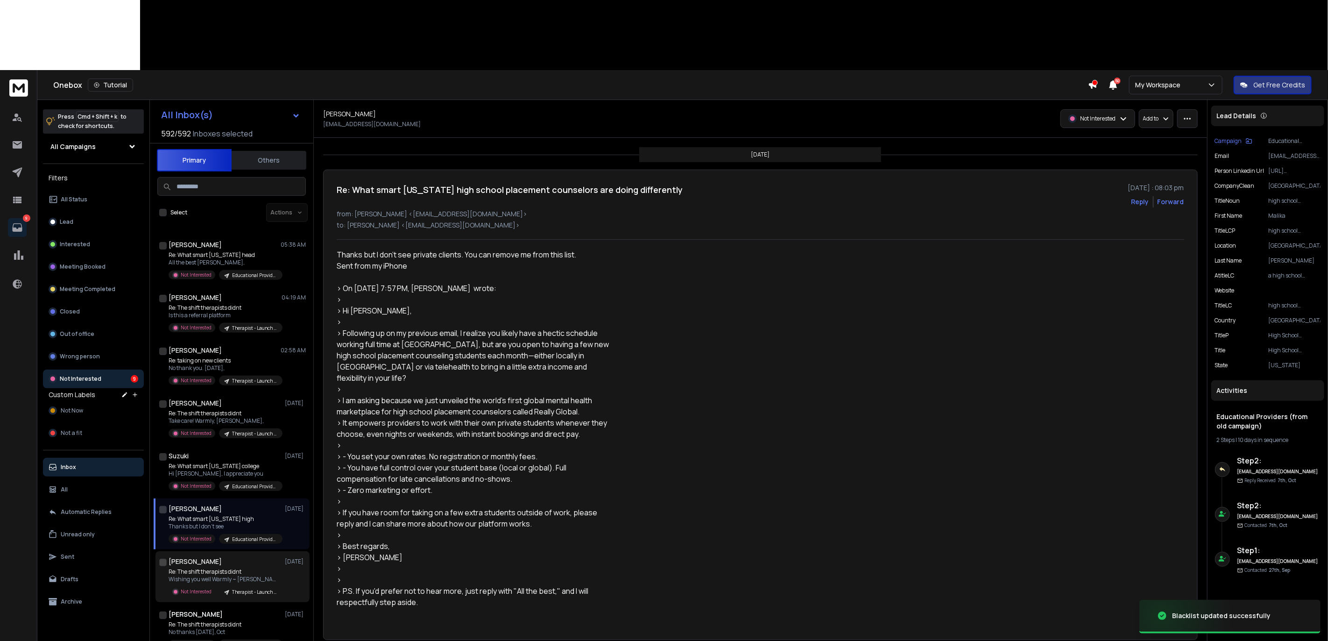
scroll to position [472, 0]
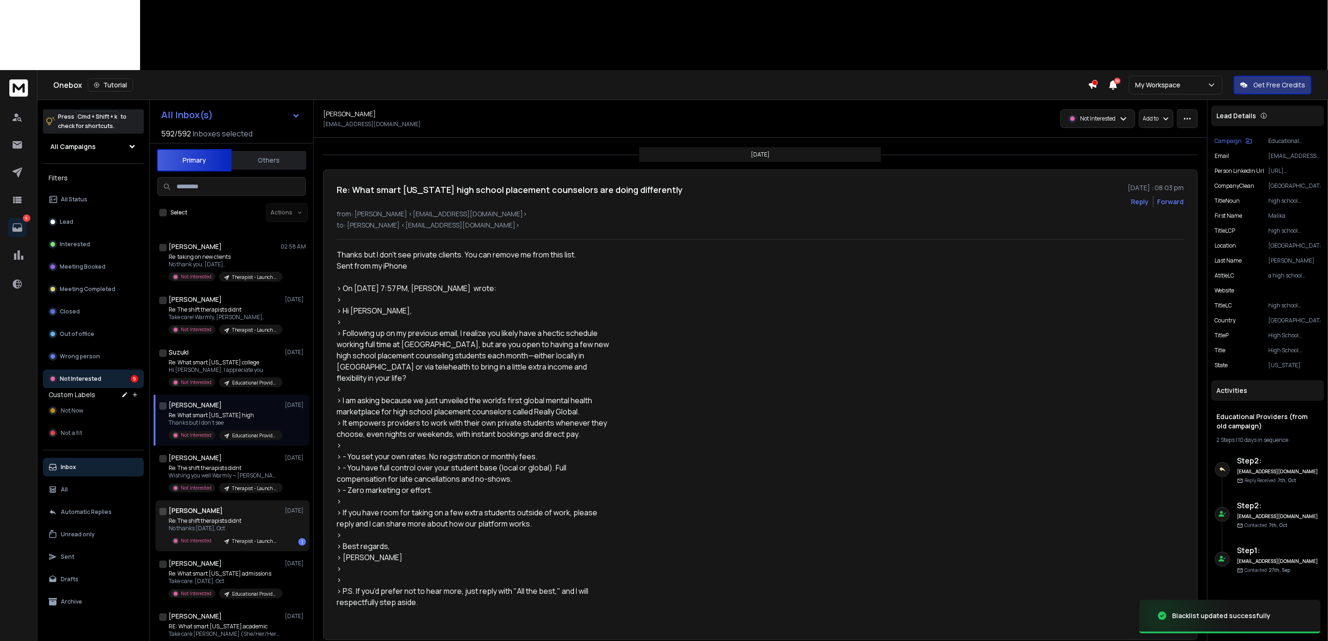
click at [231, 517] on p "Re: The shift therapists didnt" at bounding box center [225, 520] width 112 height 7
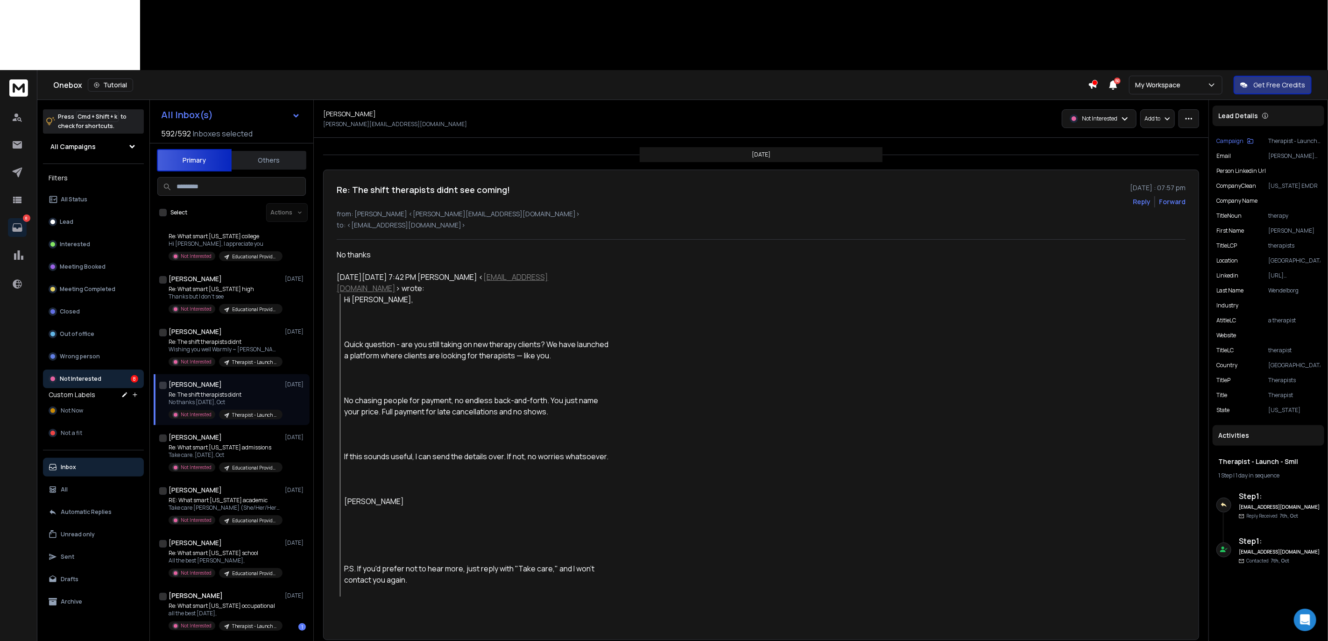
scroll to position [703, 0]
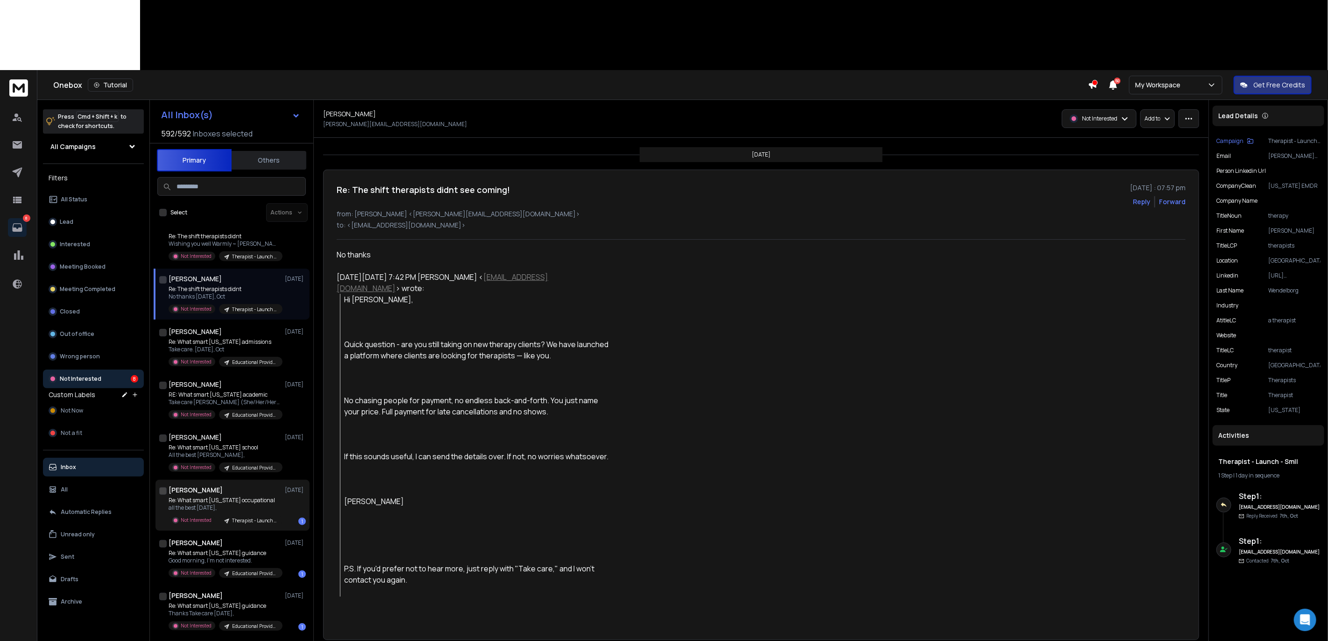
click at [238, 496] on p "Re: What smart [US_STATE] occupational" at bounding box center [225, 499] width 112 height 7
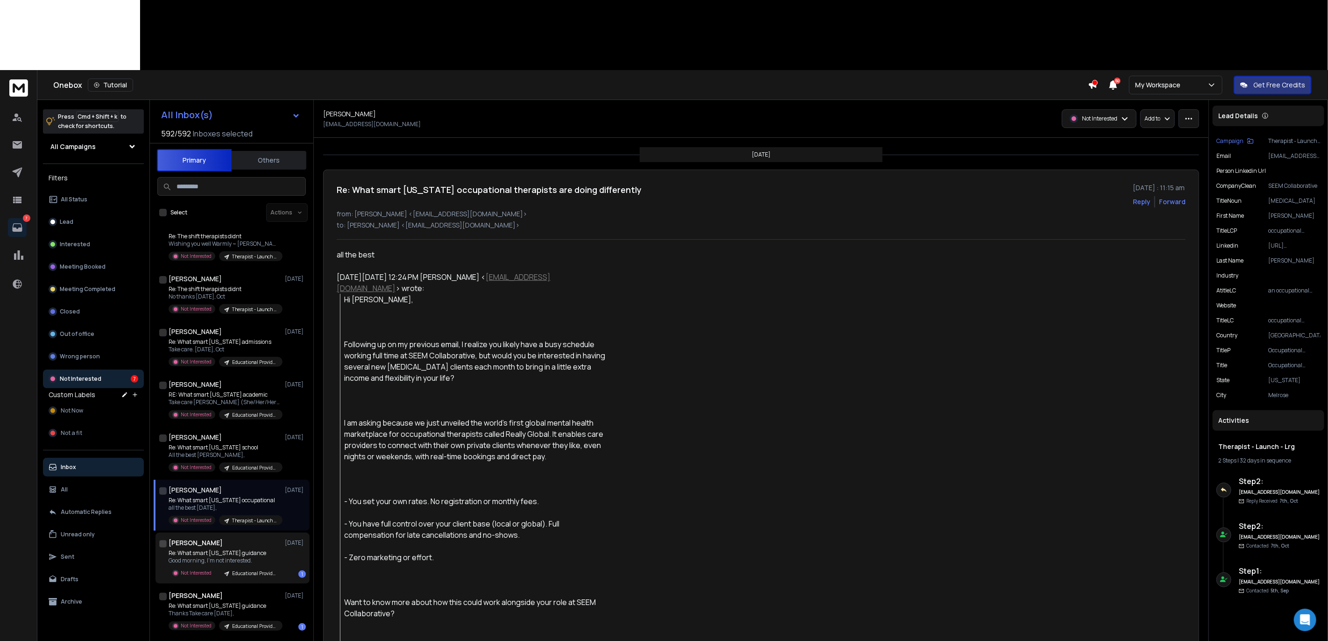
click at [241, 538] on div "Leah Kochis 07 Oct" at bounding box center [237, 542] width 137 height 9
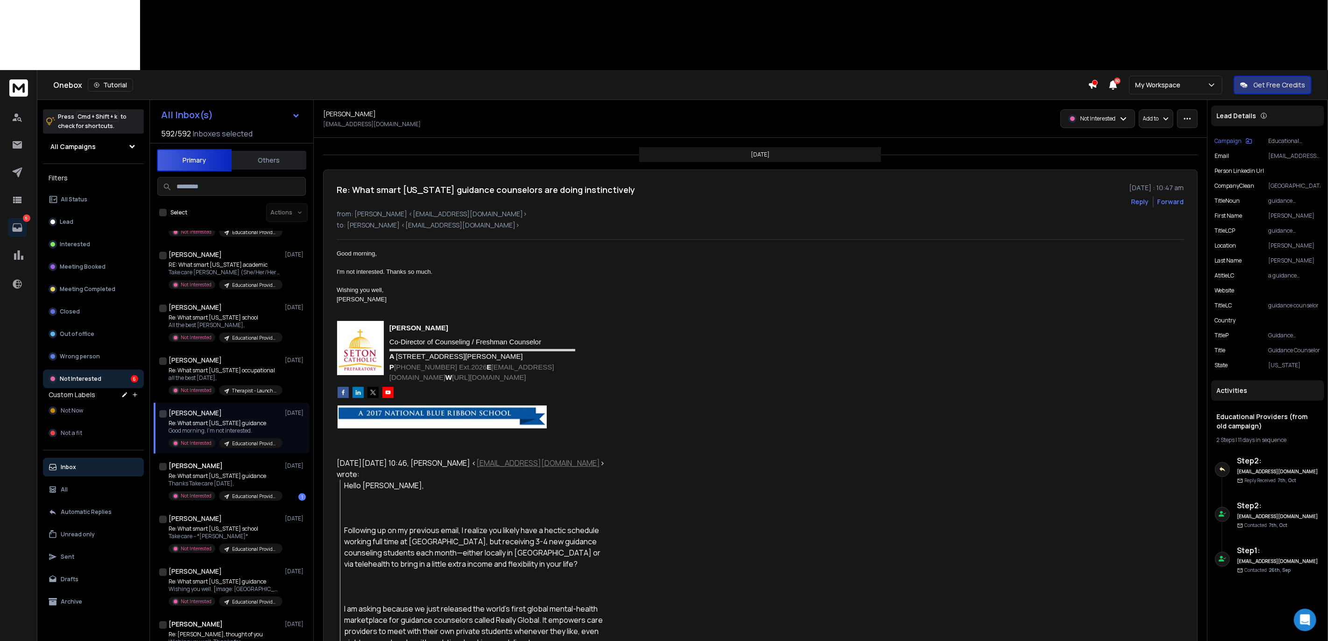
scroll to position [872, 0]
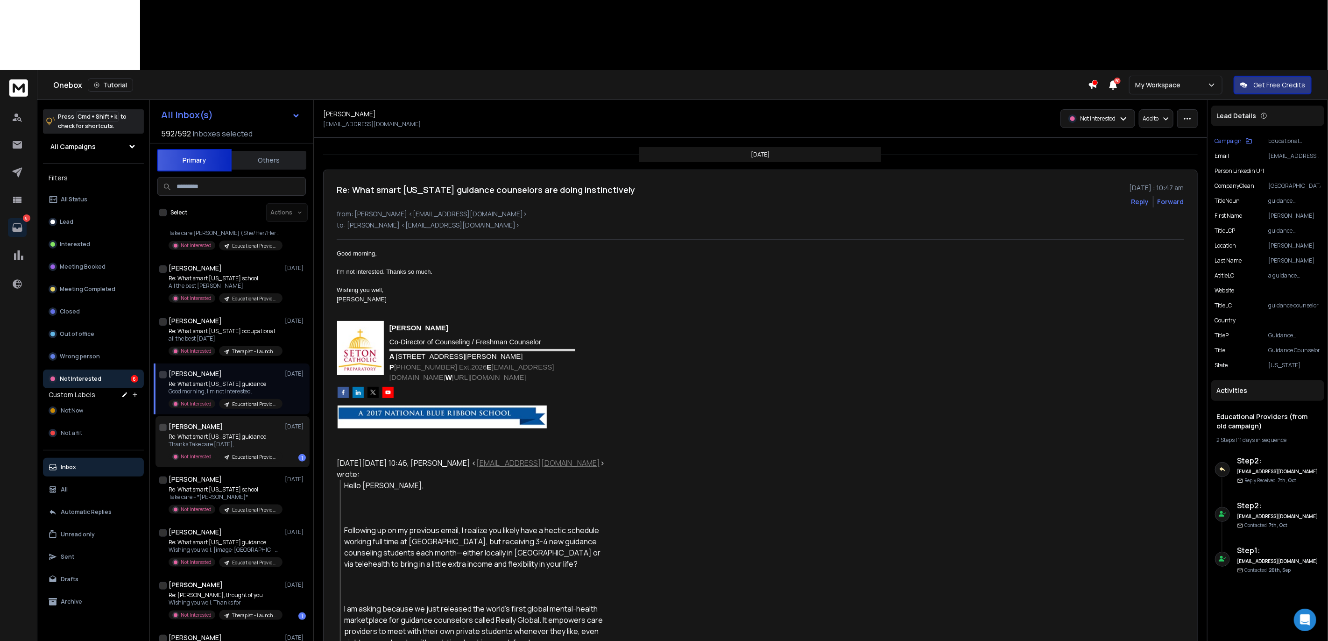
click at [239, 433] on div "Re: What smart Massachusetts guidance Thanks Take care On Mon, Not Interested E…" at bounding box center [226, 447] width 114 height 28
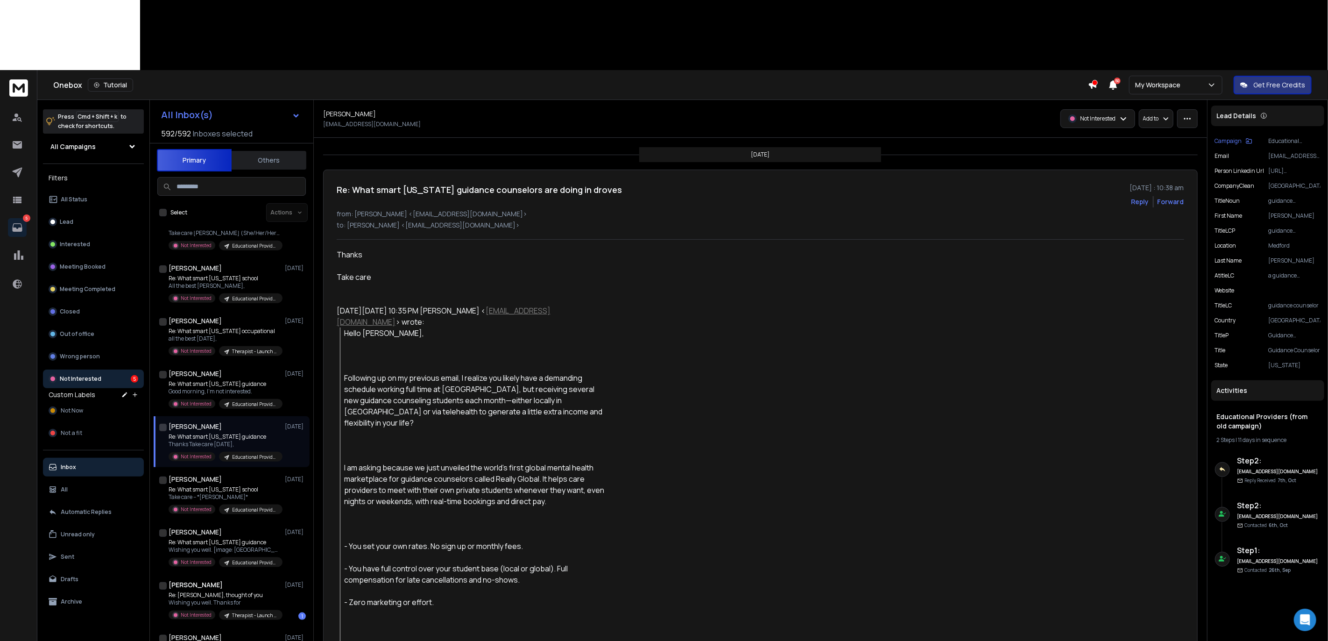
scroll to position [1015, 0]
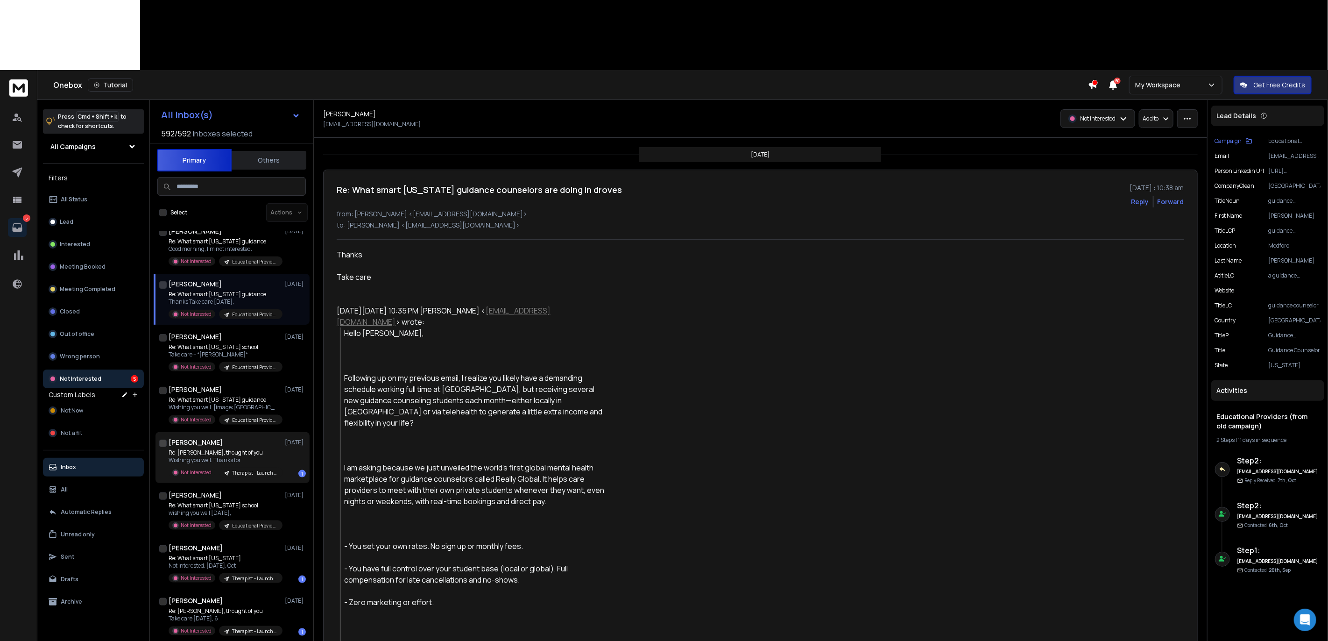
click at [239, 449] on p "Re: [PERSON_NAME], thought of you" at bounding box center [225, 452] width 112 height 7
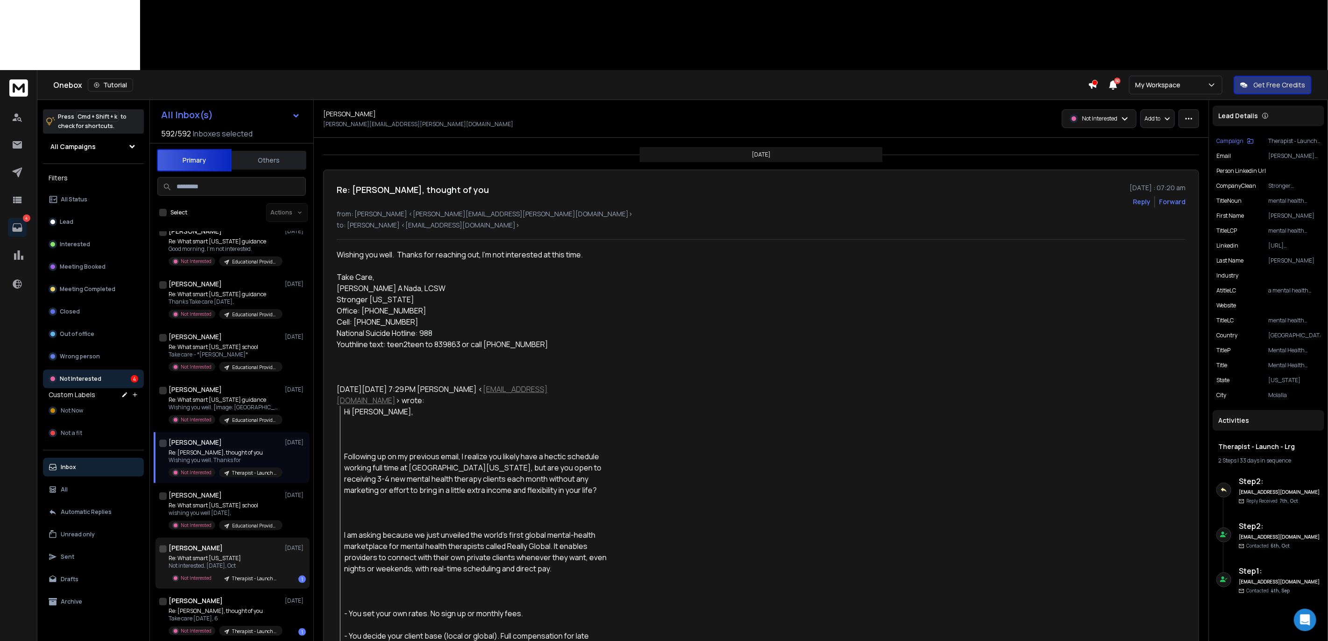
click at [230, 554] on p "Re: What smart [US_STATE]" at bounding box center [225, 557] width 112 height 7
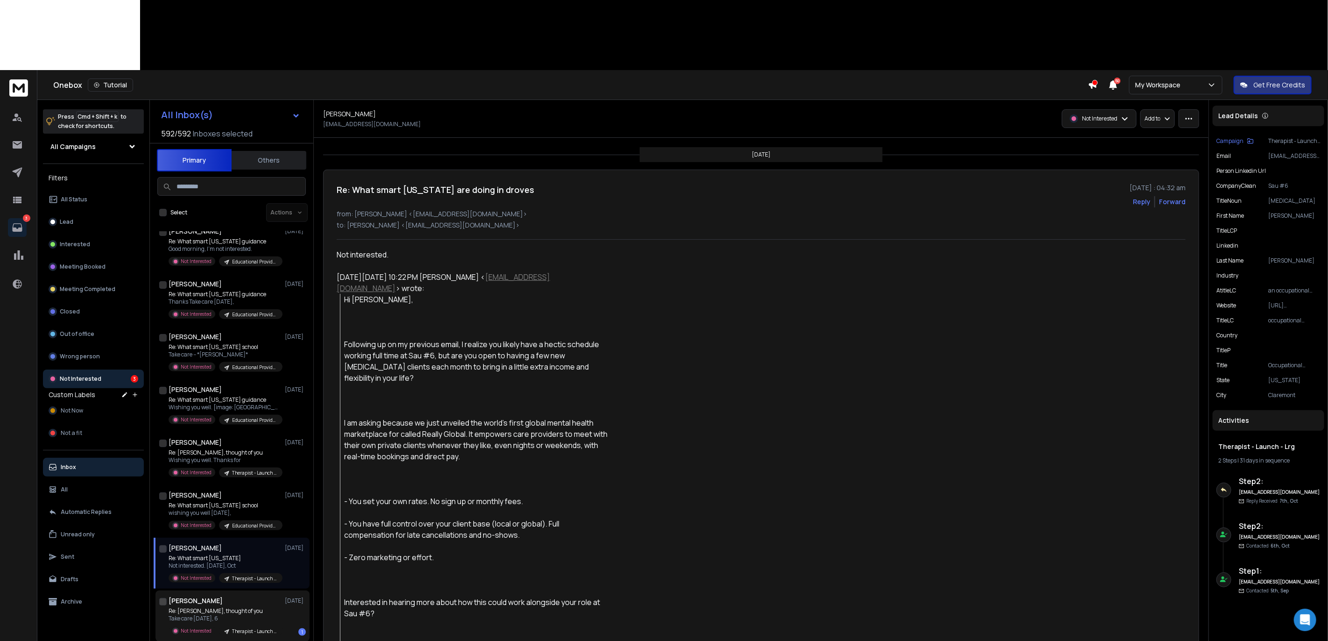
click at [224, 615] on p "Take care [DATE], 6" at bounding box center [225, 618] width 112 height 7
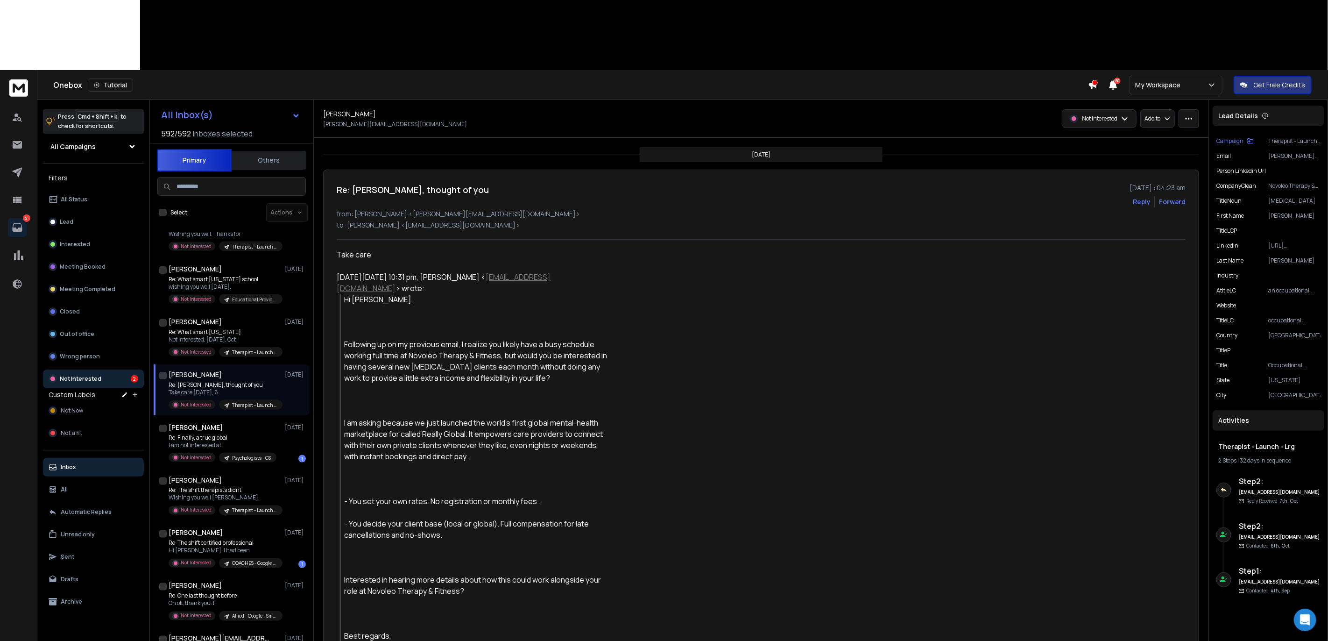
scroll to position [1323, 0]
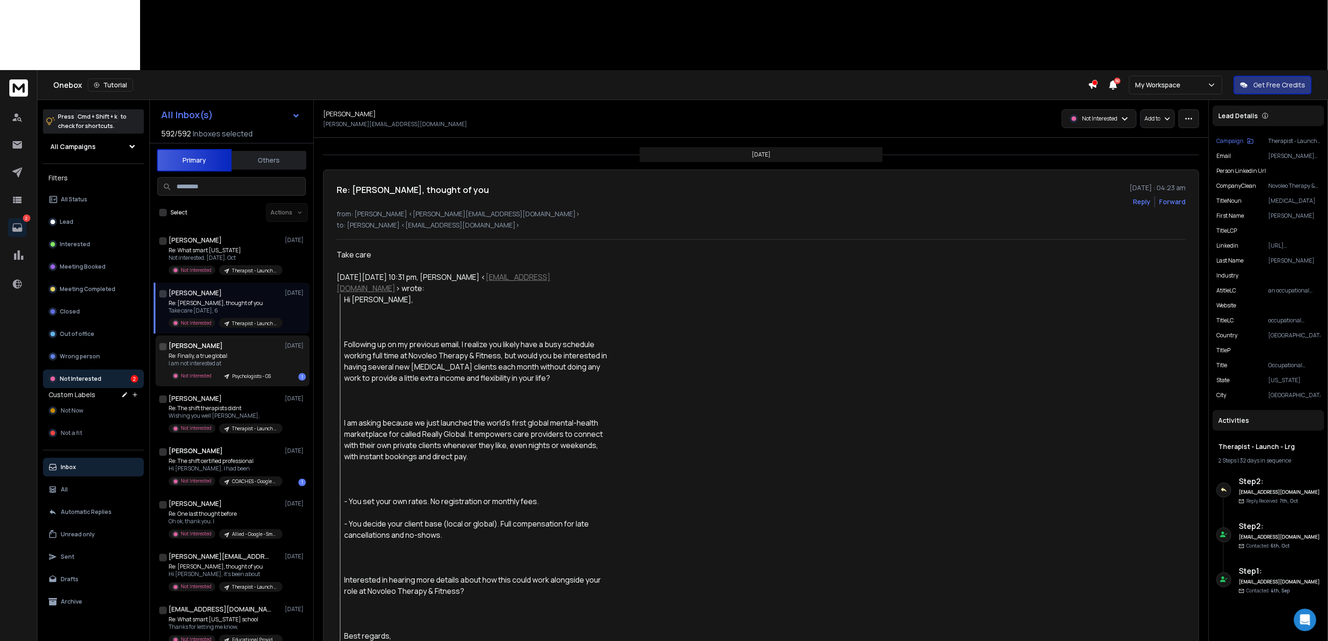
click at [249, 352] on p "Re: Finally, a true global" at bounding box center [223, 355] width 108 height 7
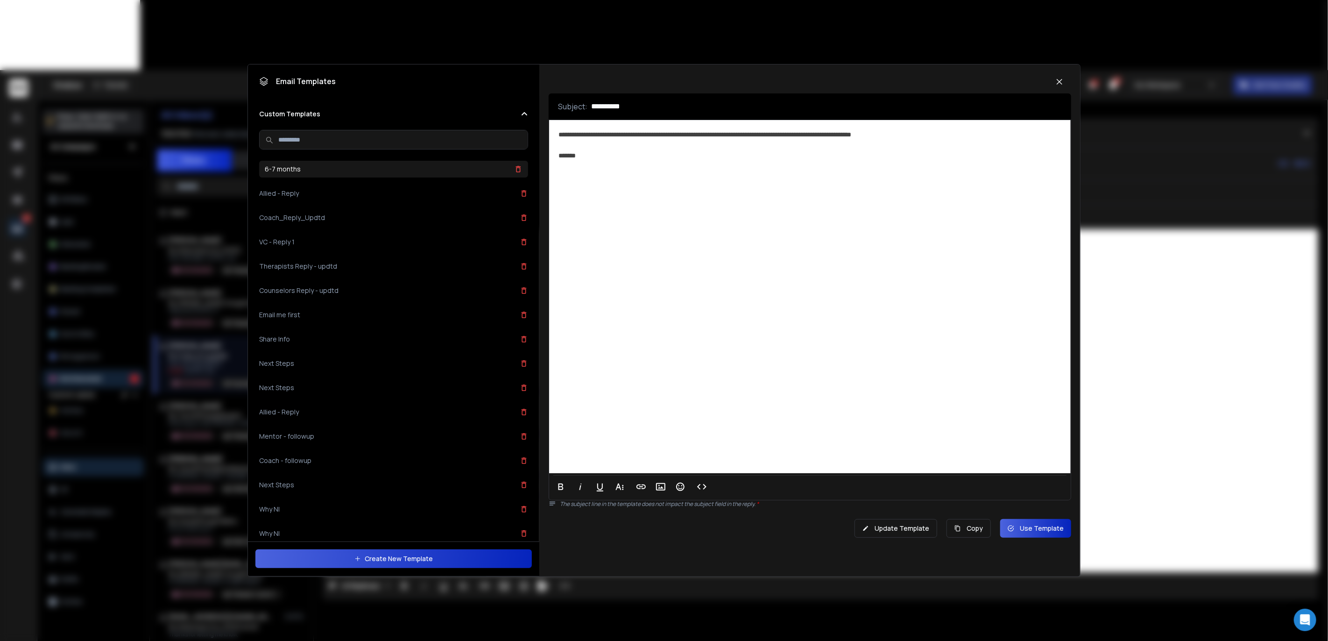
scroll to position [299, 0]
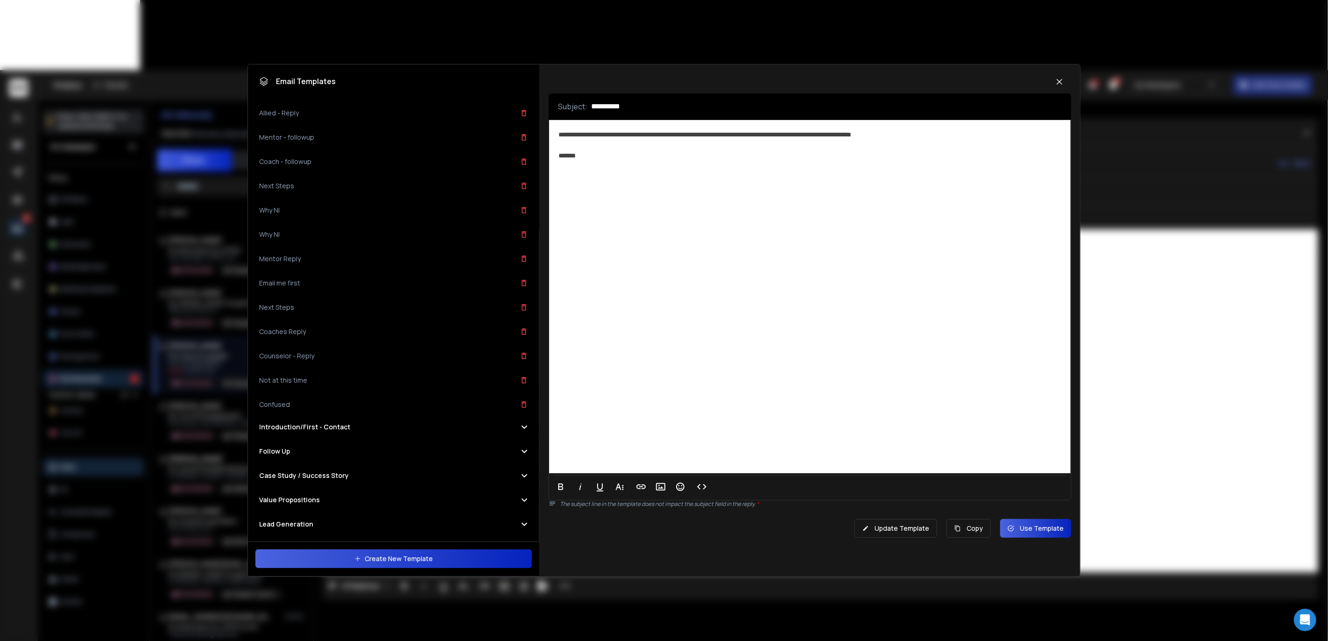
click at [284, 380] on h3 "Not at this time" at bounding box center [283, 380] width 48 height 9
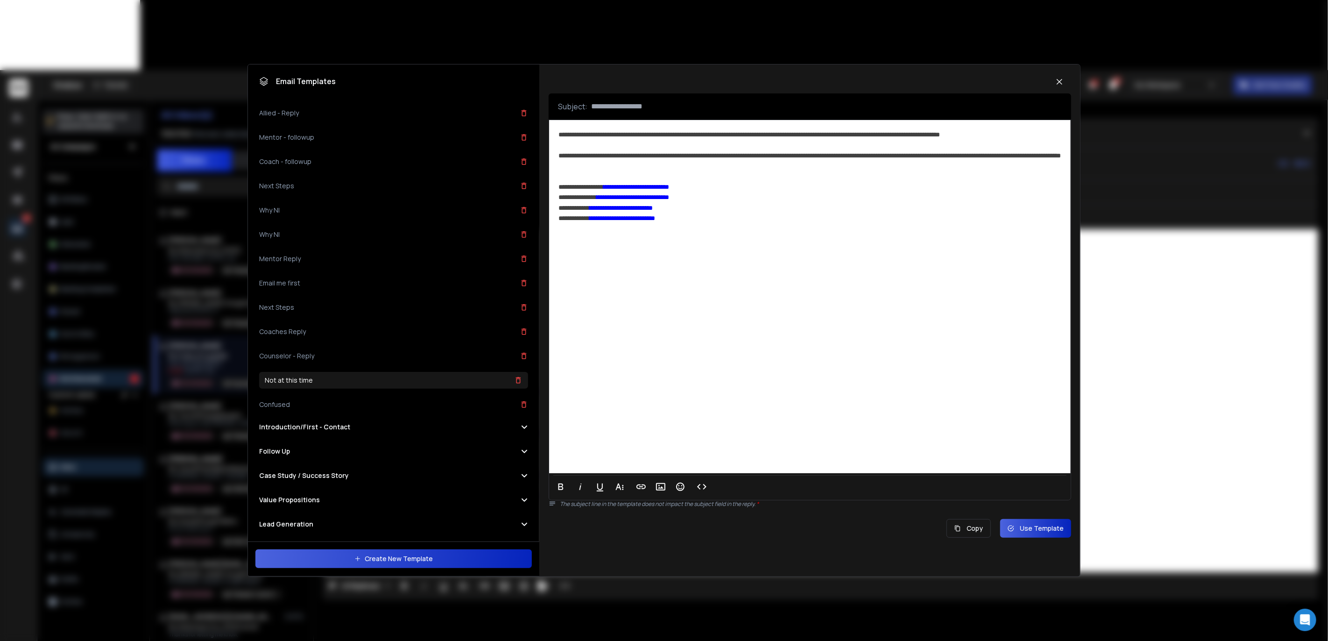
click at [1030, 526] on button "Use Template" at bounding box center [1035, 528] width 71 height 19
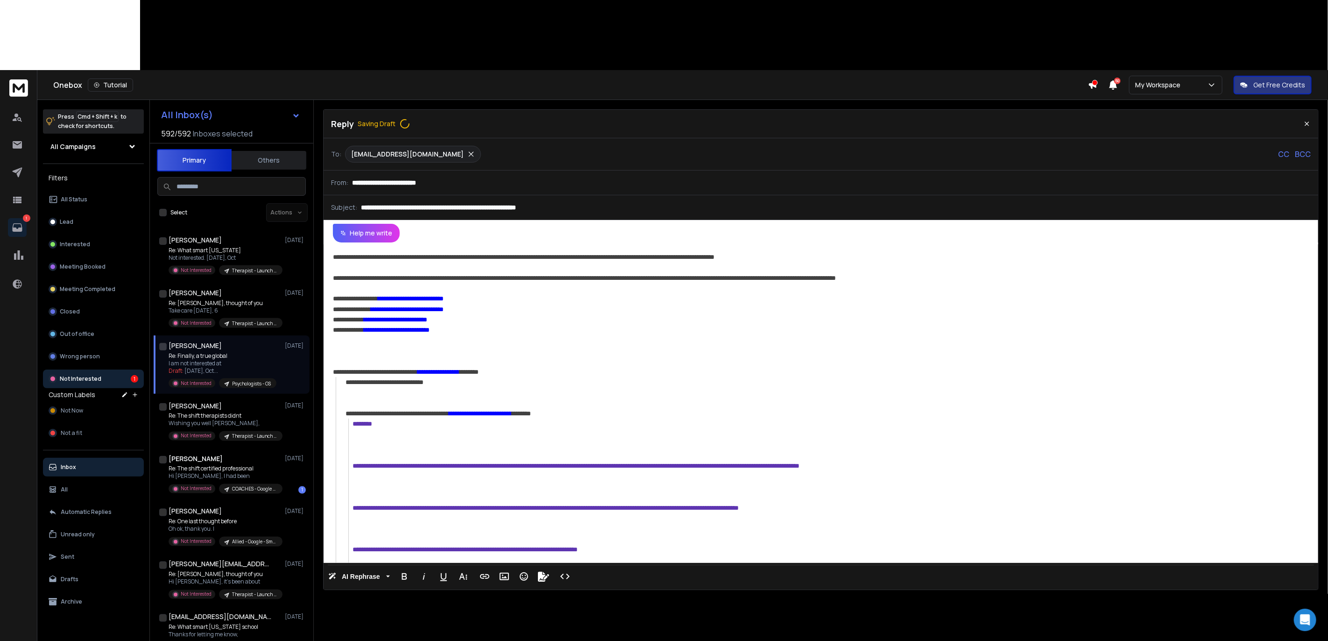
click at [421, 252] on div "**********" at bounding box center [816, 257] width 966 height 10
drag, startPoint x: 610, startPoint y: 186, endPoint x: 618, endPoint y: 186, distance: 8.4
click at [618, 252] on div "**********" at bounding box center [816, 257] width 966 height 10
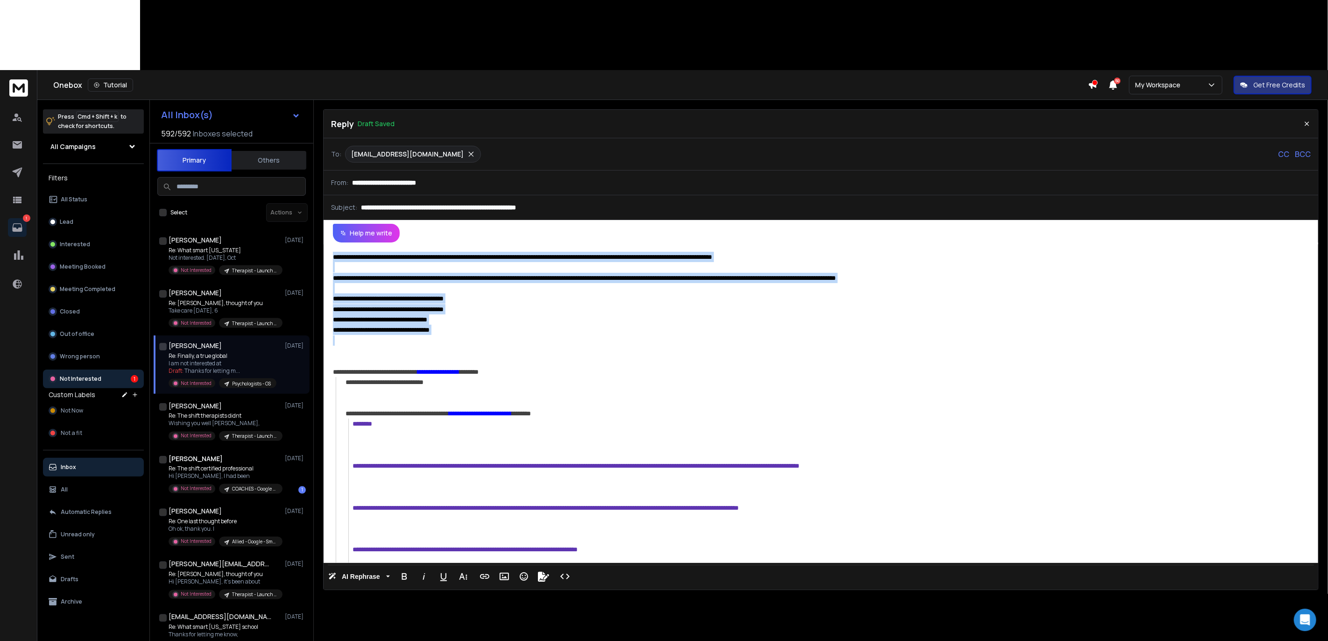
drag, startPoint x: 482, startPoint y: 273, endPoint x: 327, endPoint y: 177, distance: 182.9
click at [327, 242] on div "**********" at bounding box center [821, 402] width 995 height 320
copy div "**********"
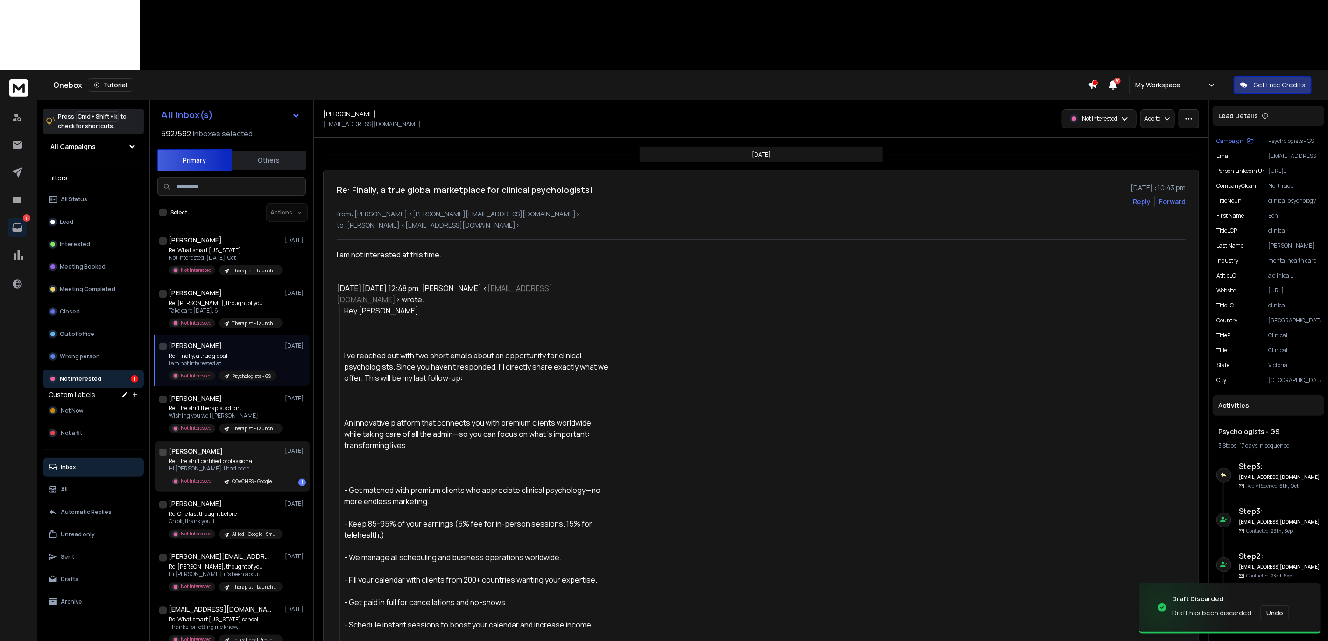
click at [241, 458] on p "Re: The shift certified professional" at bounding box center [225, 461] width 112 height 7
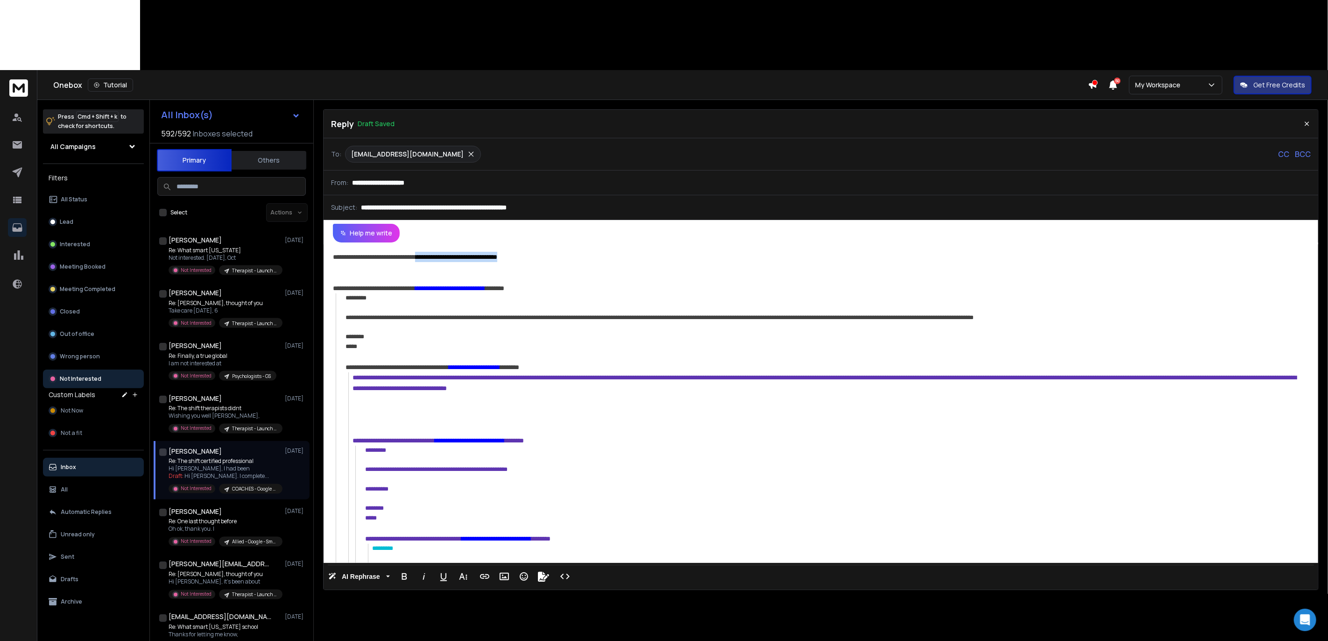
drag, startPoint x: 537, startPoint y: 186, endPoint x: 436, endPoint y: 186, distance: 101.3
click at [436, 252] on div "**********" at bounding box center [816, 257] width 966 height 10
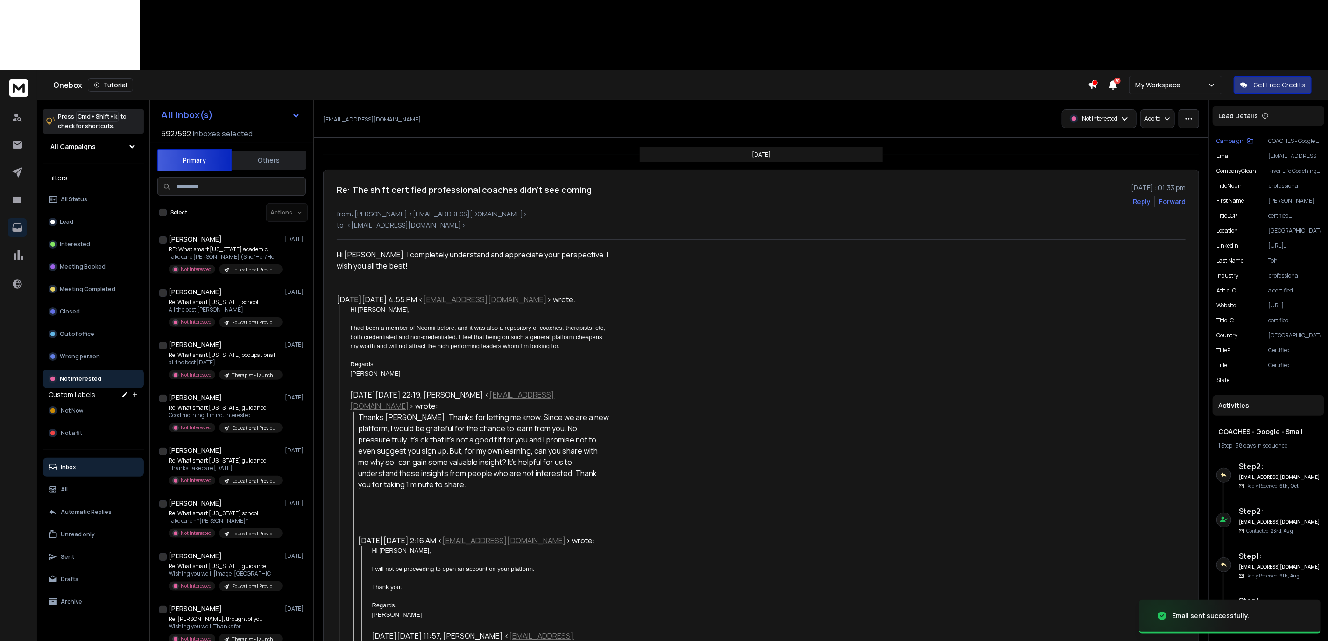
scroll to position [0, 0]
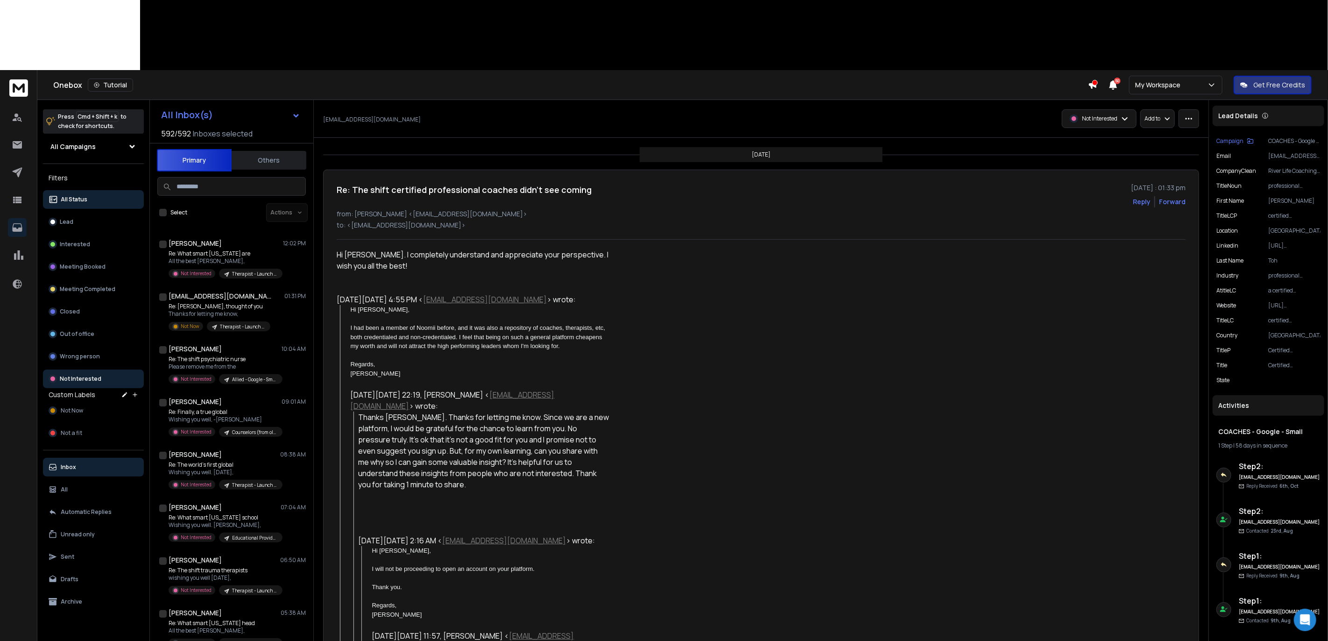
click at [74, 196] on p "All Status" at bounding box center [74, 199] width 27 height 7
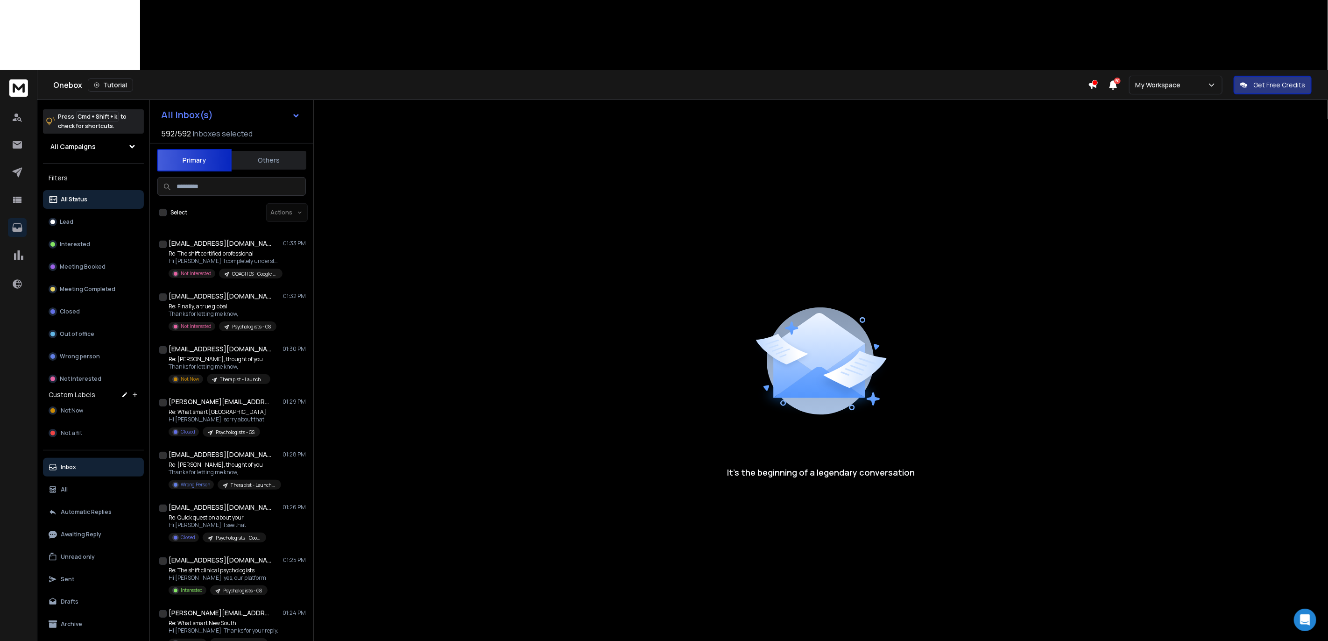
click at [522, 179] on div "It’s the beginning of a legendary conversation" at bounding box center [821, 372] width 1014 height 545
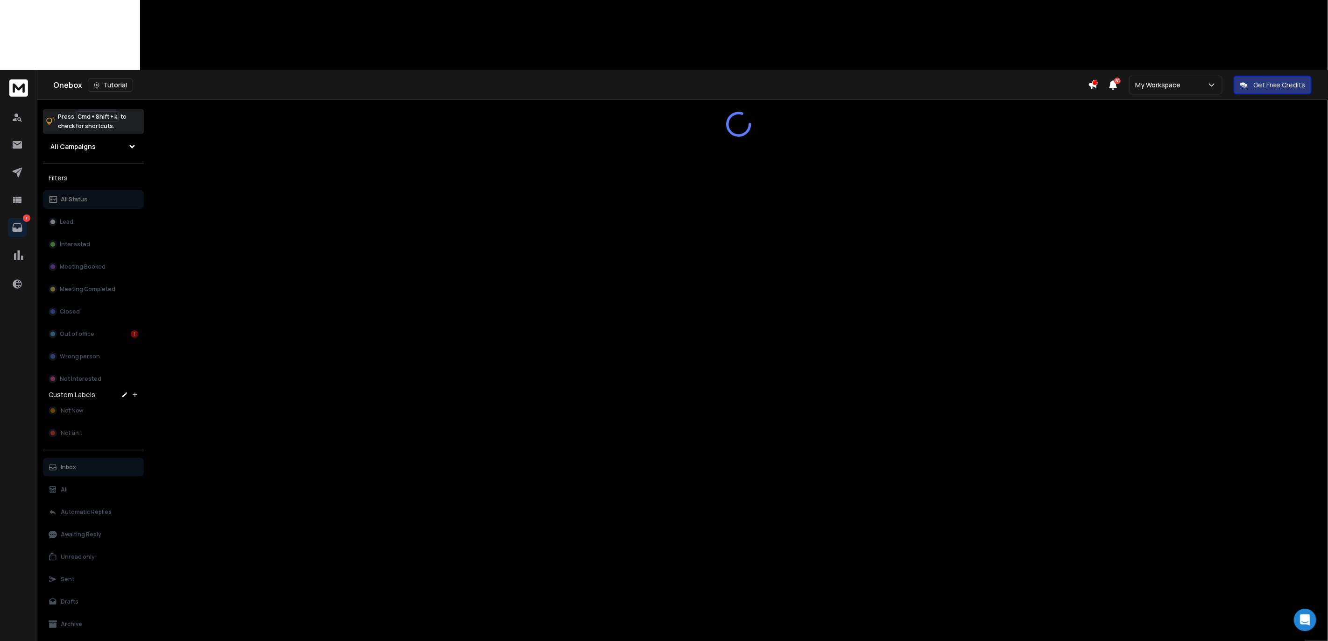
click at [73, 262] on div "All Status Lead Interested Meeting Booked Meeting Completed Closed Out of offic…" at bounding box center [93, 289] width 101 height 198
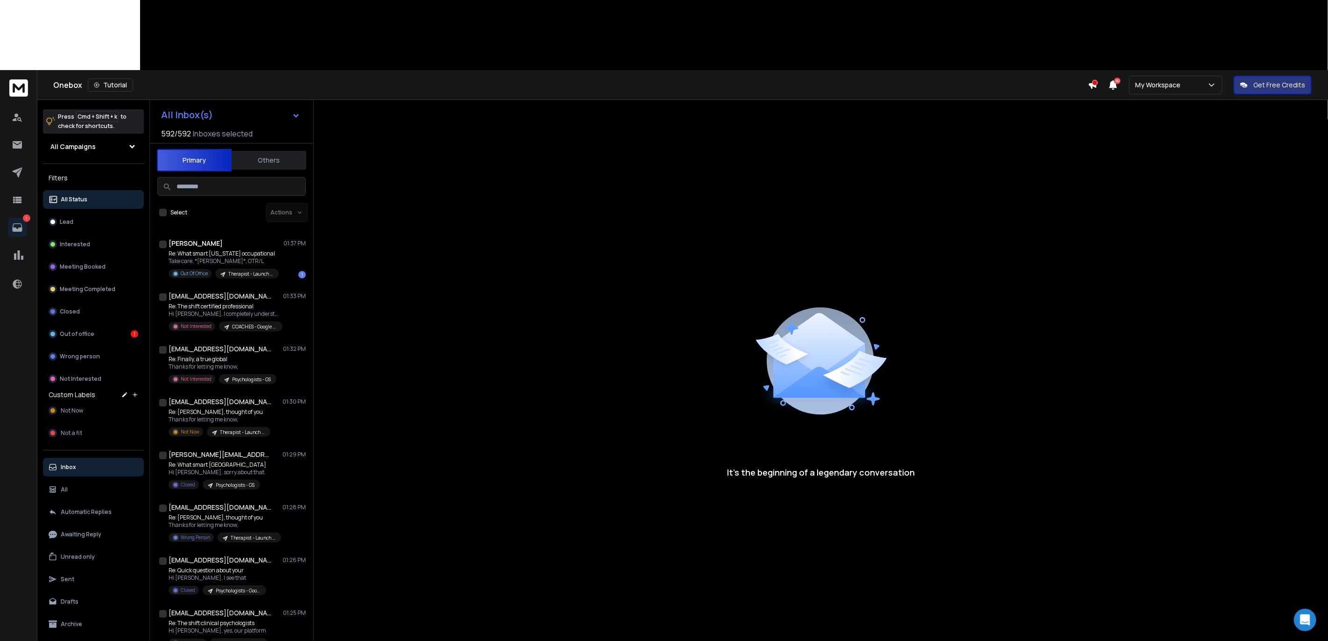
click at [73, 330] on p "Out of office" at bounding box center [77, 333] width 35 height 7
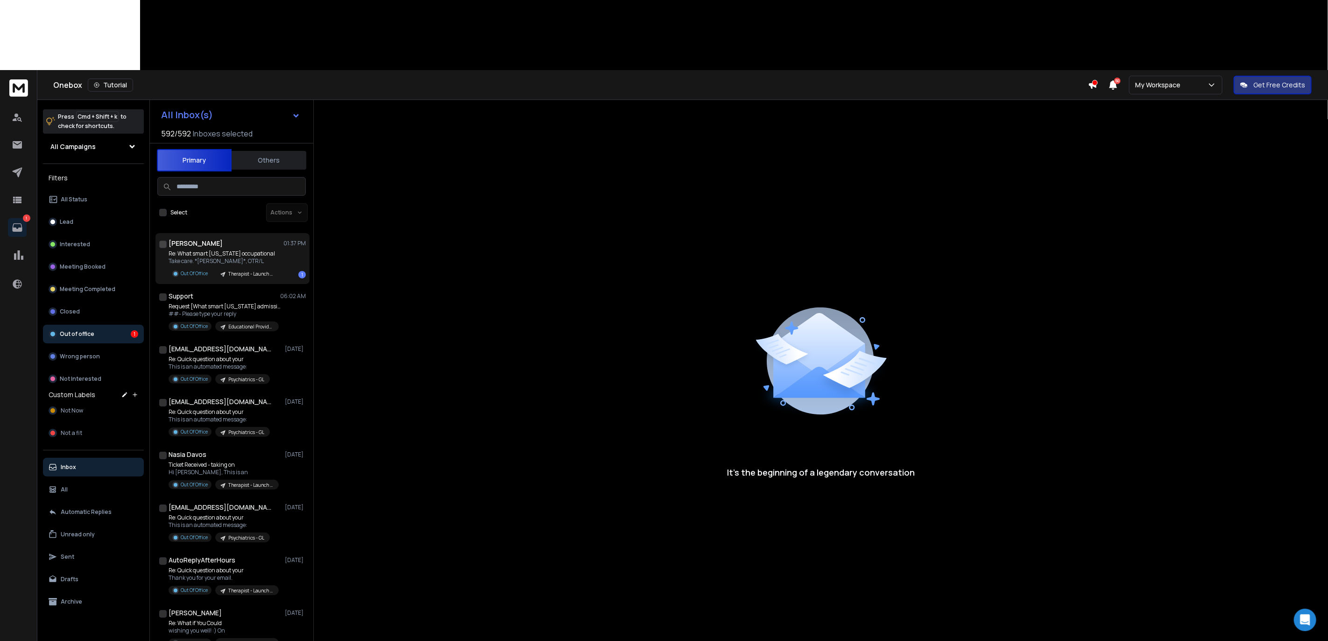
click at [228, 250] on p "Re: What smart [US_STATE] occupational" at bounding box center [224, 253] width 110 height 7
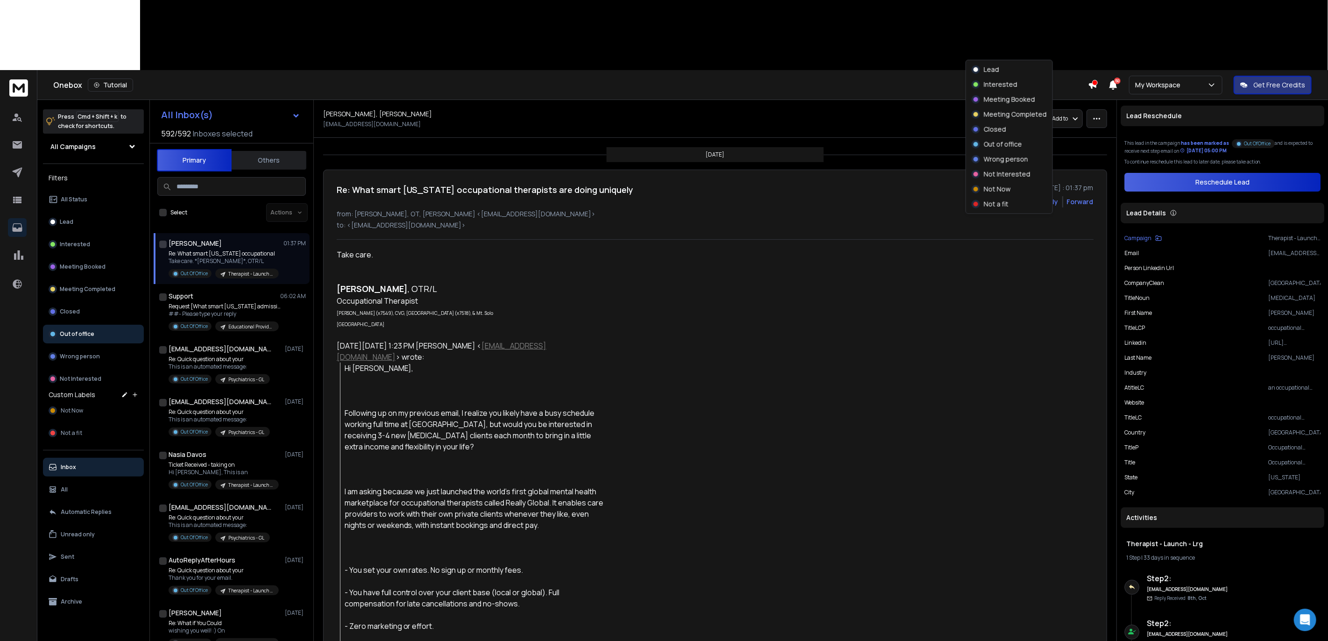
click at [1014, 115] on p "Out Of Office" at bounding box center [1009, 118] width 31 height 7
click at [992, 173] on p "Not Interested" at bounding box center [1007, 174] width 47 height 9
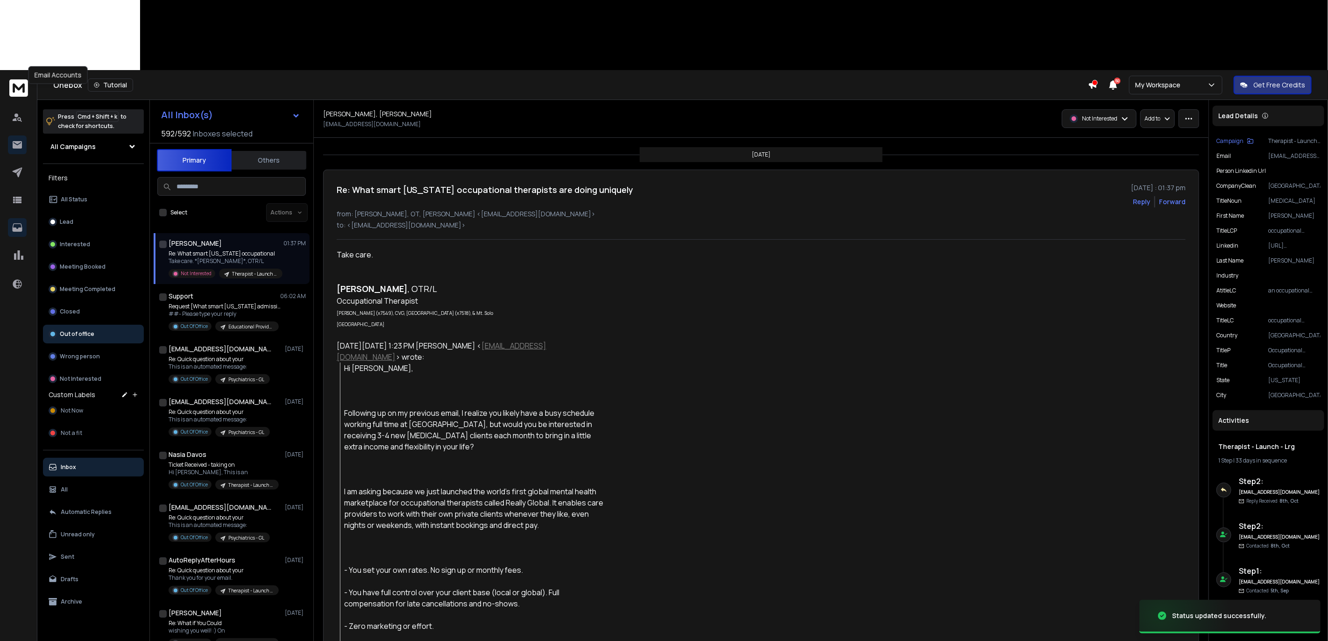
click at [15, 141] on icon at bounding box center [17, 144] width 9 height 7
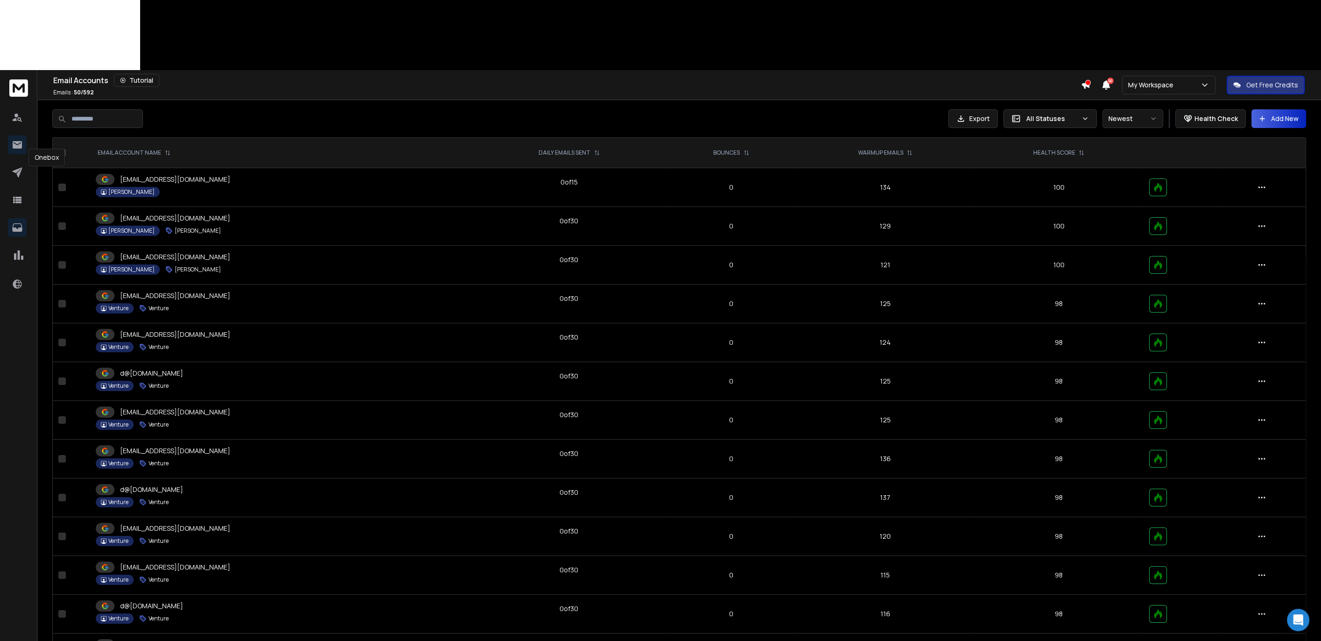
click at [18, 223] on icon at bounding box center [17, 227] width 10 height 8
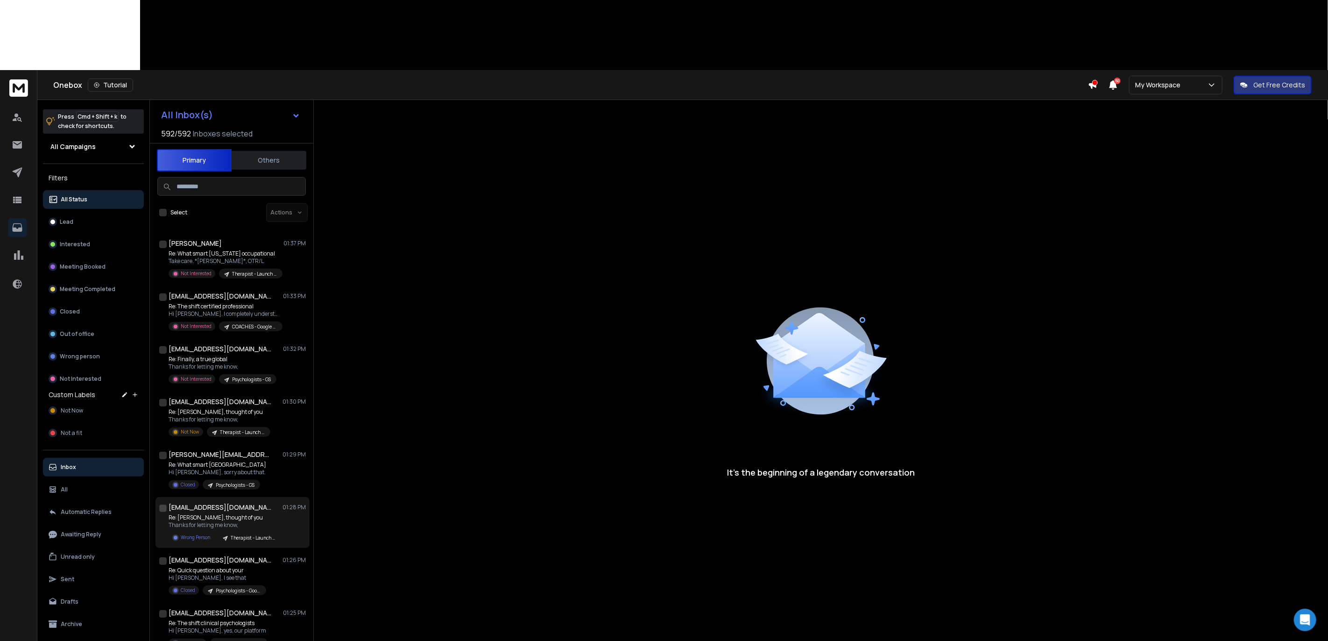
click at [200, 514] on p "Re: [PERSON_NAME], thought of you" at bounding box center [225, 517] width 112 height 7
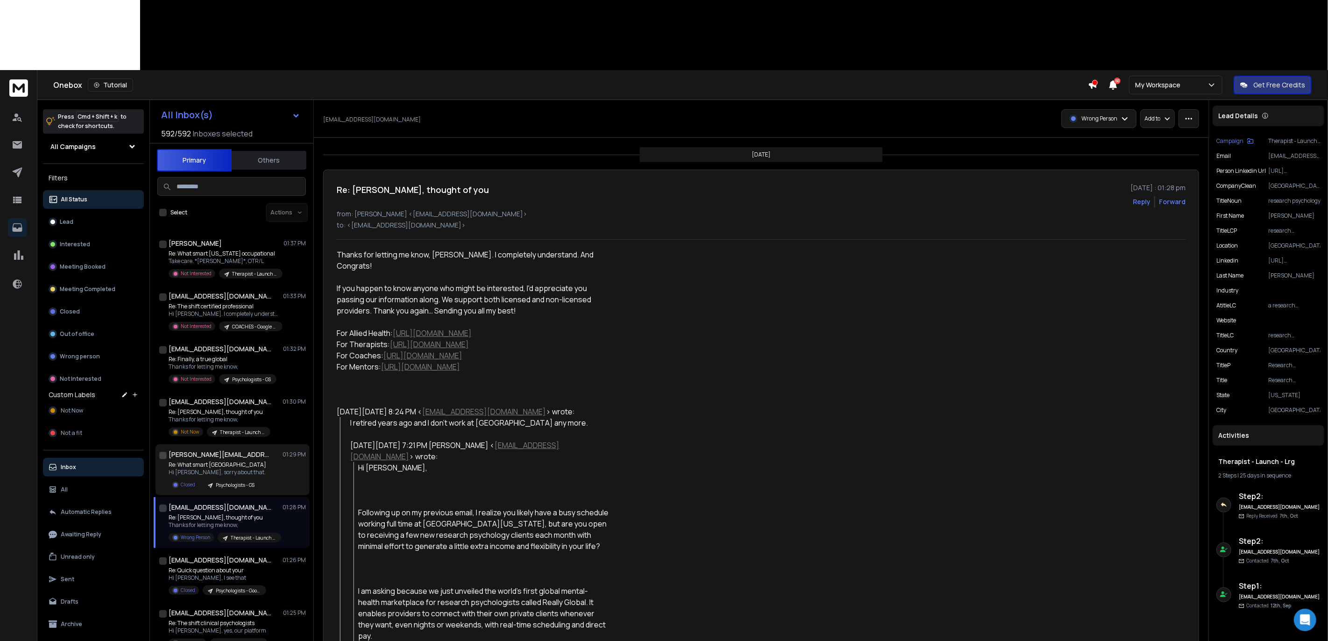
click at [233, 450] on div "daniel@dlpsych.com 01:29 PM" at bounding box center [237, 454] width 137 height 9
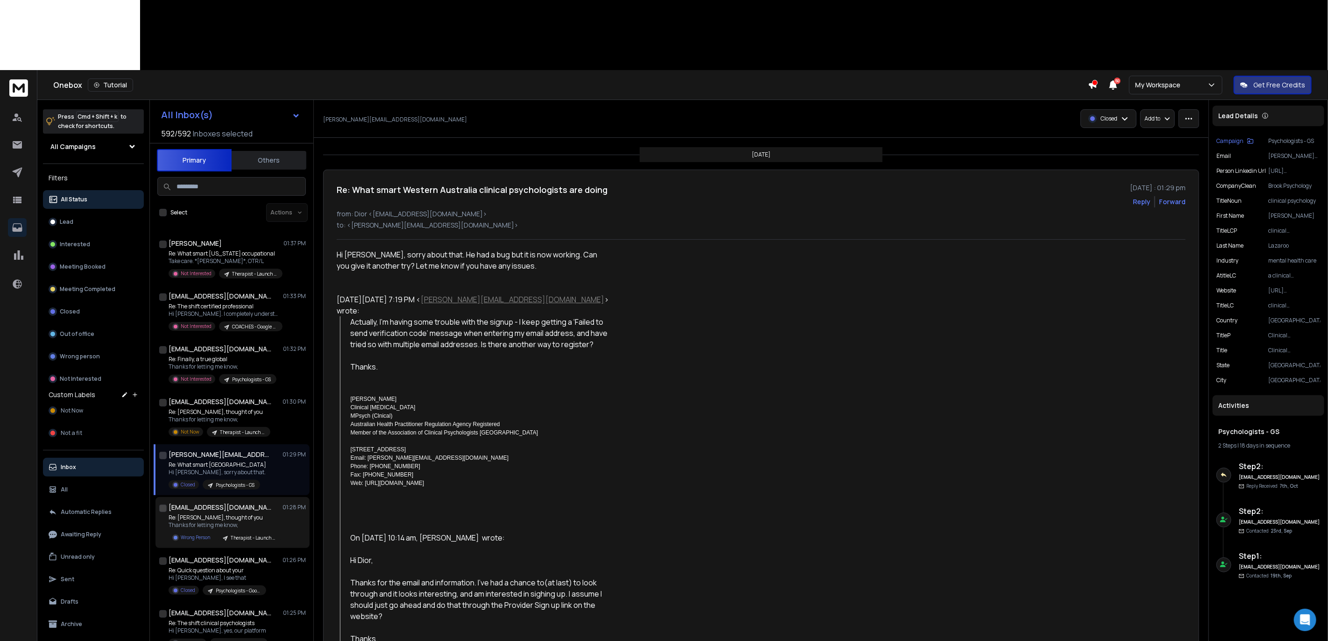
click at [238, 503] on div "jastein@ucla.edu 01:28 PM Re: Judy, thought of you Thanks for letting me know, …" at bounding box center [237, 523] width 137 height 40
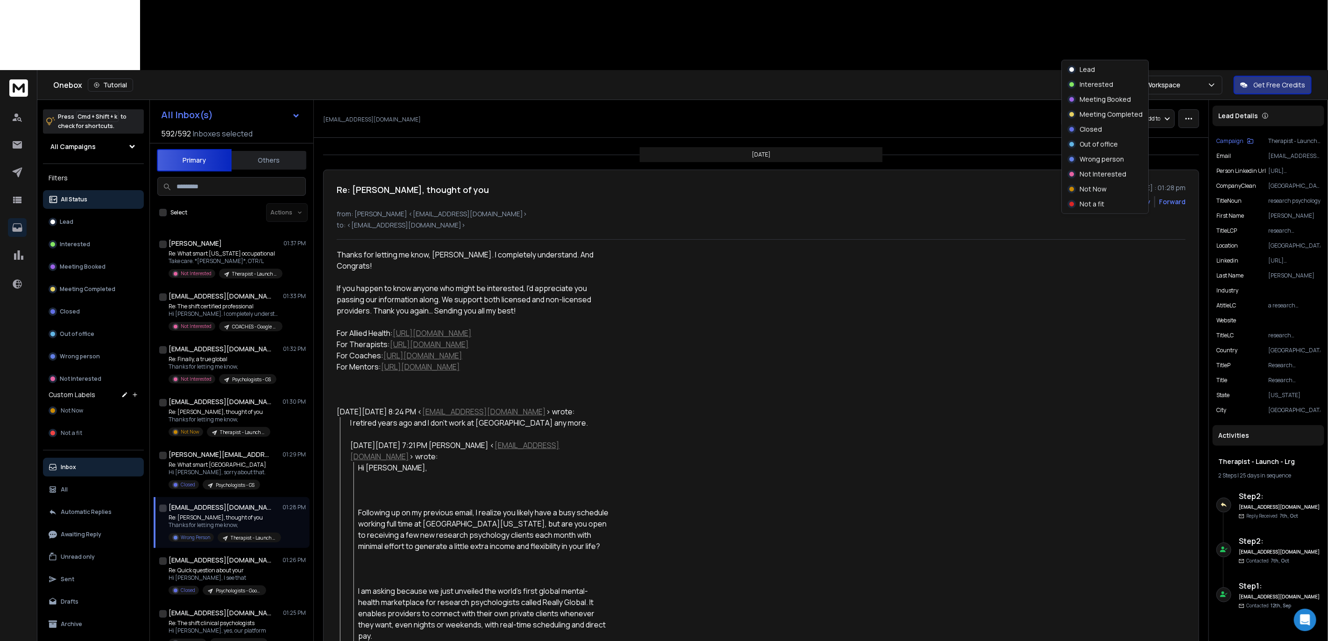
click at [1122, 115] on icon at bounding box center [1124, 118] width 7 height 7
click at [1090, 171] on p "Not Interested" at bounding box center [1103, 174] width 47 height 9
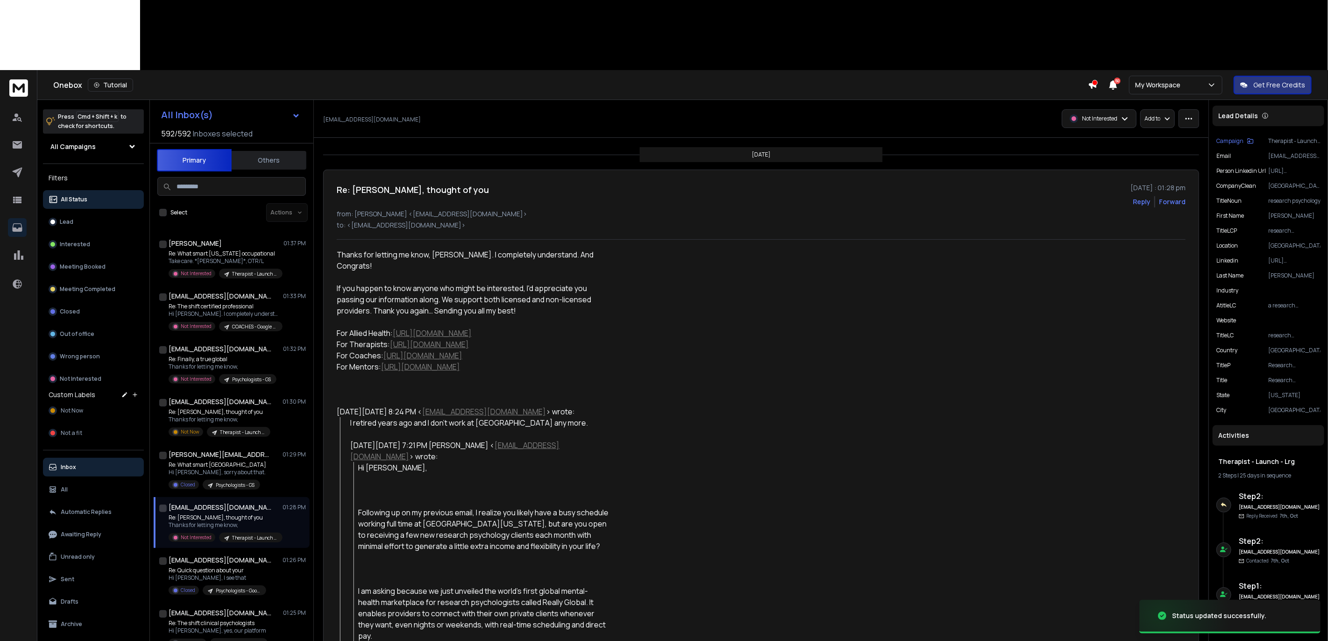
click at [865, 278] on div "Re: Judy, thought of you 8 October 2025 : 01:28 pm Reply Forward from: Dave <dp…" at bounding box center [761, 578] width 849 height 791
